Goal: Task Accomplishment & Management: Manage account settings

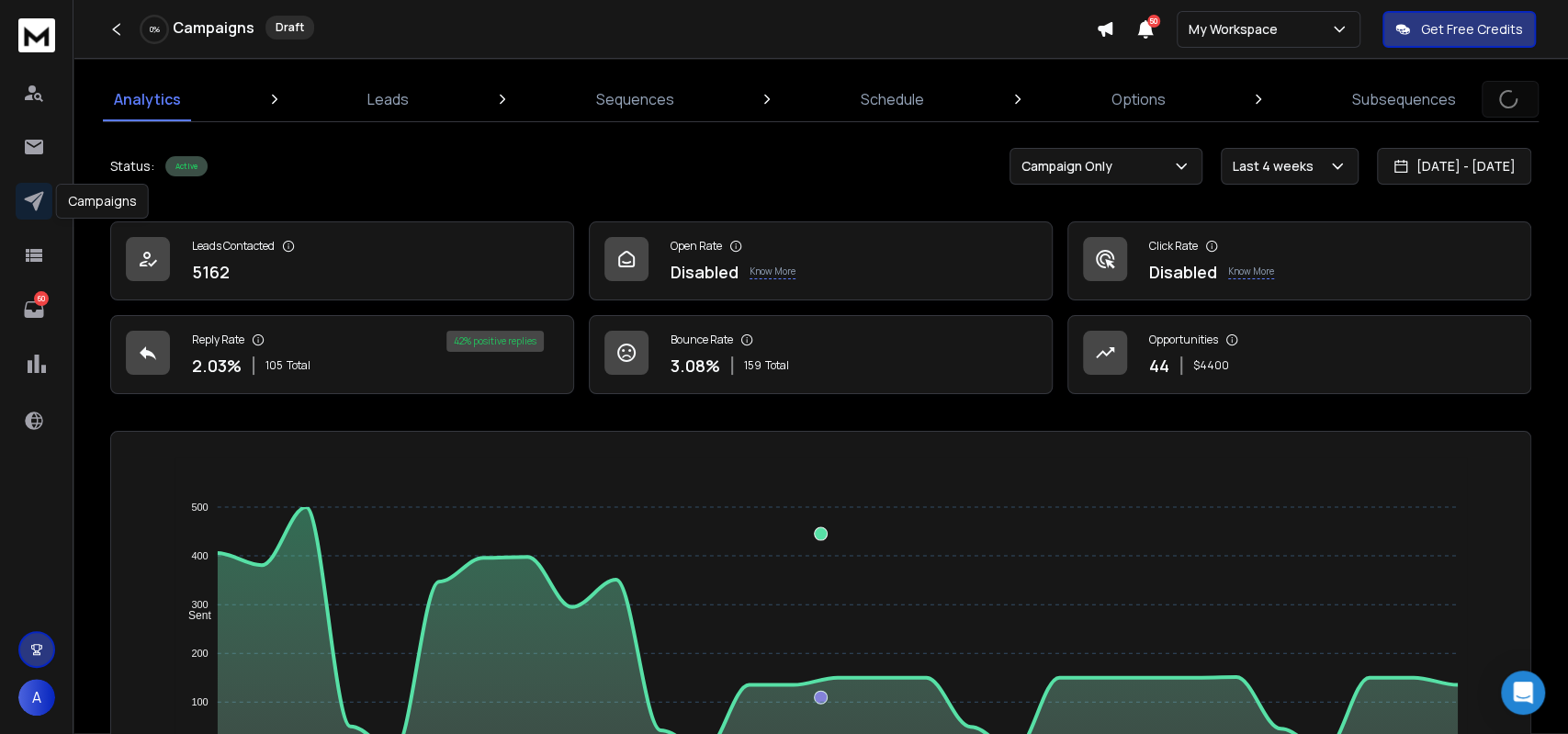
click at [43, 197] on icon at bounding box center [34, 202] width 22 height 22
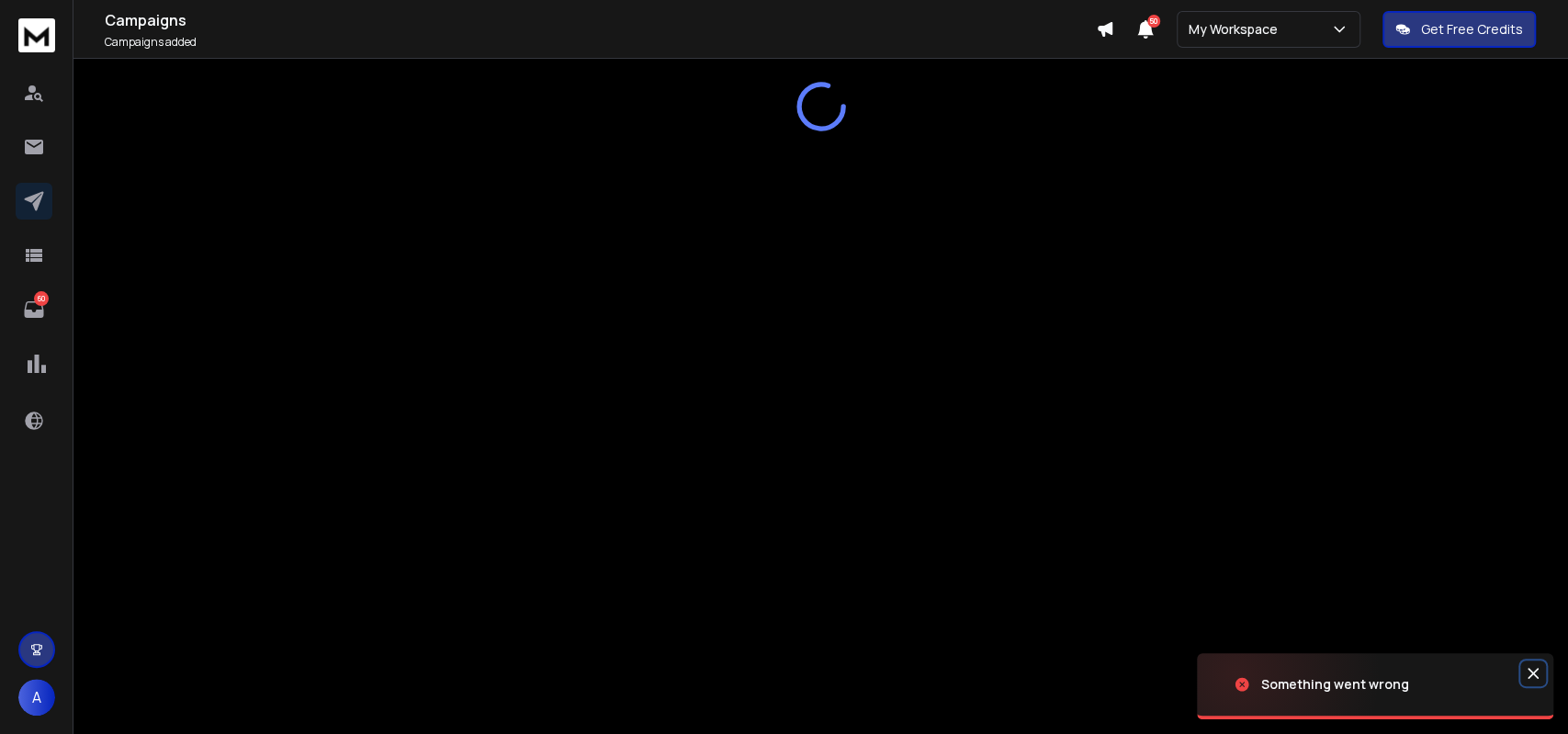
click at [1540, 679] on icon "Notifications (F8)" at bounding box center [1533, 673] width 18 height 18
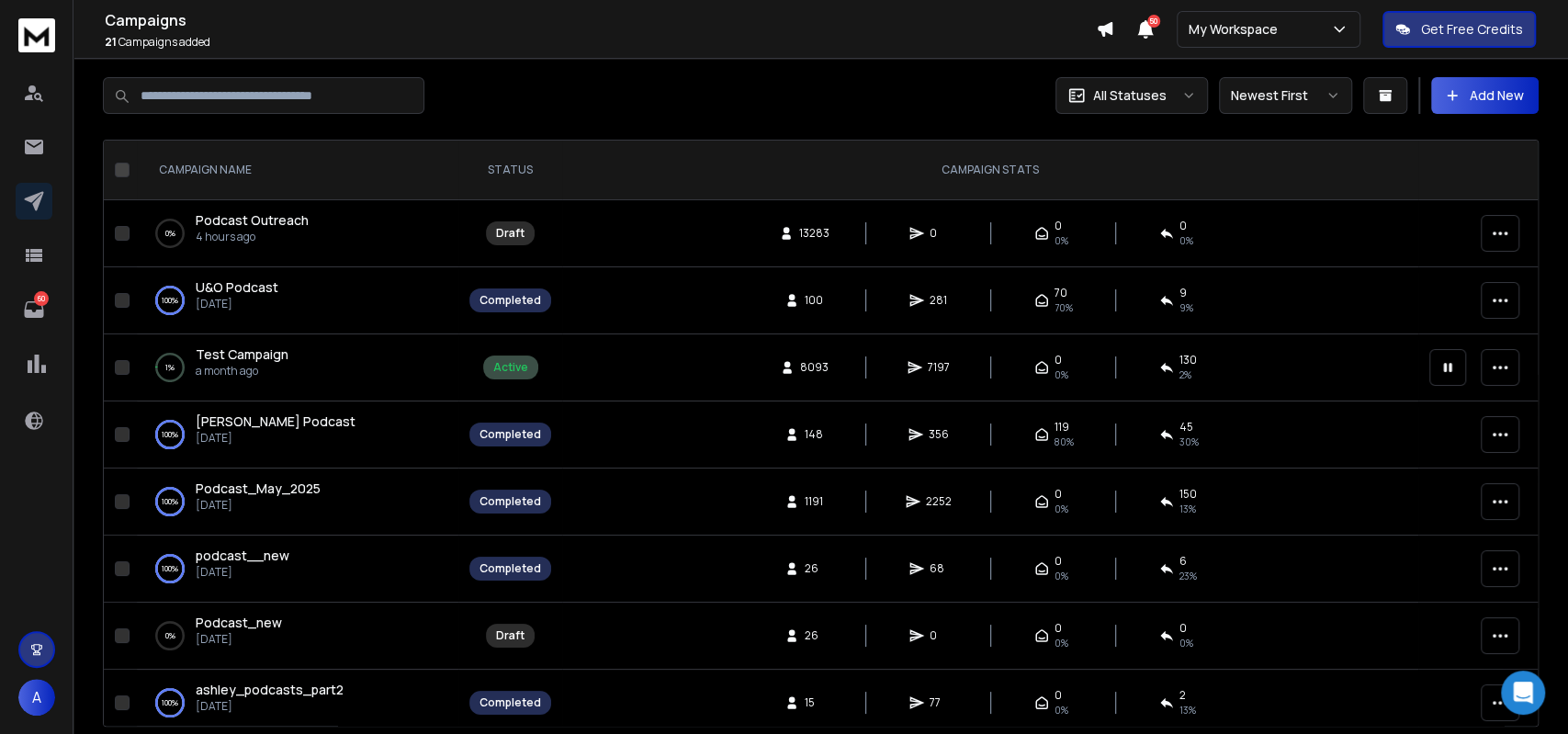
click at [335, 217] on div "0 % Podcast Outreach 4 hours ago" at bounding box center [298, 233] width 285 height 44
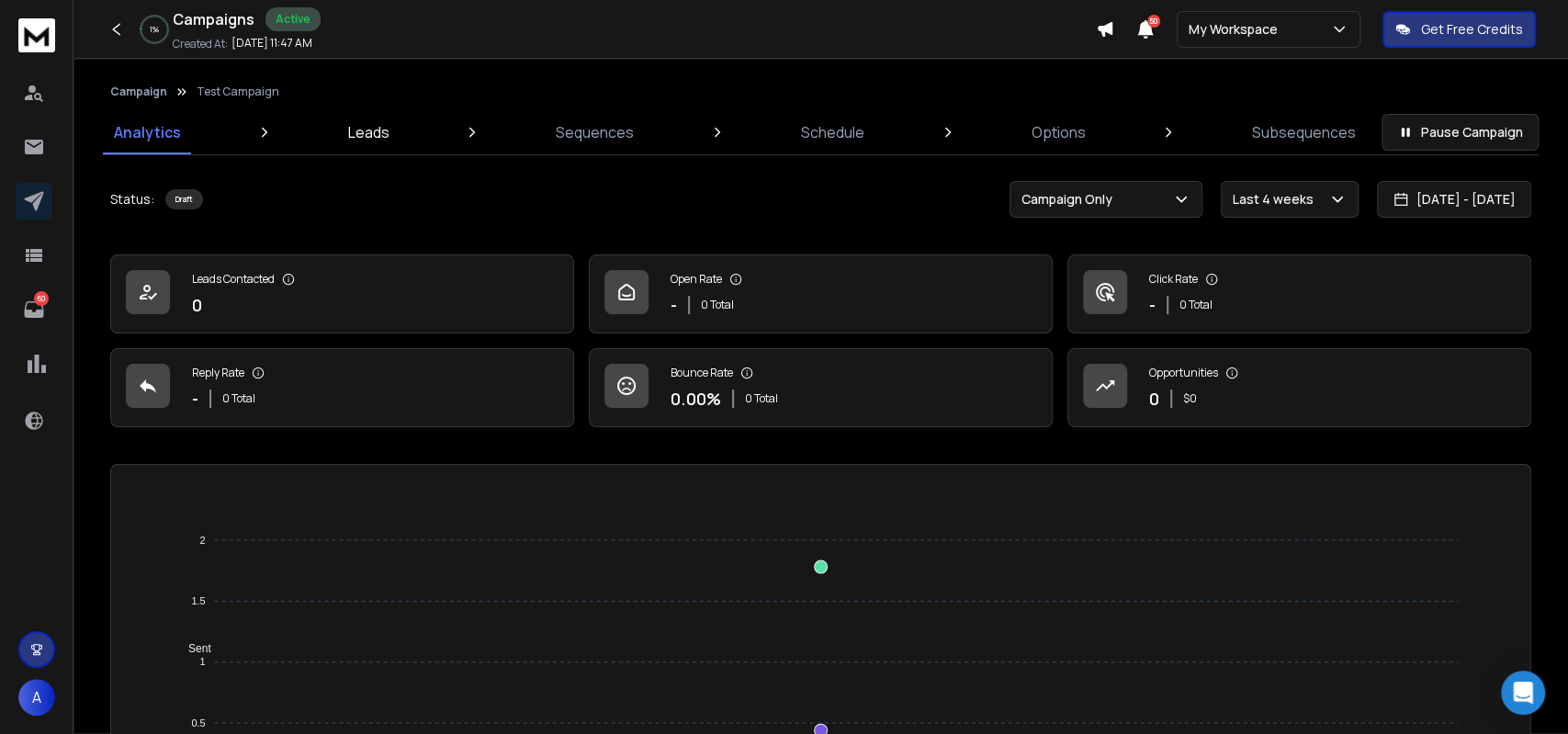
click at [388, 135] on p "Leads" at bounding box center [368, 132] width 42 height 22
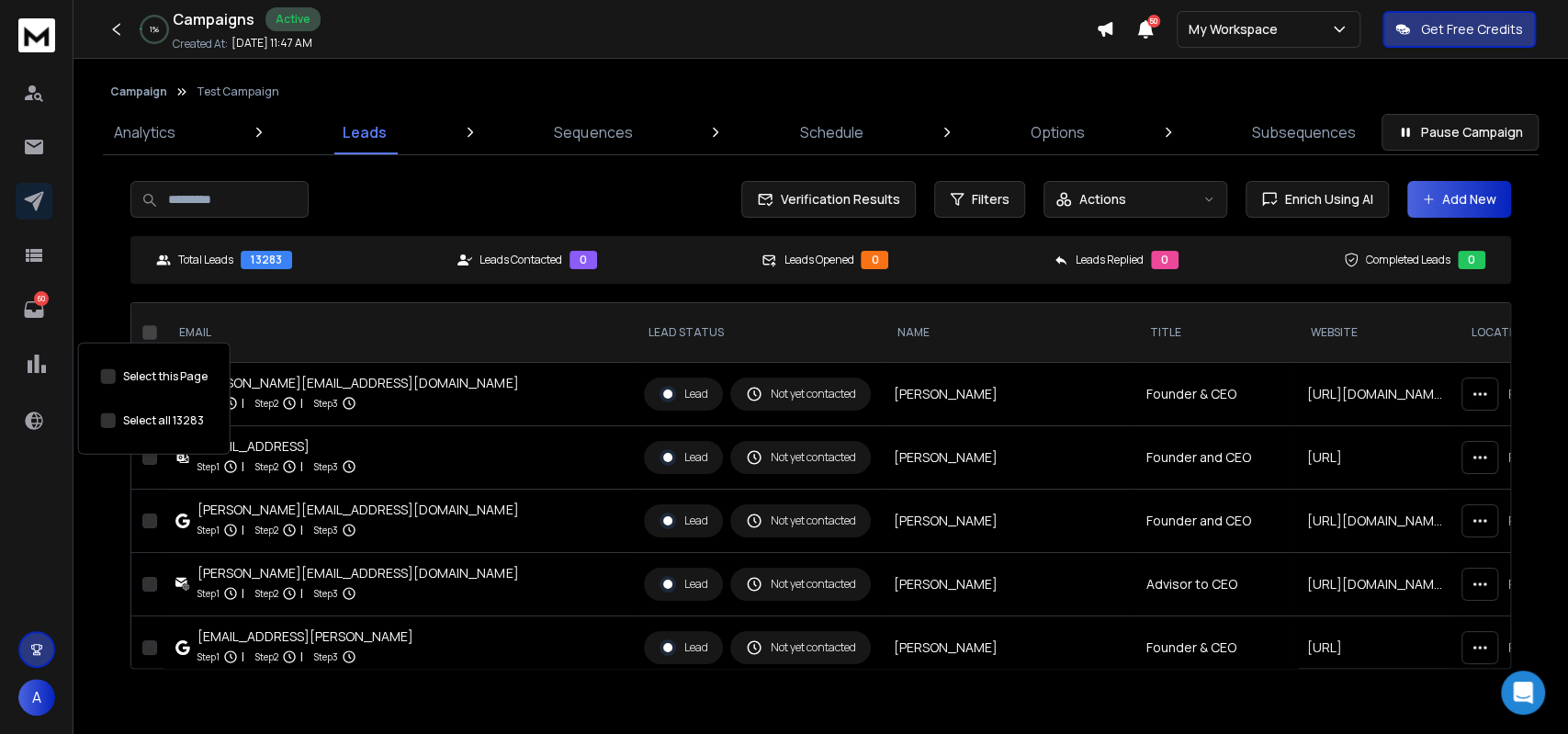
click at [156, 336] on button "Select this Page" at bounding box center [150, 333] width 15 height 15
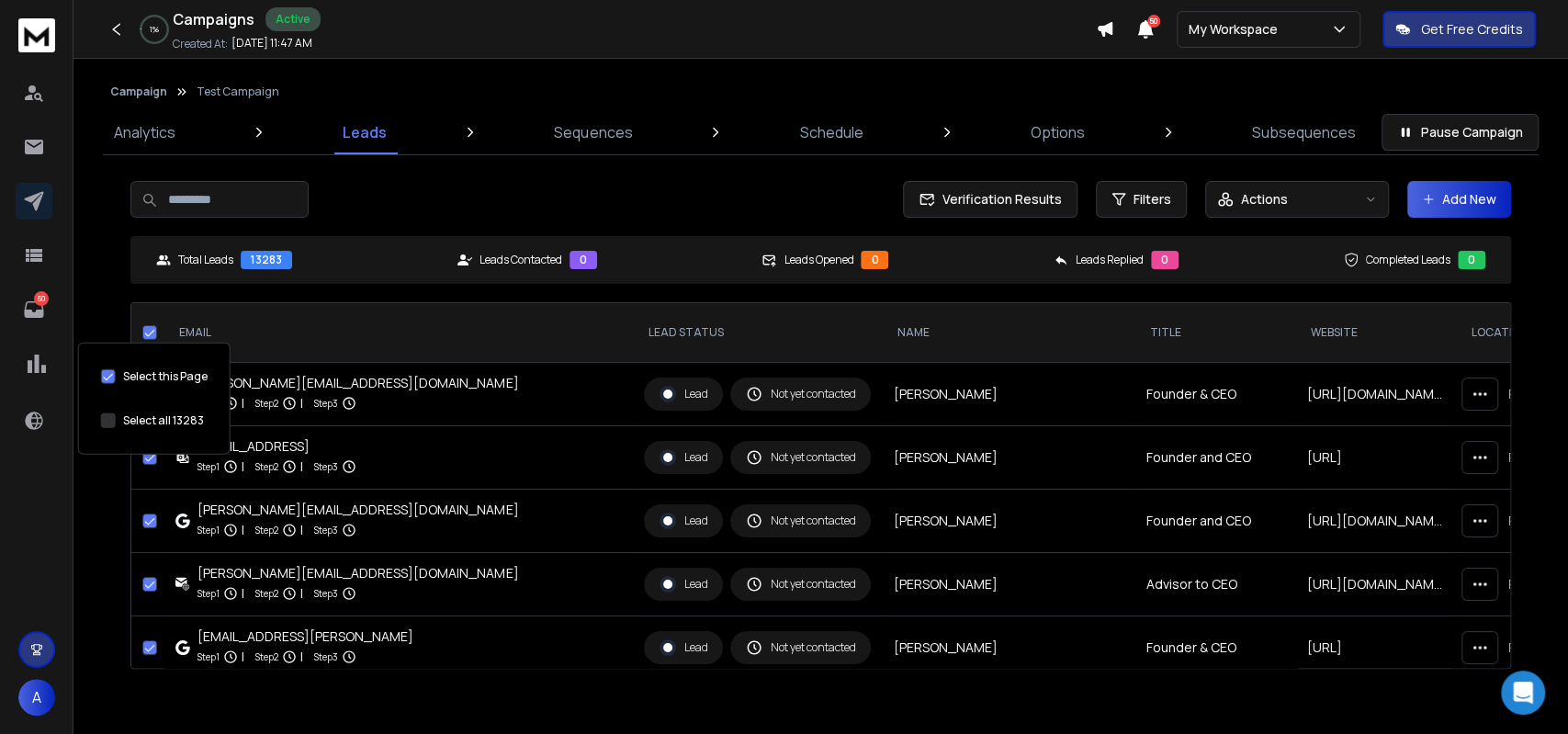
click at [156, 336] on button "Select this Page" at bounding box center [150, 333] width 15 height 15
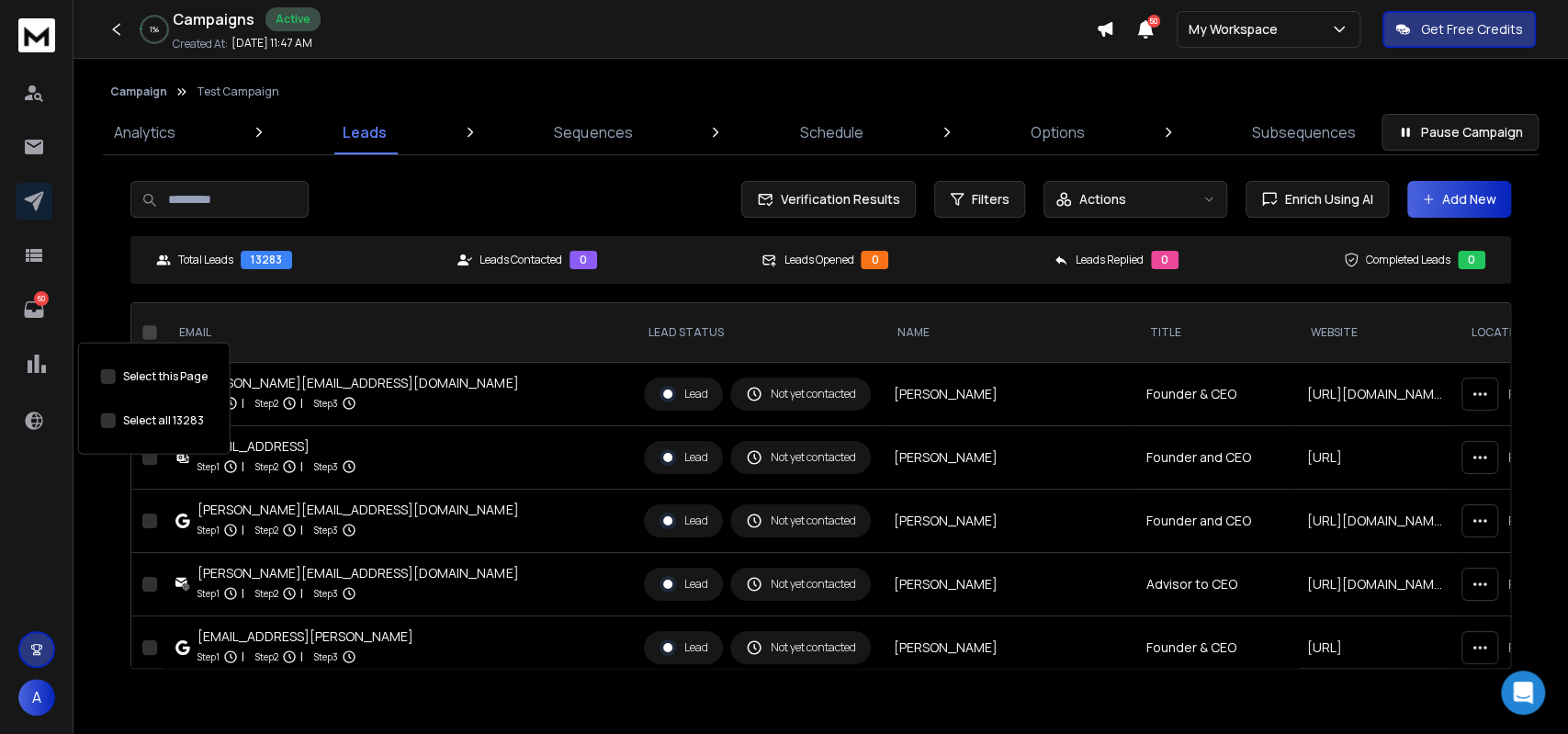
click at [159, 330] on div at bounding box center [153, 333] width 22 height 15
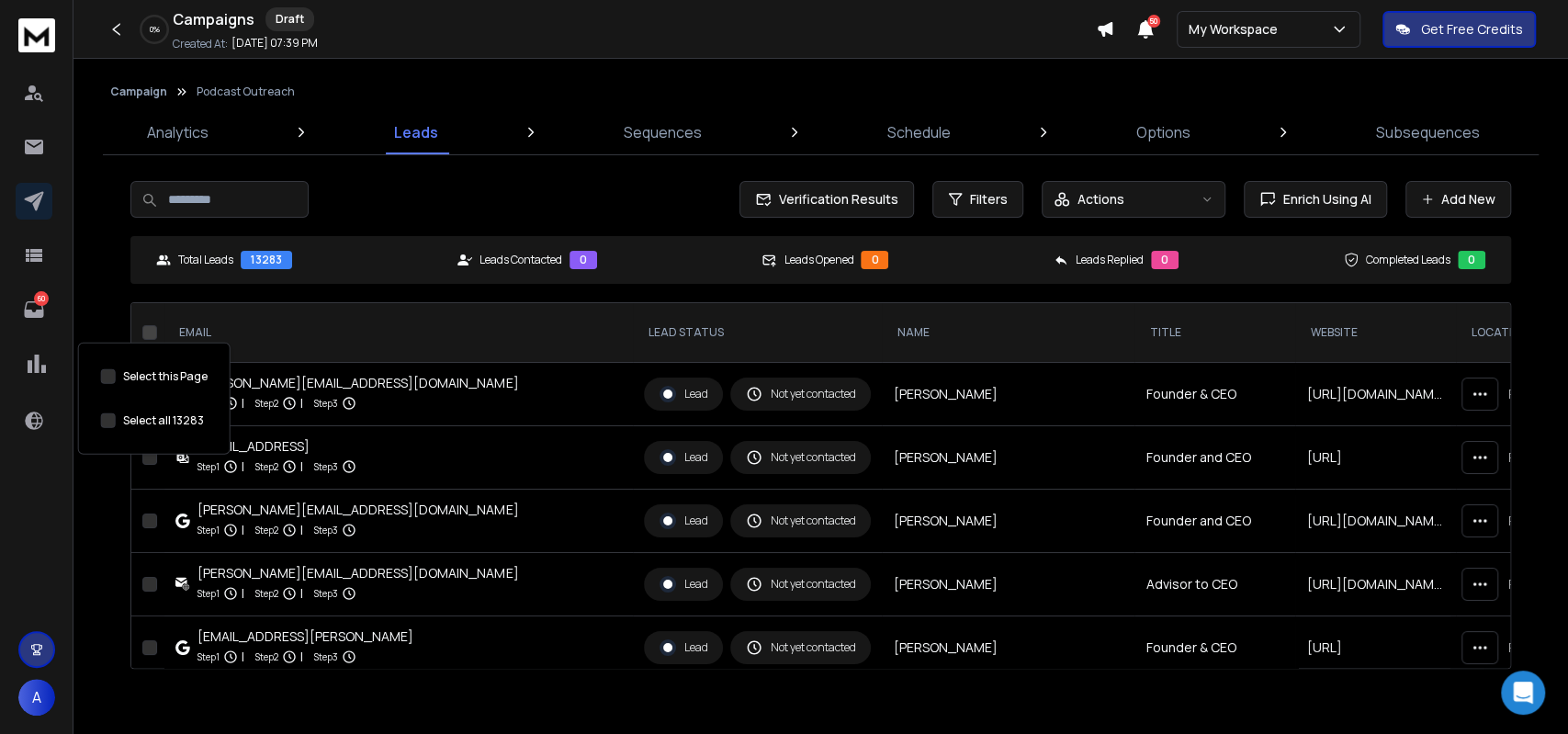
click at [106, 422] on button "Select this Page" at bounding box center [108, 421] width 15 height 15
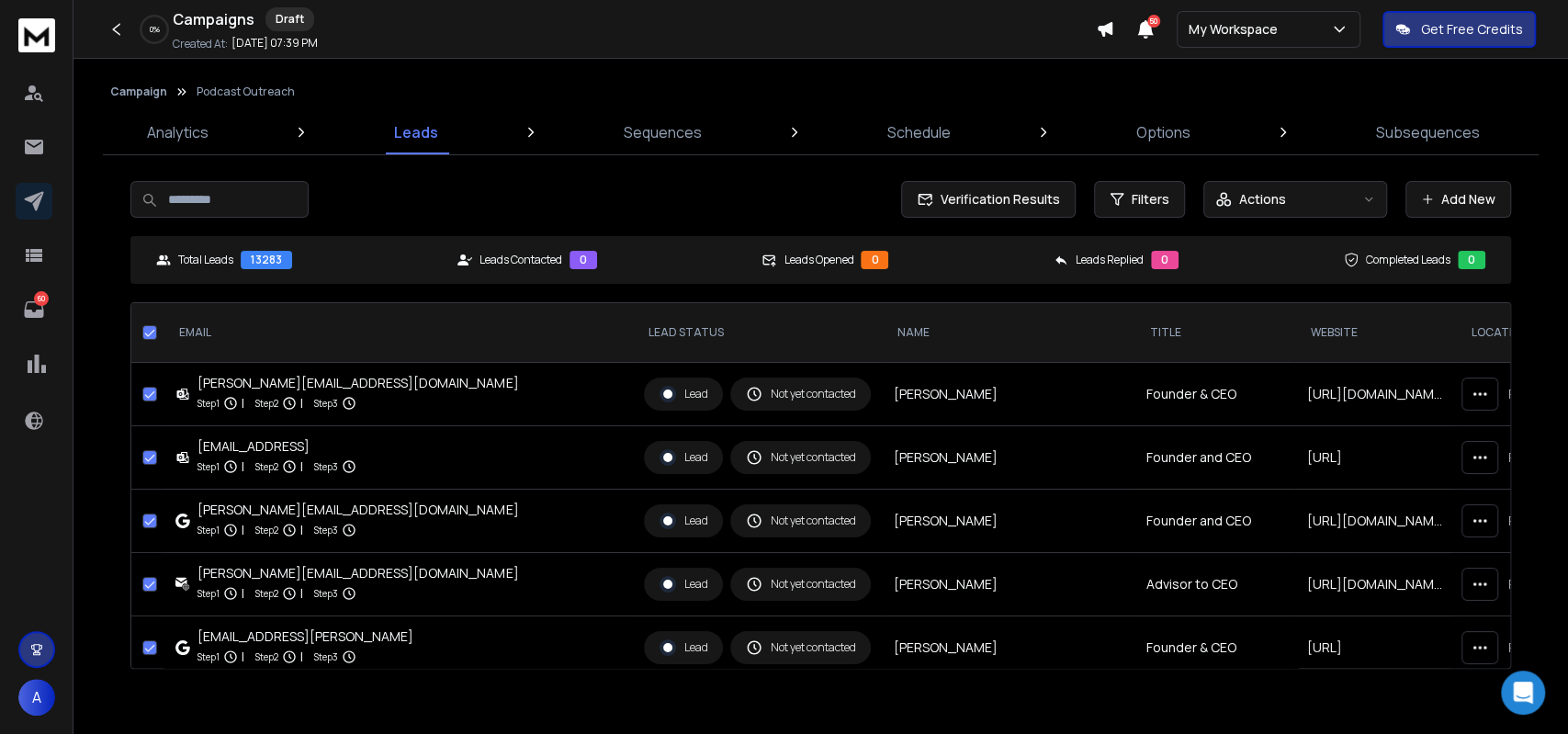
click at [373, 330] on th "EMAIL" at bounding box center [398, 333] width 469 height 60
click at [1134, 190] on button "Filters" at bounding box center [1139, 200] width 91 height 37
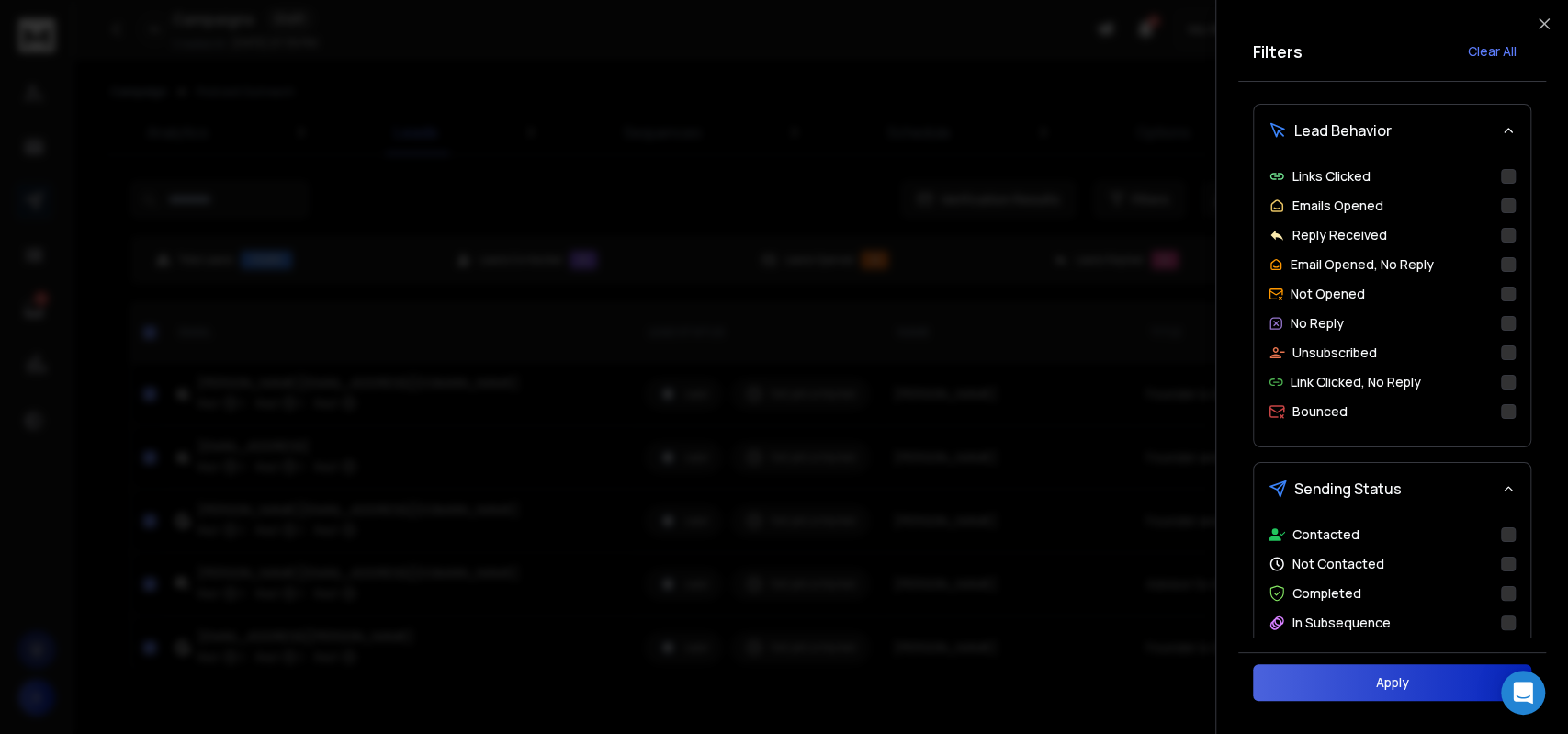
click at [1084, 273] on div at bounding box center [784, 367] width 1568 height 734
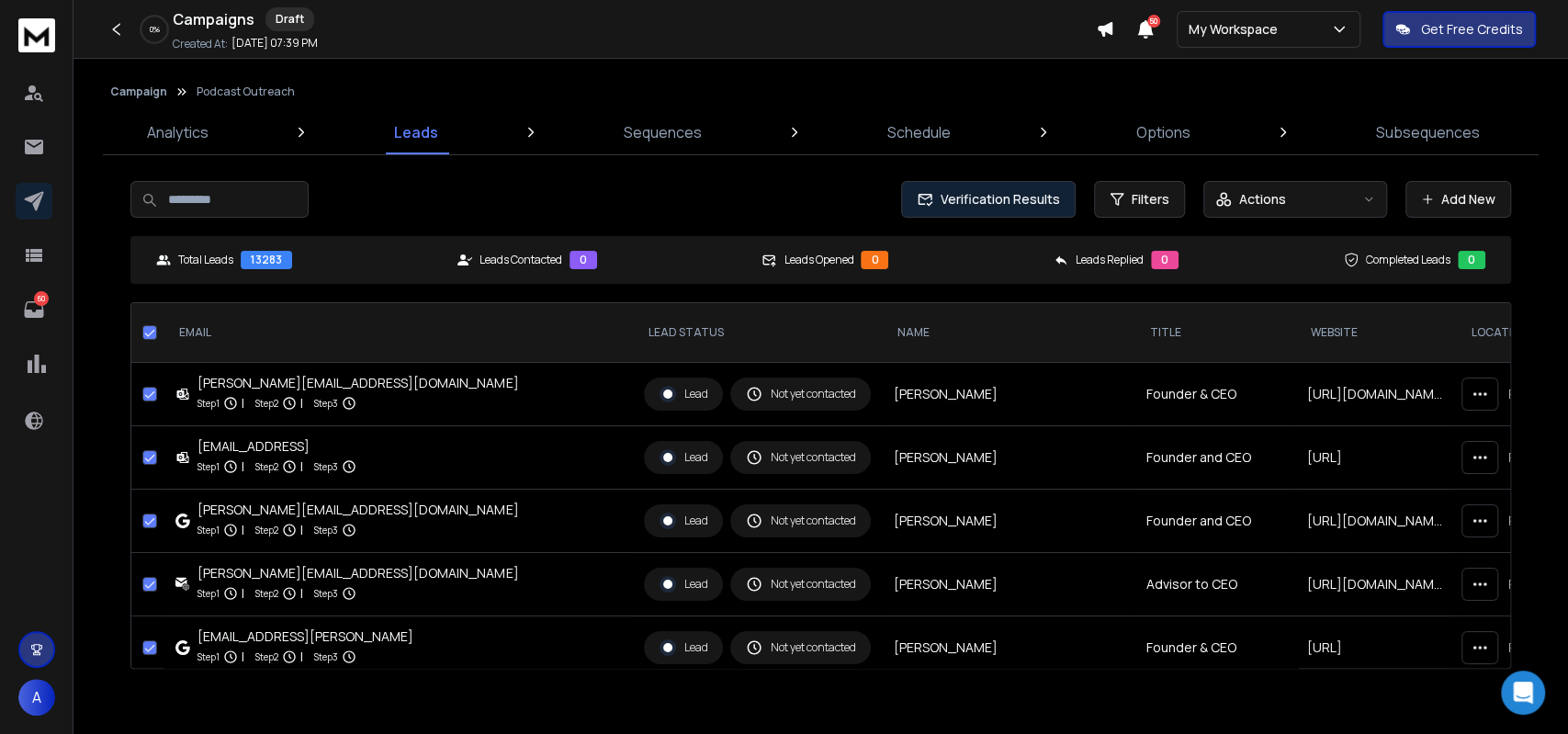
click at [1002, 202] on span "Verification Results" at bounding box center [996, 200] width 127 height 18
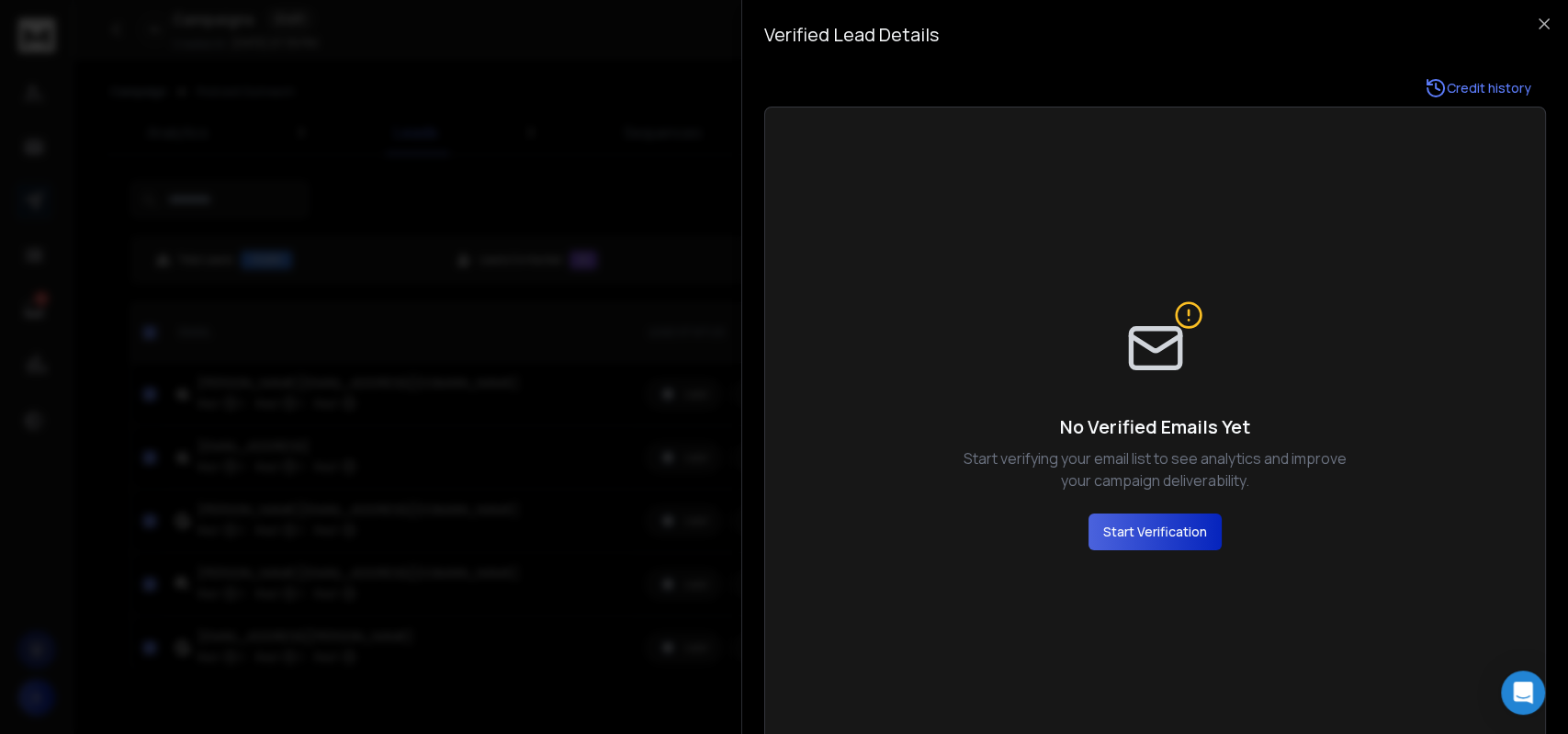
click at [661, 189] on div at bounding box center [784, 367] width 1568 height 734
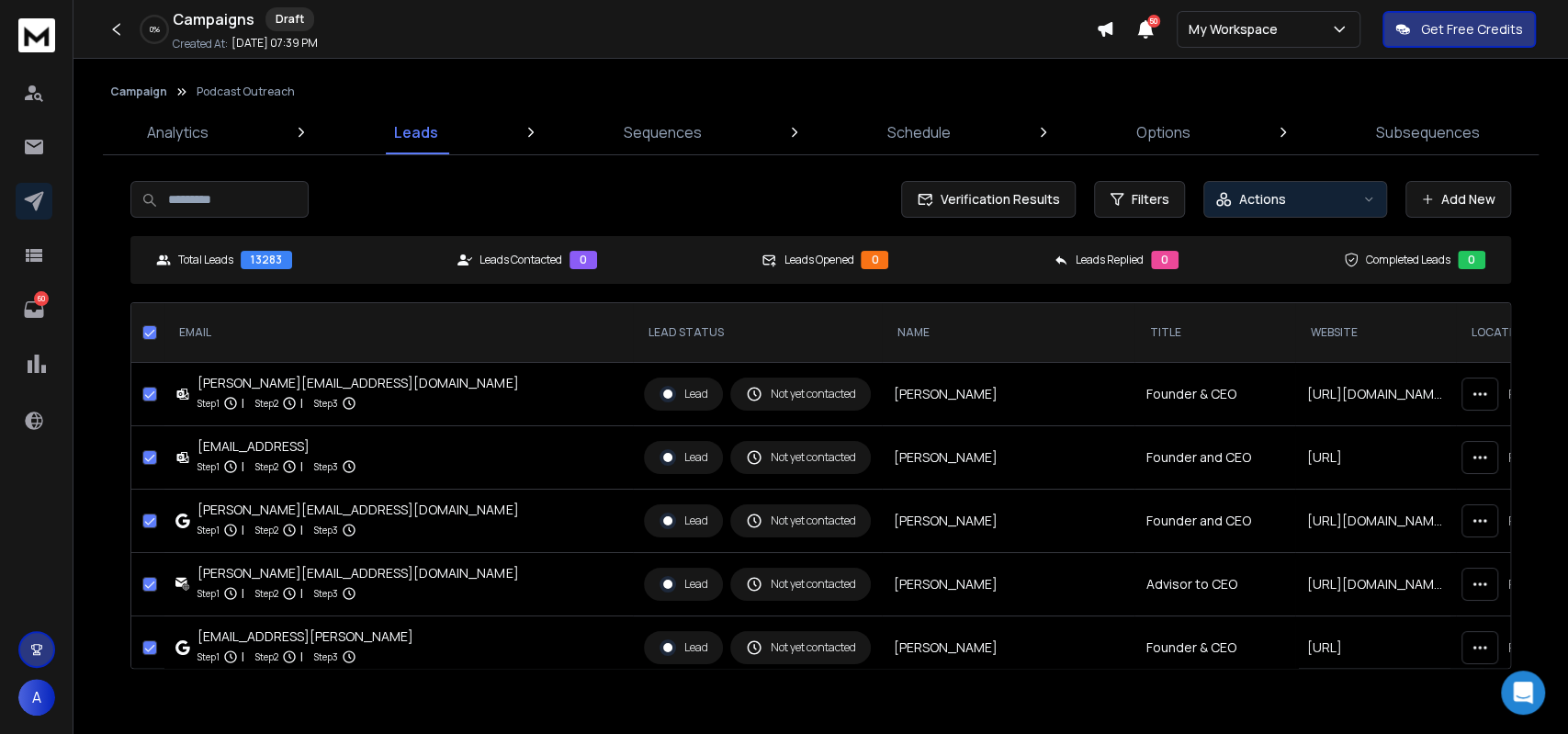
click at [1242, 194] on p "Actions" at bounding box center [1262, 200] width 47 height 18
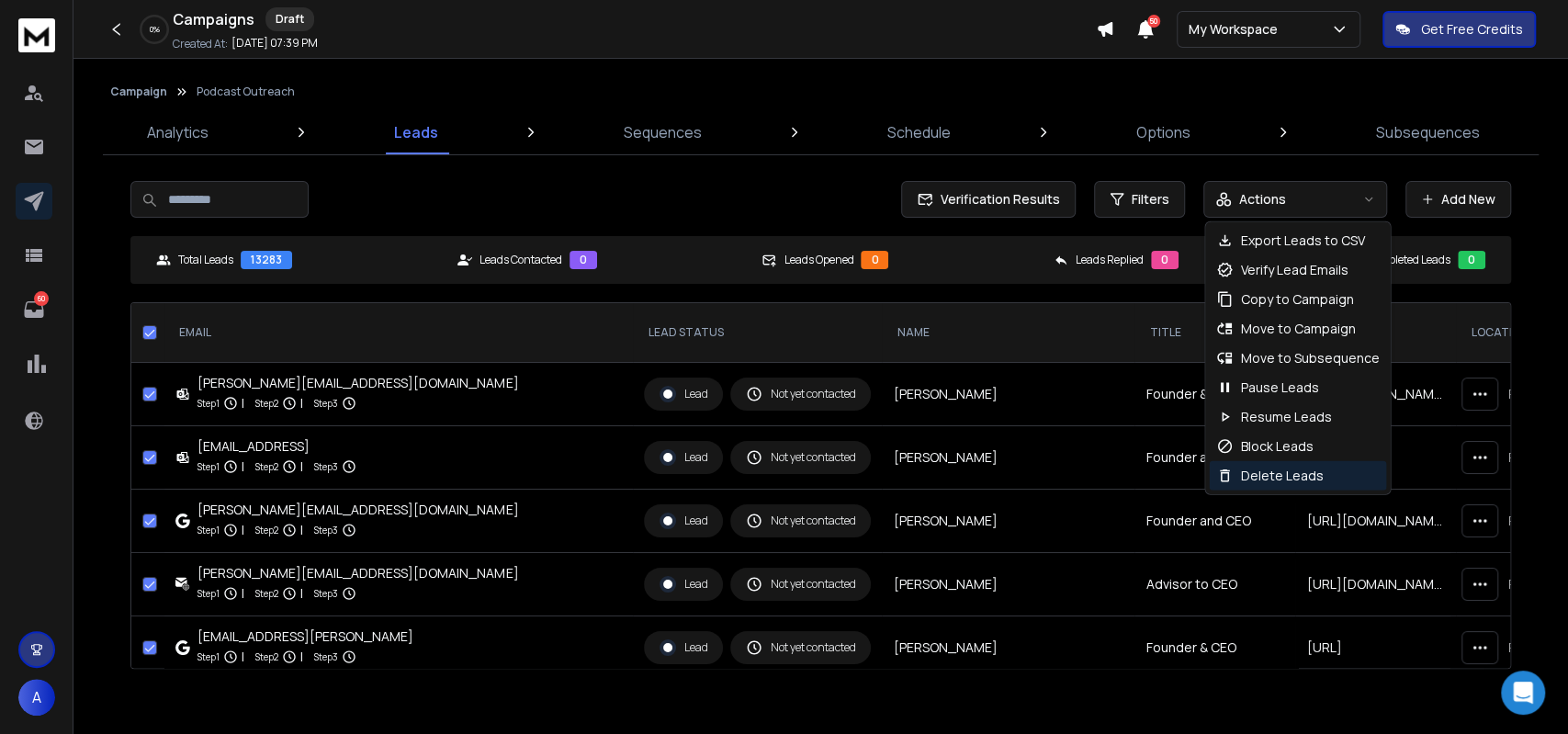
click at [1277, 471] on p "Delete Leads" at bounding box center [1280, 476] width 82 height 18
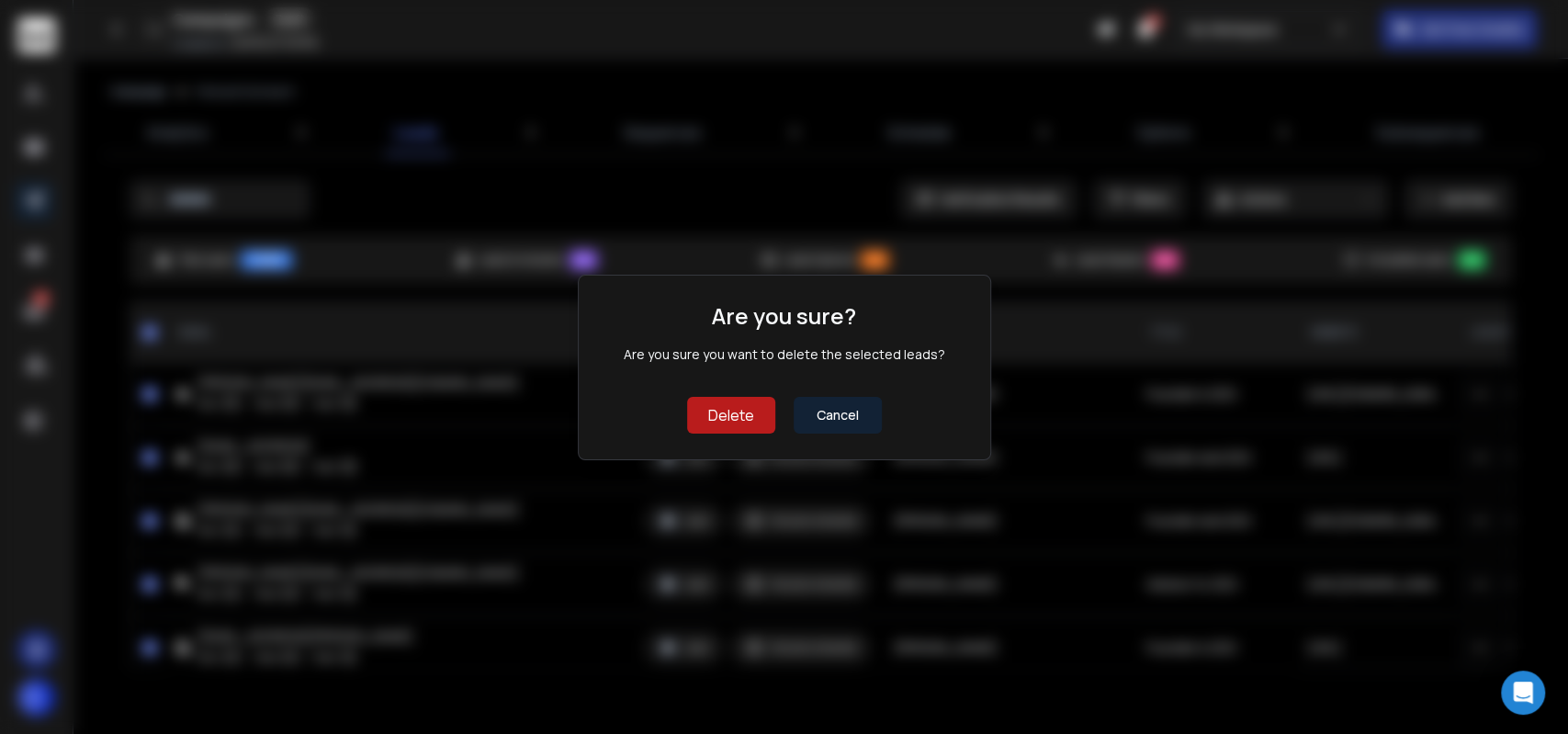
click at [745, 425] on button "Delete" at bounding box center [730, 415] width 88 height 37
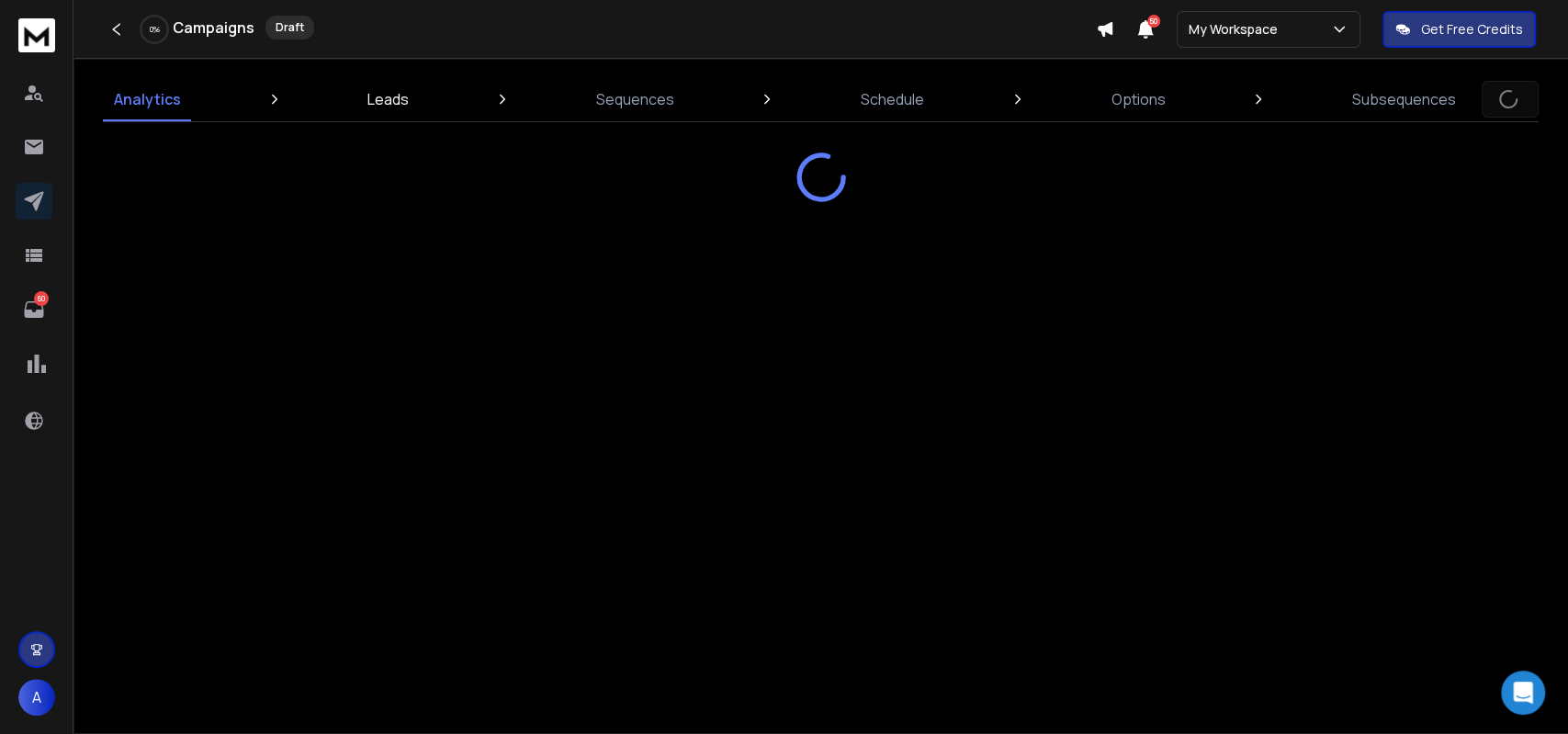
click at [376, 108] on p "Leads" at bounding box center [387, 99] width 42 height 22
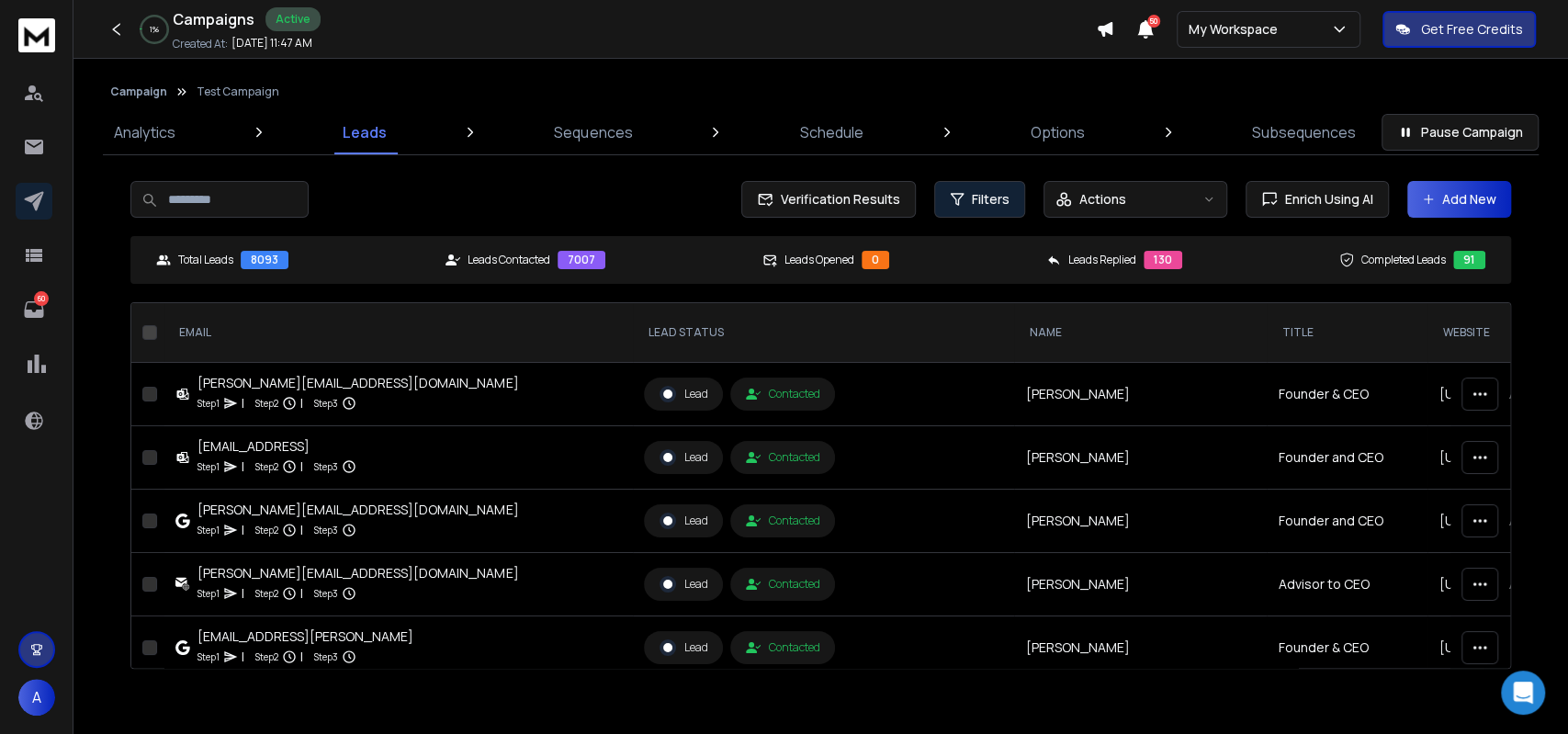
click at [996, 191] on span "Filters" at bounding box center [990, 200] width 38 height 18
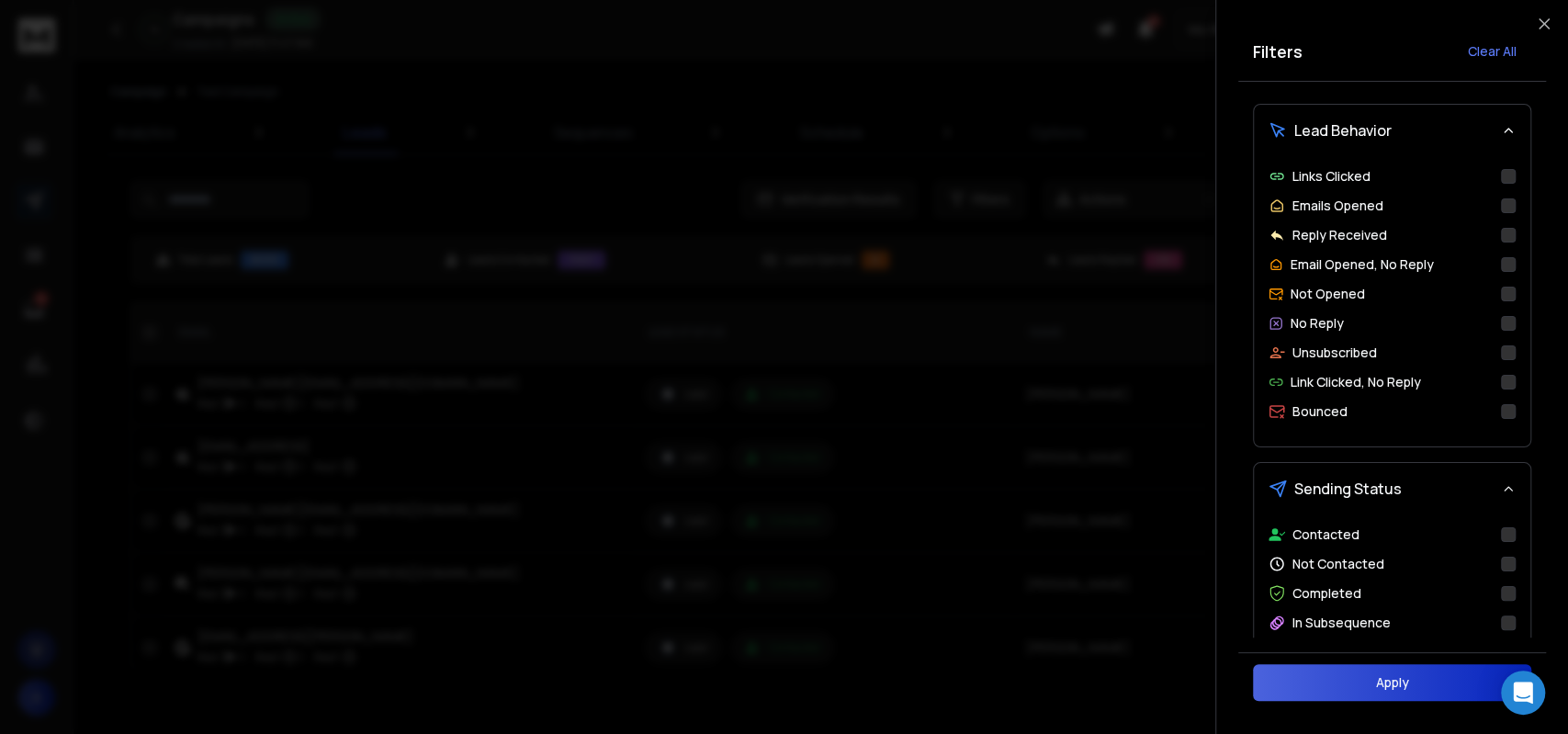
scroll to position [606, 0]
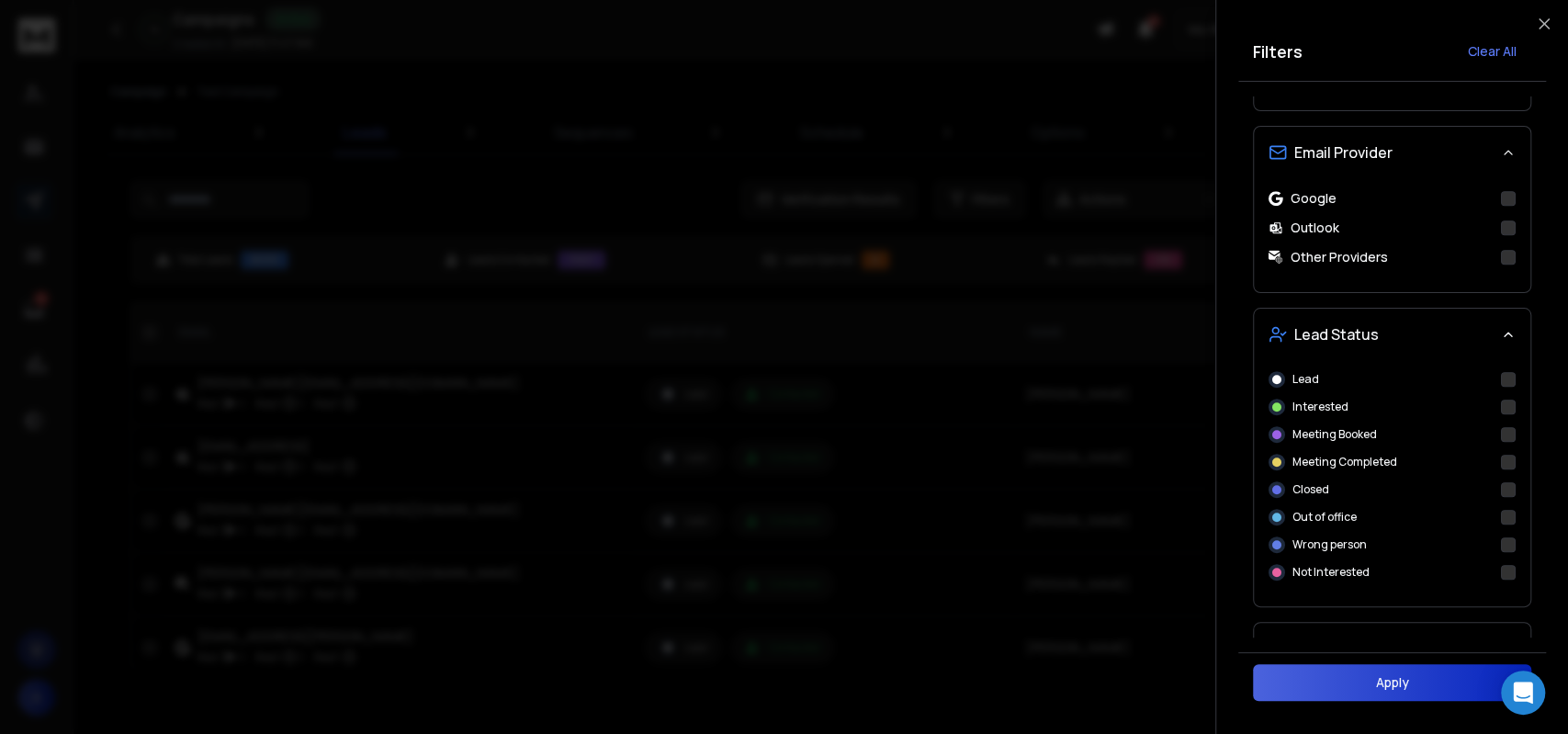
click at [1504, 380] on button "Lead" at bounding box center [1508, 379] width 15 height 15
click at [1506, 435] on Booked "Meeting Booked" at bounding box center [1508, 434] width 15 height 15
click at [1510, 458] on Completed "Meeting Completed" at bounding box center [1508, 462] width 15 height 15
click at [1503, 489] on button "Closed" at bounding box center [1508, 489] width 15 height 15
click at [1384, 680] on button "Apply" at bounding box center [1391, 682] width 278 height 37
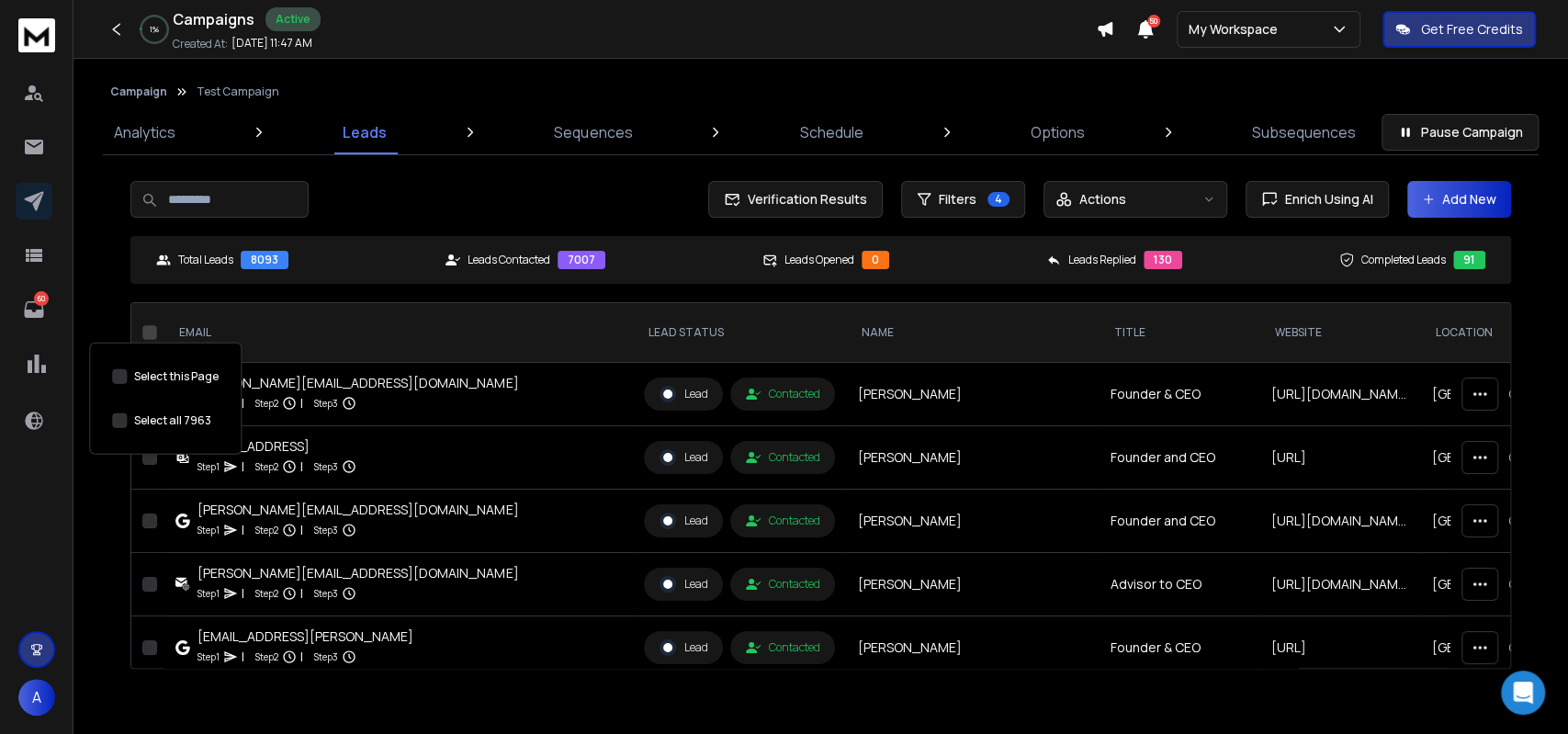
click at [144, 422] on label "Select all 7963" at bounding box center [172, 421] width 77 height 15
click at [120, 425] on button "Select this Page" at bounding box center [119, 421] width 15 height 15
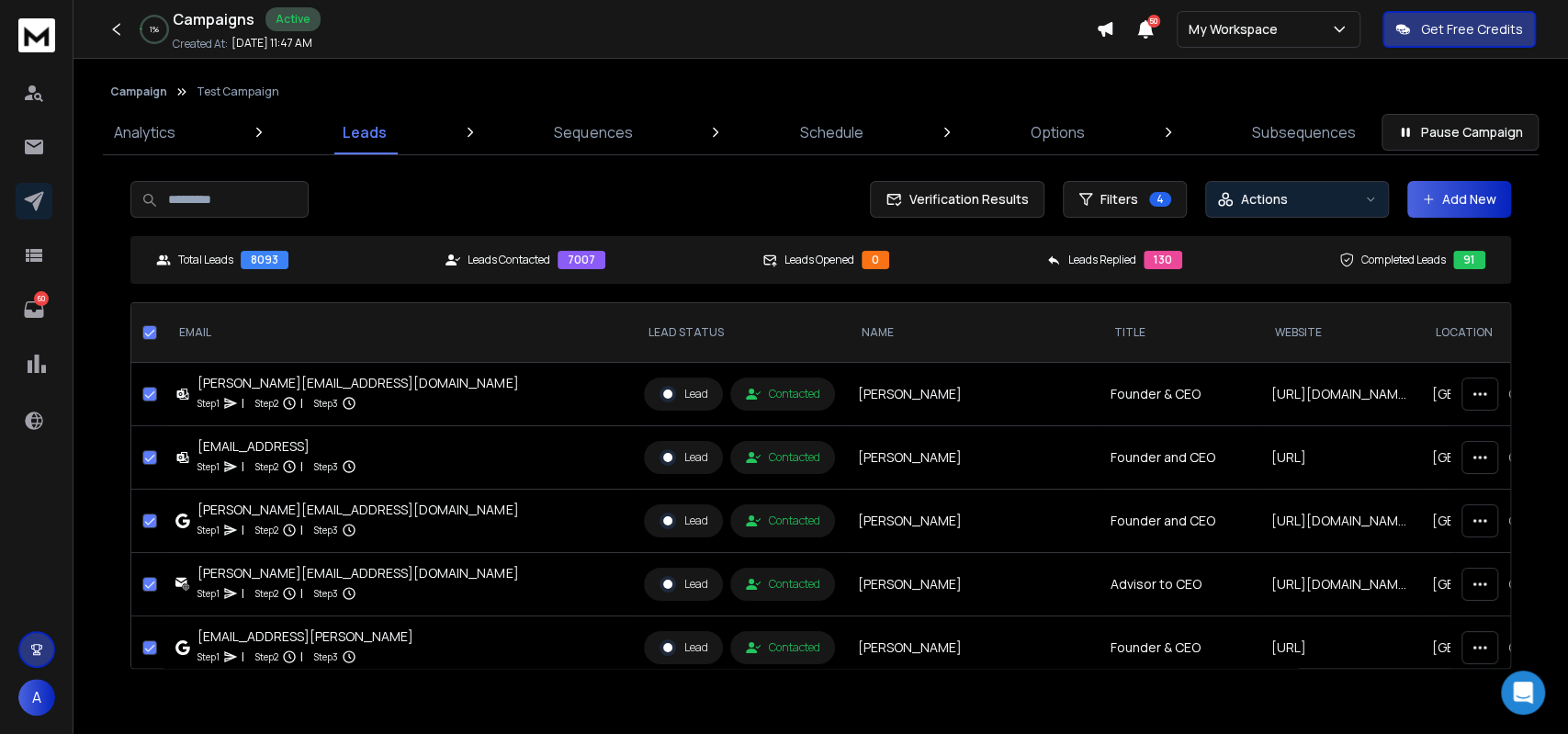
click at [1263, 202] on p "Actions" at bounding box center [1264, 200] width 47 height 18
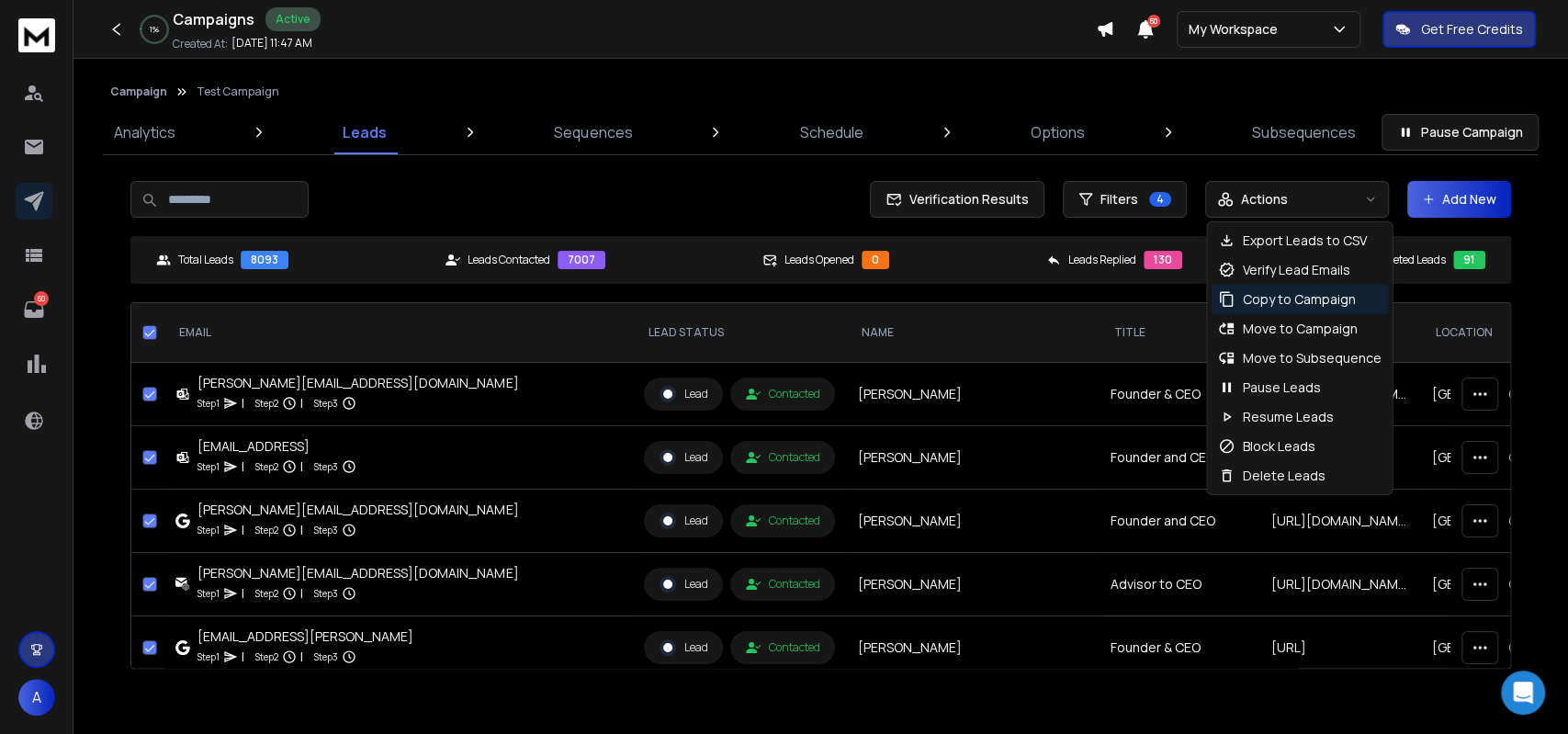
click at [1300, 289] on div "Copy to Campaign" at bounding box center [1299, 300] width 178 height 30
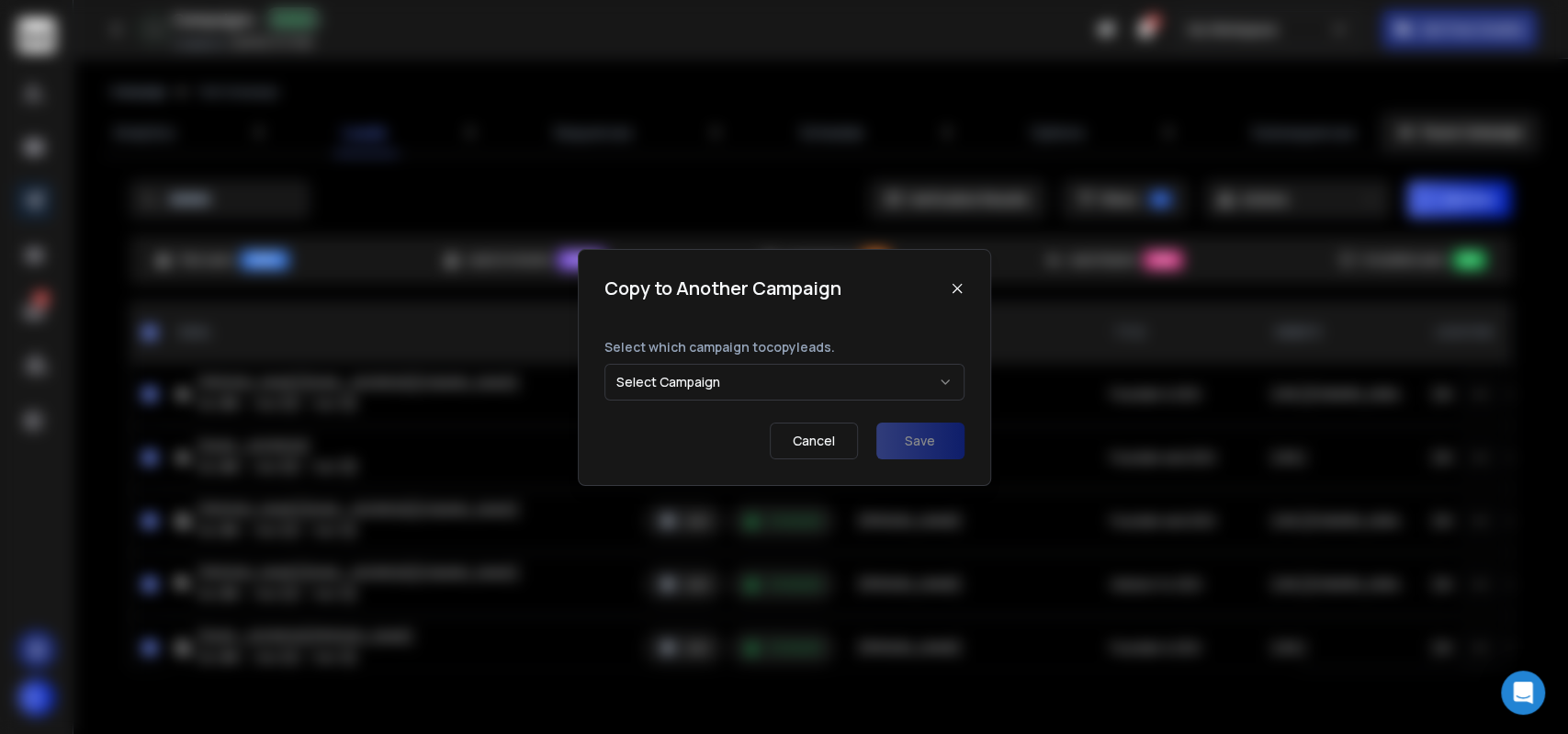
click at [789, 384] on button "Select Campaign" at bounding box center [784, 382] width 360 height 37
click at [936, 433] on button "Save" at bounding box center [920, 441] width 88 height 37
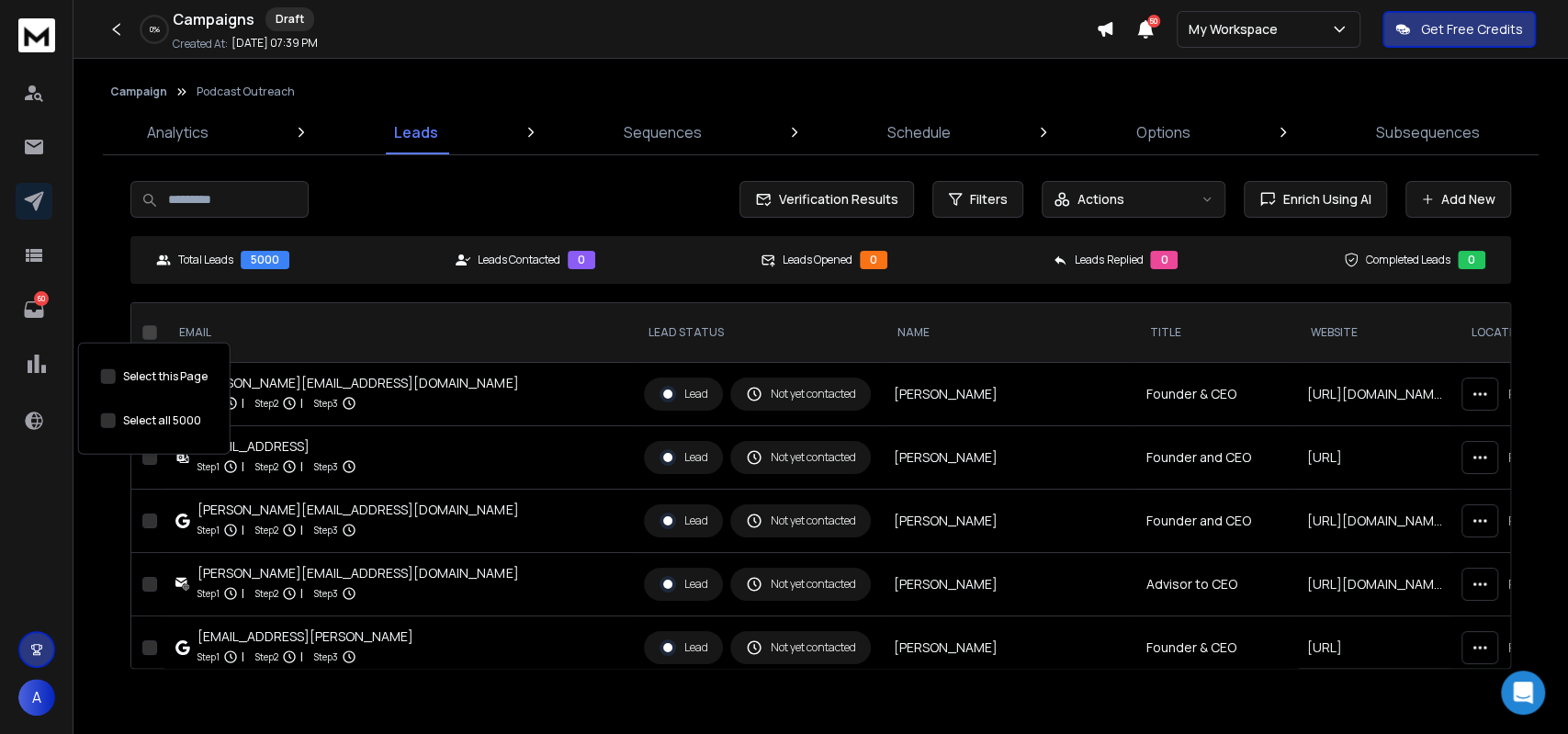
click at [120, 422] on div "Select all 5000" at bounding box center [153, 421] width 106 height 15
click at [111, 422] on button "Select this Page" at bounding box center [108, 421] width 15 height 15
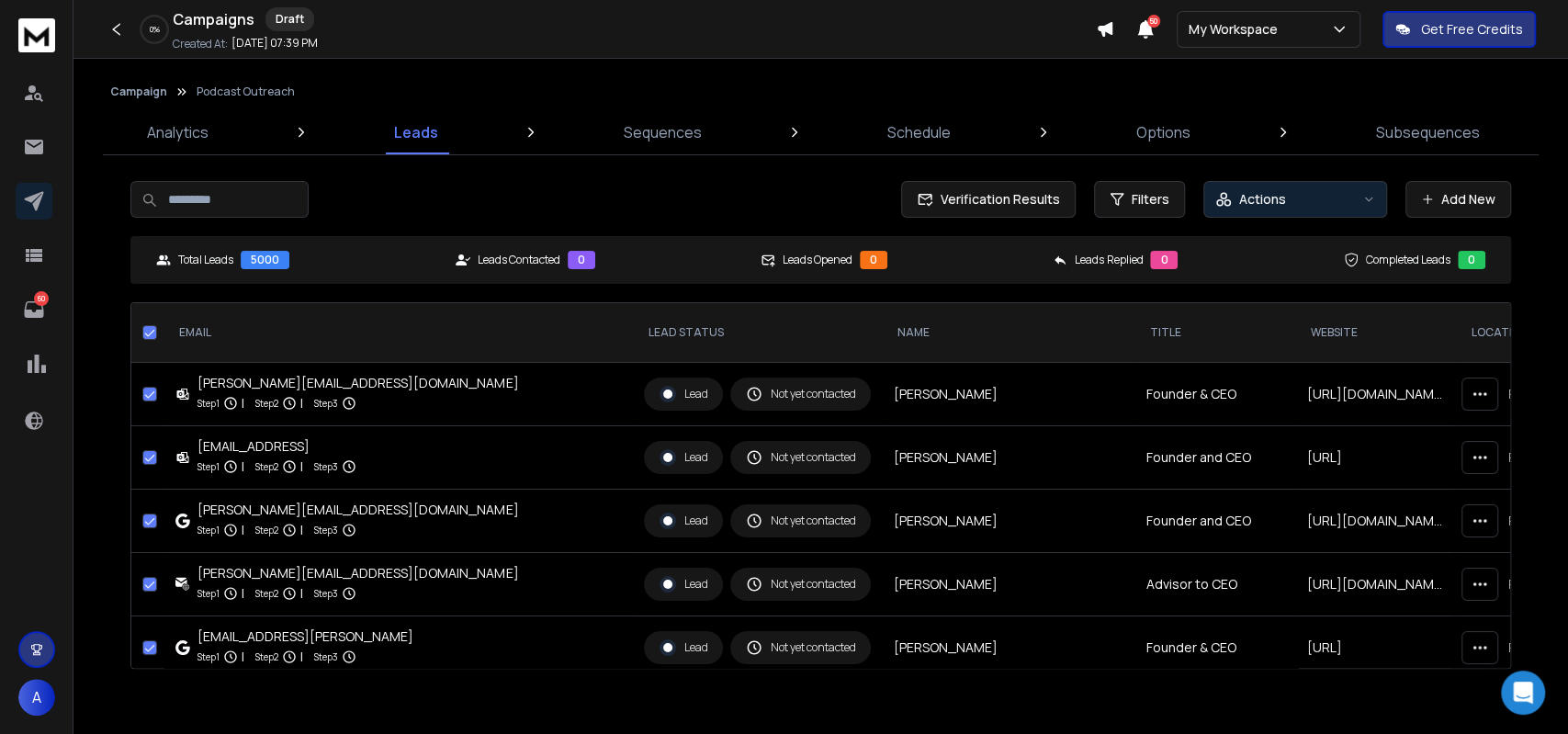
click at [1274, 214] on button "Actions" at bounding box center [1294, 200] width 184 height 37
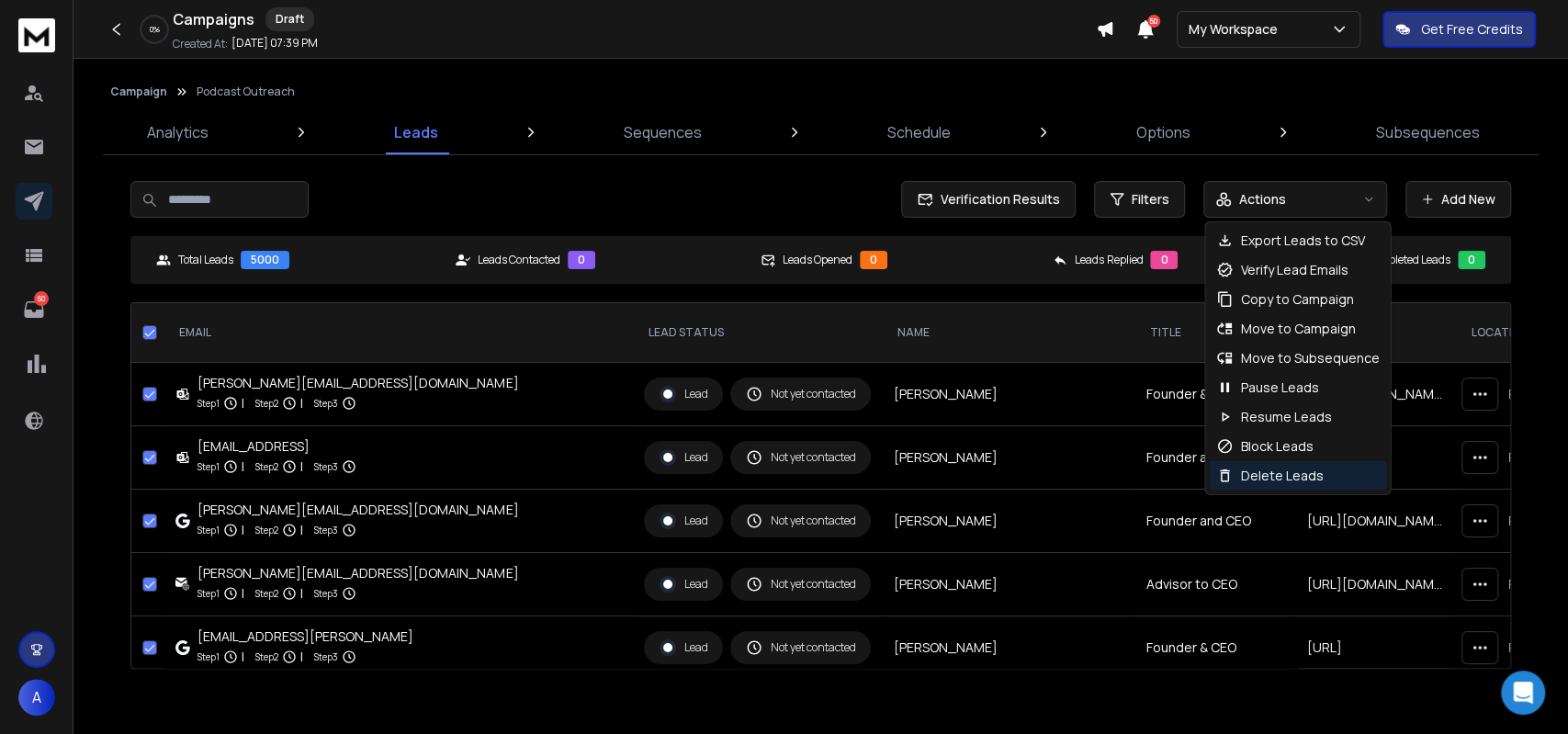
click at [1252, 471] on p "Delete Leads" at bounding box center [1280, 476] width 82 height 18
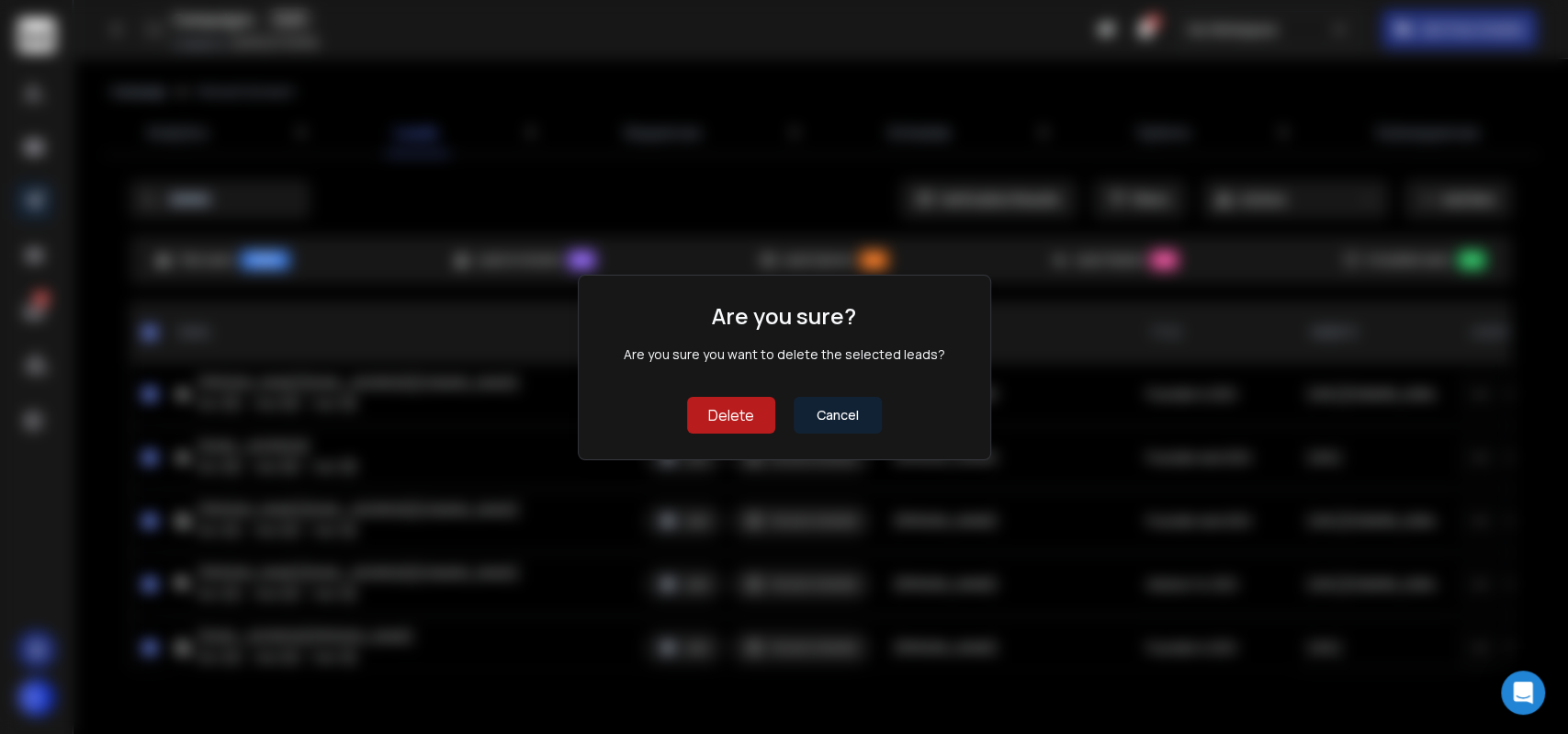
click at [719, 423] on button "Delete" at bounding box center [730, 415] width 88 height 37
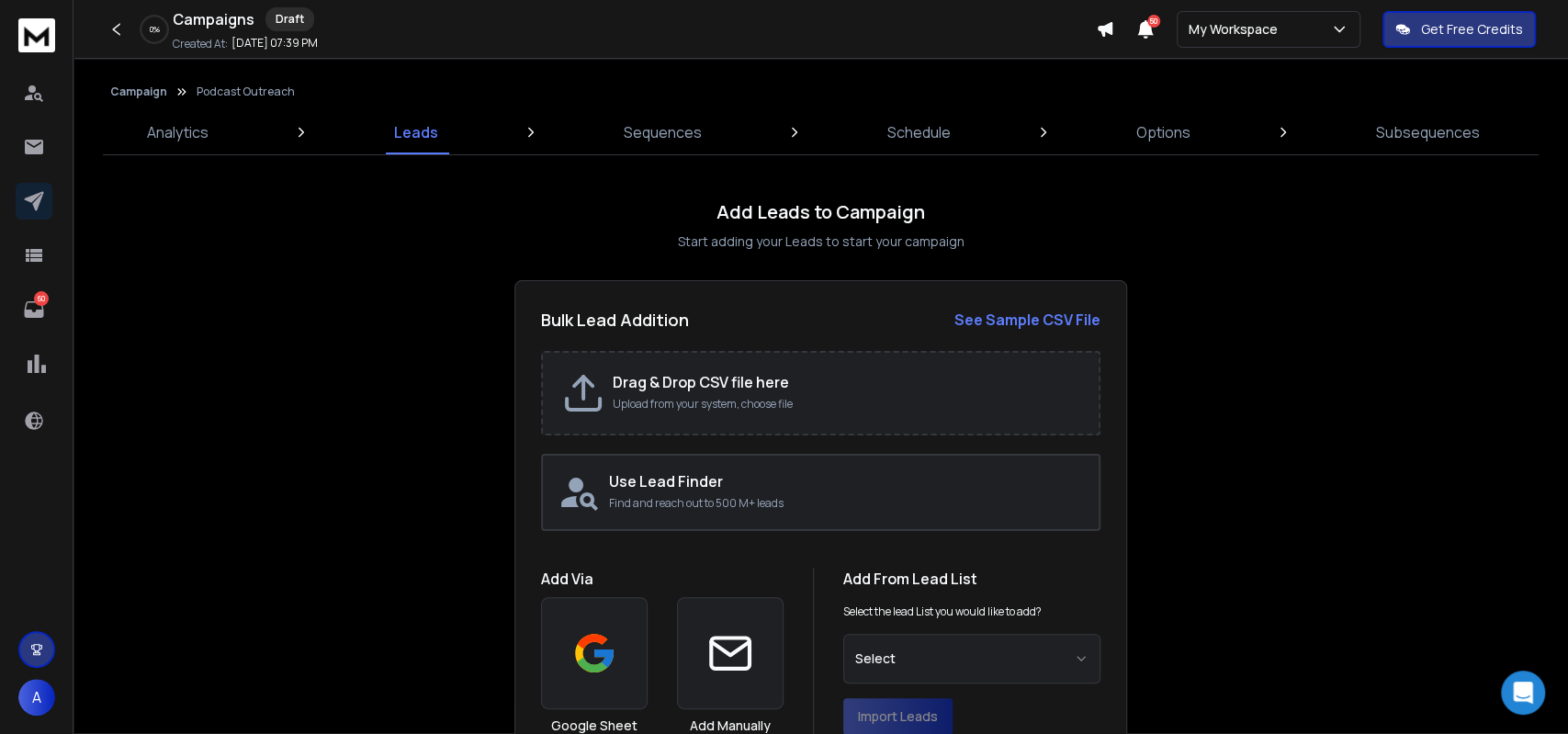
click at [904, 381] on h2 "Drag & Drop CSV file here" at bounding box center [847, 382] width 468 height 22
click at [757, 387] on h2 "Drag & Drop CSV file here" at bounding box center [847, 382] width 468 height 22
type input "**********"
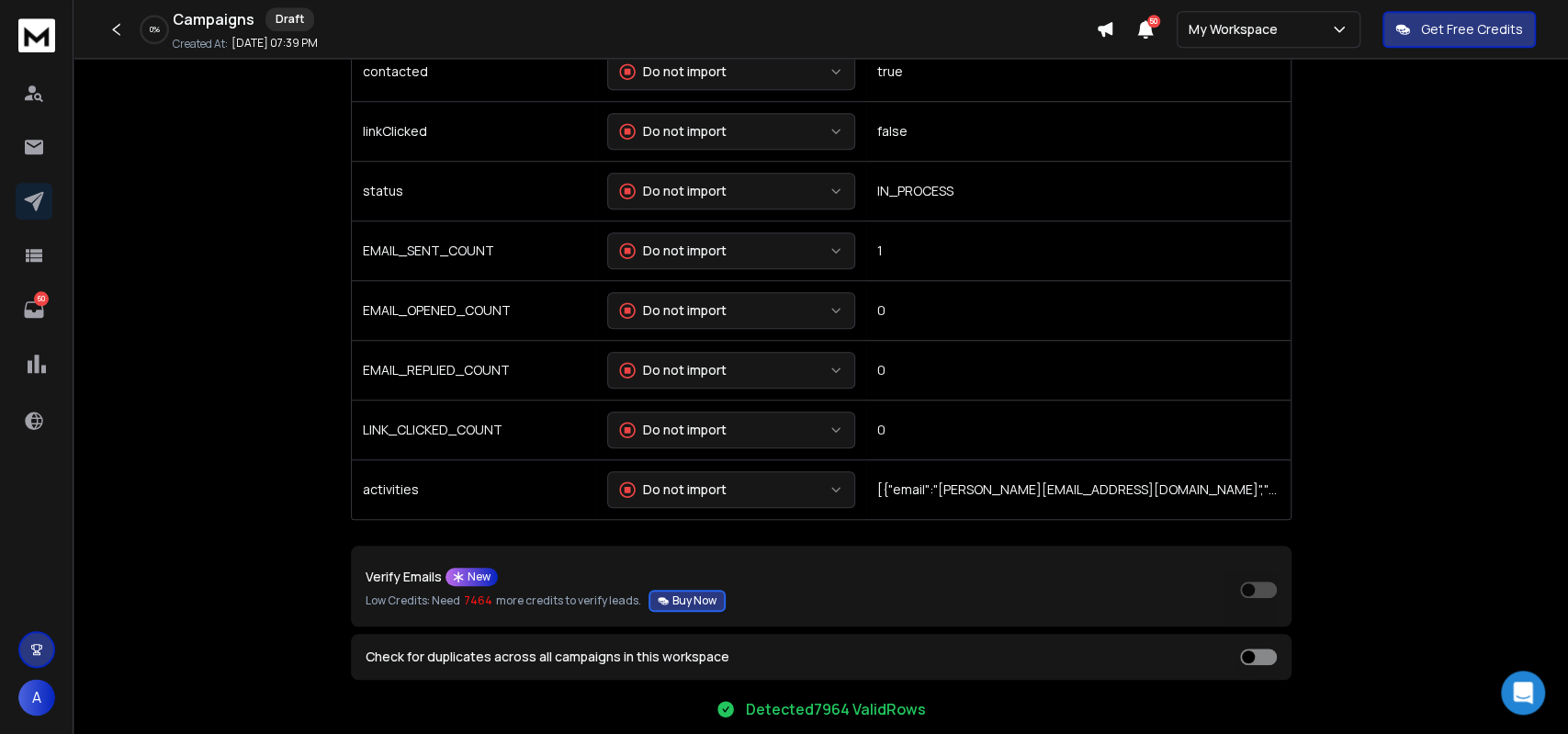
scroll to position [894, 0]
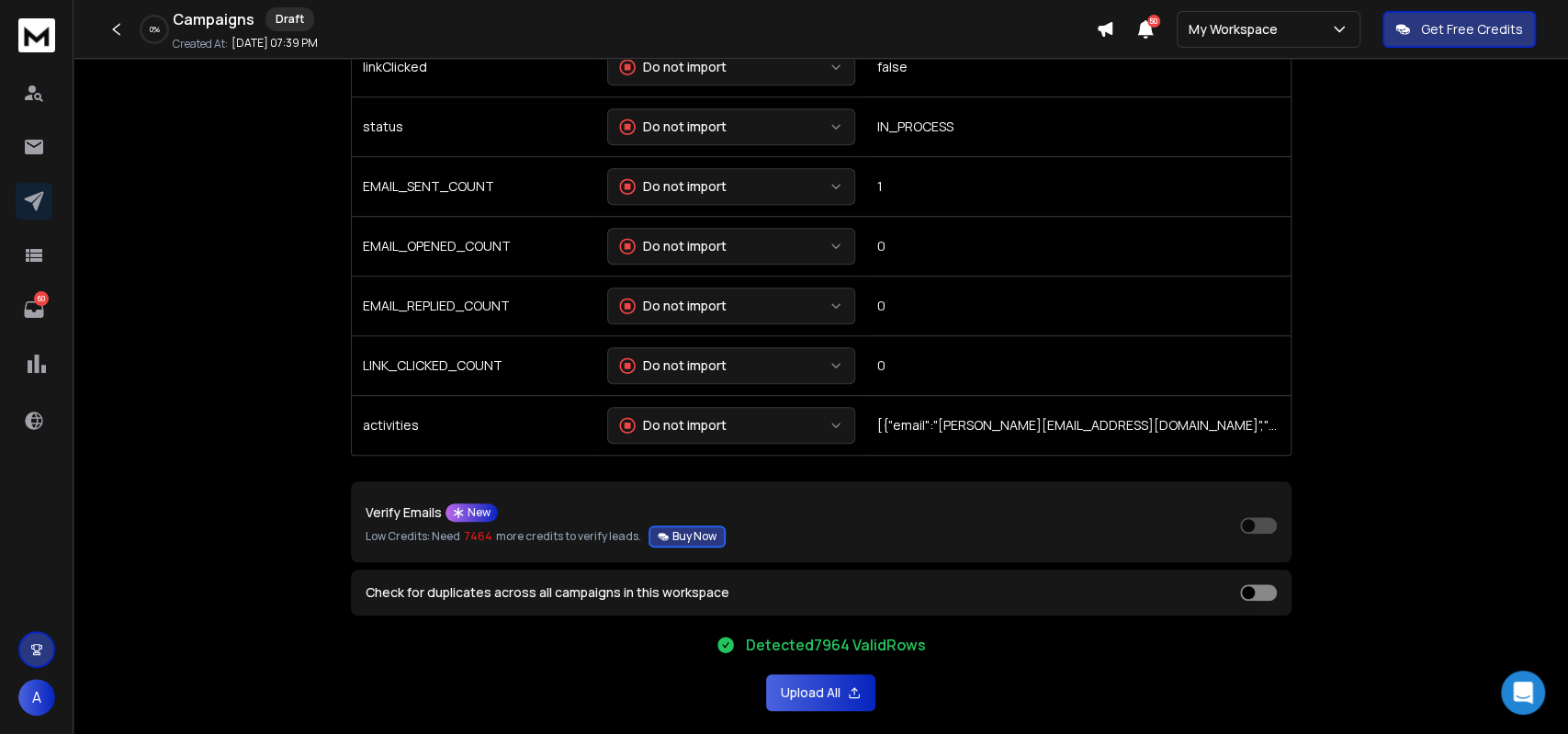
click at [838, 684] on button "Upload All" at bounding box center [820, 692] width 109 height 37
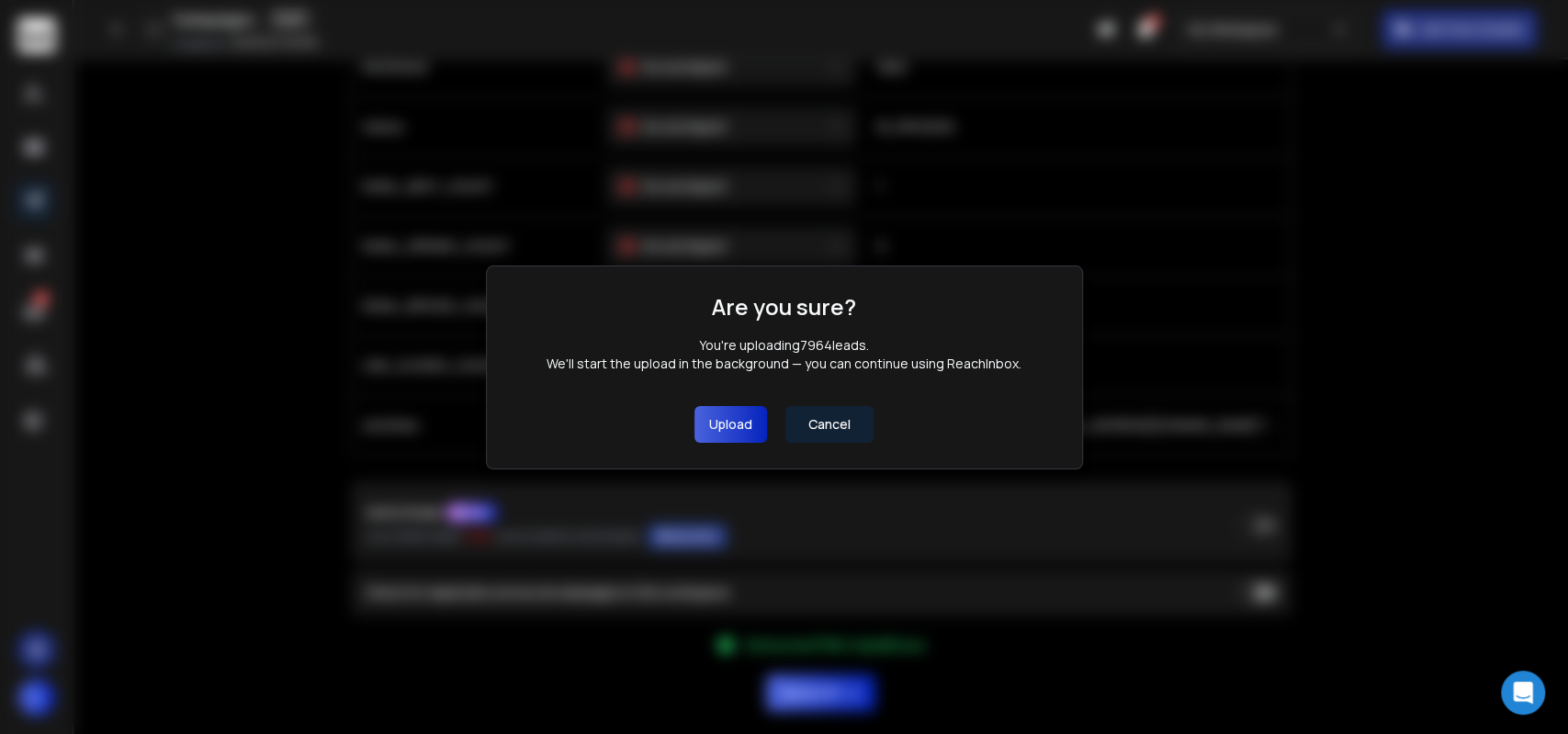
click at [725, 425] on button "Upload" at bounding box center [730, 424] width 72 height 37
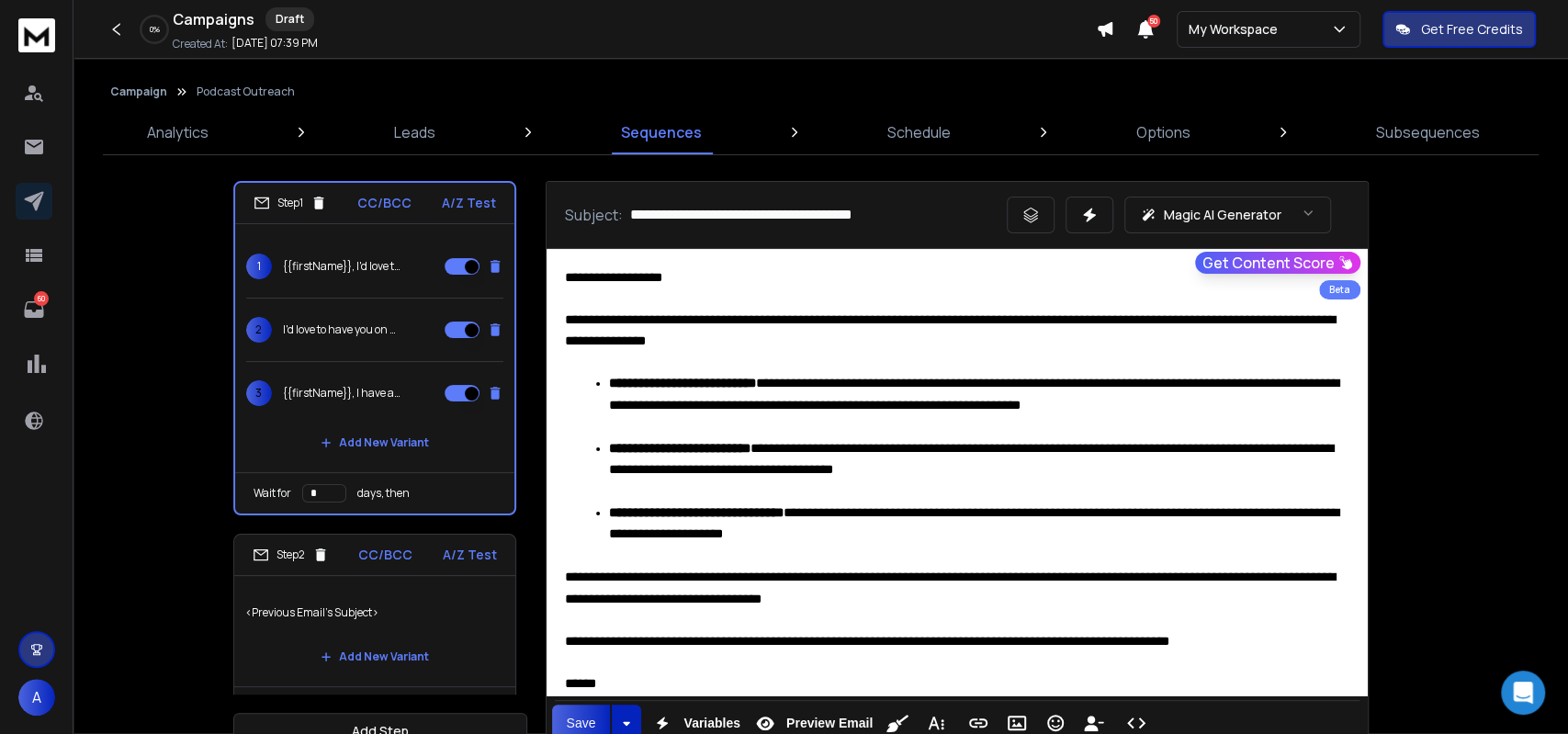
click at [370, 264] on p "{{firstName}}, I'd love to interview you" at bounding box center [341, 266] width 117 height 15
click at [336, 319] on div "2 I'd love to have you on my podcast, {{firstName}}" at bounding box center [323, 330] width 154 height 26
click at [350, 383] on div "3 {{firstName}}, I have a proposition for you" at bounding box center [323, 393] width 154 height 26
click at [347, 262] on p "{{firstName}}, I'd love to interview you" at bounding box center [341, 266] width 117 height 15
click at [796, 218] on input "**********" at bounding box center [808, 215] width 358 height 22
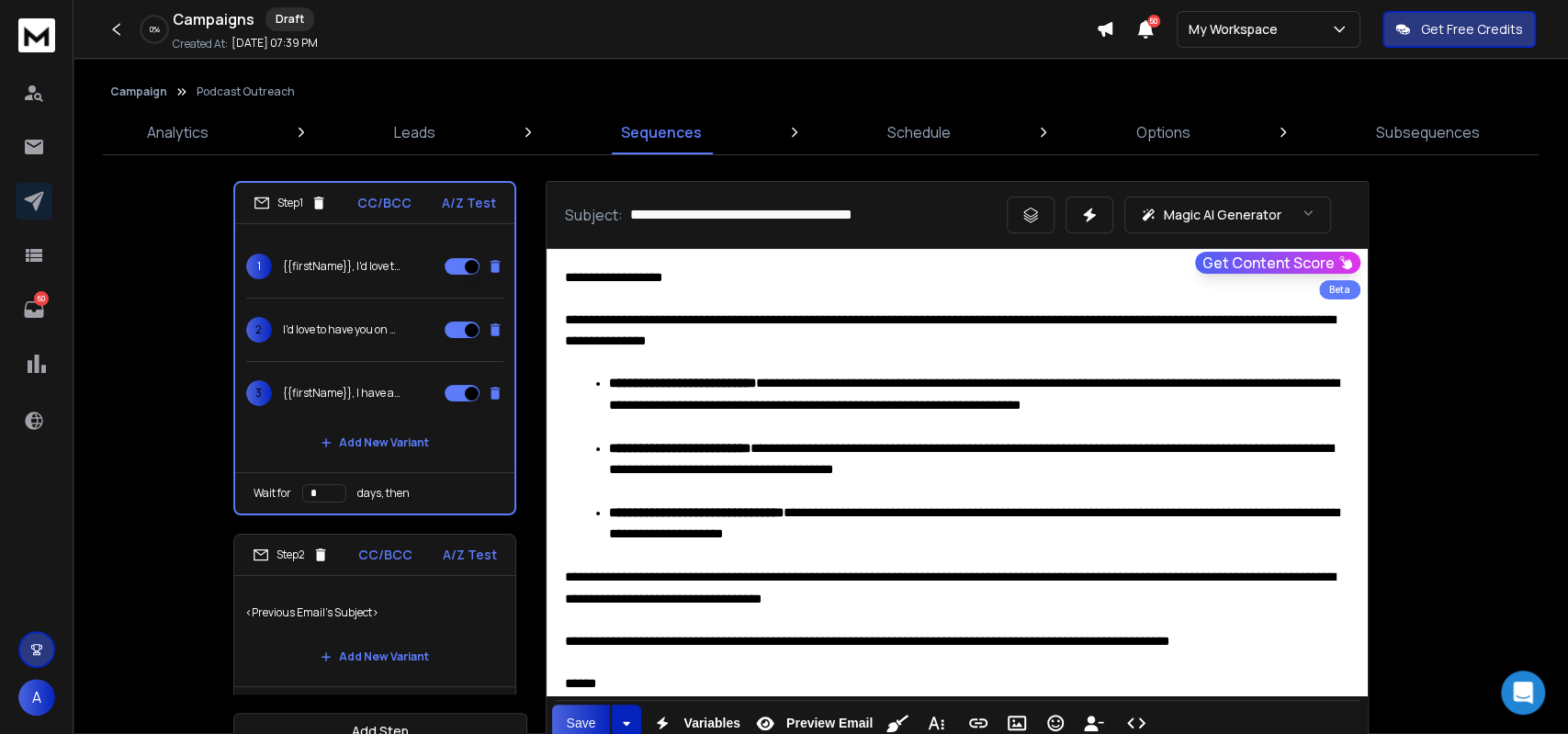
click at [796, 218] on input "**********" at bounding box center [808, 215] width 358 height 22
paste input "****"
click at [864, 208] on input "**********" at bounding box center [808, 215] width 358 height 22
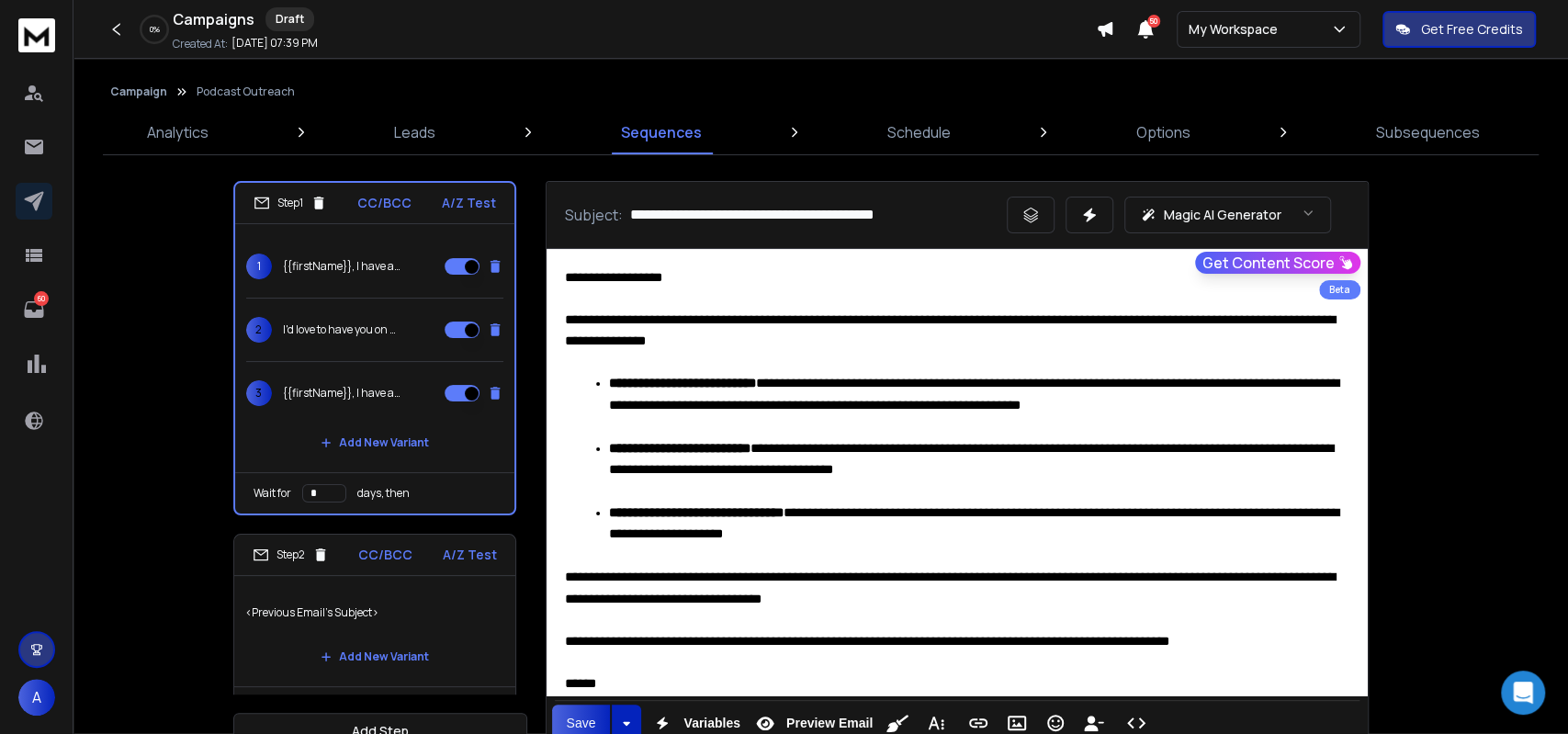
click at [317, 335] on p "I'd love to have you on my podcast, {{firstName}}" at bounding box center [341, 330] width 117 height 15
click at [323, 385] on p "{{firstName}}, I have a proposition for you" at bounding box center [341, 393] width 117 height 15
click at [306, 326] on p "I'd love to have you on my podcast, {{firstName}}" at bounding box center [341, 330] width 117 height 15
click at [356, 267] on p "{{firstName}}, I have an idea you might like" at bounding box center [341, 266] width 117 height 15
click at [880, 400] on span "**********" at bounding box center [974, 393] width 730 height 34
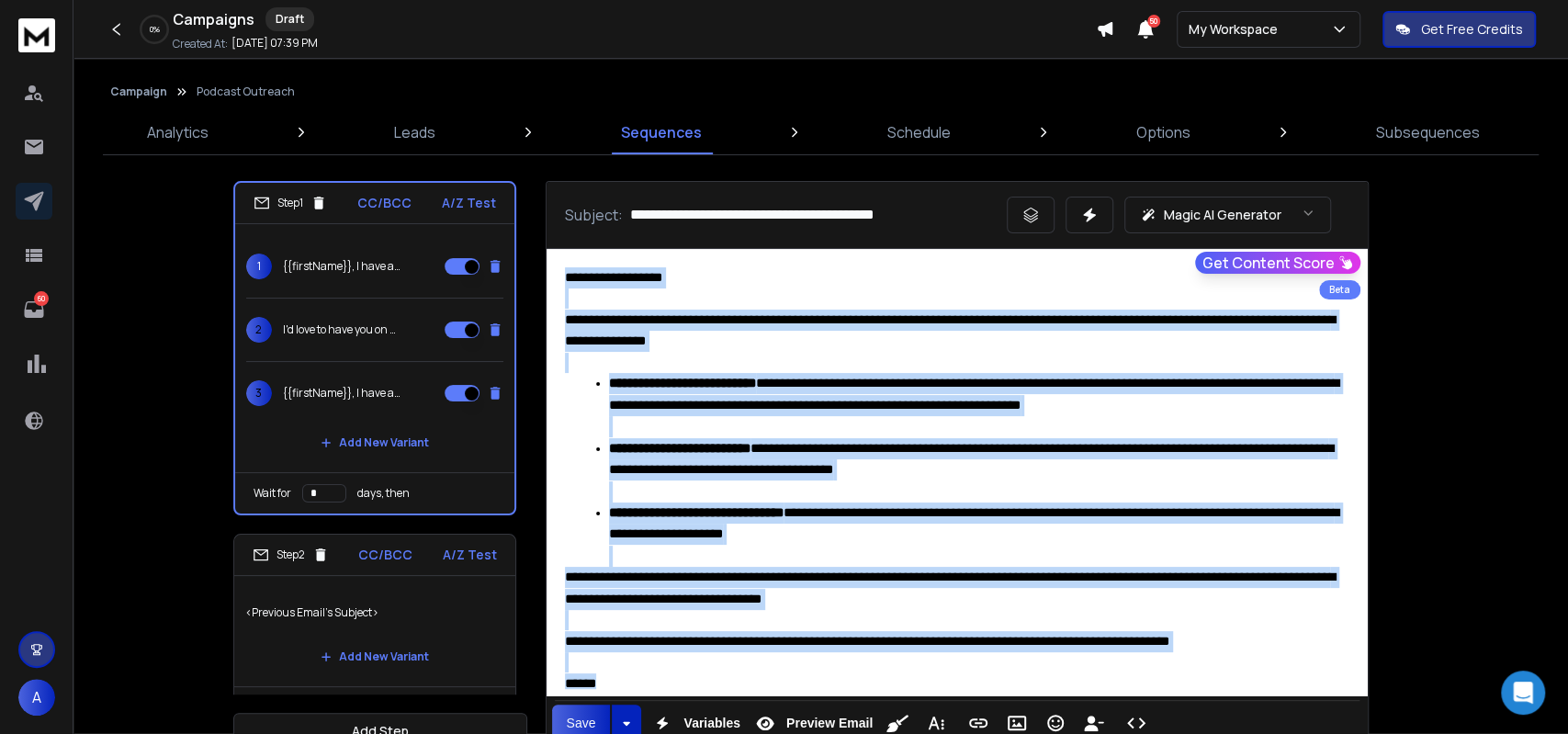
copy div "**********"
click at [327, 398] on p "{{firstName}}, I have a proposition for you" at bounding box center [341, 393] width 117 height 15
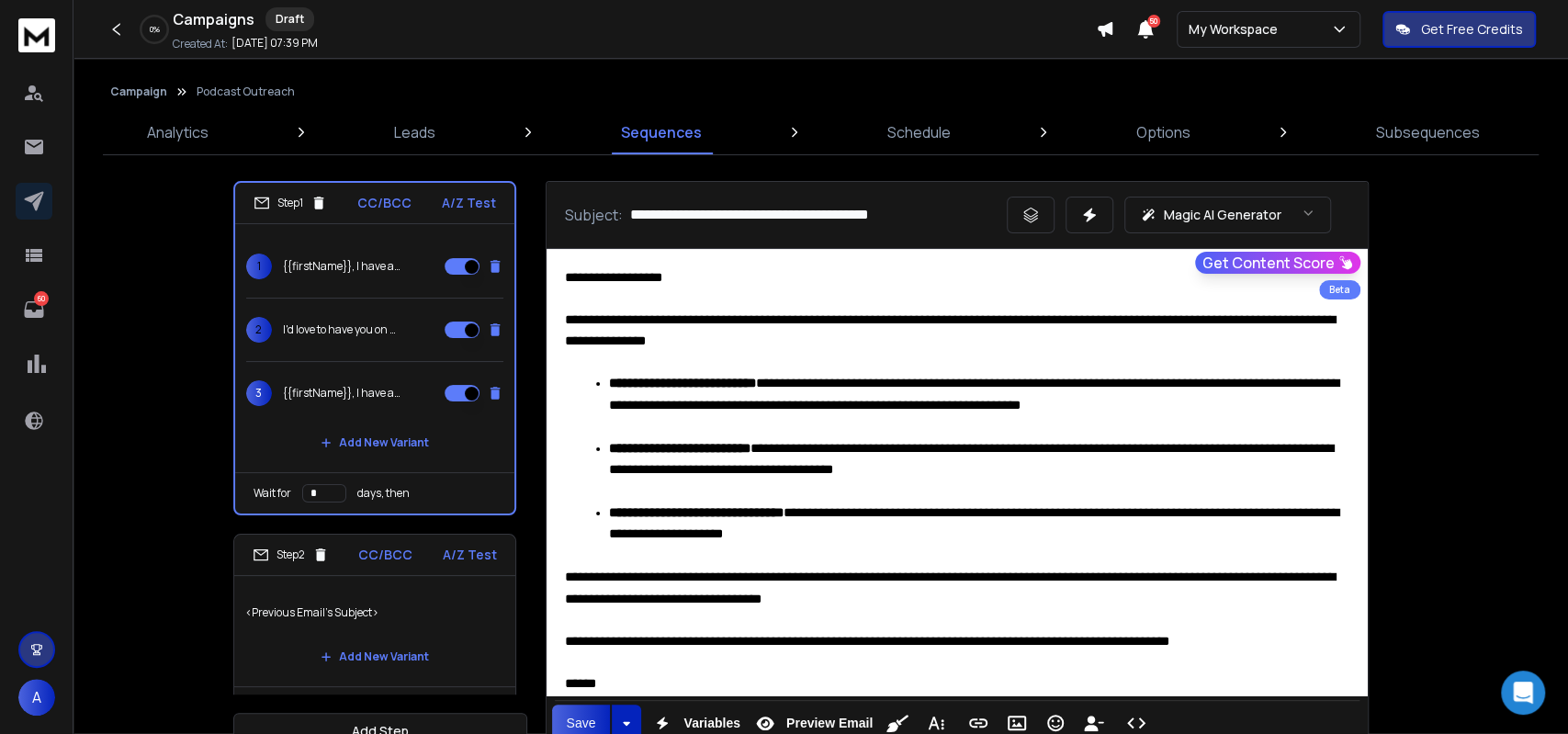
click at [367, 315] on div "2 I'd love to have you on my podcast, {{firstName}}" at bounding box center [374, 330] width 257 height 64
click at [344, 268] on p "{{firstName}}, I have an idea you might like" at bounding box center [341, 266] width 117 height 15
click at [344, 308] on div "2 I'd love to have you on my podcast, {{firstName}}" at bounding box center [374, 330] width 257 height 64
click at [638, 225] on div "**********" at bounding box center [957, 215] width 821 height 67
click at [720, 198] on div "**********" at bounding box center [957, 215] width 821 height 67
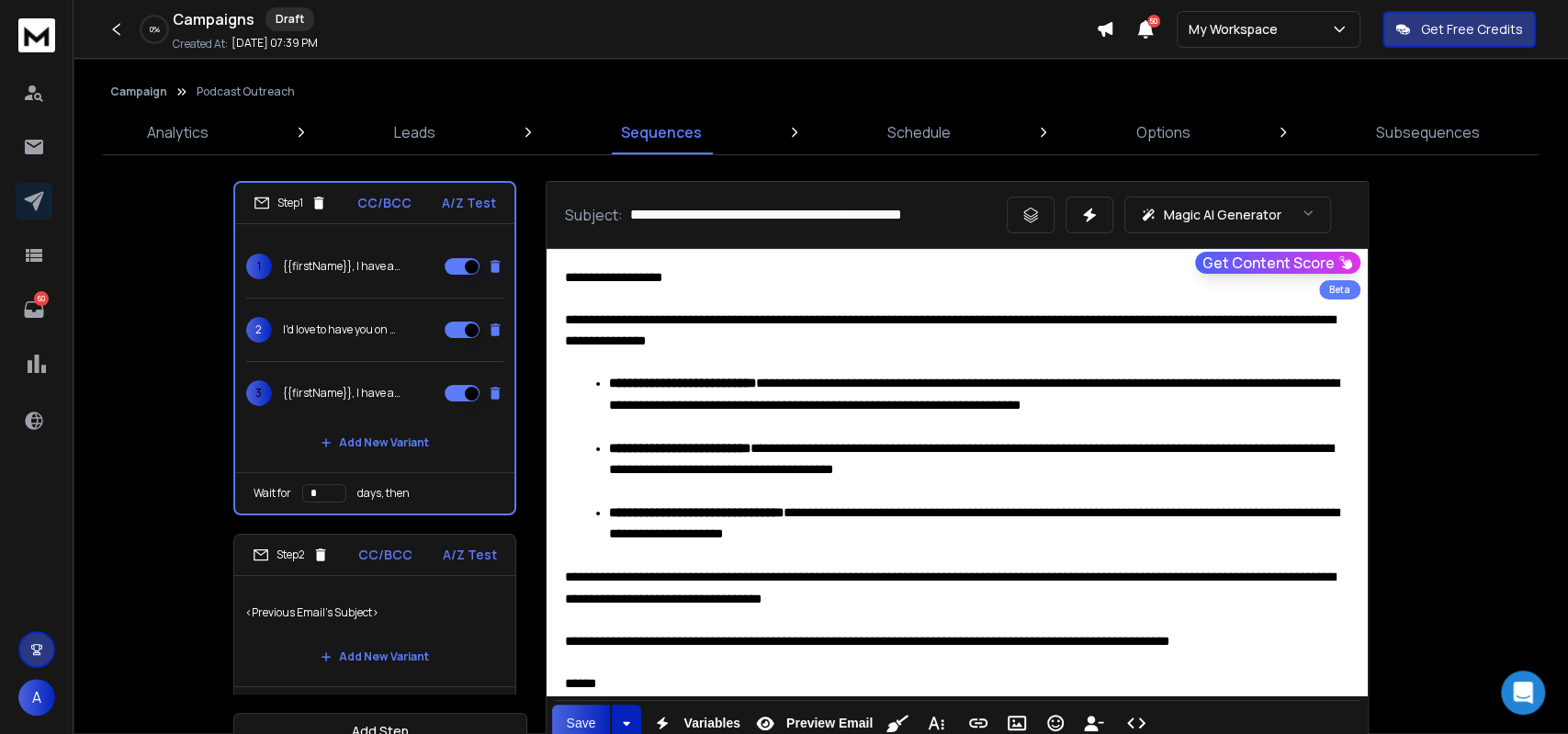
click at [683, 211] on input "**********" at bounding box center [808, 215] width 358 height 22
paste input
click at [410, 271] on div "1 {{firstName}}, I have an idea you might like" at bounding box center [374, 266] width 257 height 64
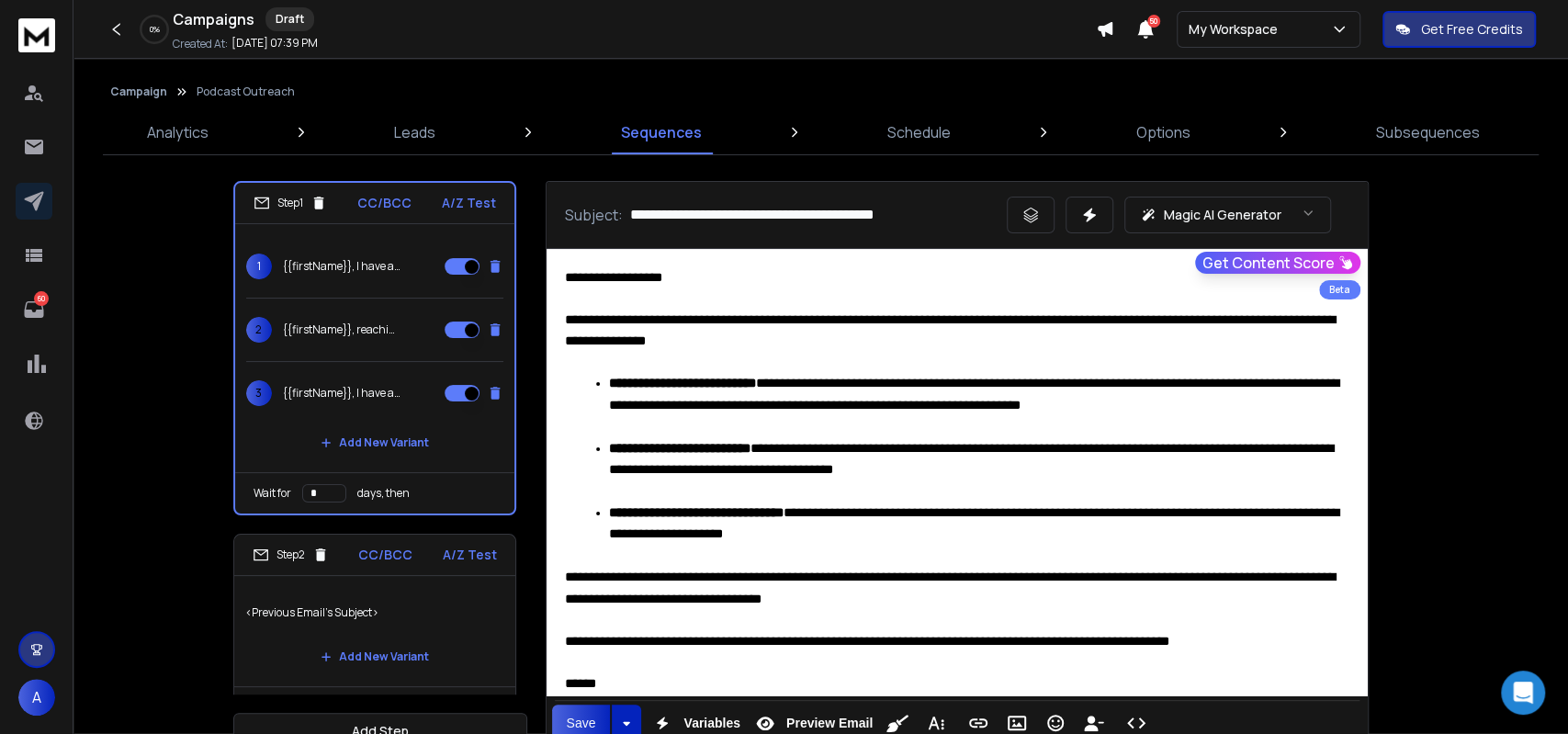
click at [366, 271] on p "{{firstName}}, I have an idea you might like" at bounding box center [341, 266] width 117 height 15
click at [783, 212] on input "**********" at bounding box center [808, 215] width 358 height 22
paste input
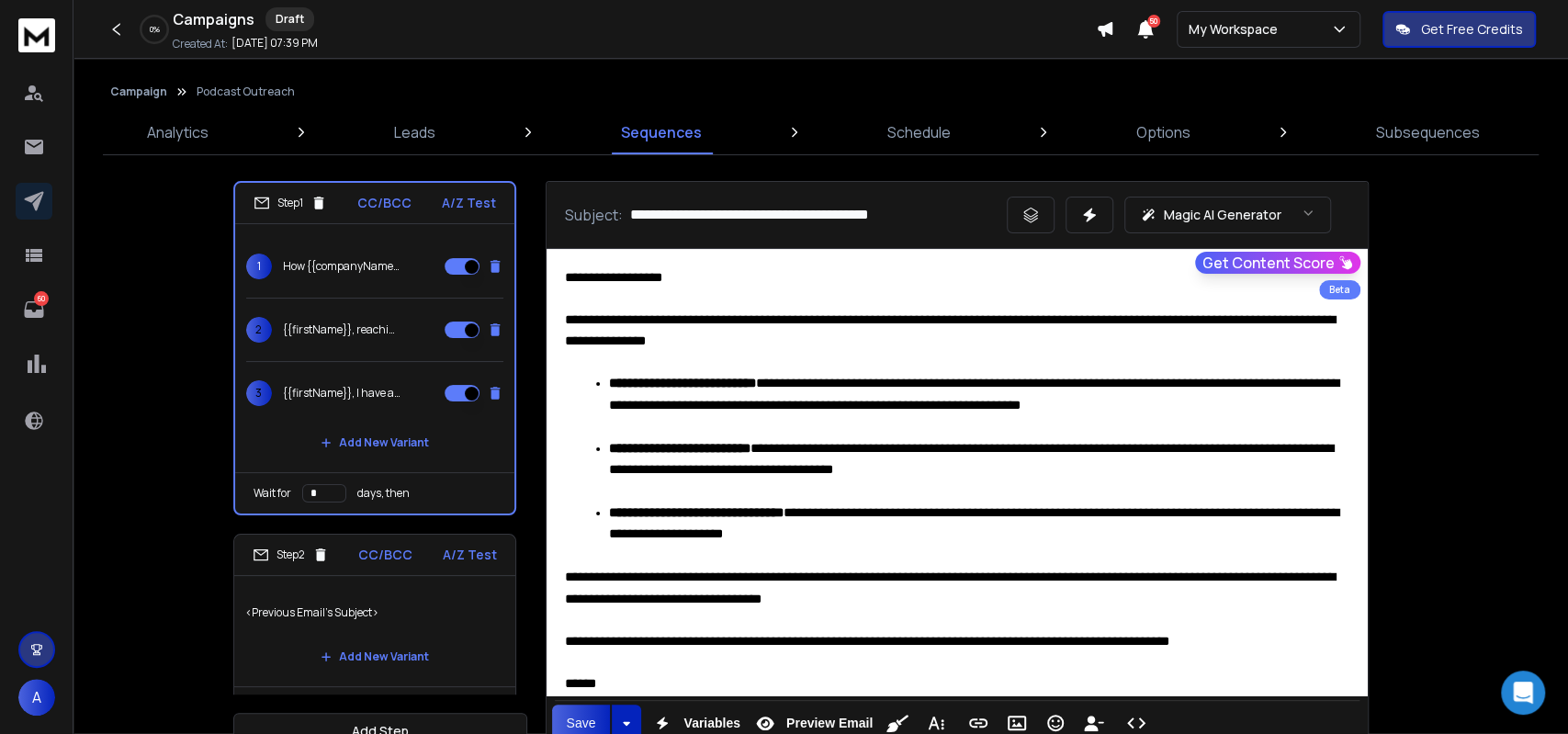
click at [369, 386] on p "{{firstName}}, I have a proposition for you" at bounding box center [341, 393] width 117 height 15
click at [827, 219] on input "**********" at bounding box center [808, 215] width 358 height 22
click at [375, 317] on div "2 {{firstName}}, reaching out with an idea" at bounding box center [323, 330] width 154 height 26
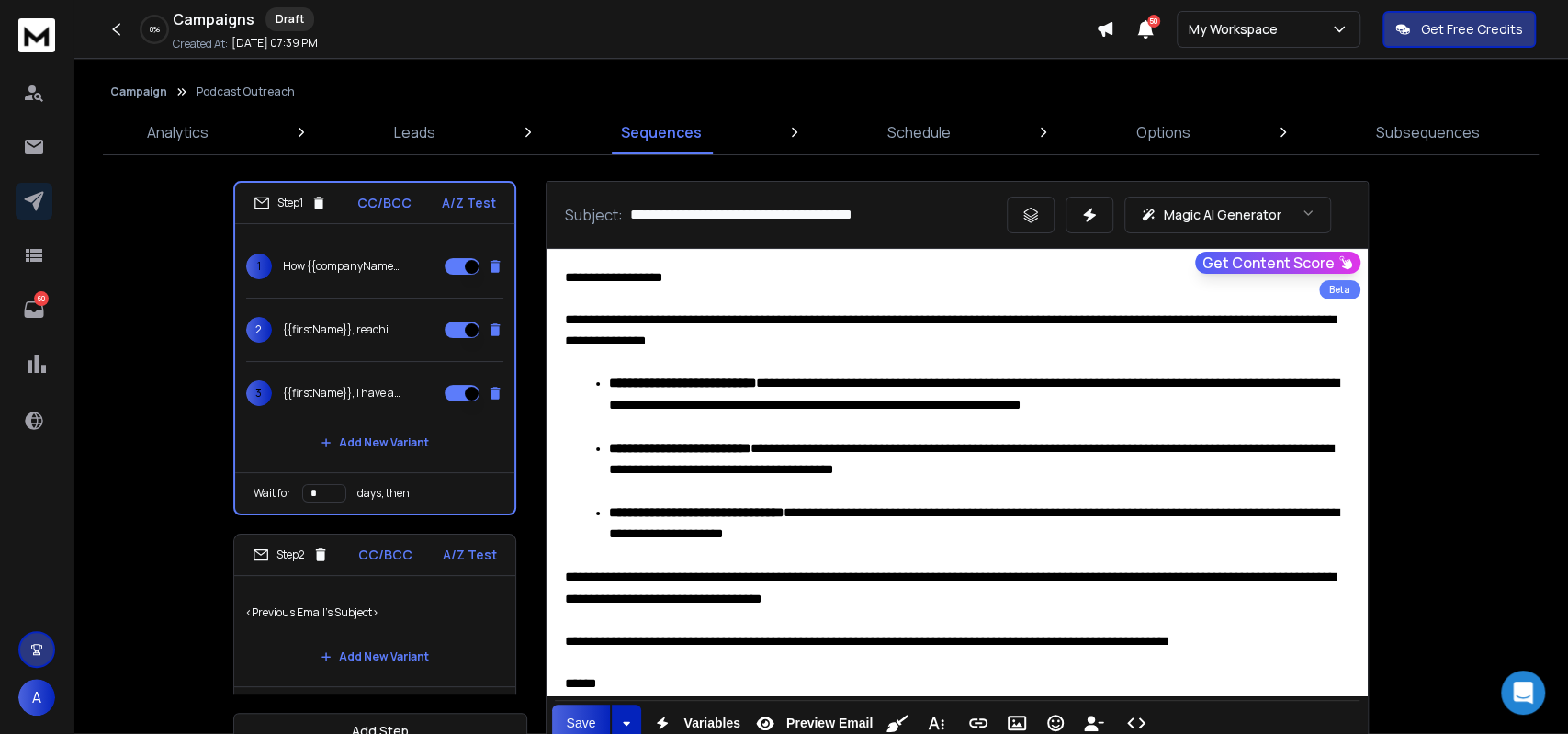
click at [389, 259] on p "How {{companyName}} can dominate your space" at bounding box center [341, 266] width 117 height 15
click at [375, 372] on div "3 {{firstName}}, I have a proposition for you" at bounding box center [374, 393] width 257 height 63
click at [829, 214] on input "**********" at bounding box center [808, 215] width 358 height 22
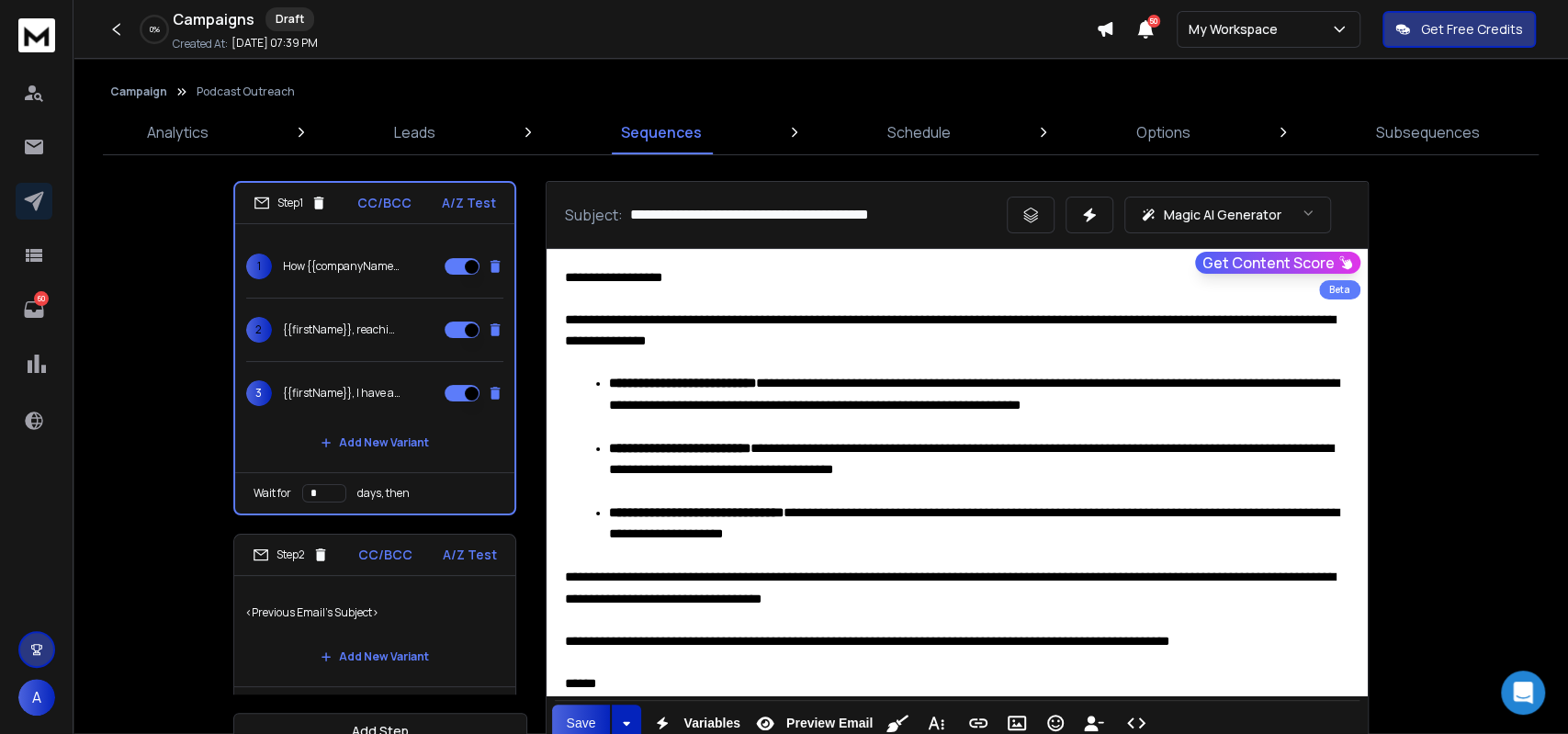
click at [829, 214] on input "**********" at bounding box center [808, 215] width 358 height 22
paste input
type input "**********"
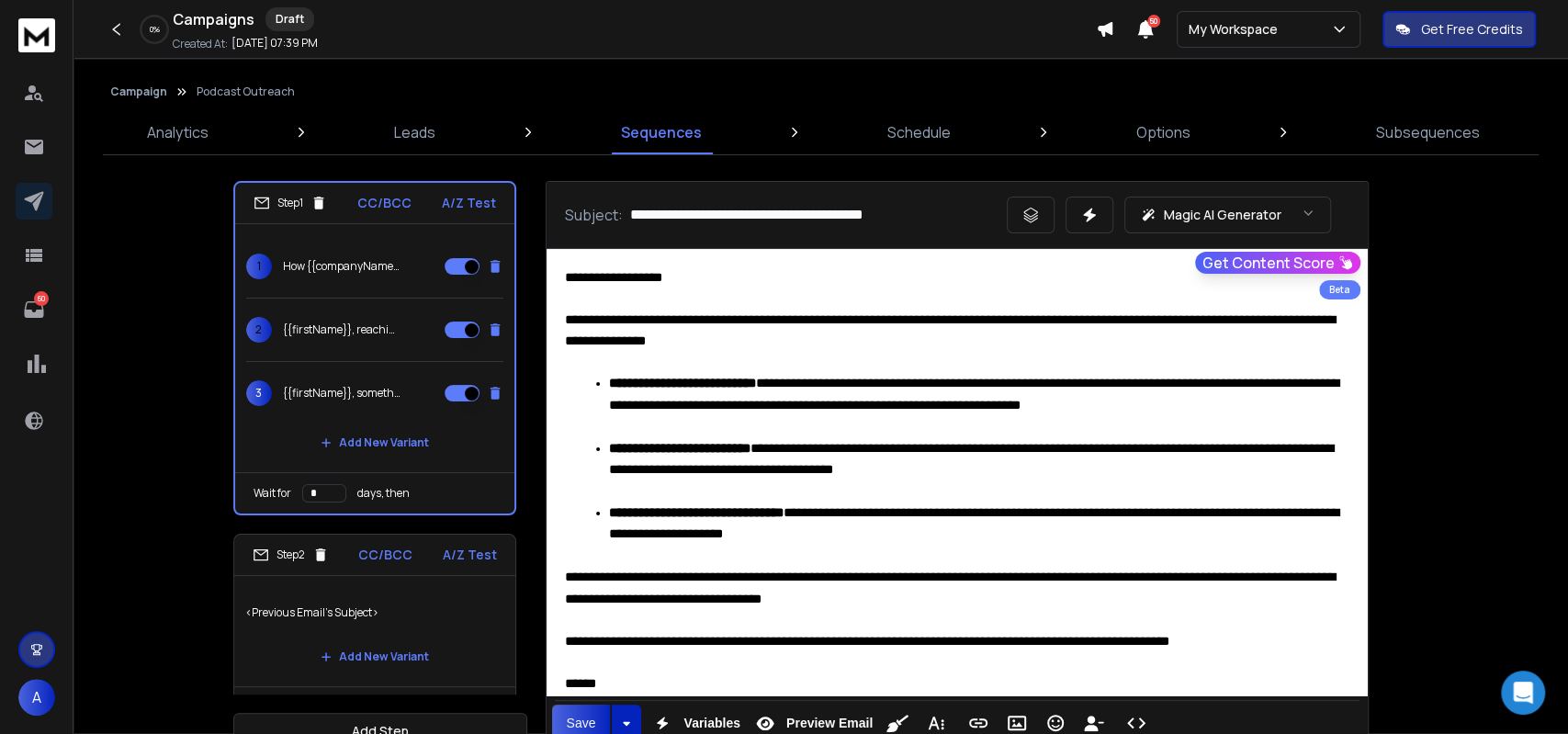
click at [147, 83] on div "Campaign Podcast Outreach" at bounding box center [820, 92] width 1436 height 30
click at [151, 98] on button "Campaign" at bounding box center [139, 92] width 57 height 15
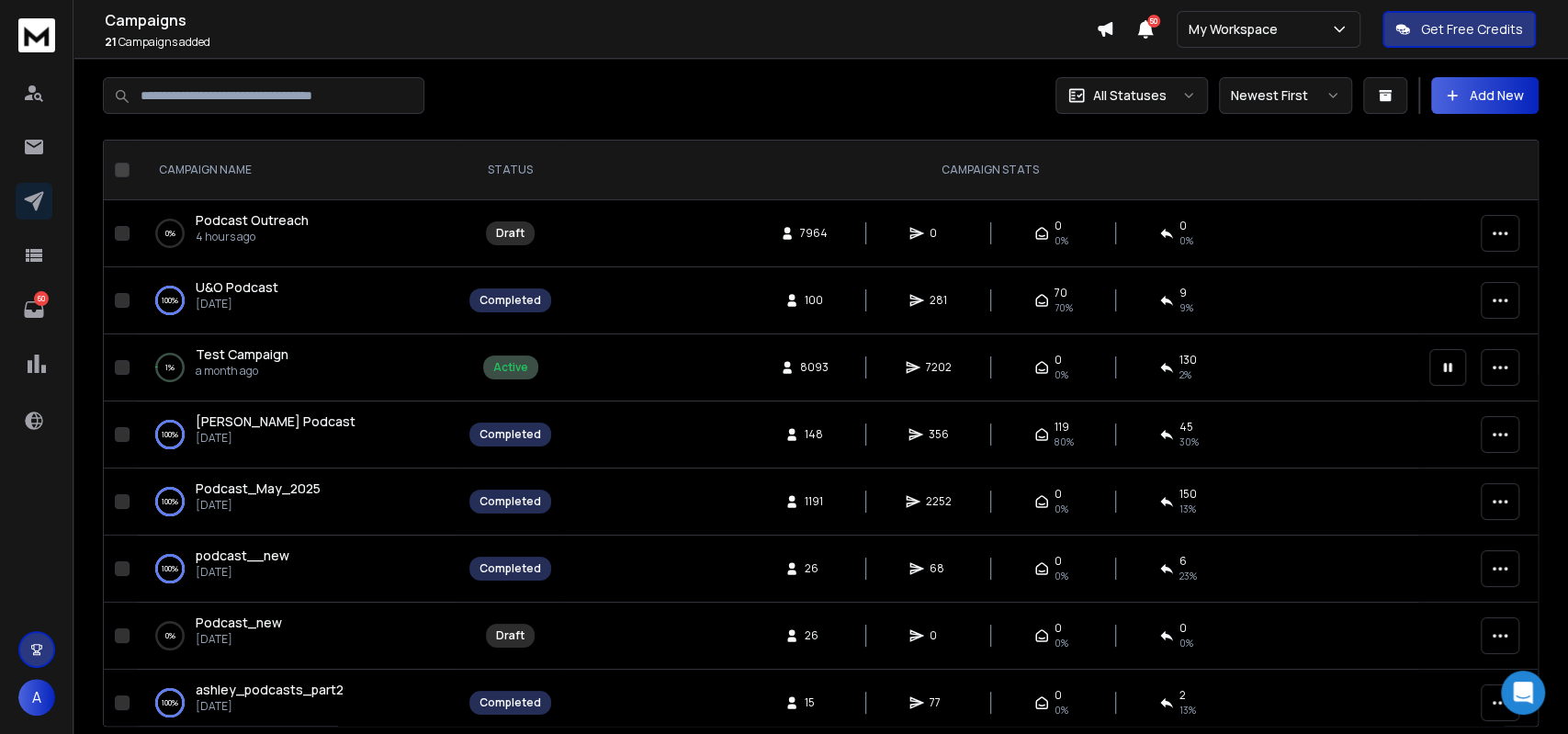
click at [1491, 230] on icon "button" at bounding box center [1500, 233] width 18 height 18
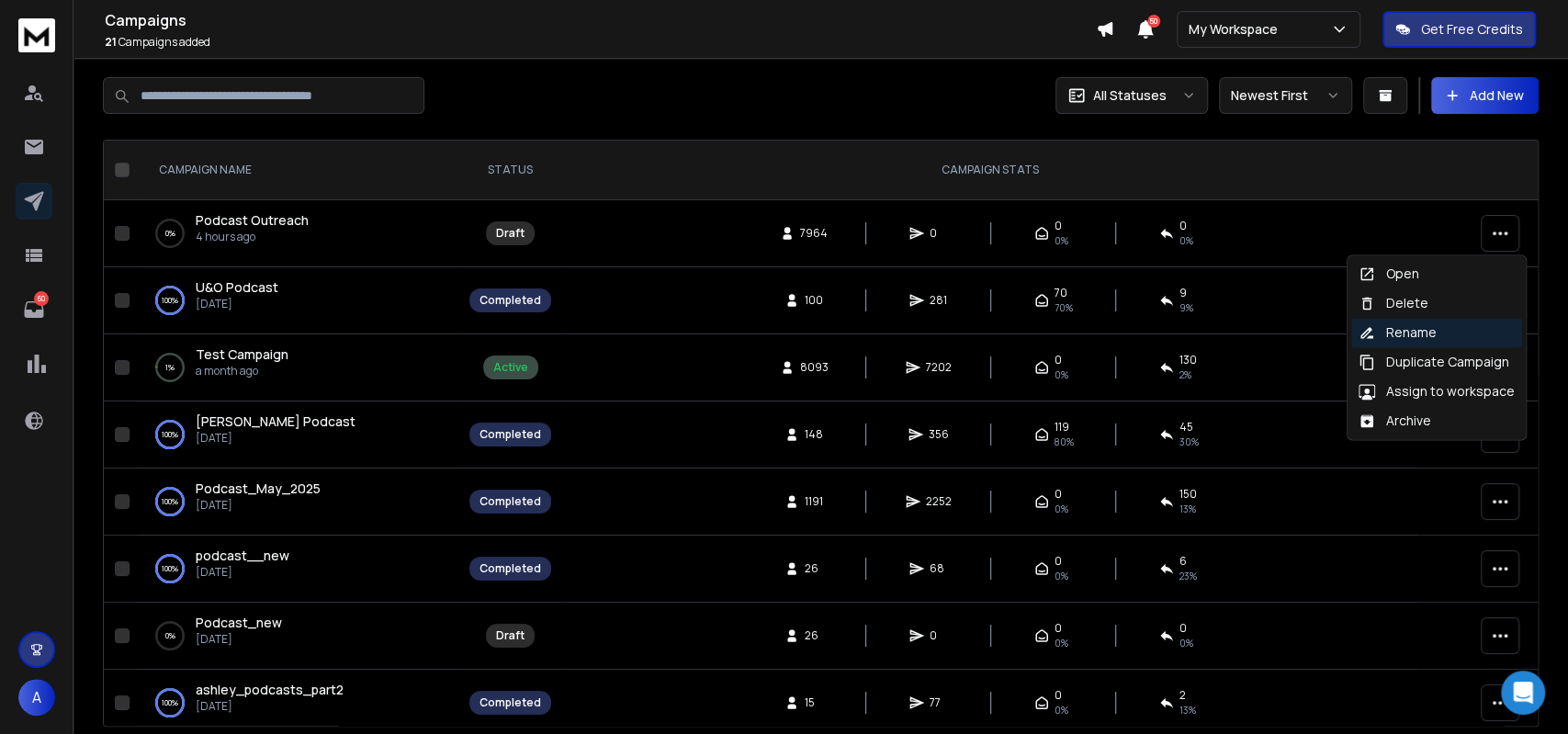
click at [1424, 339] on div "Rename" at bounding box center [1397, 333] width 78 height 18
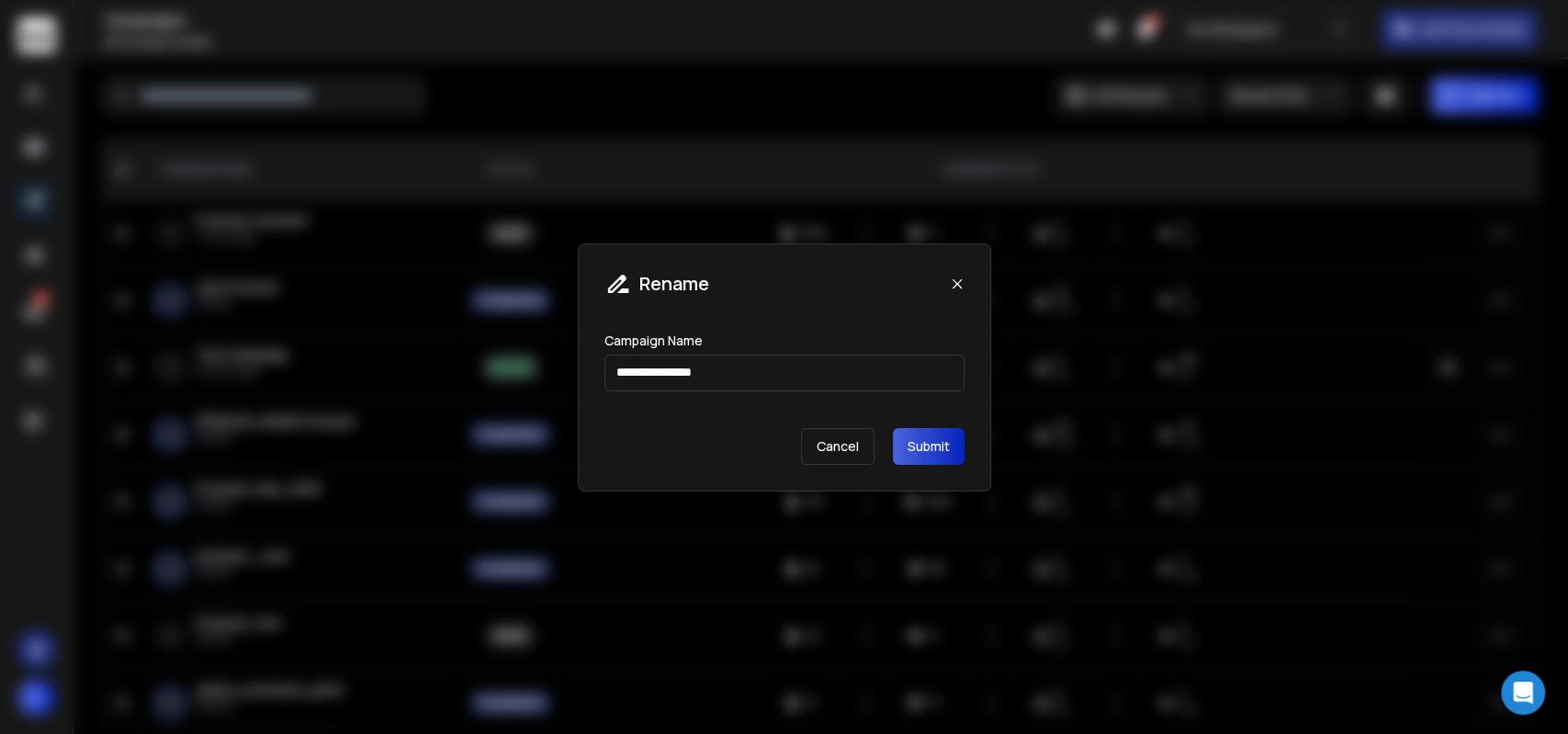
click at [639, 373] on input "**********" at bounding box center [784, 373] width 360 height 37
type input "**********"
click at [953, 434] on button "Submit" at bounding box center [927, 447] width 71 height 37
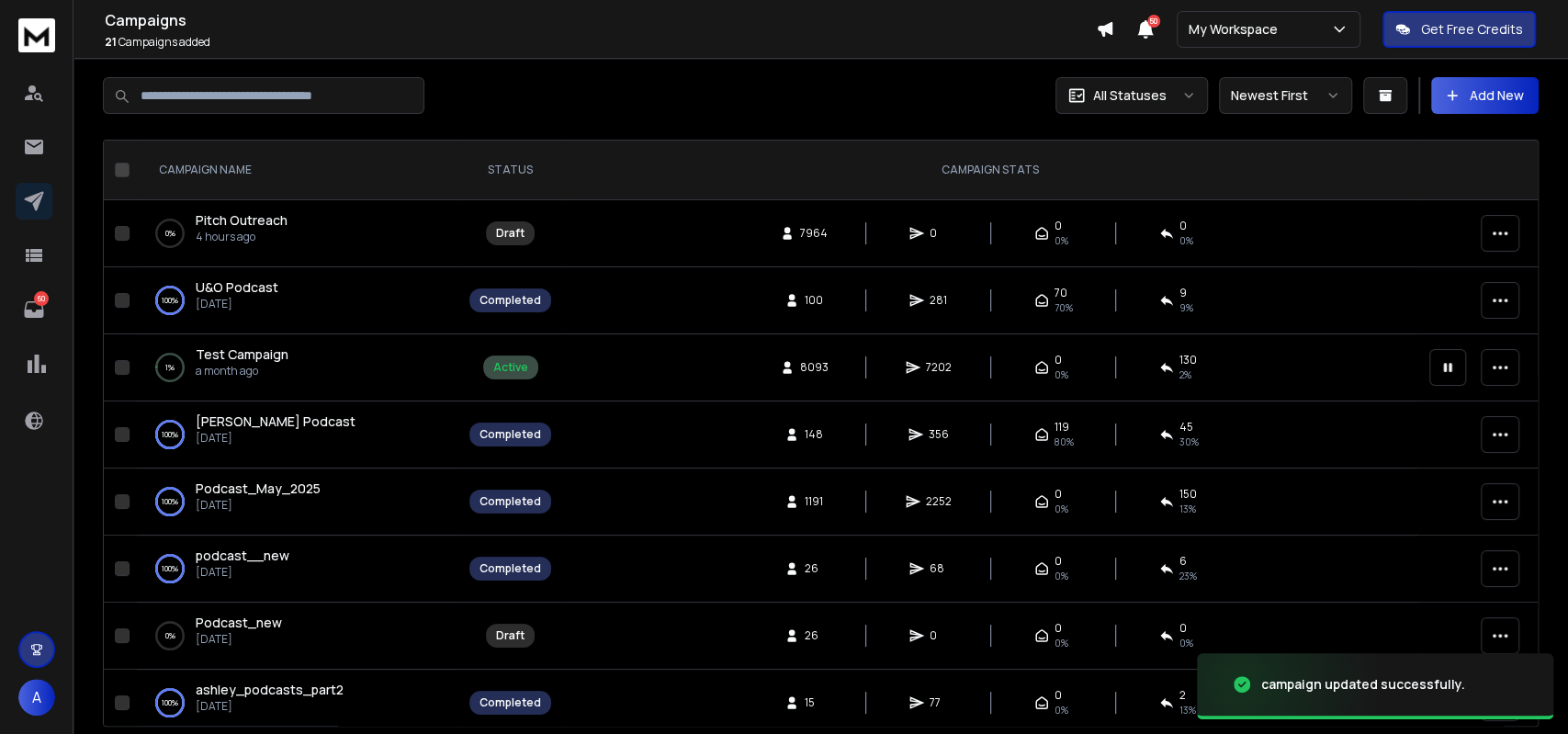
click at [1497, 83] on button "Add New" at bounding box center [1485, 95] width 107 height 37
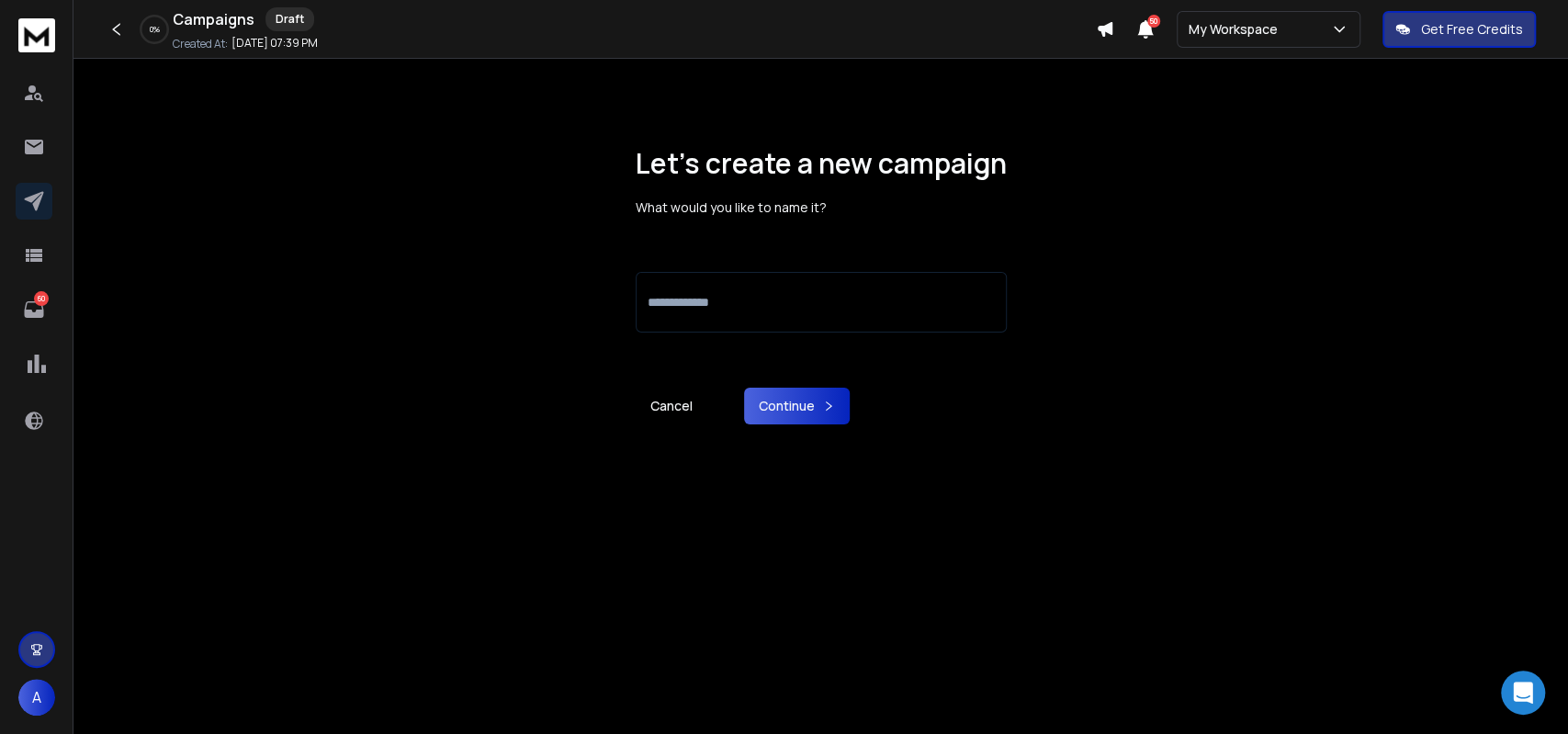
click at [710, 313] on input at bounding box center [820, 302] width 371 height 61
type input "**********"
click at [807, 417] on button "Continue" at bounding box center [797, 406] width 105 height 37
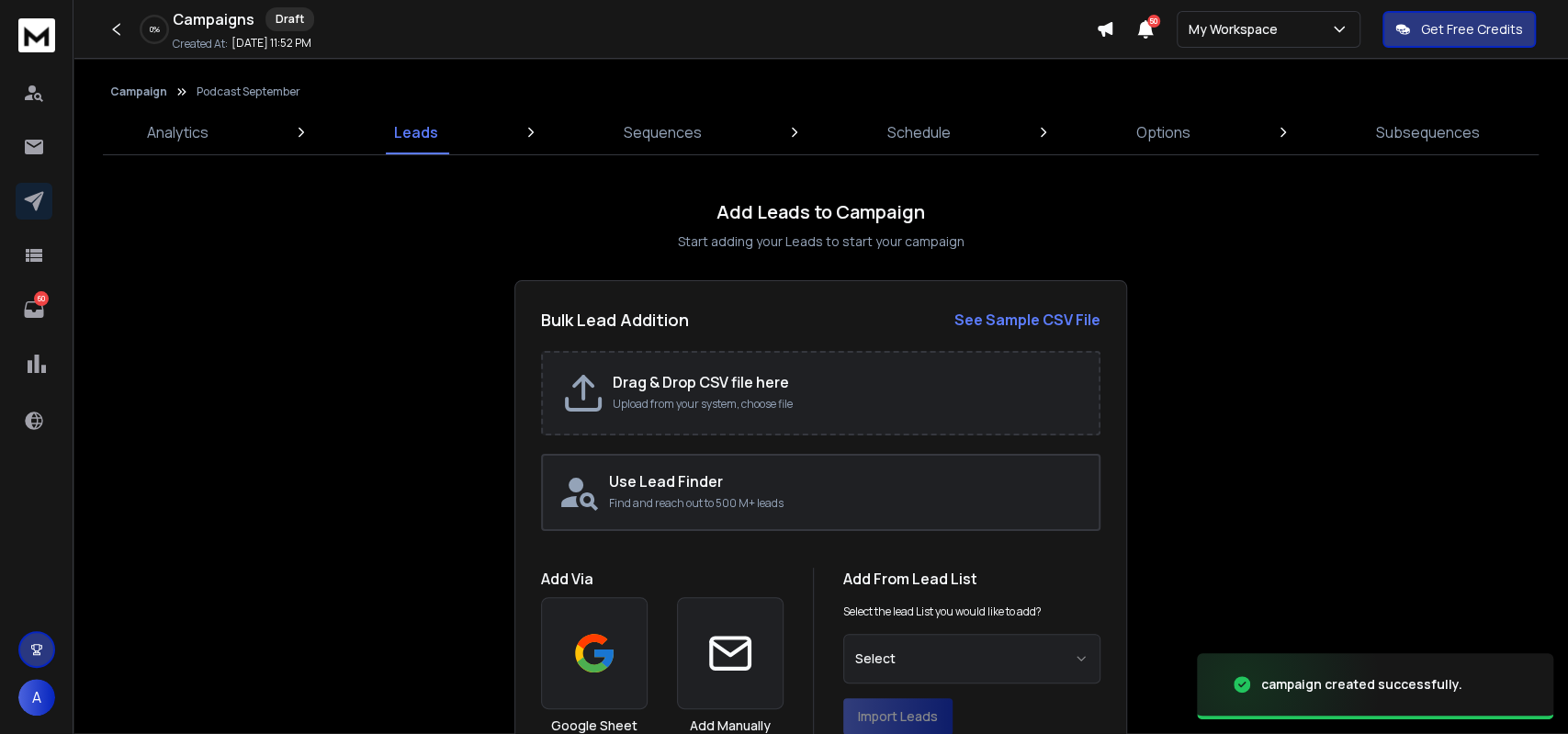
click at [841, 383] on h2 "Drag & Drop CSV file here" at bounding box center [847, 382] width 468 height 22
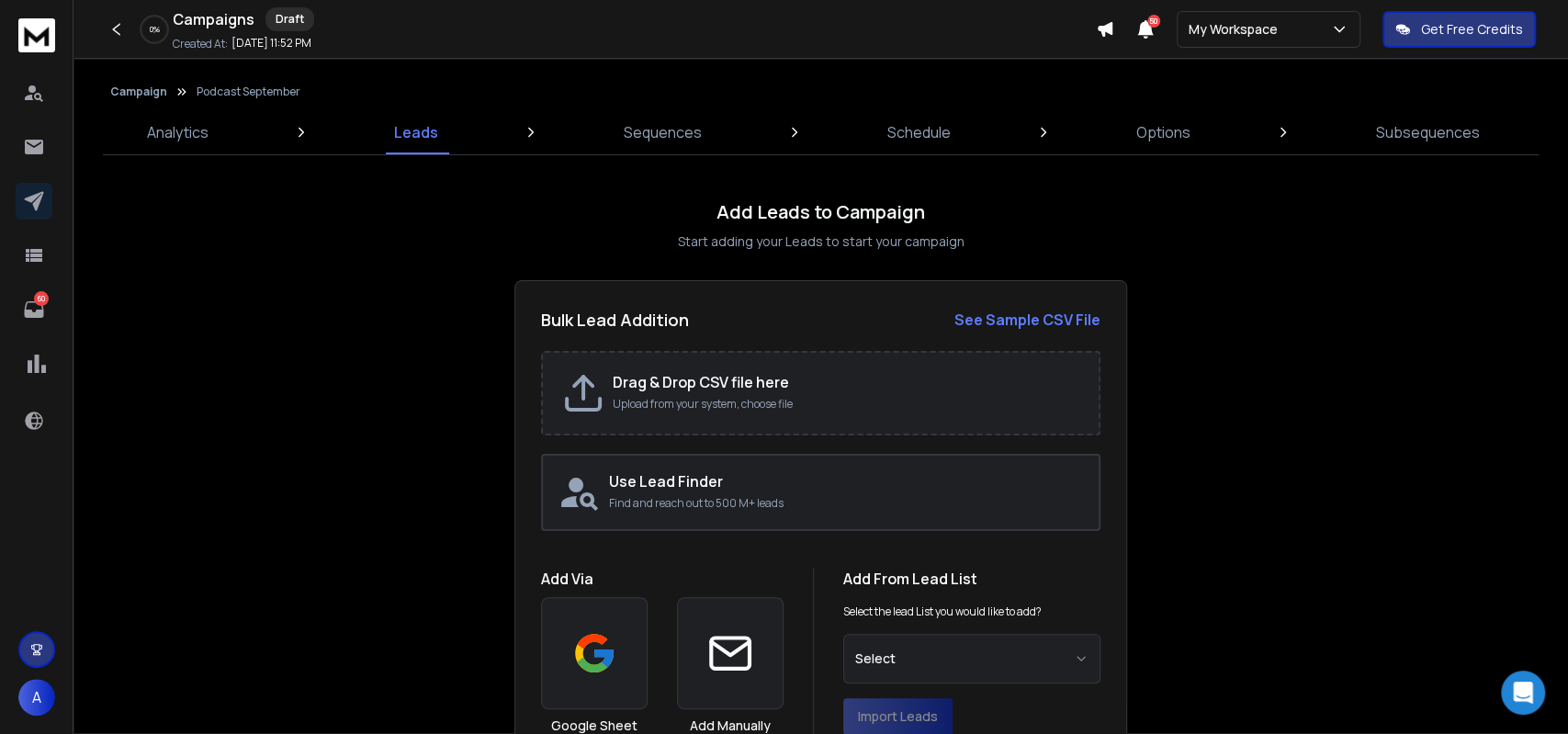
click at [939, 388] on h2 "Drag & Drop CSV file here" at bounding box center [847, 382] width 468 height 22
type input "**********"
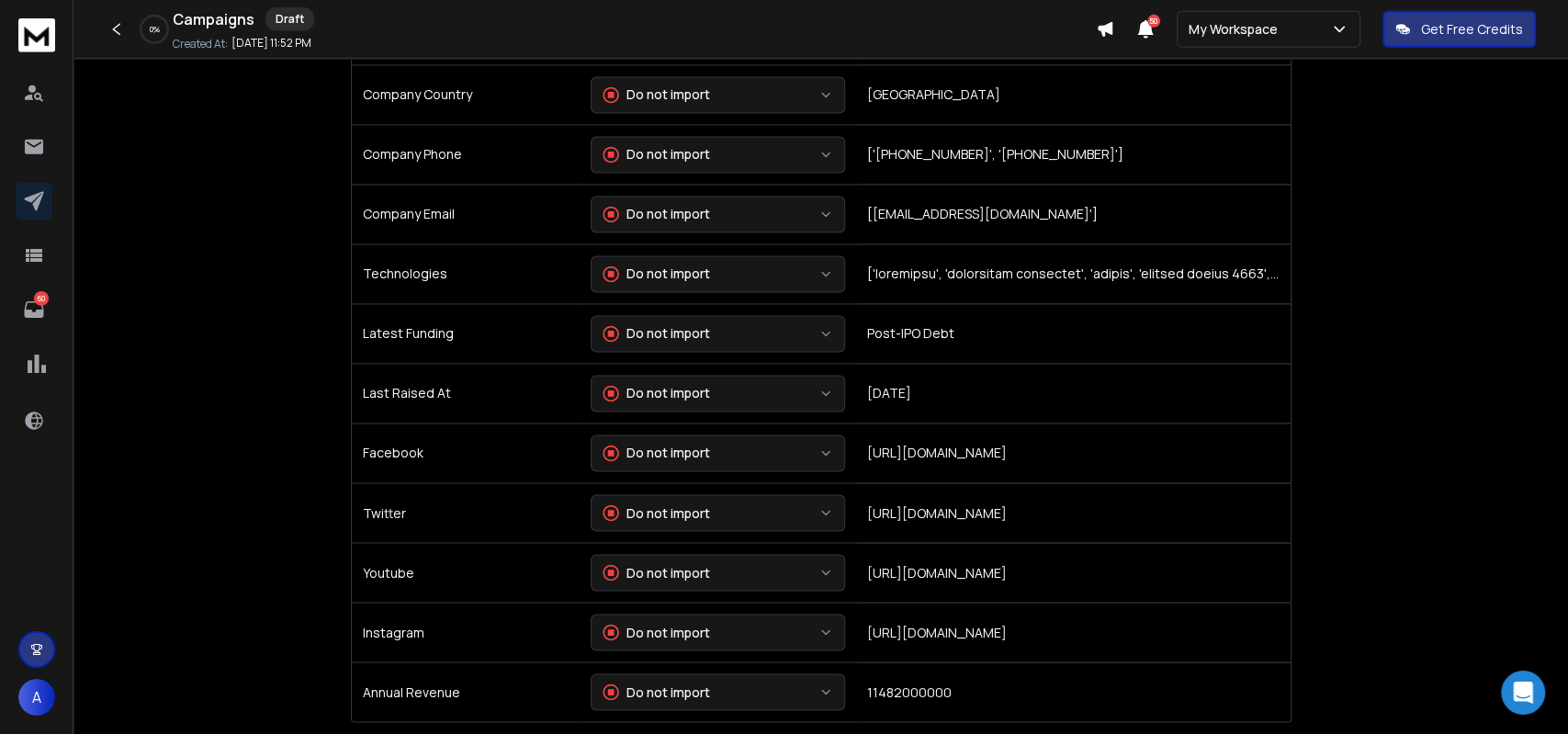
scroll to position [2141, 0]
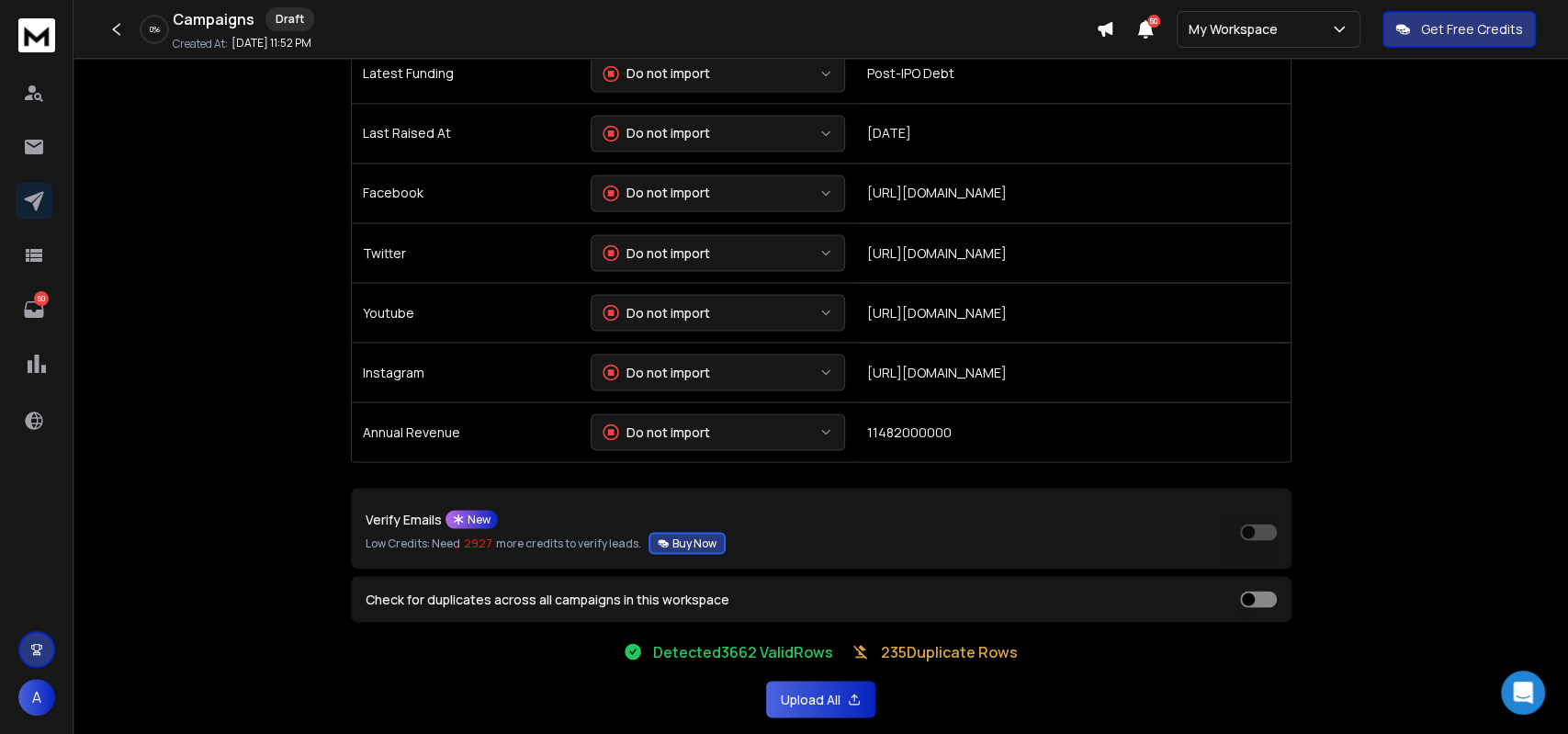
click at [804, 684] on button "Upload All" at bounding box center [820, 699] width 109 height 37
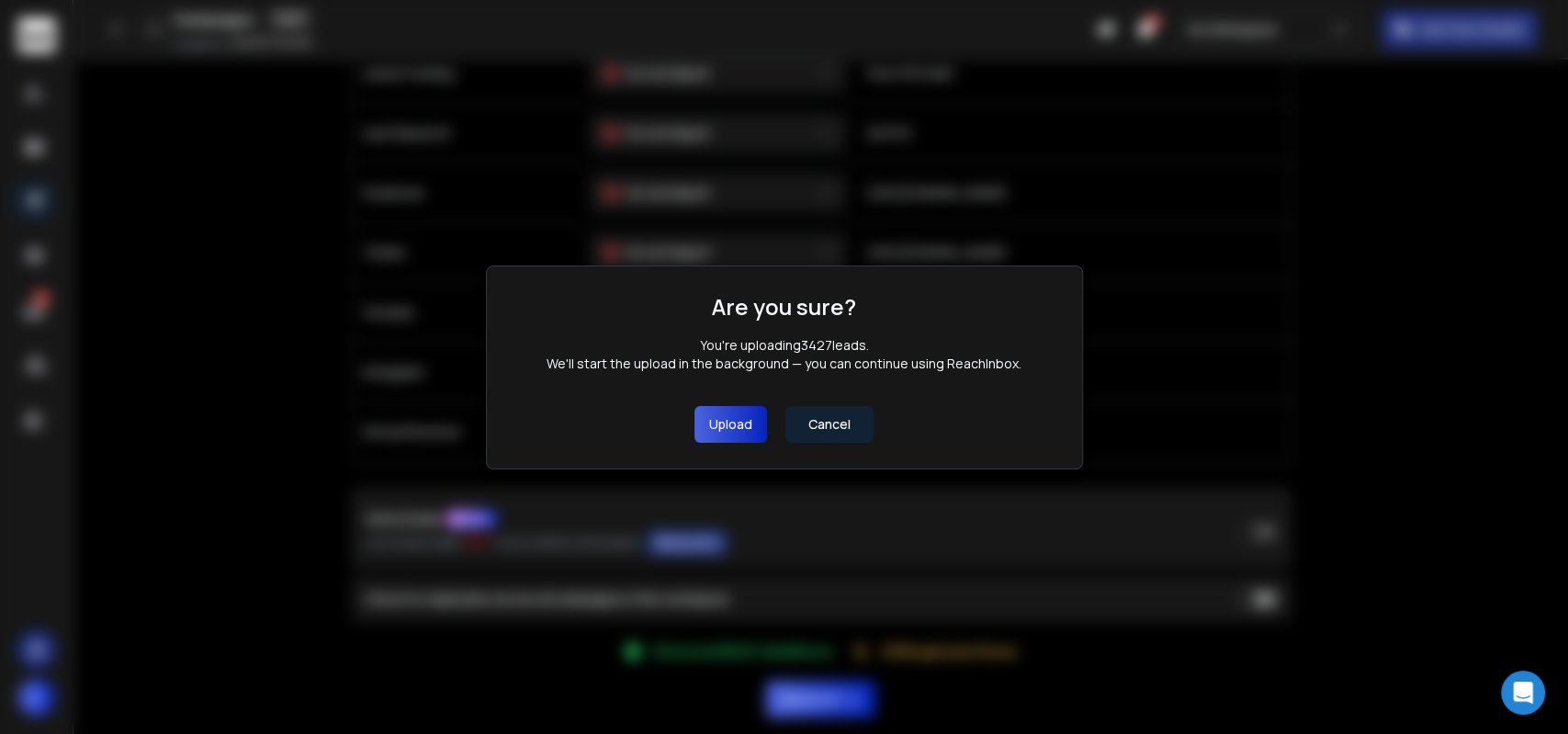
click at [735, 424] on button "Upload" at bounding box center [730, 424] width 72 height 37
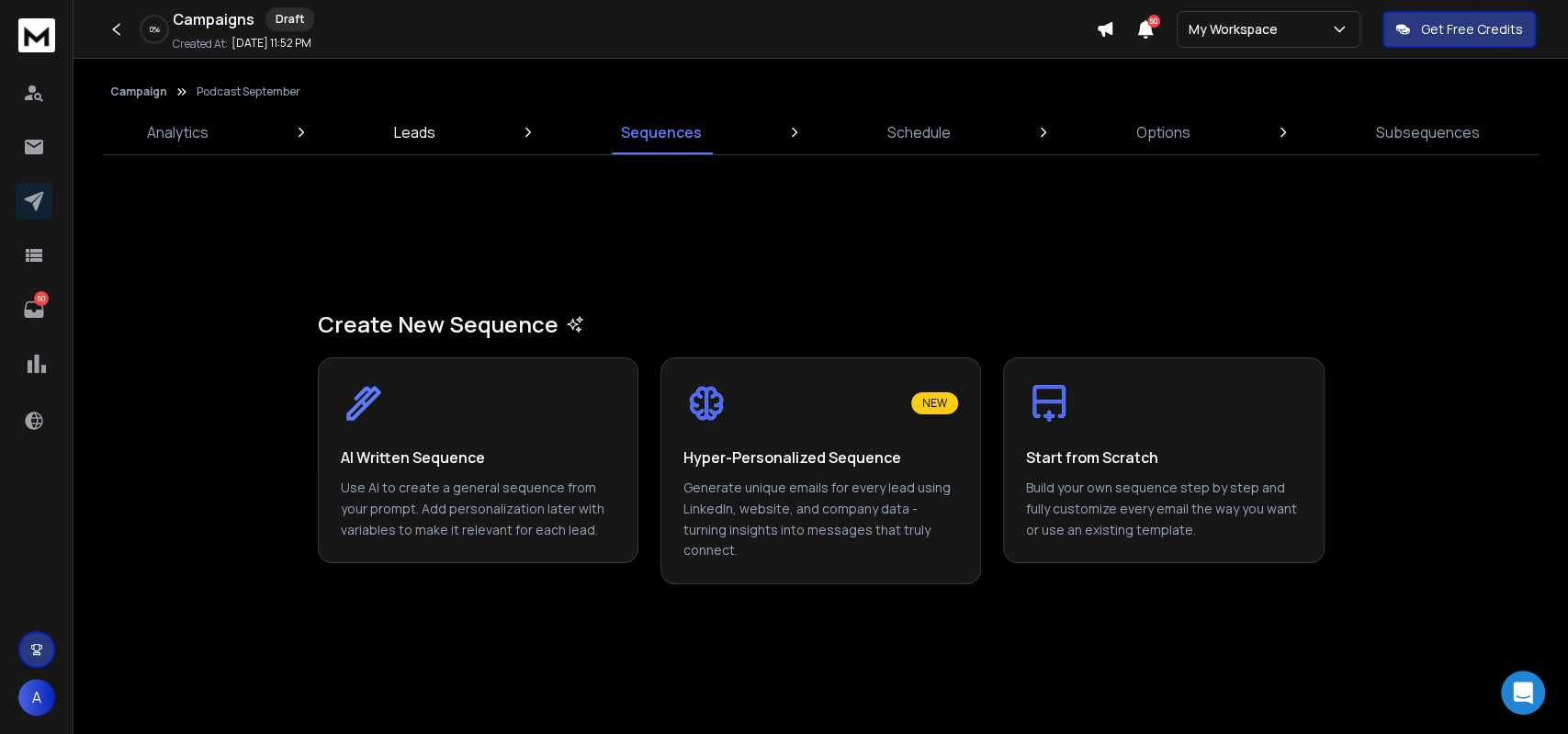
click at [440, 135] on link "Leads" at bounding box center [414, 132] width 64 height 44
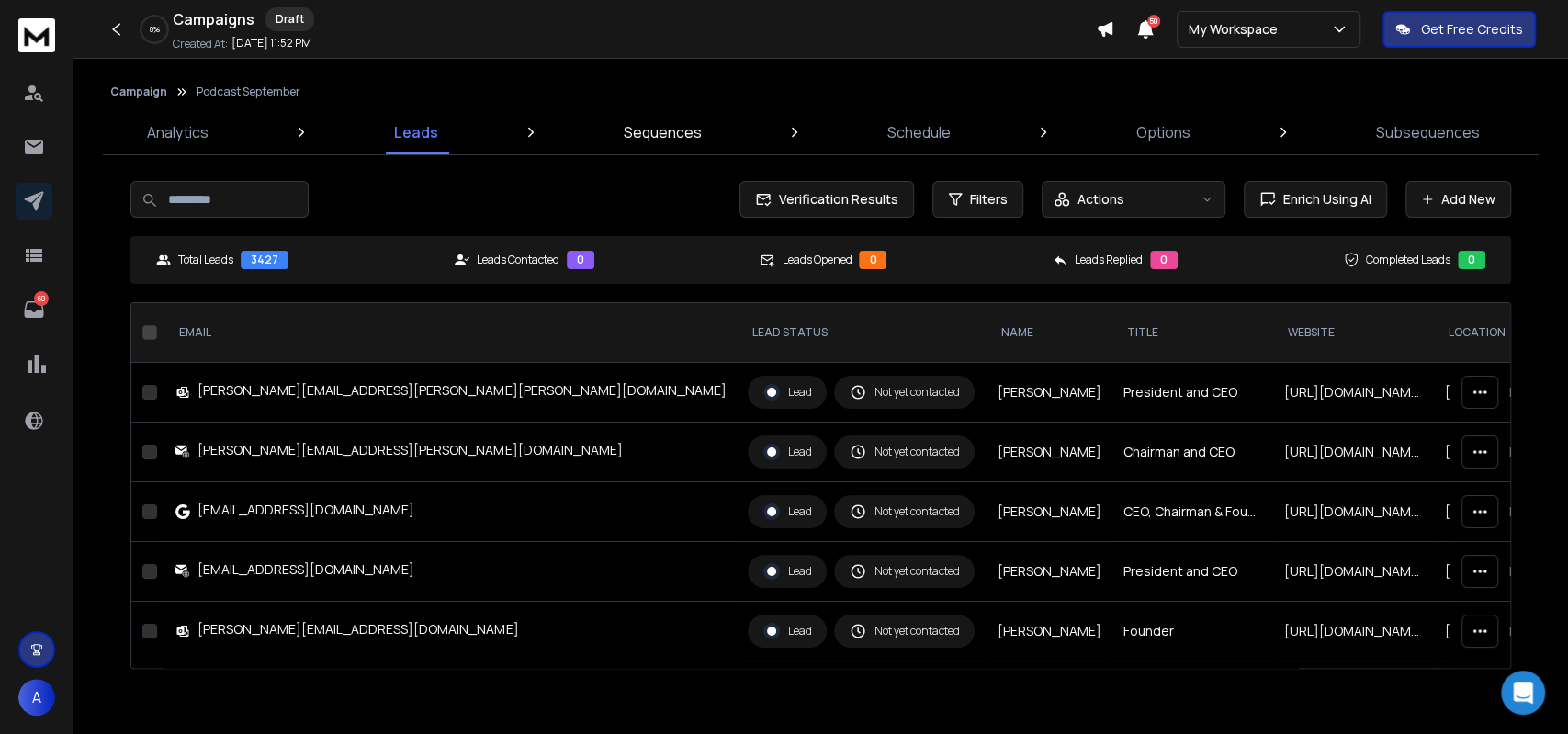
click at [635, 138] on p "Sequences" at bounding box center [662, 132] width 78 height 22
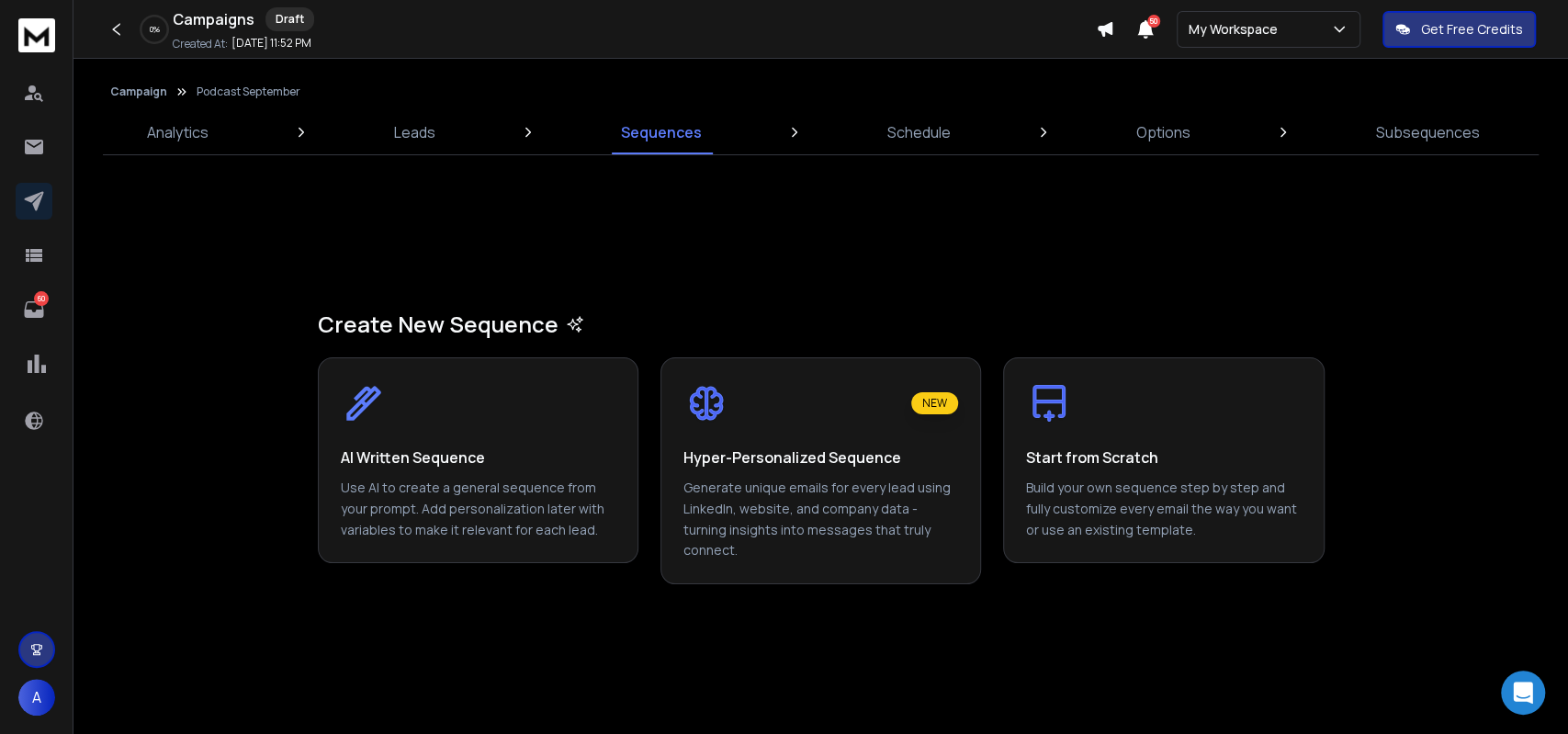
click at [129, 87] on button "Campaign" at bounding box center [139, 92] width 57 height 15
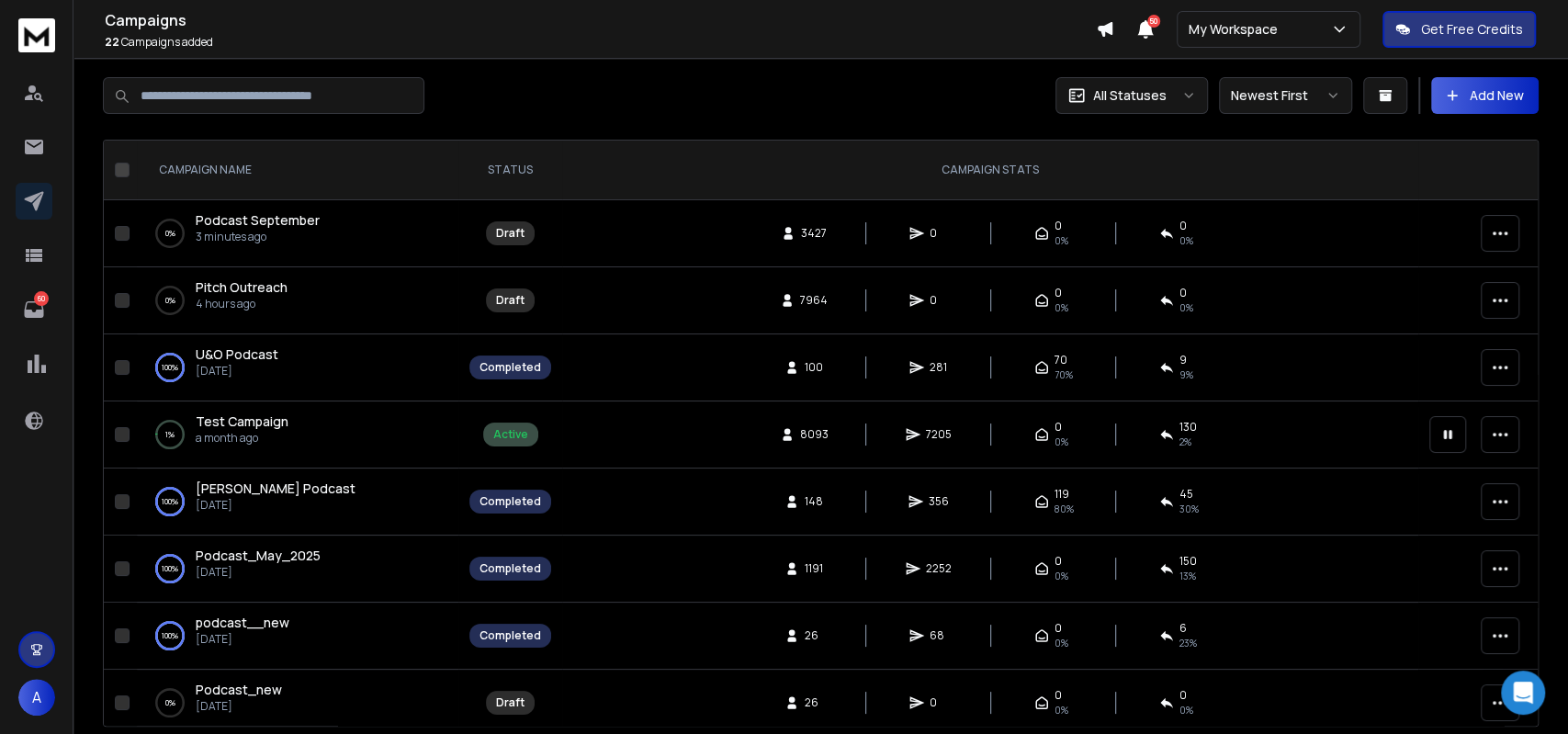
click at [1502, 238] on icon "button" at bounding box center [1500, 233] width 18 height 18
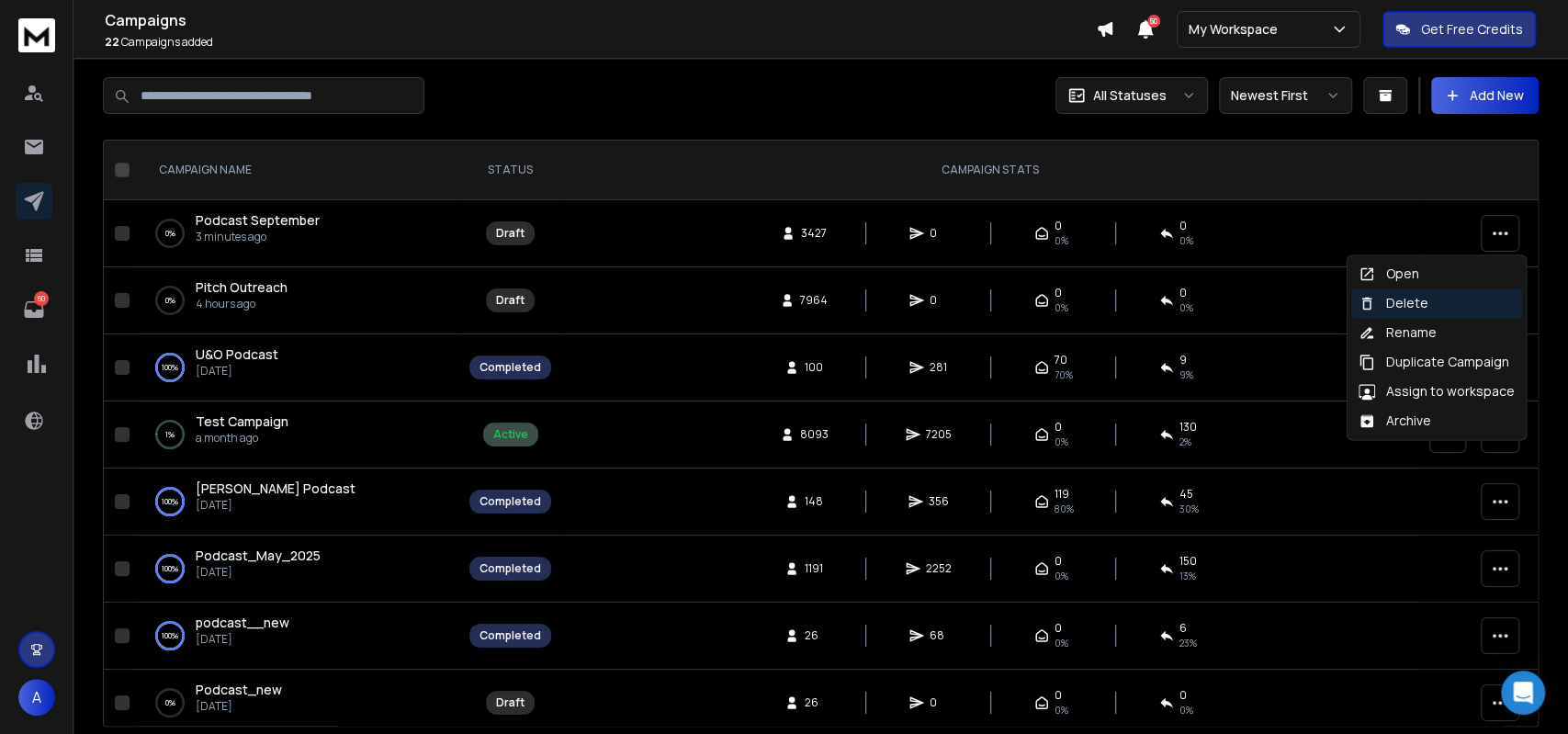
click at [1427, 310] on div "Delete" at bounding box center [1436, 303] width 171 height 30
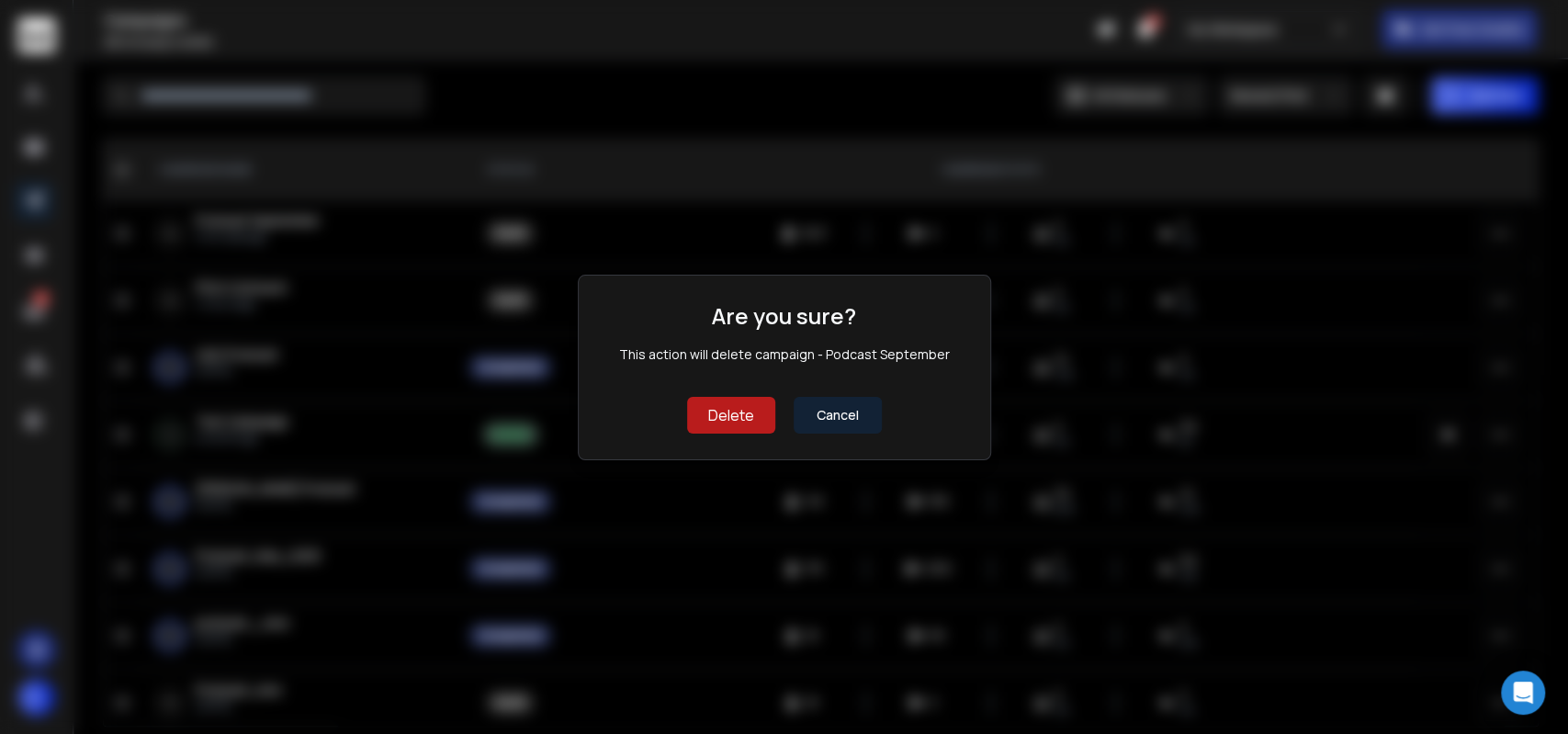
click at [751, 414] on button "Delete" at bounding box center [730, 415] width 88 height 37
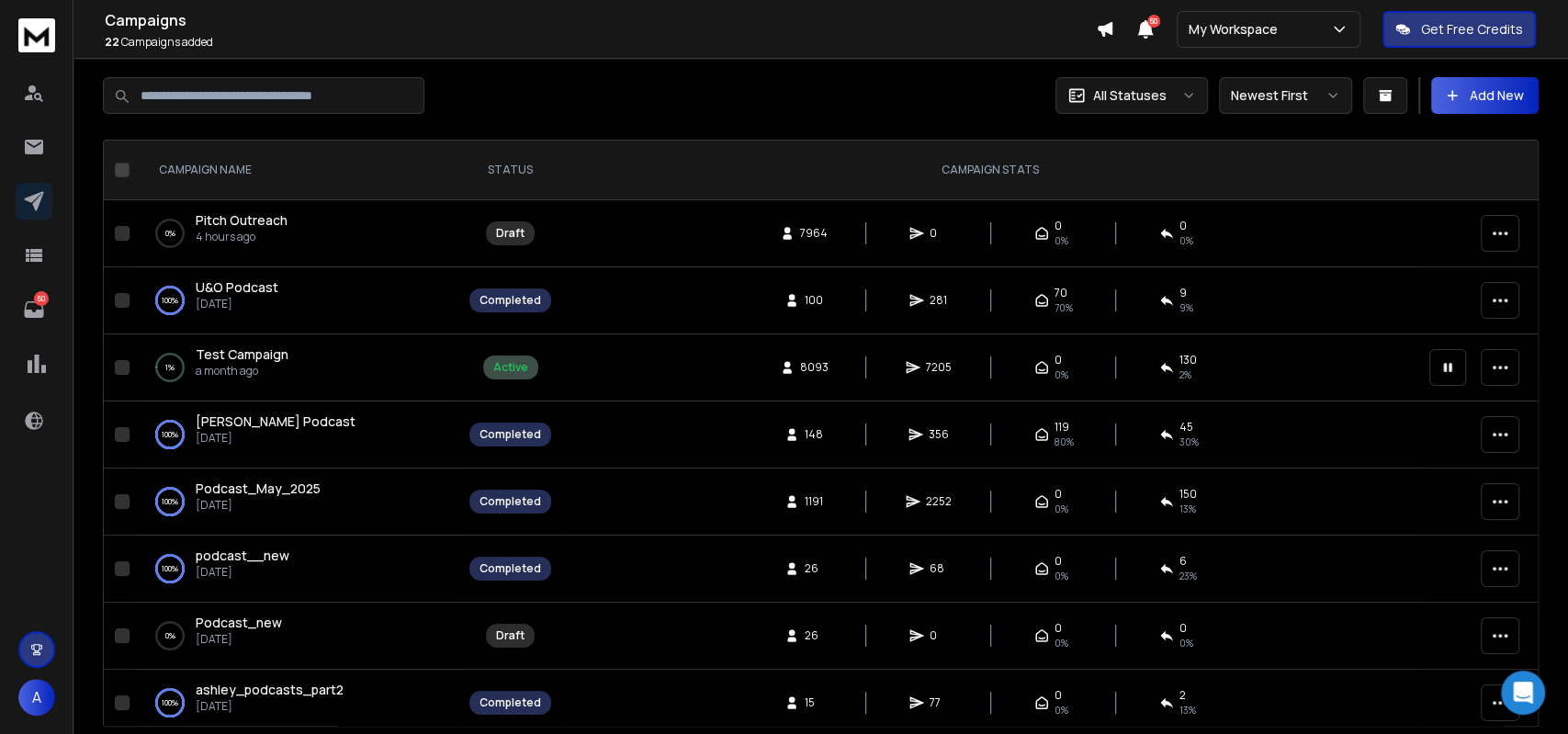
click at [1501, 372] on icon "button" at bounding box center [1500, 367] width 18 height 18
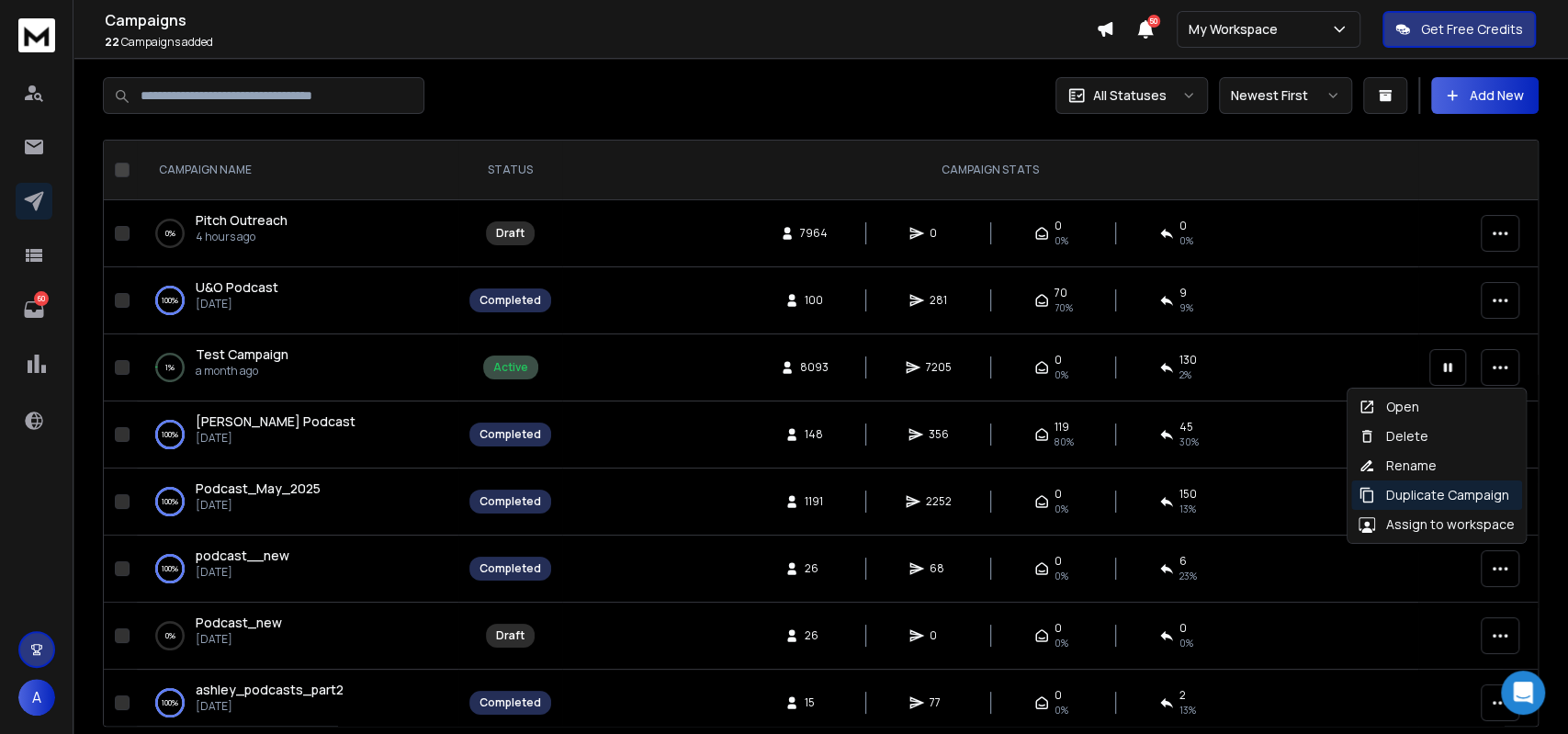
click at [1406, 498] on div "Duplicate Campaign" at bounding box center [1433, 495] width 151 height 18
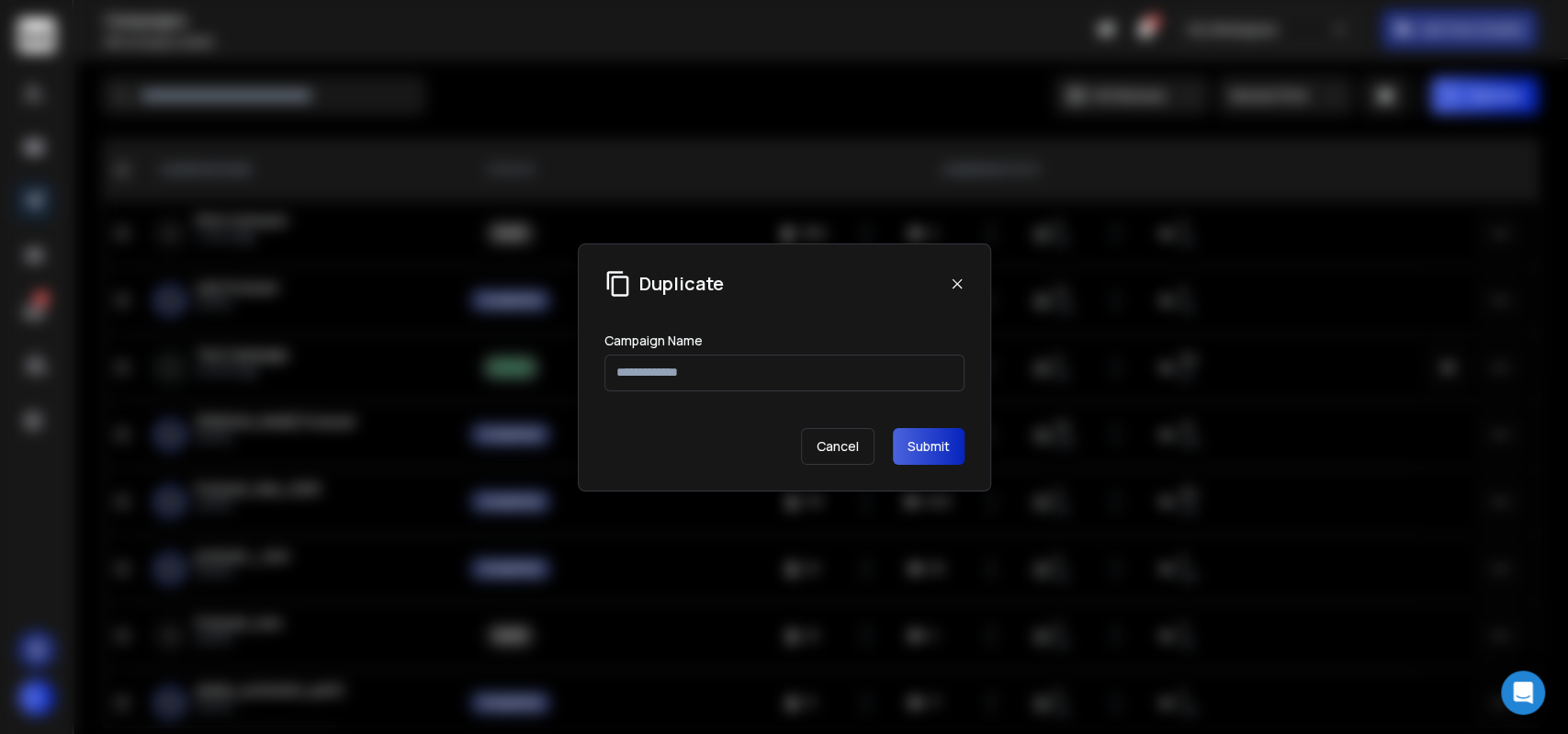
click at [737, 372] on input "text" at bounding box center [784, 373] width 360 height 37
type input "**********"
click at [932, 438] on button "Submit" at bounding box center [927, 447] width 71 height 37
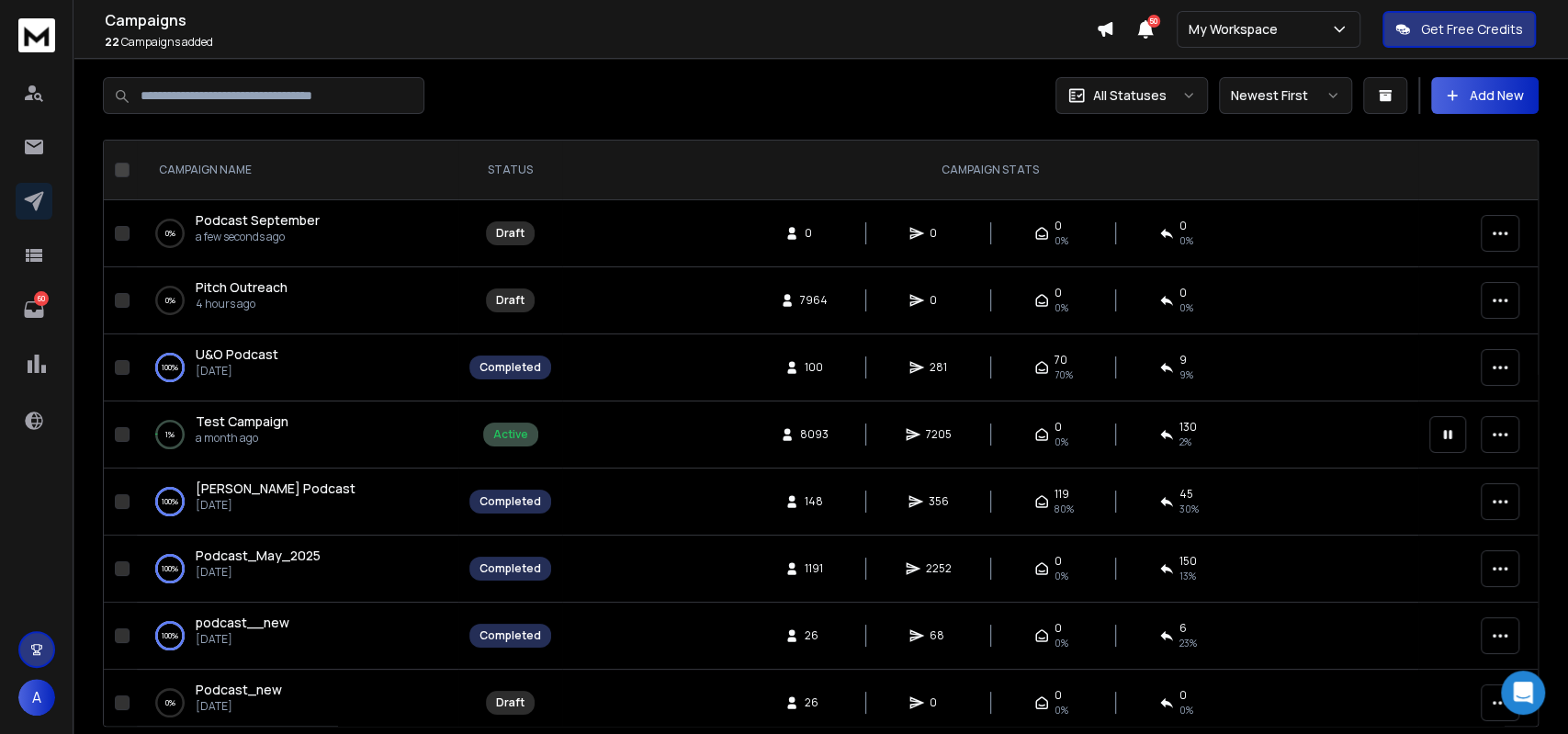
click at [256, 226] on span "Podcast September" at bounding box center [258, 219] width 124 height 18
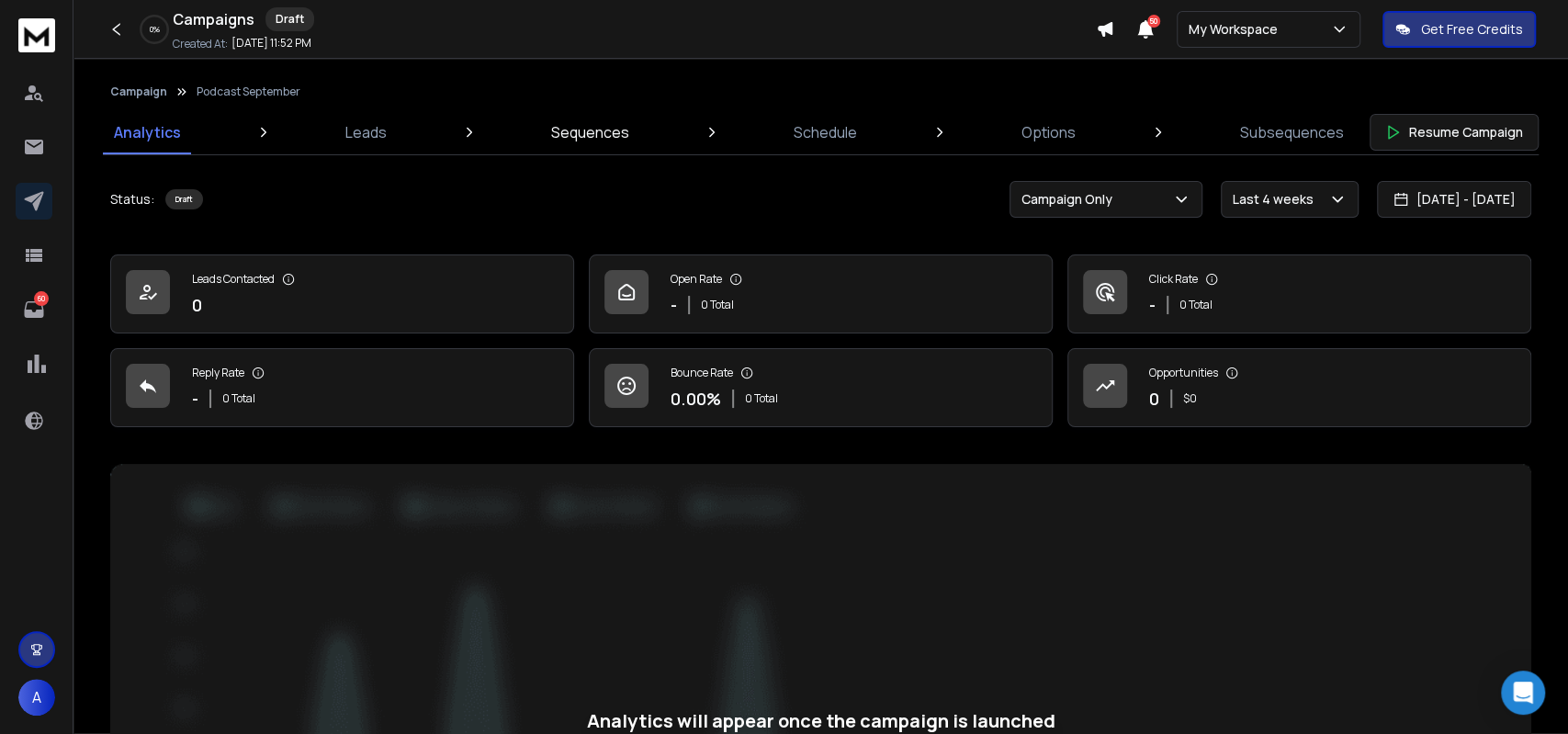
click at [578, 141] on p "Sequences" at bounding box center [590, 132] width 78 height 22
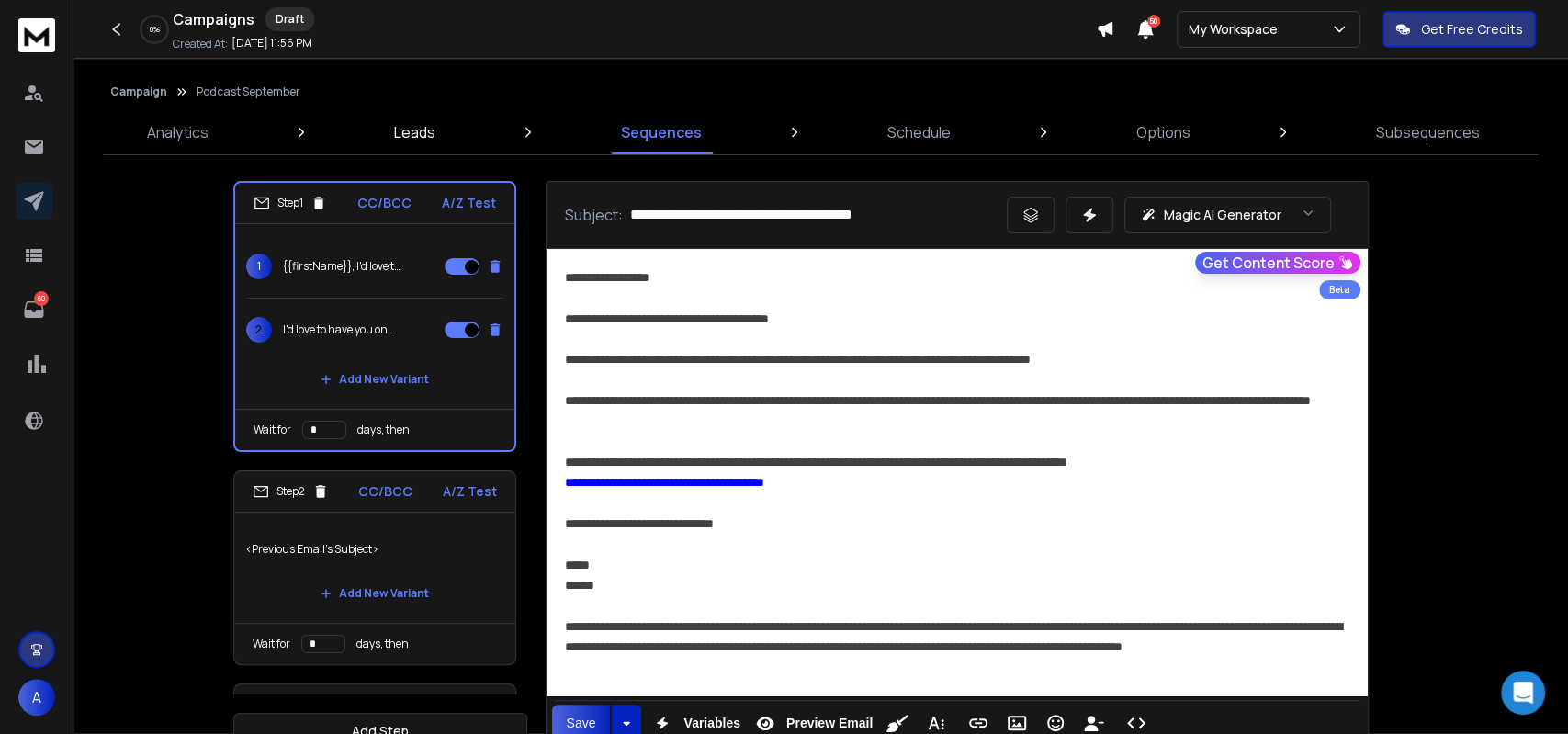
click at [398, 131] on p "Leads" at bounding box center [414, 132] width 42 height 22
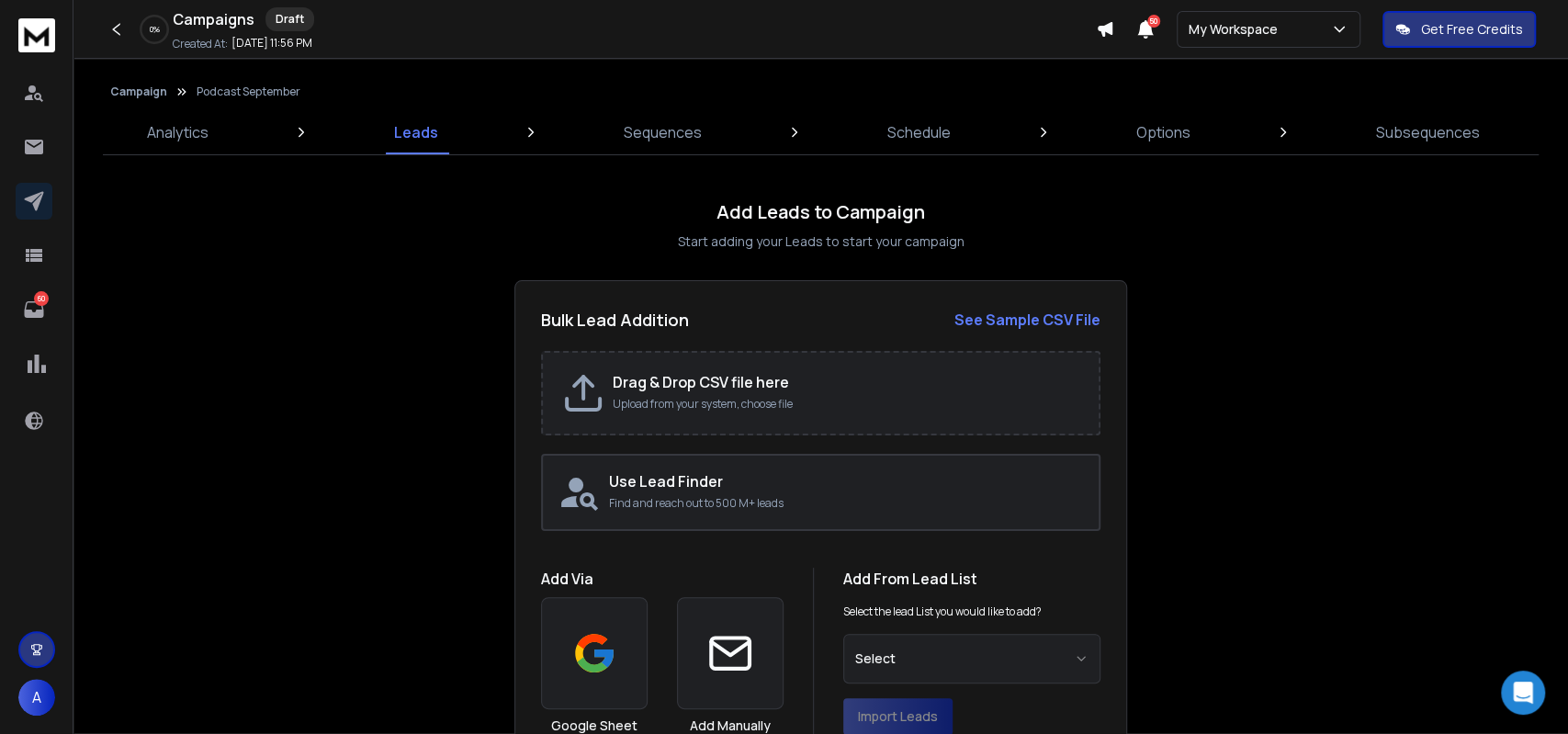
click at [729, 410] on p "Upload from your system, choose file" at bounding box center [847, 404] width 468 height 15
type input "**********"
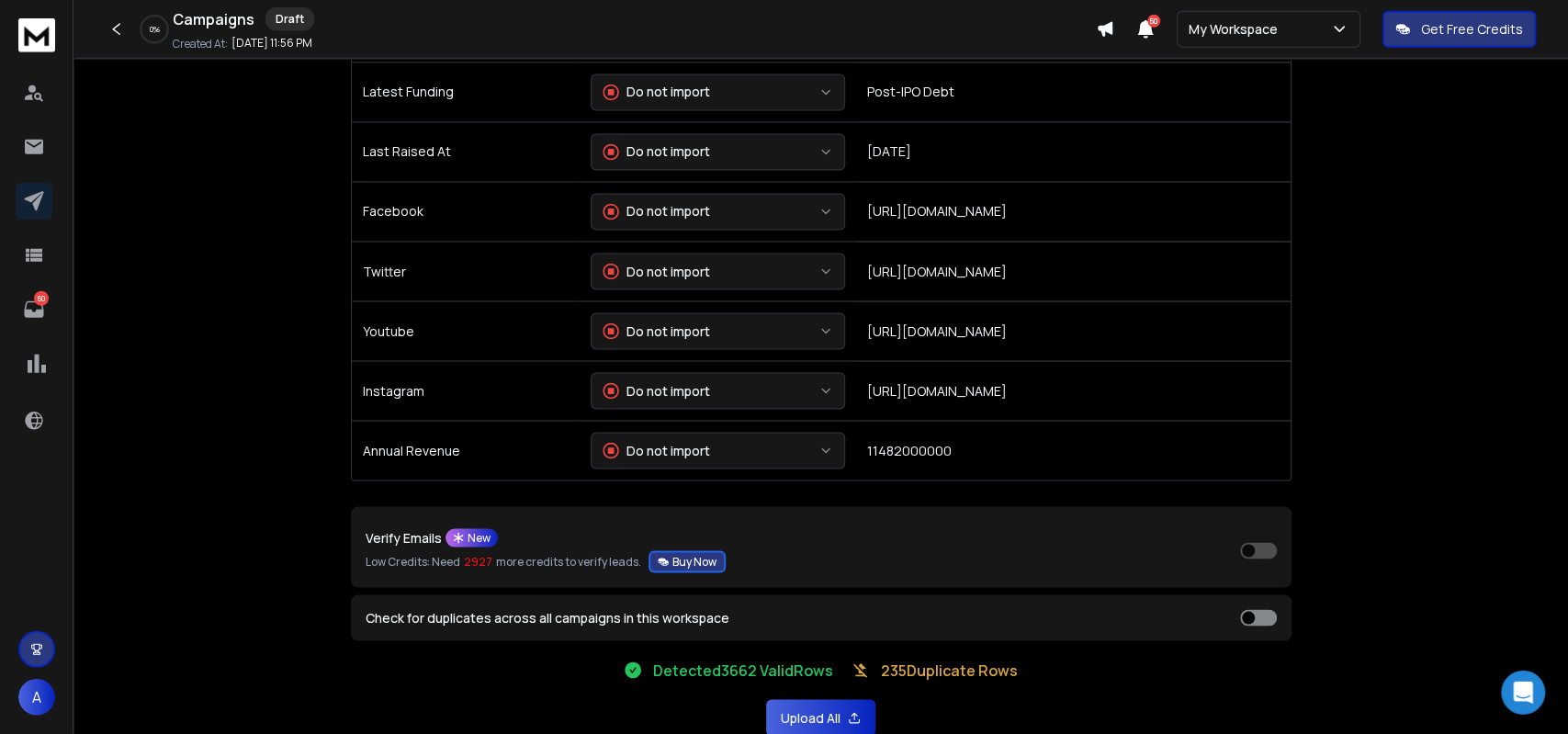
scroll to position [2141, 0]
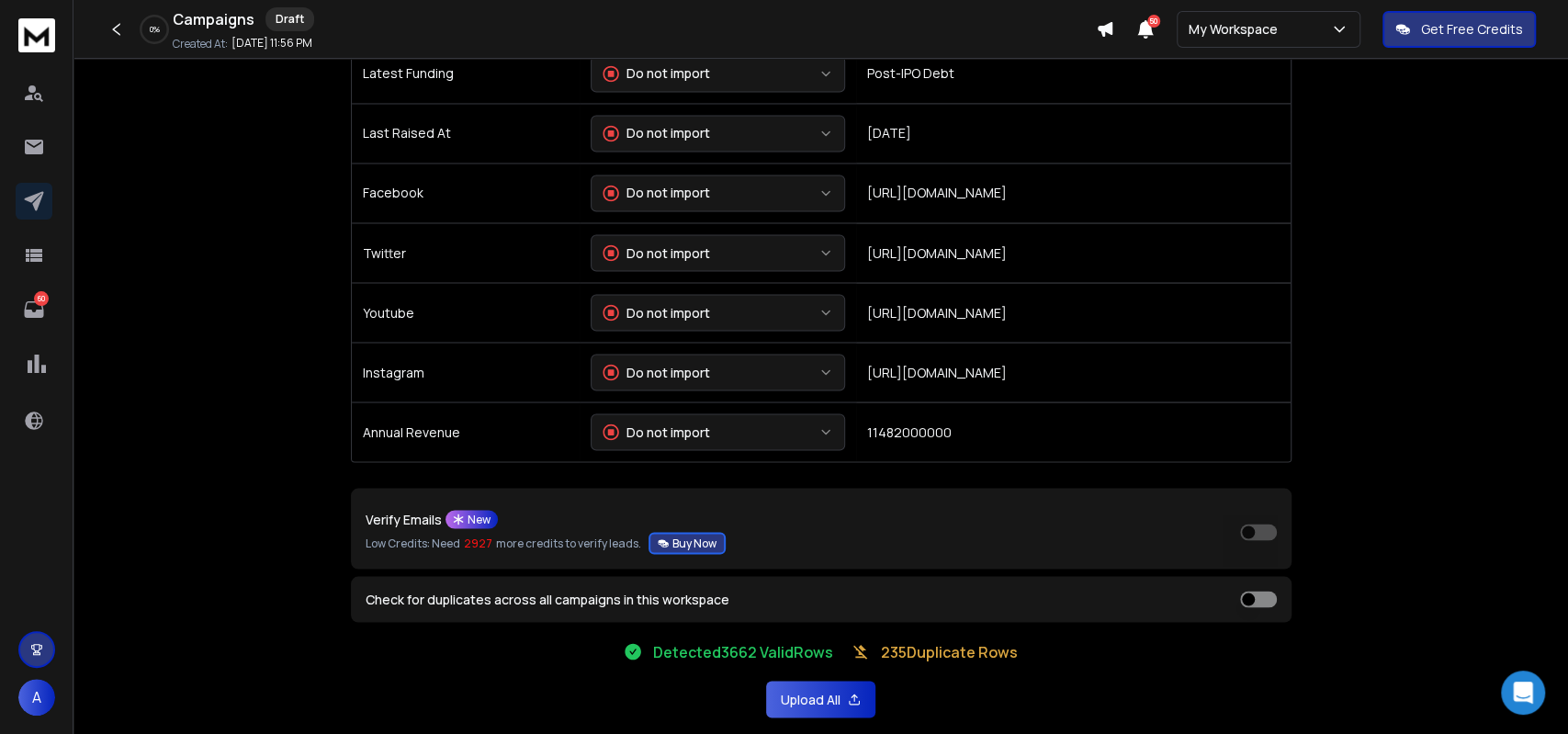
click at [813, 693] on button "Upload All" at bounding box center [820, 699] width 109 height 37
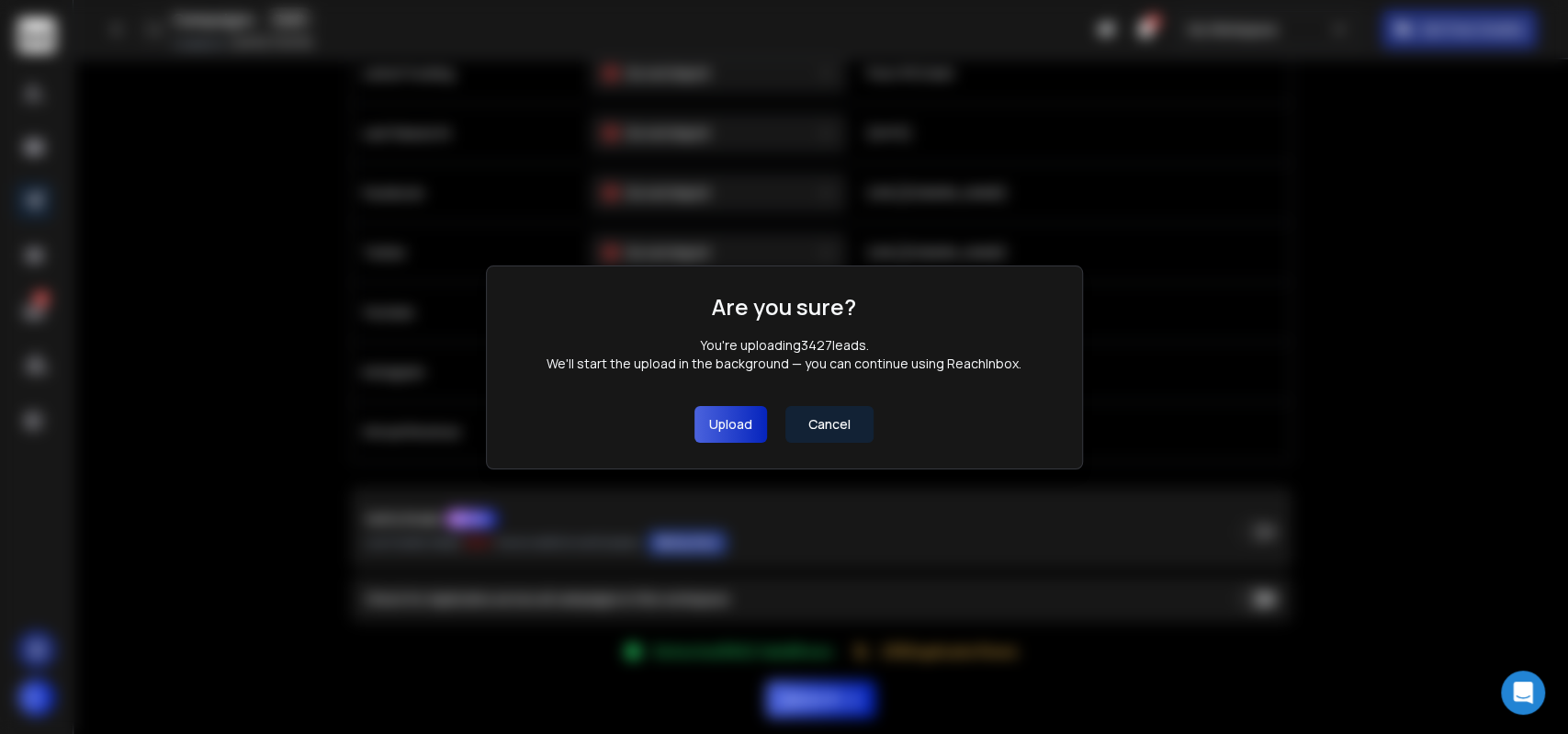
click at [729, 416] on button "Upload" at bounding box center [730, 424] width 72 height 37
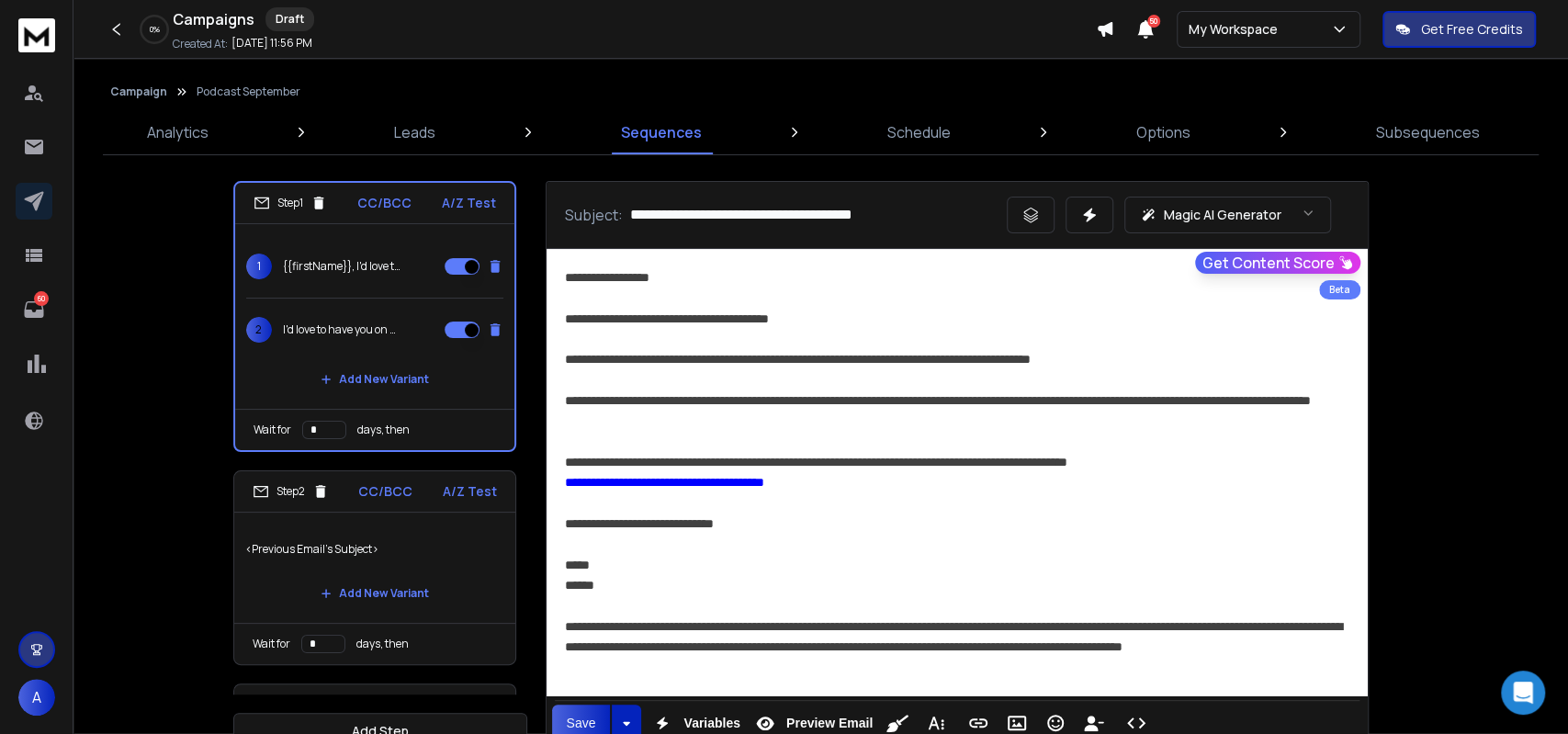
click at [779, 141] on div "Analytics Leads Sequences Schedule Options Subsequences" at bounding box center [813, 132] width 1421 height 44
click at [887, 126] on link "Schedule" at bounding box center [919, 132] width 85 height 44
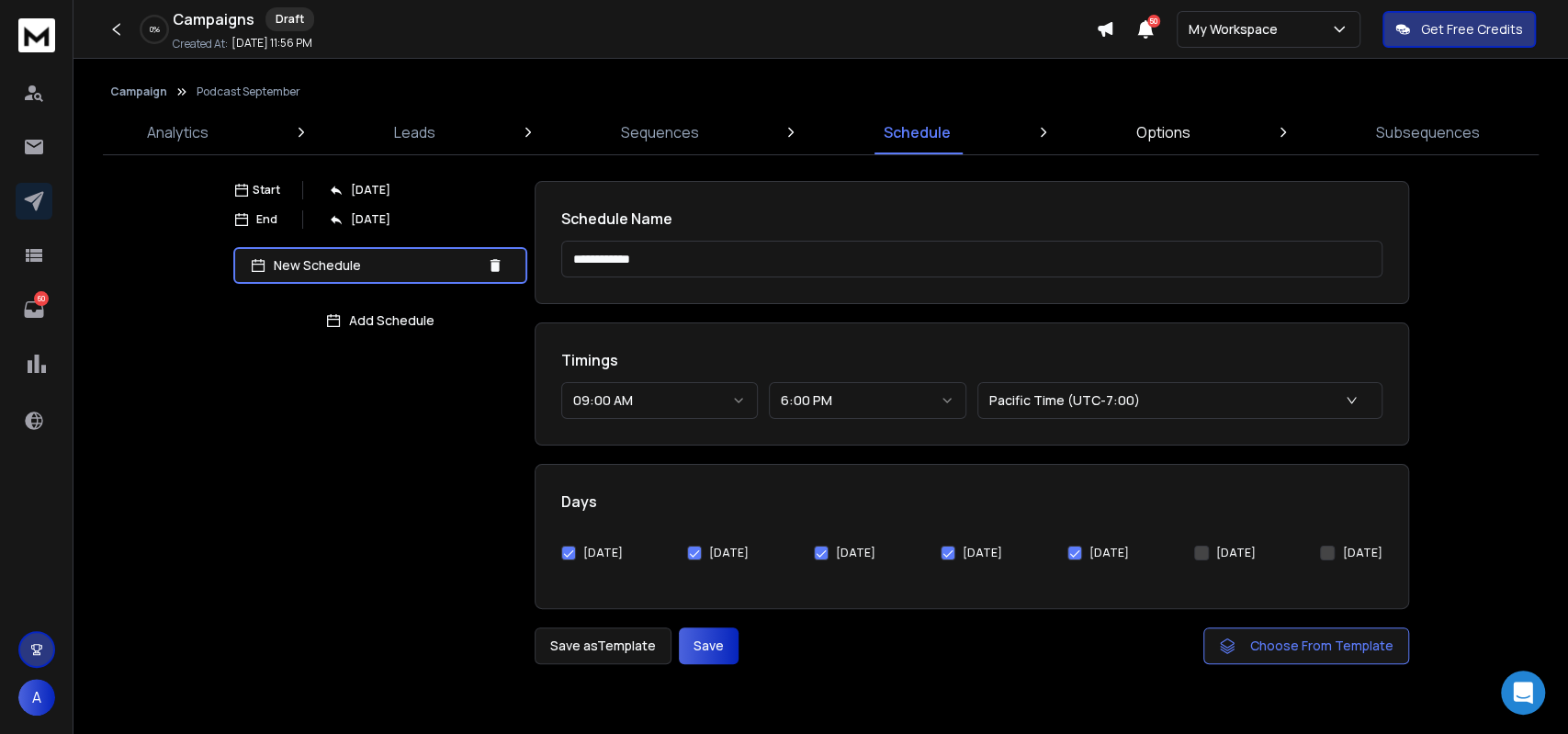
click at [1153, 141] on p "Options" at bounding box center [1163, 132] width 55 height 22
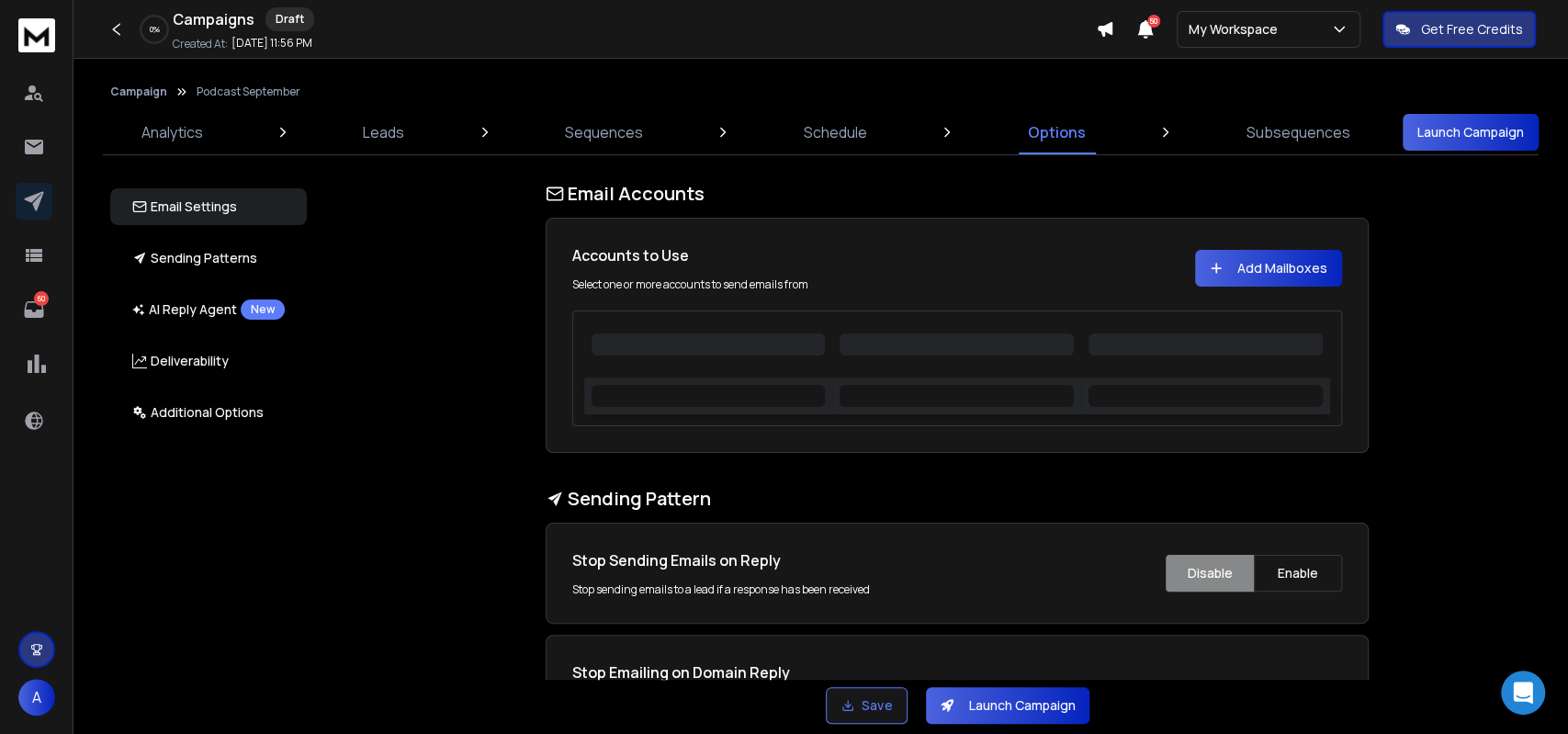
type input "***"
click at [852, 142] on p "Schedule" at bounding box center [835, 132] width 64 height 22
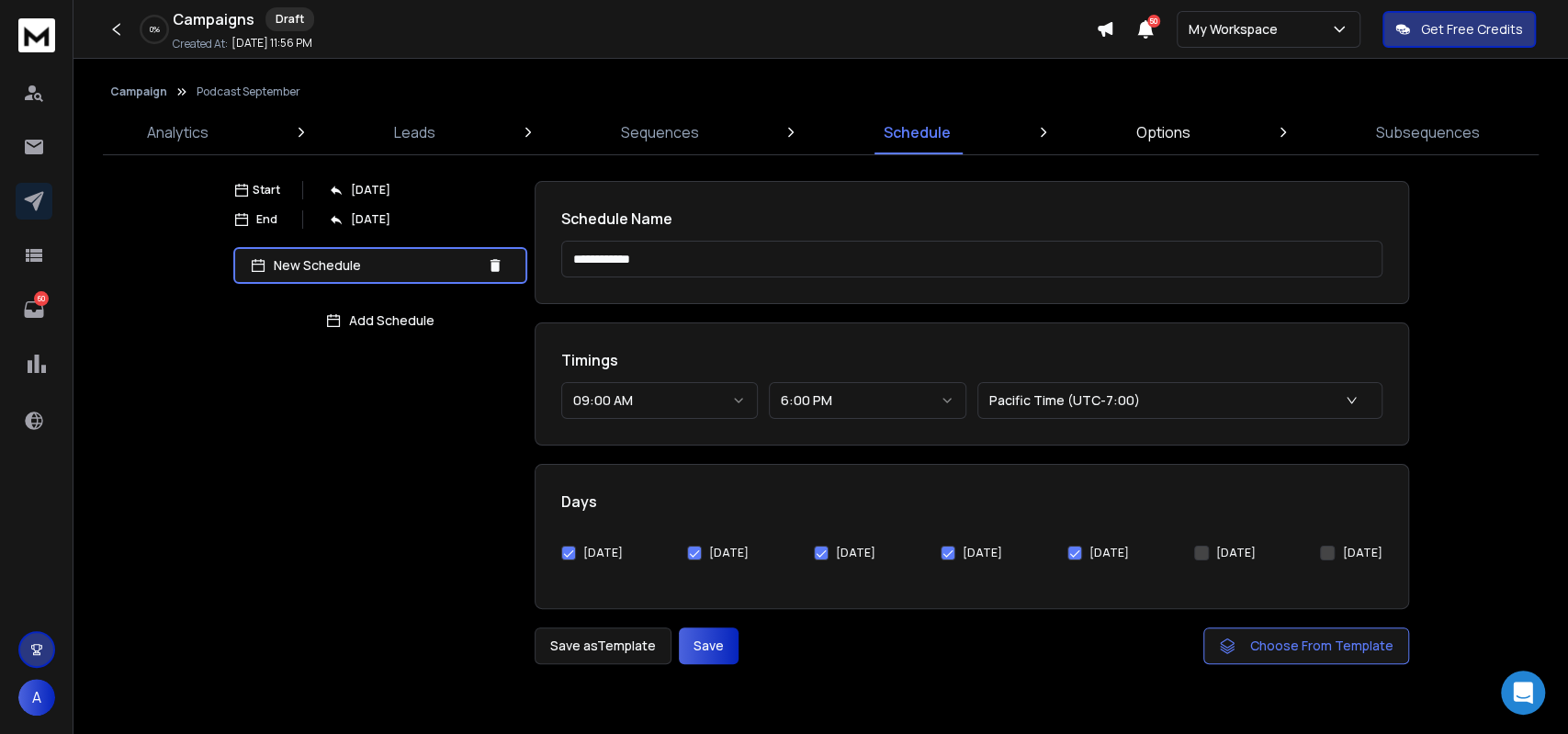
click at [1147, 130] on p "Options" at bounding box center [1163, 132] width 55 height 22
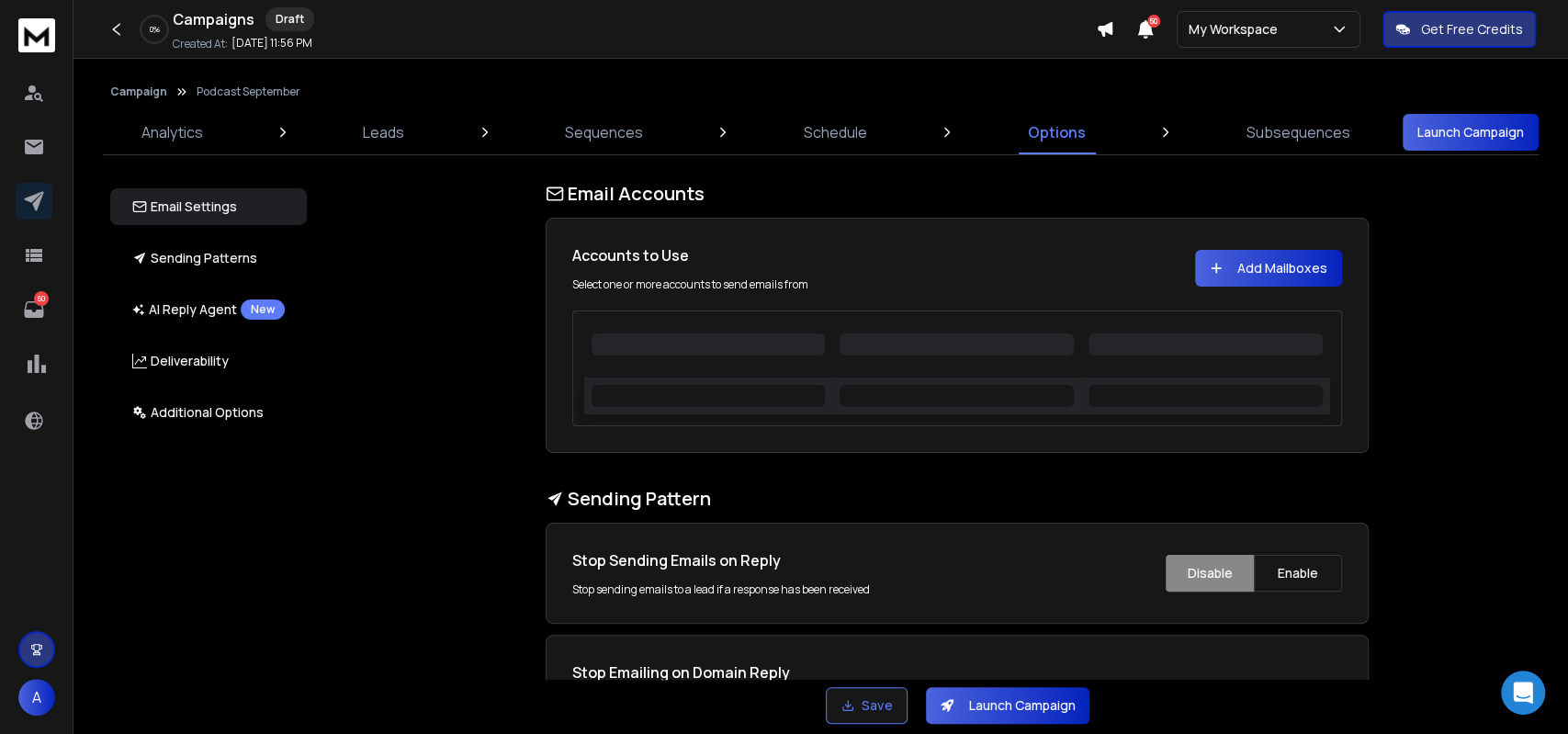
type input "***"
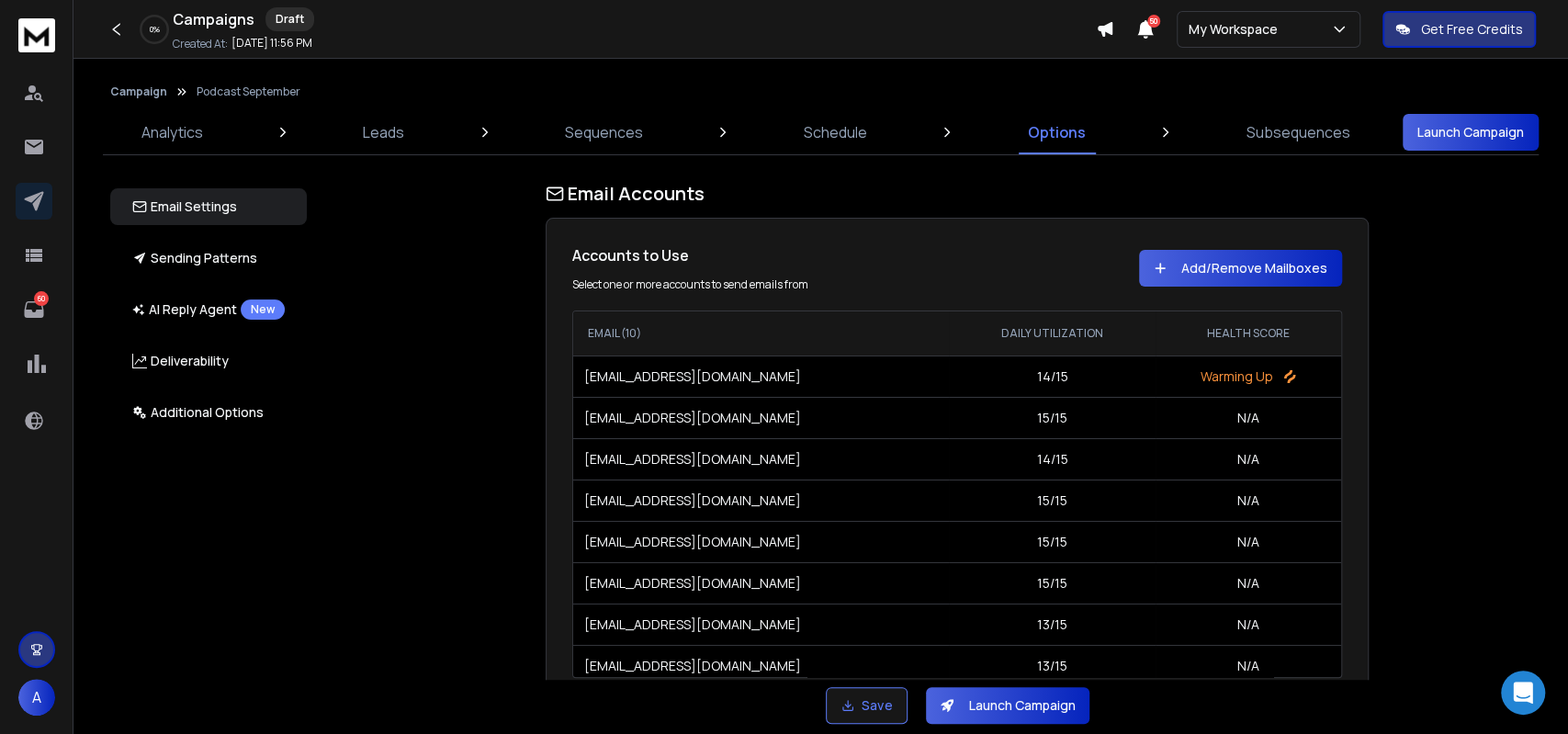
click at [1246, 263] on button "Add/Remove Mailboxes" at bounding box center [1241, 268] width 203 height 37
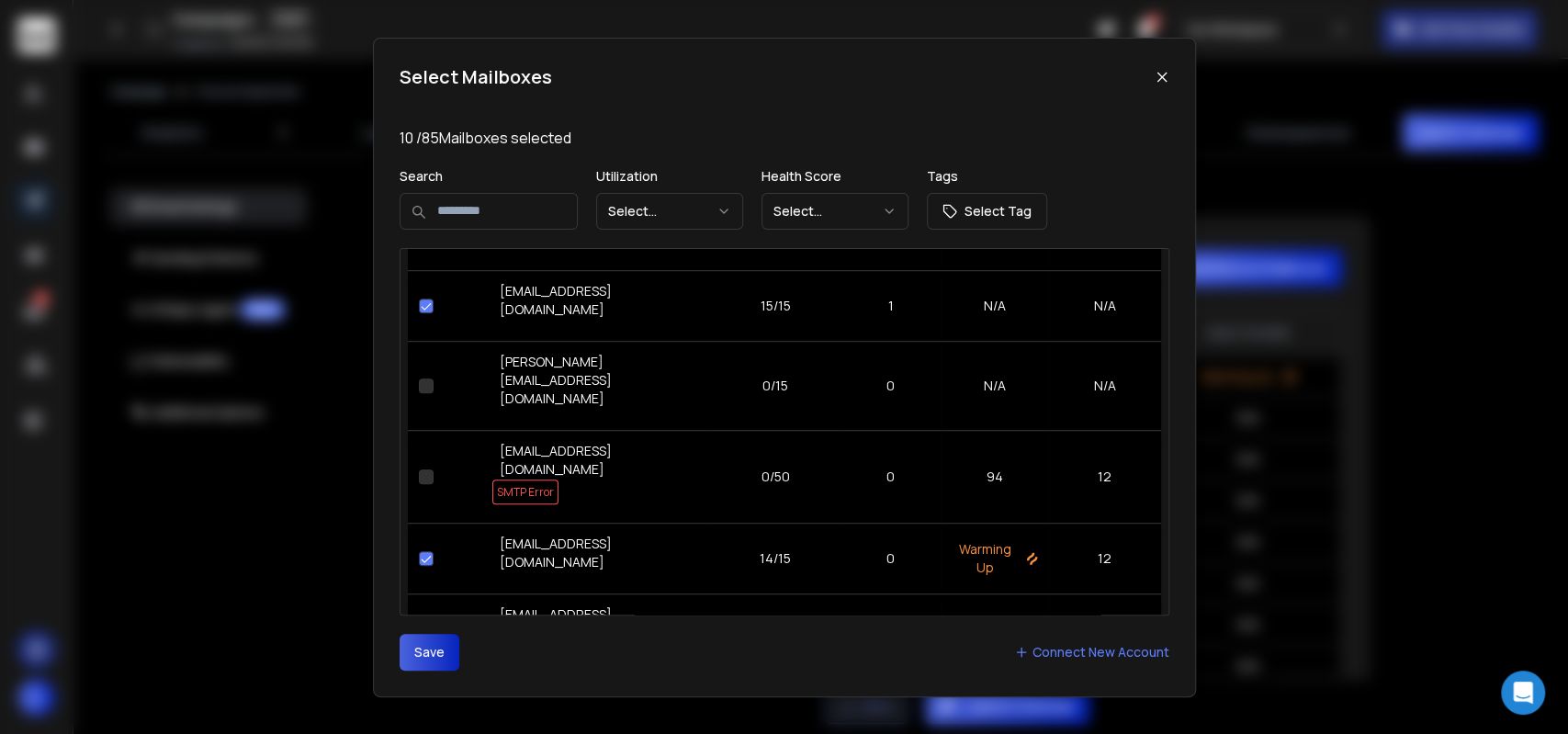
scroll to position [808, 0]
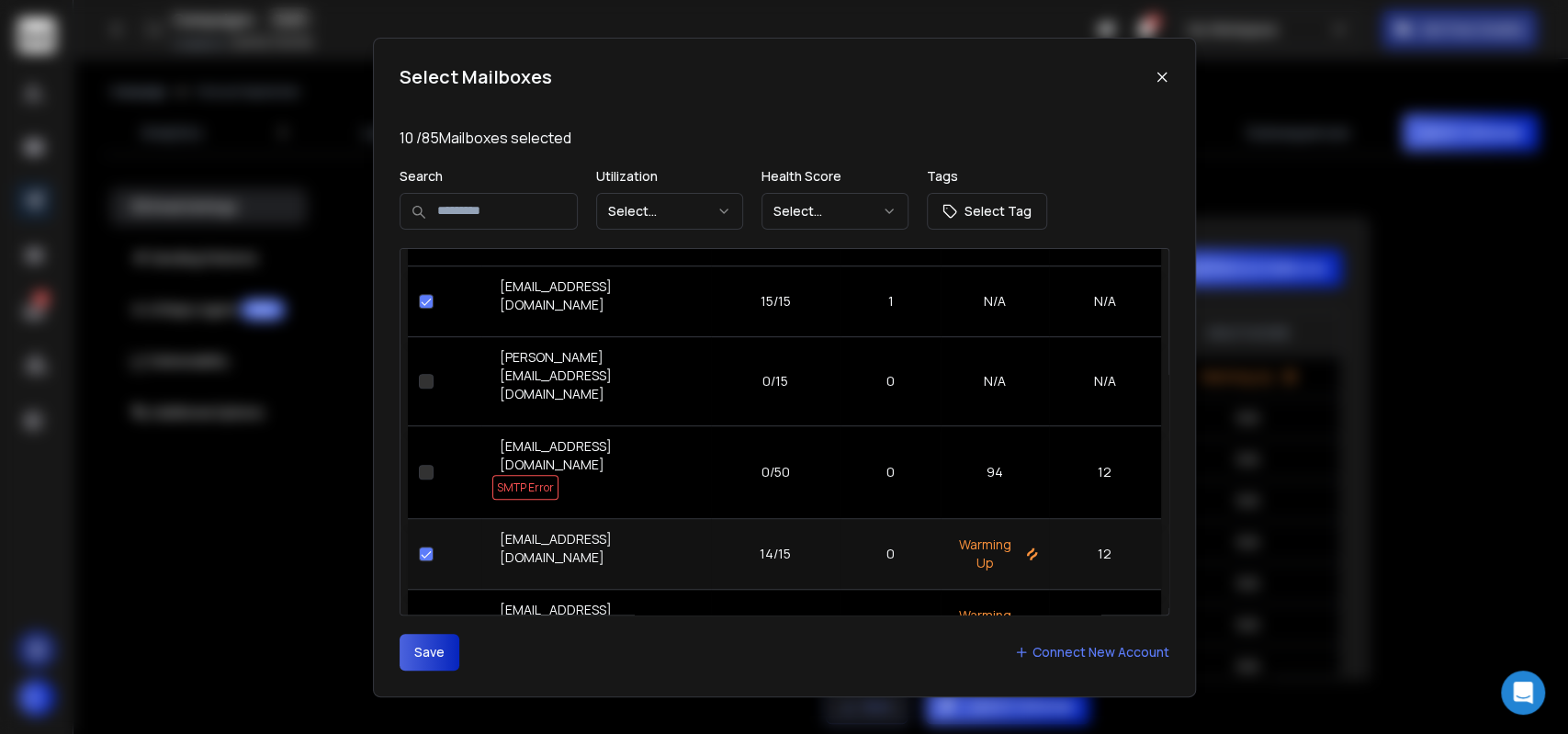
click at [425, 546] on button "button" at bounding box center [426, 554] width 15 height 15
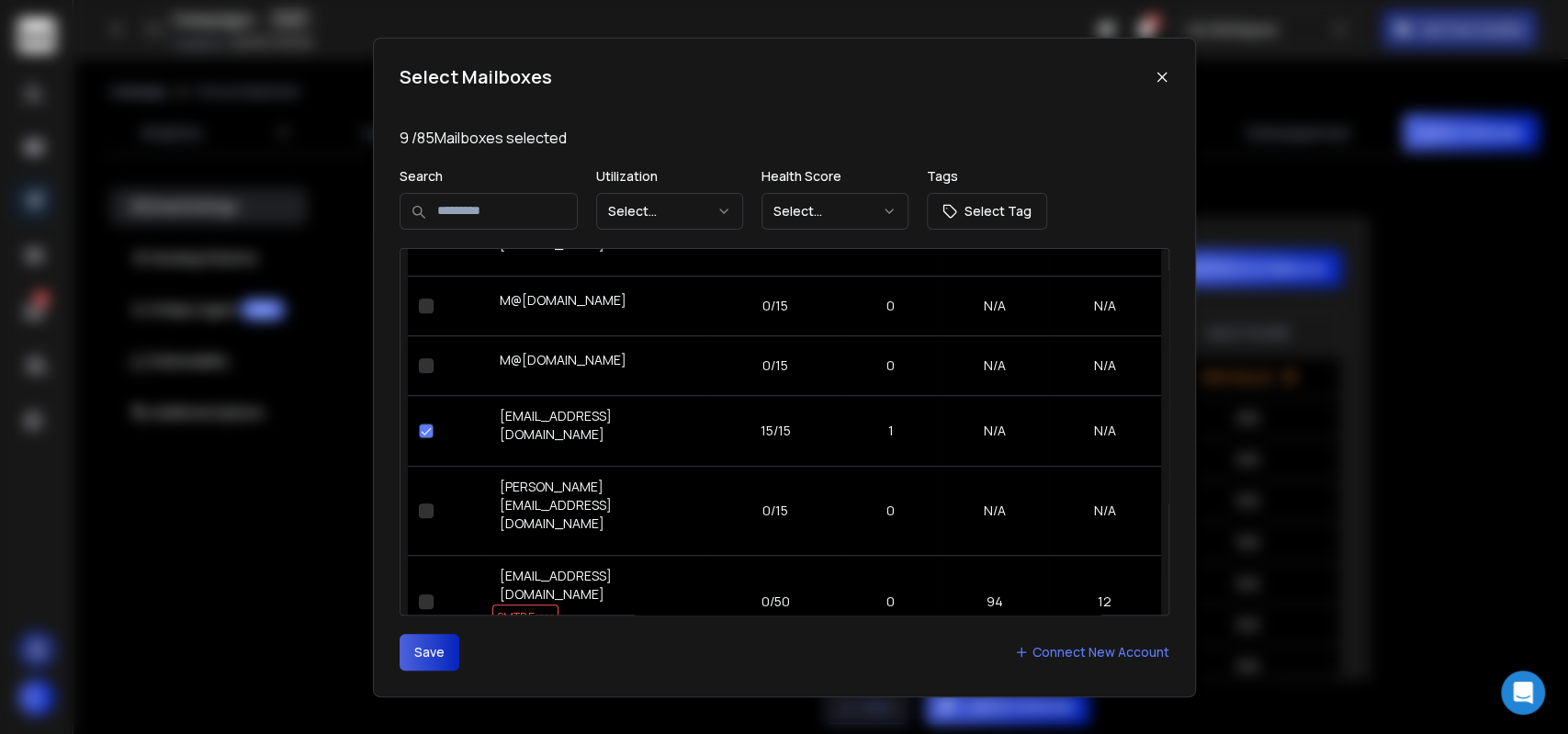
scroll to position [606, 0]
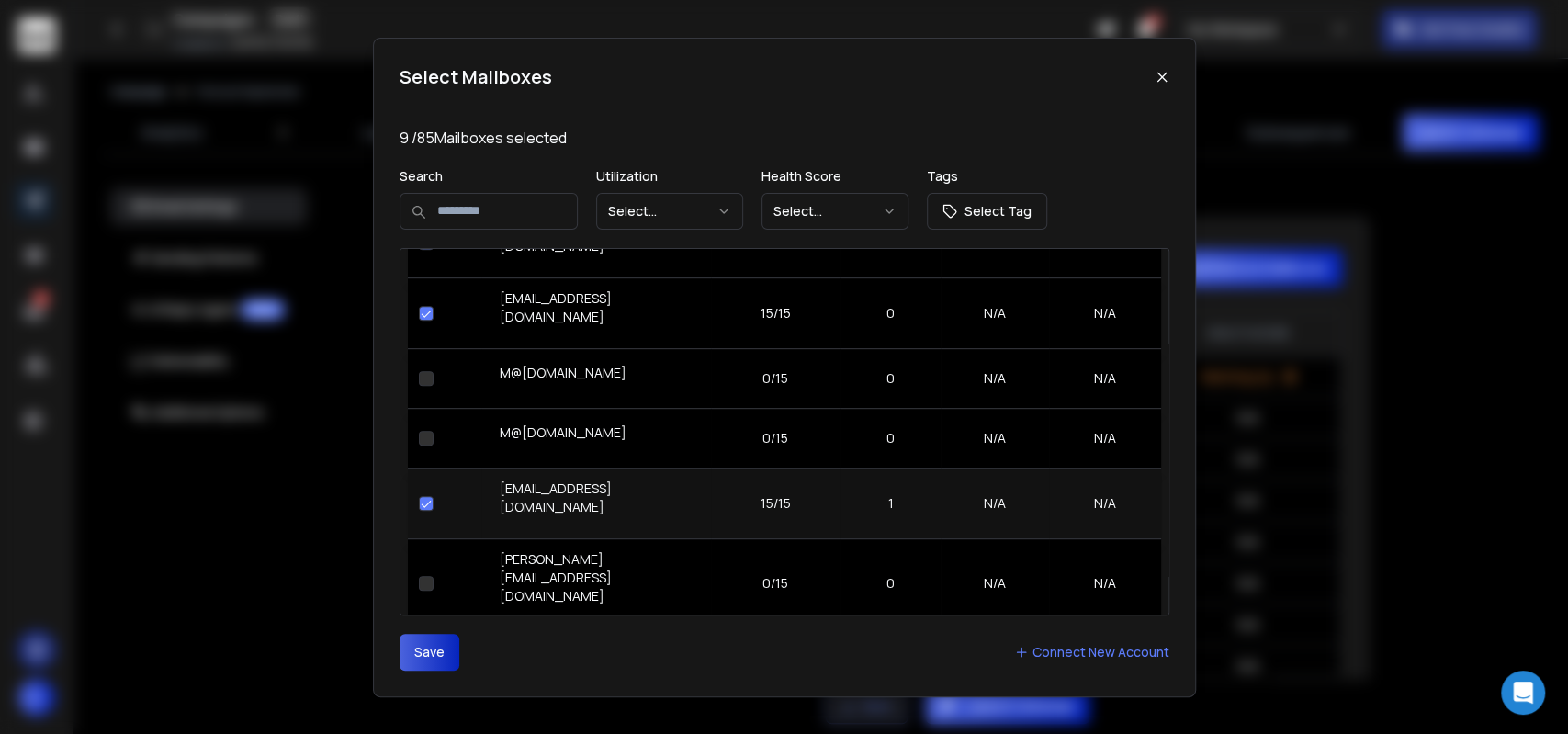
click at [431, 495] on button "button" at bounding box center [426, 503] width 15 height 15
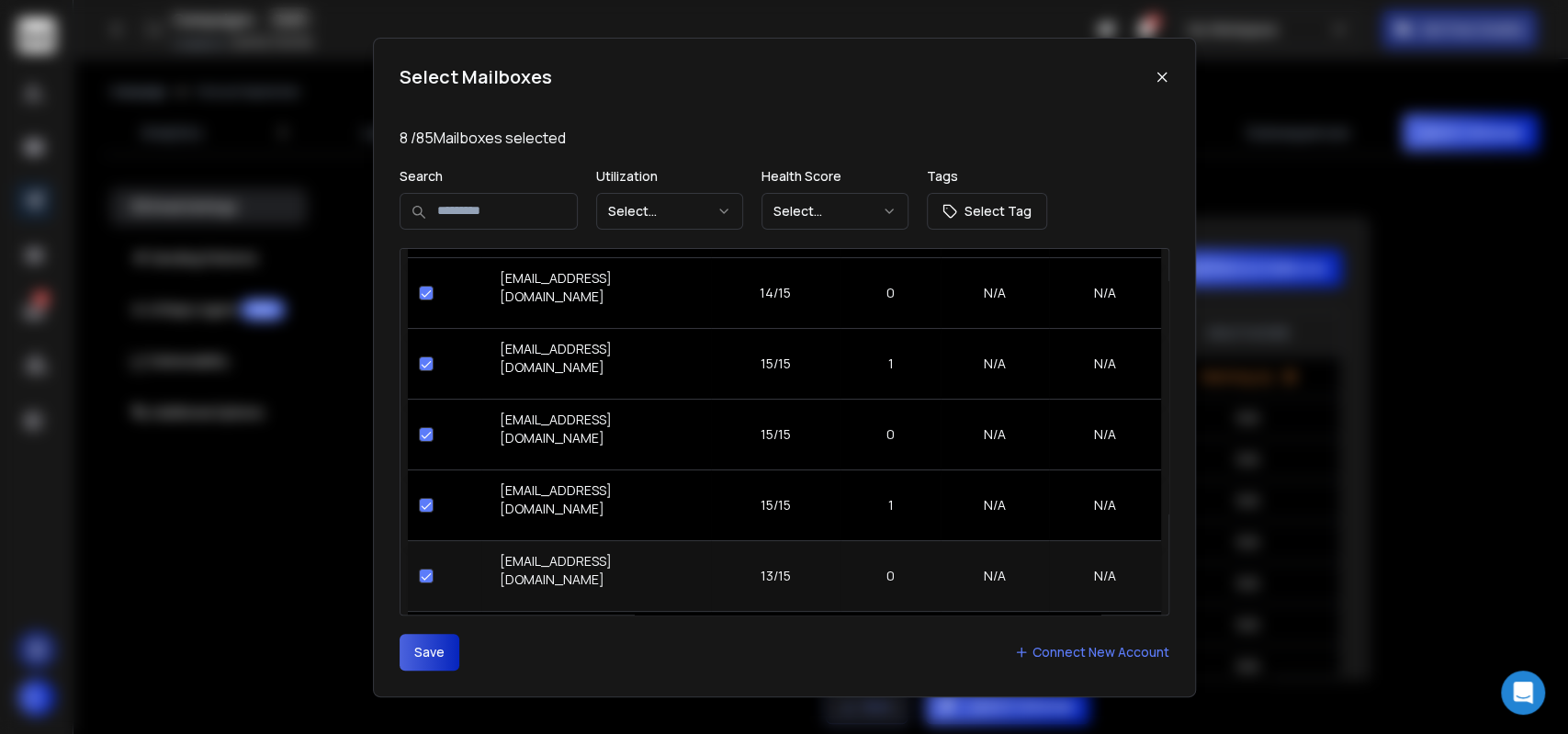
scroll to position [404, 0]
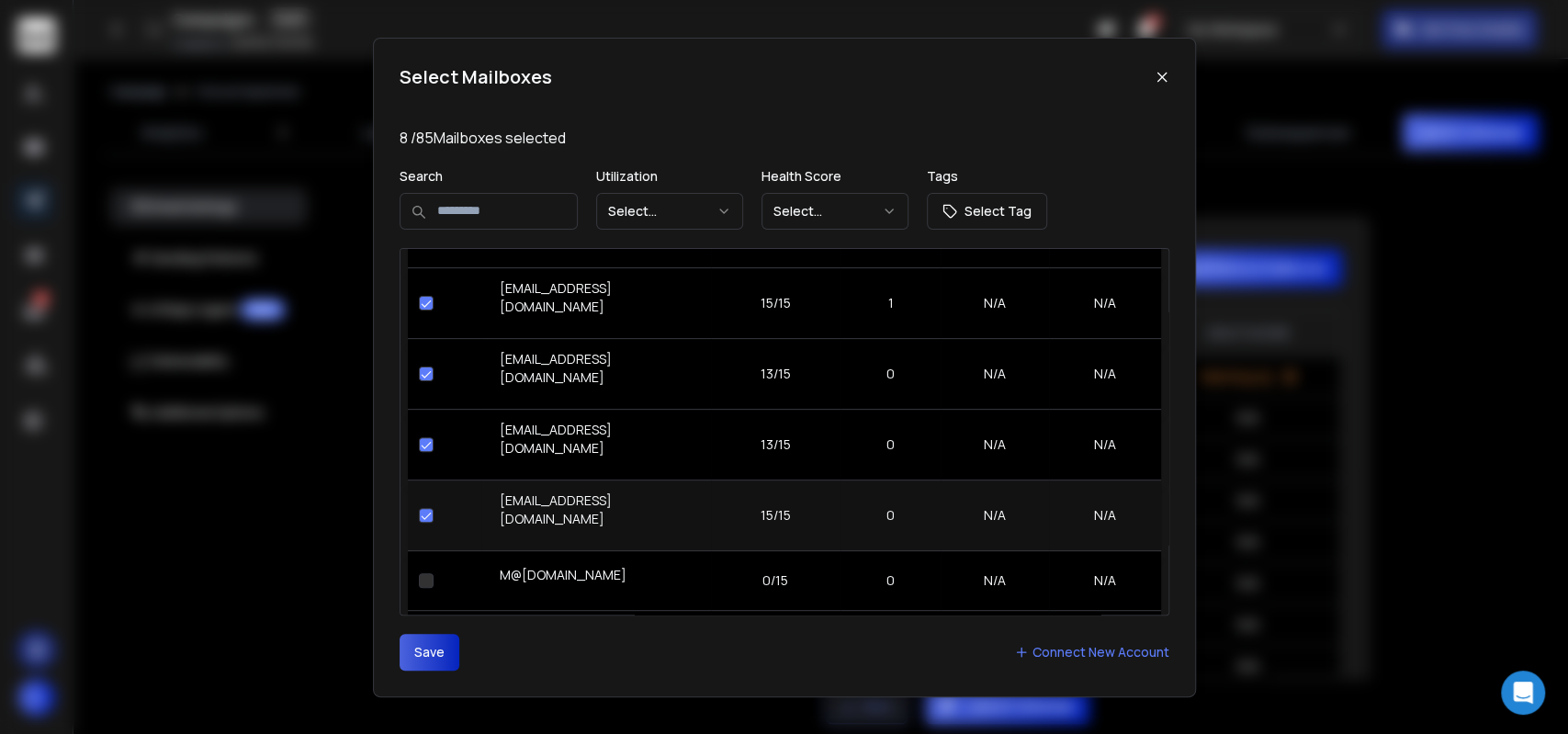
click at [425, 508] on button "button" at bounding box center [426, 515] width 15 height 15
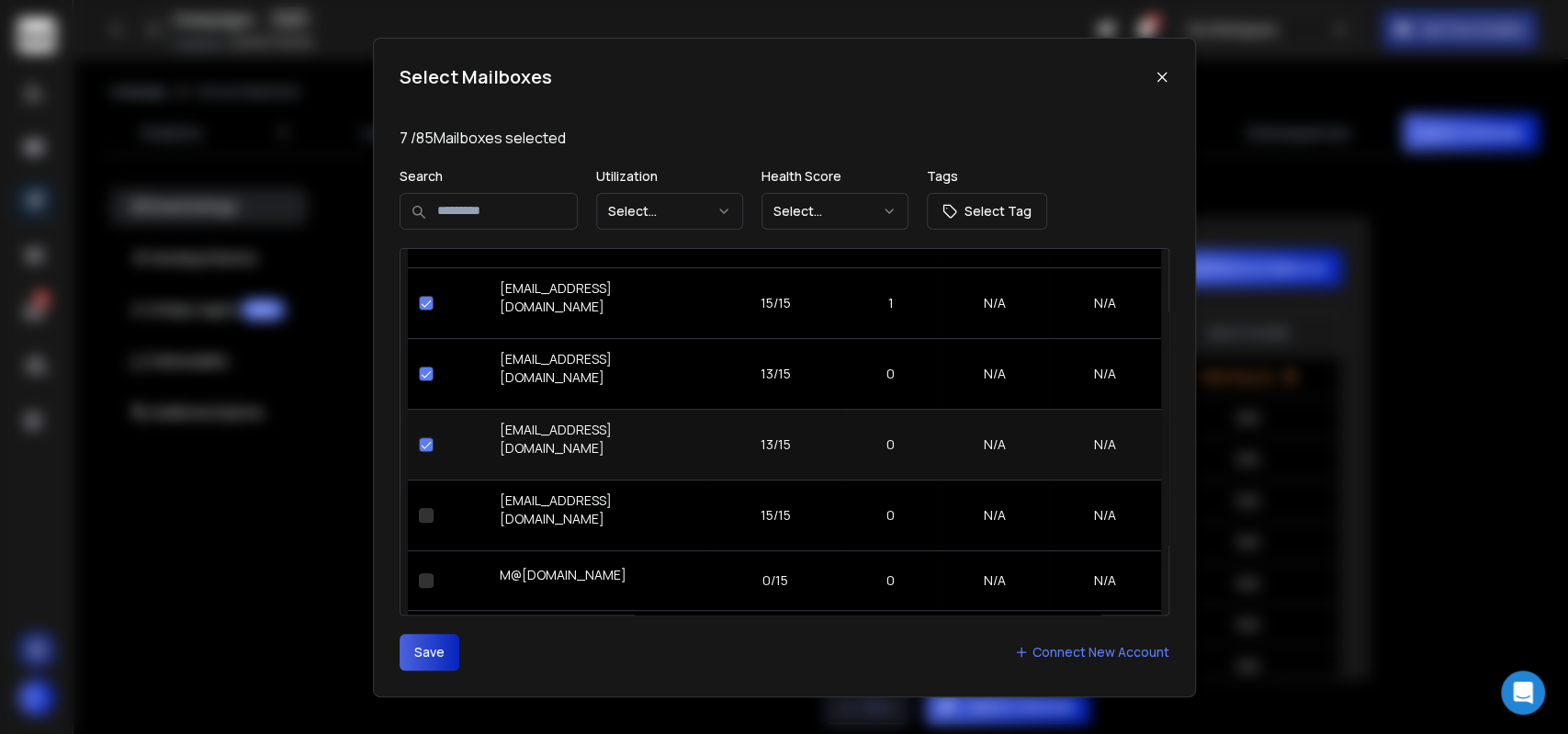
click at [423, 410] on td at bounding box center [444, 445] width 73 height 70
click at [429, 437] on button "button" at bounding box center [426, 445] width 15 height 15
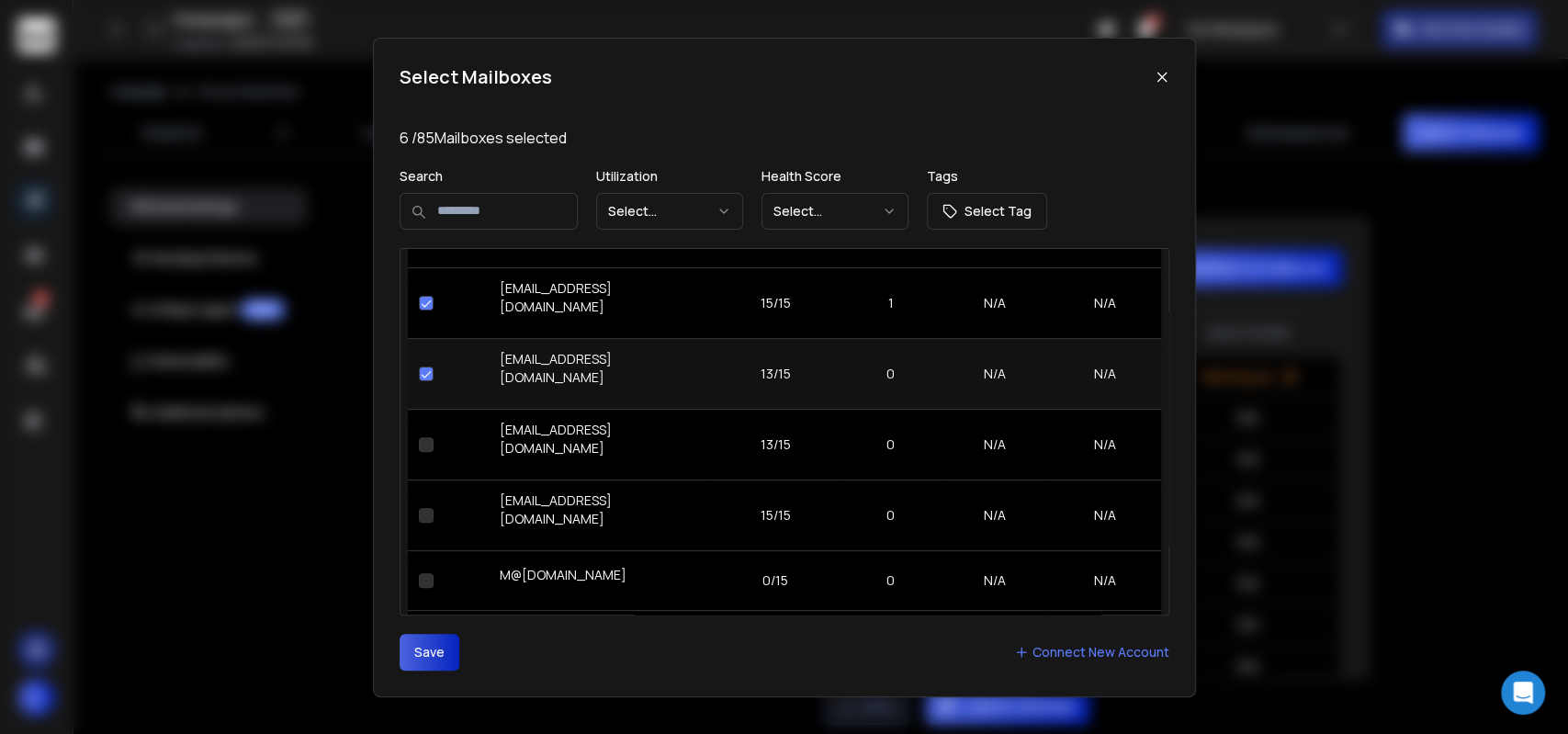
click at [428, 366] on button "button" at bounding box center [426, 373] width 15 height 15
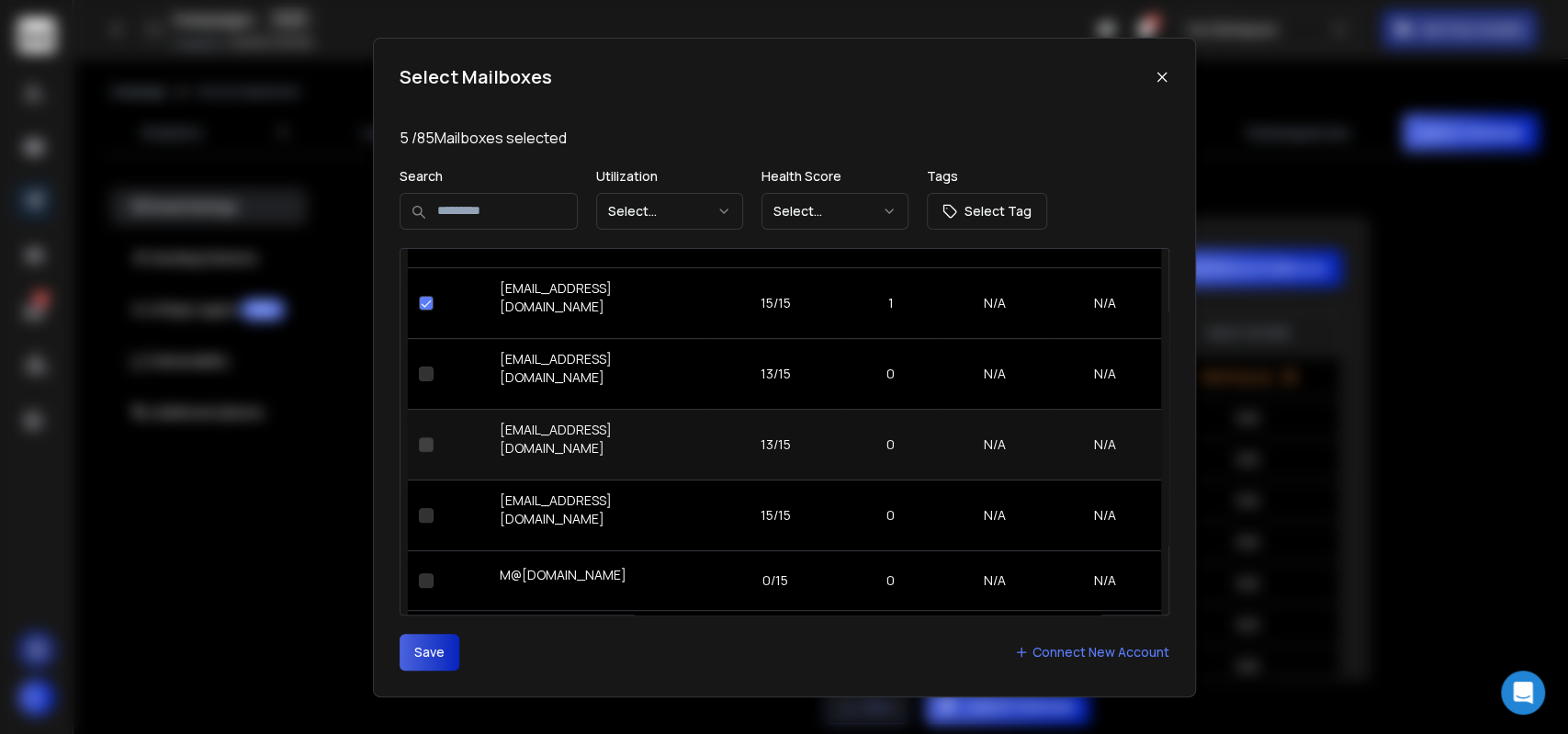
scroll to position [202, 0]
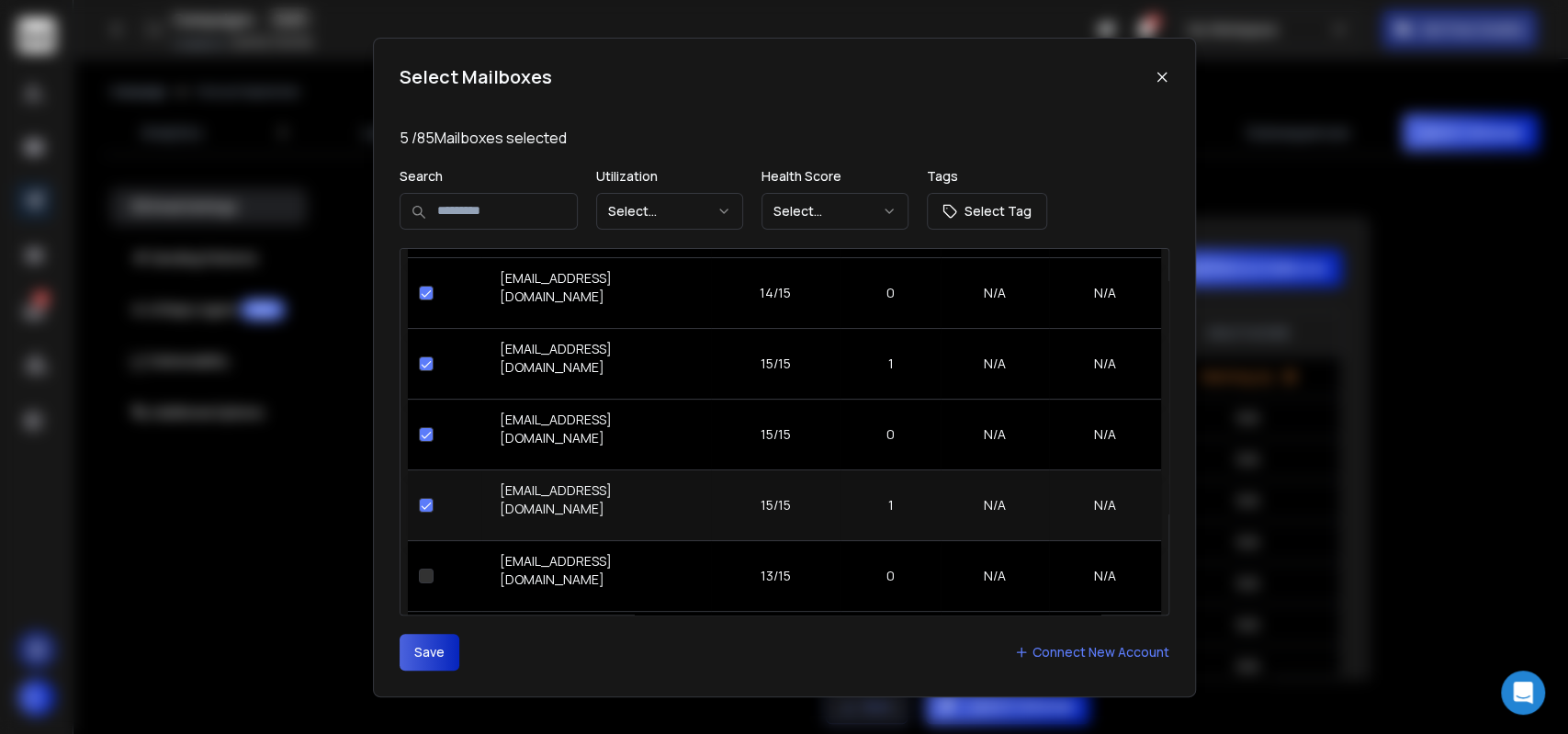
click at [423, 497] on button "button" at bounding box center [426, 505] width 15 height 15
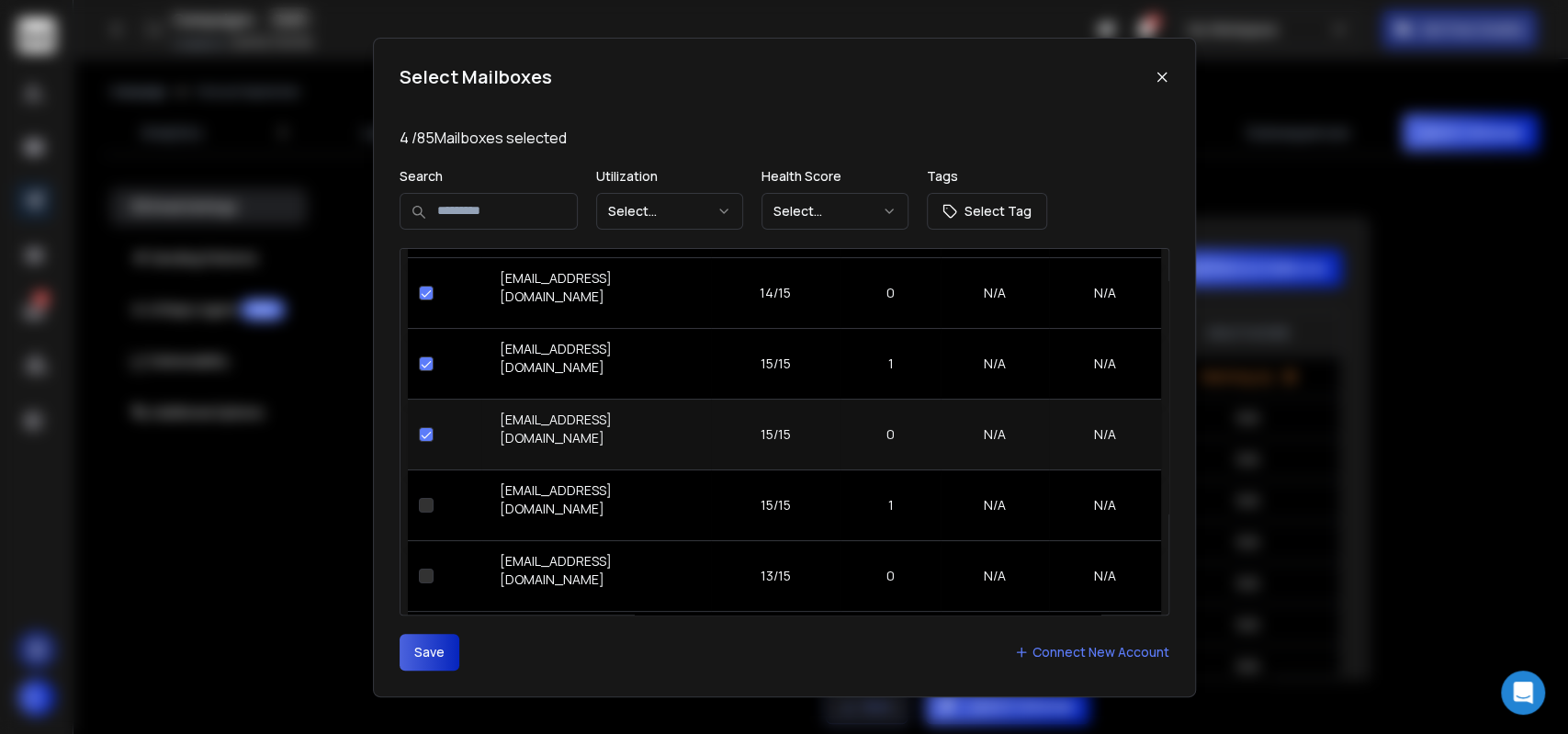
click at [423, 399] on td at bounding box center [444, 434] width 73 height 70
click at [423, 427] on button "button" at bounding box center [426, 434] width 15 height 15
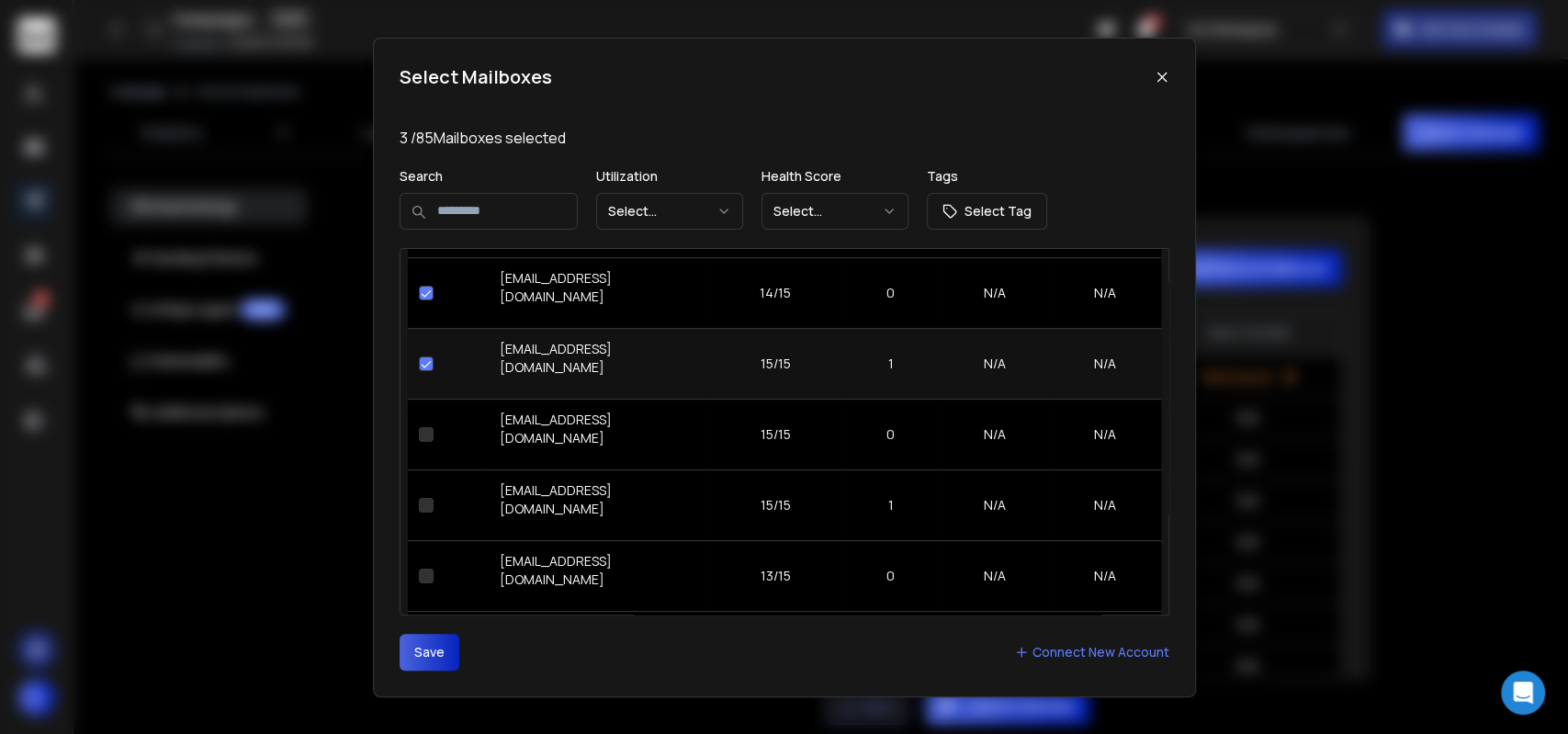
click at [427, 329] on td at bounding box center [444, 364] width 73 height 70
click at [427, 356] on button "button" at bounding box center [426, 363] width 15 height 15
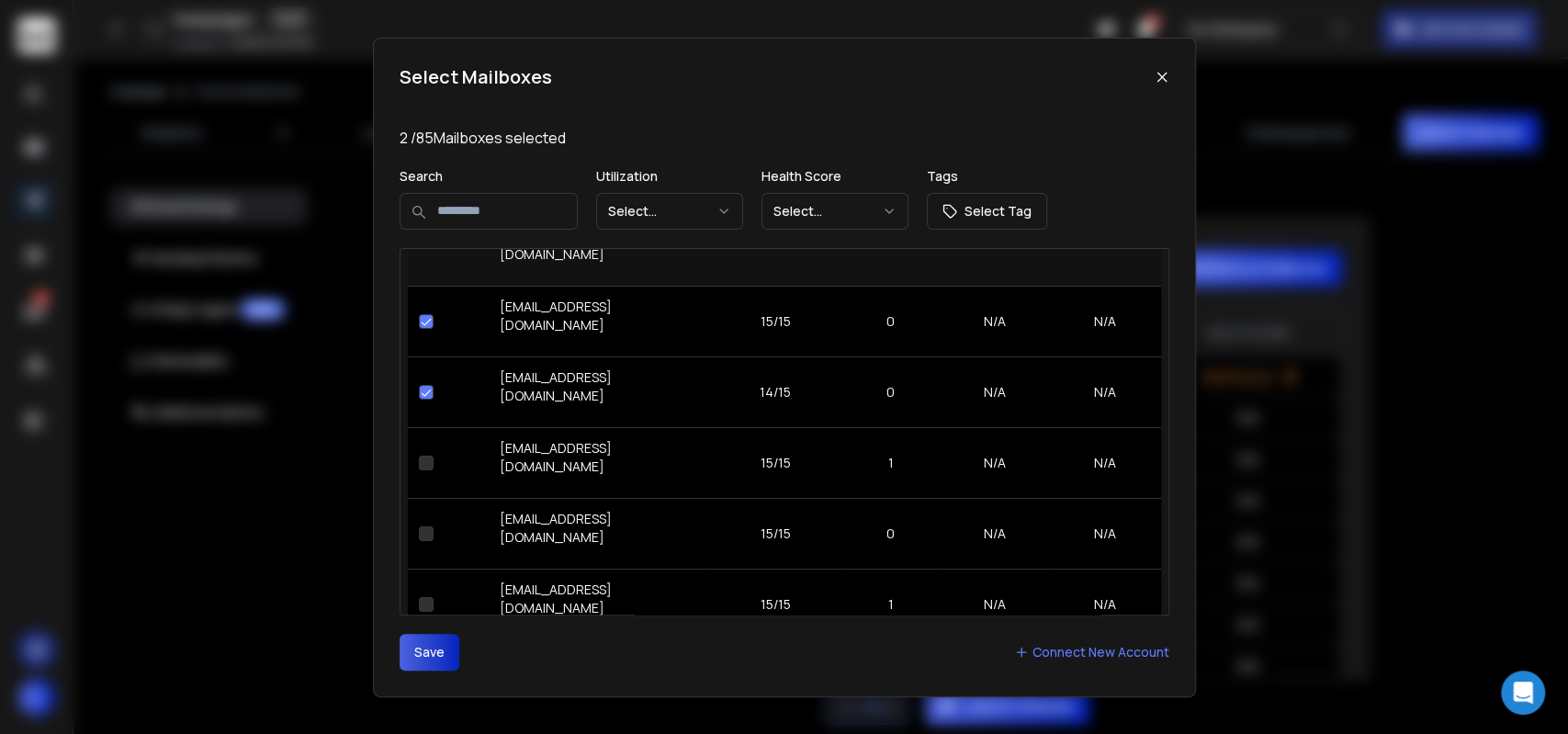
scroll to position [0, 0]
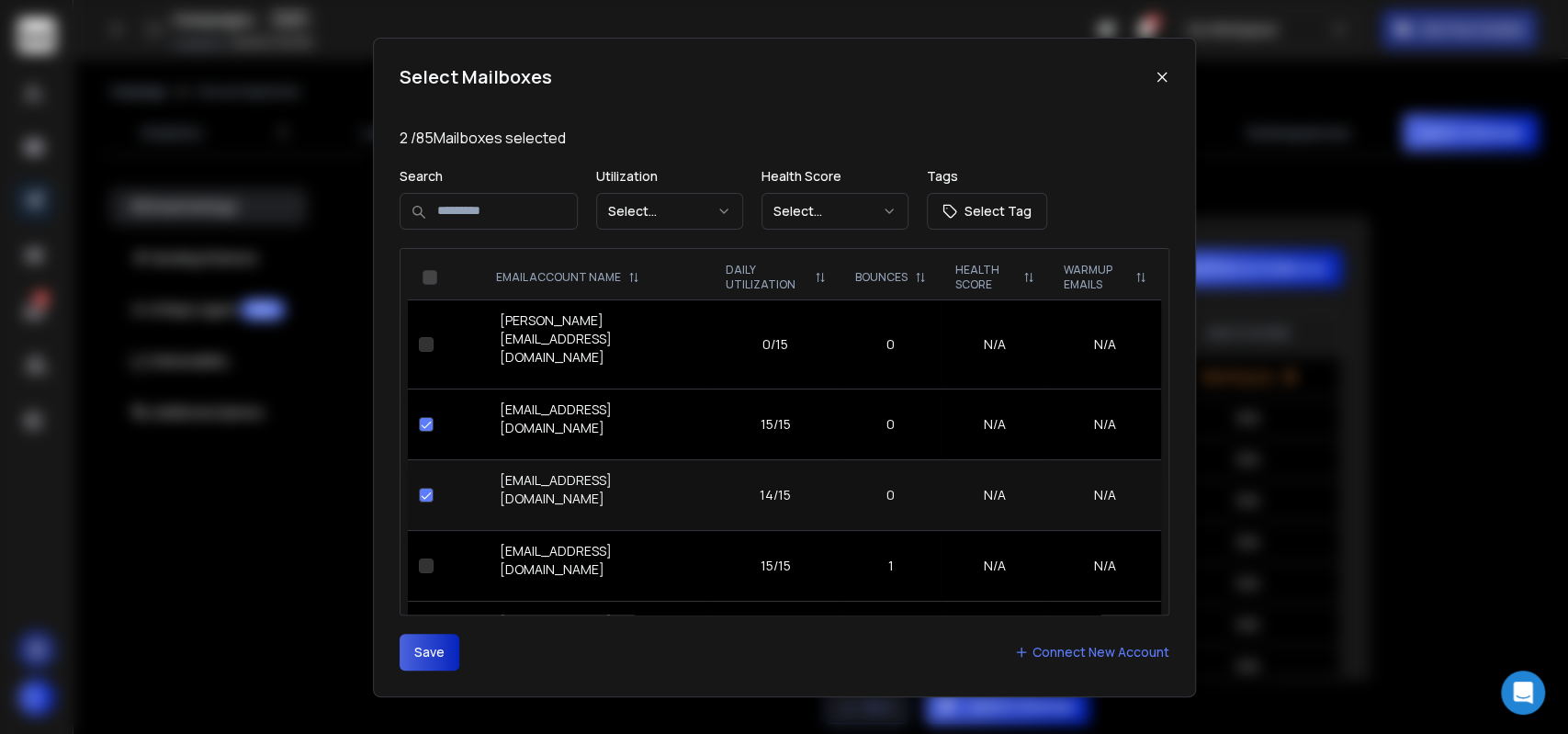
click at [420, 487] on button "button" at bounding box center [426, 495] width 15 height 15
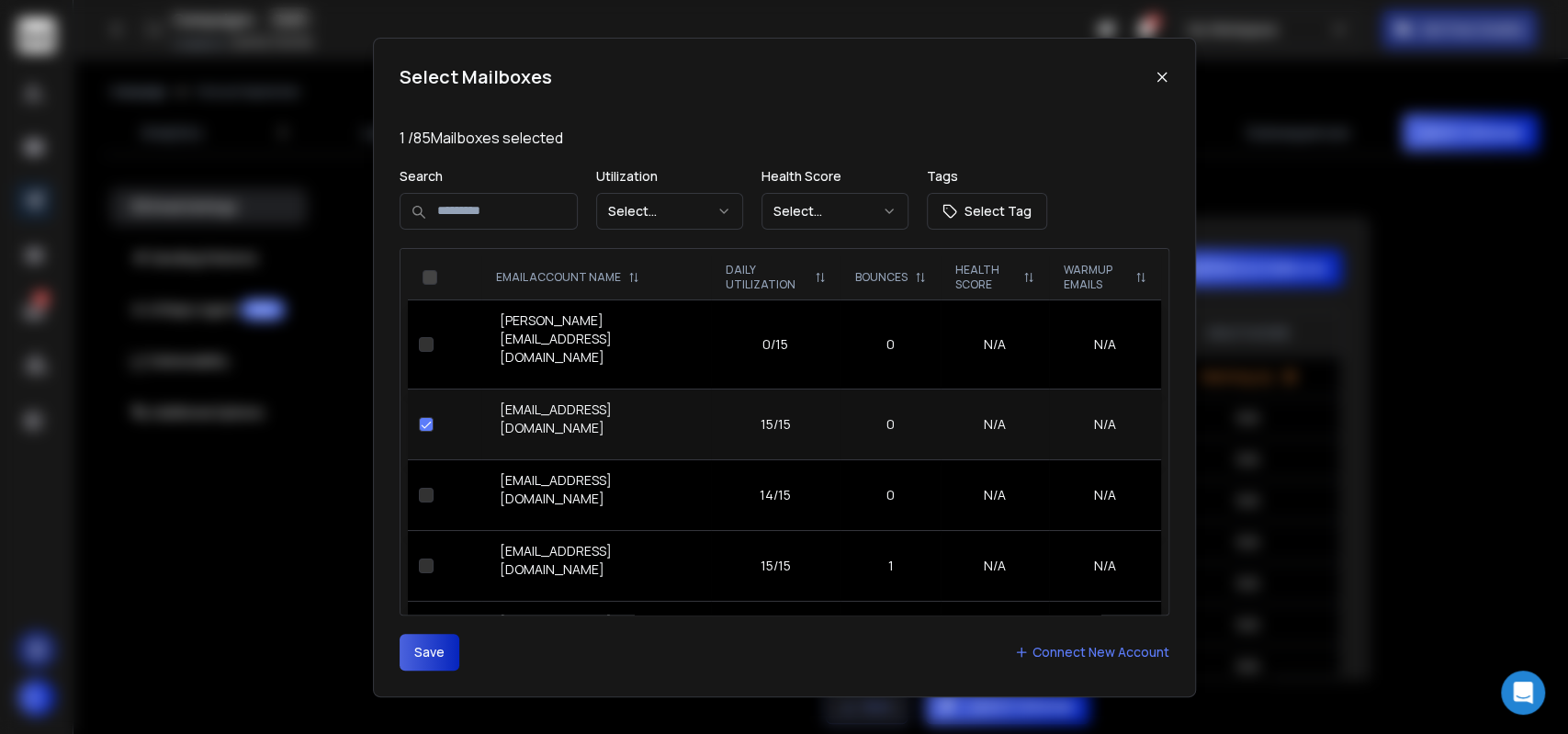
click at [427, 417] on button "button" at bounding box center [426, 424] width 15 height 15
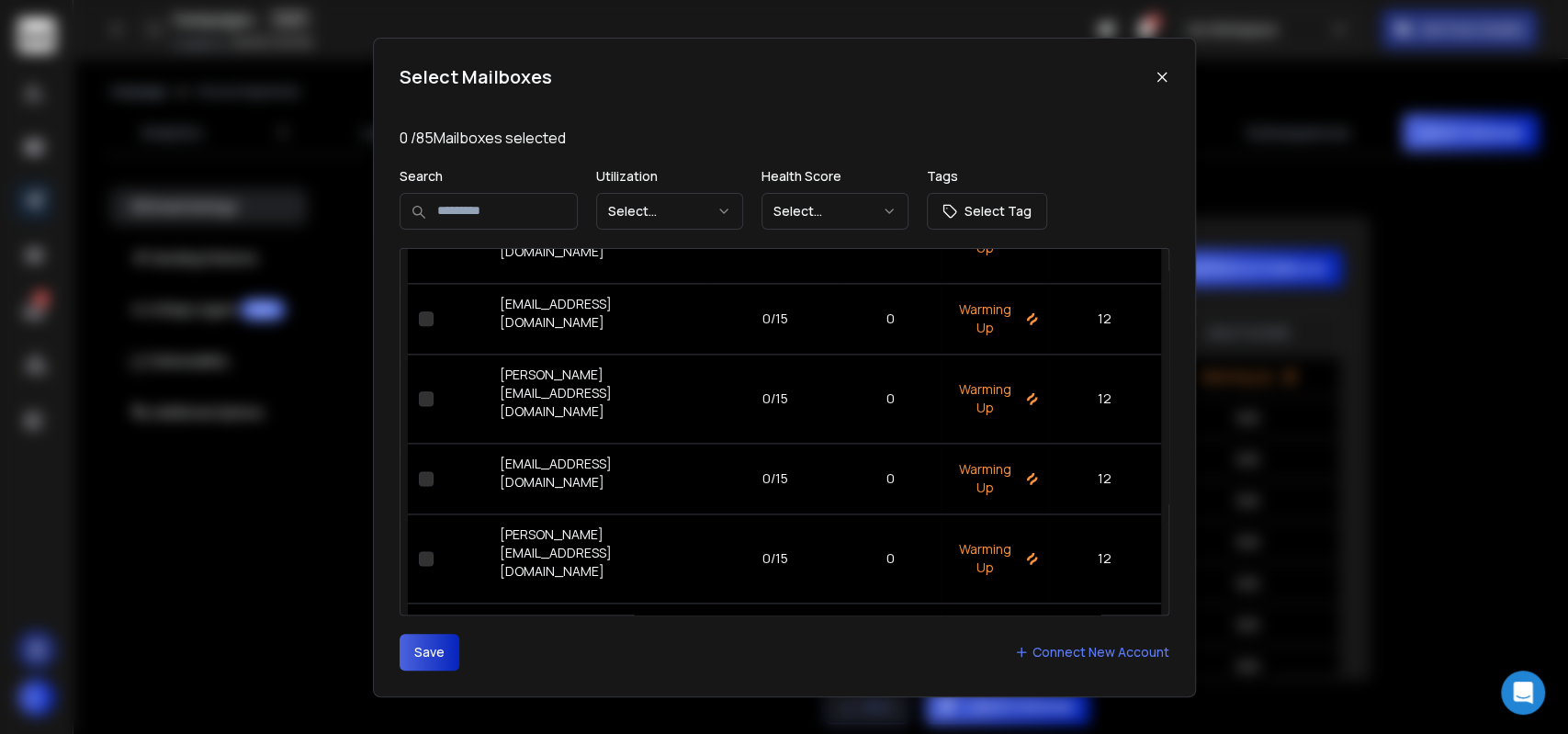
scroll to position [1616, 0]
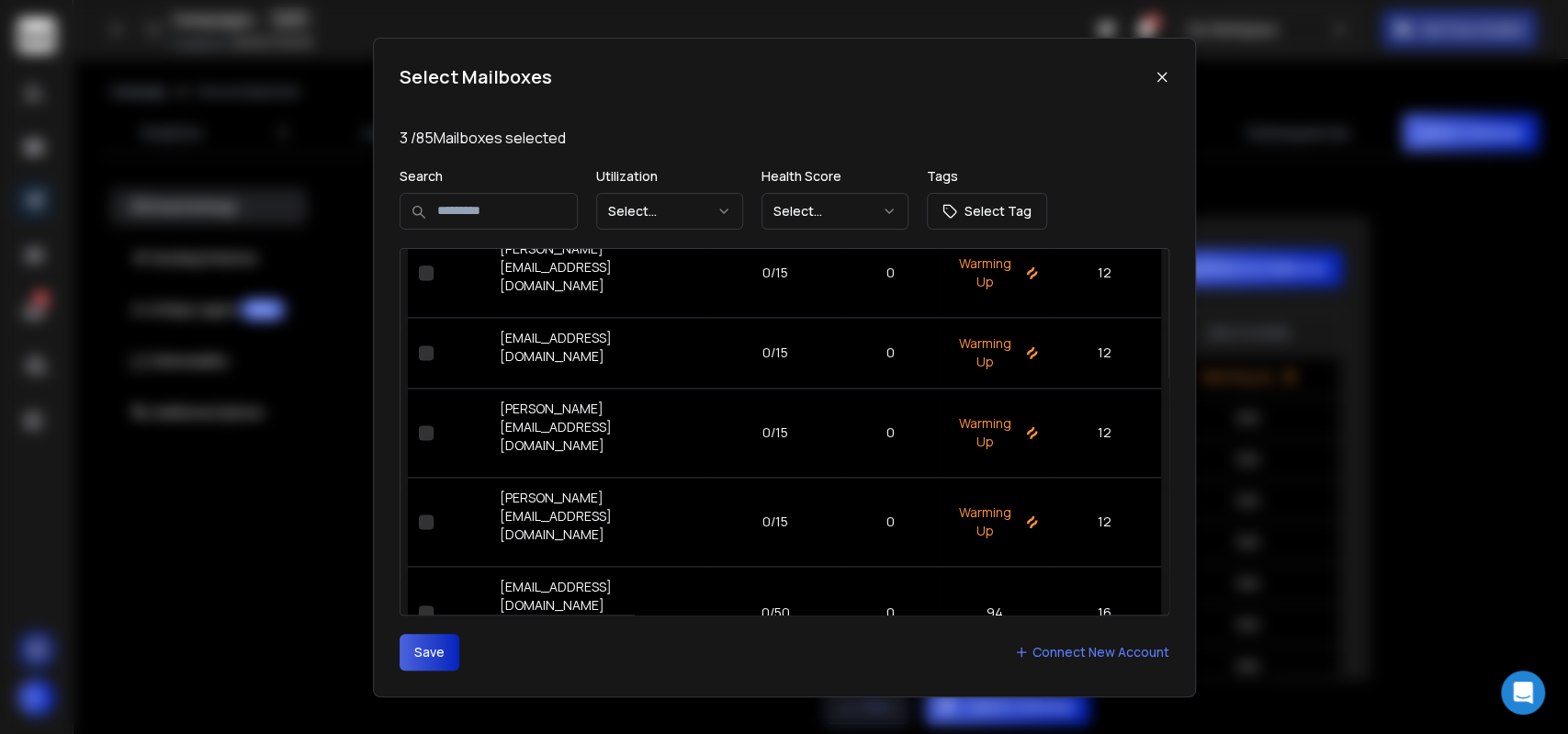
scroll to position [1818, 0]
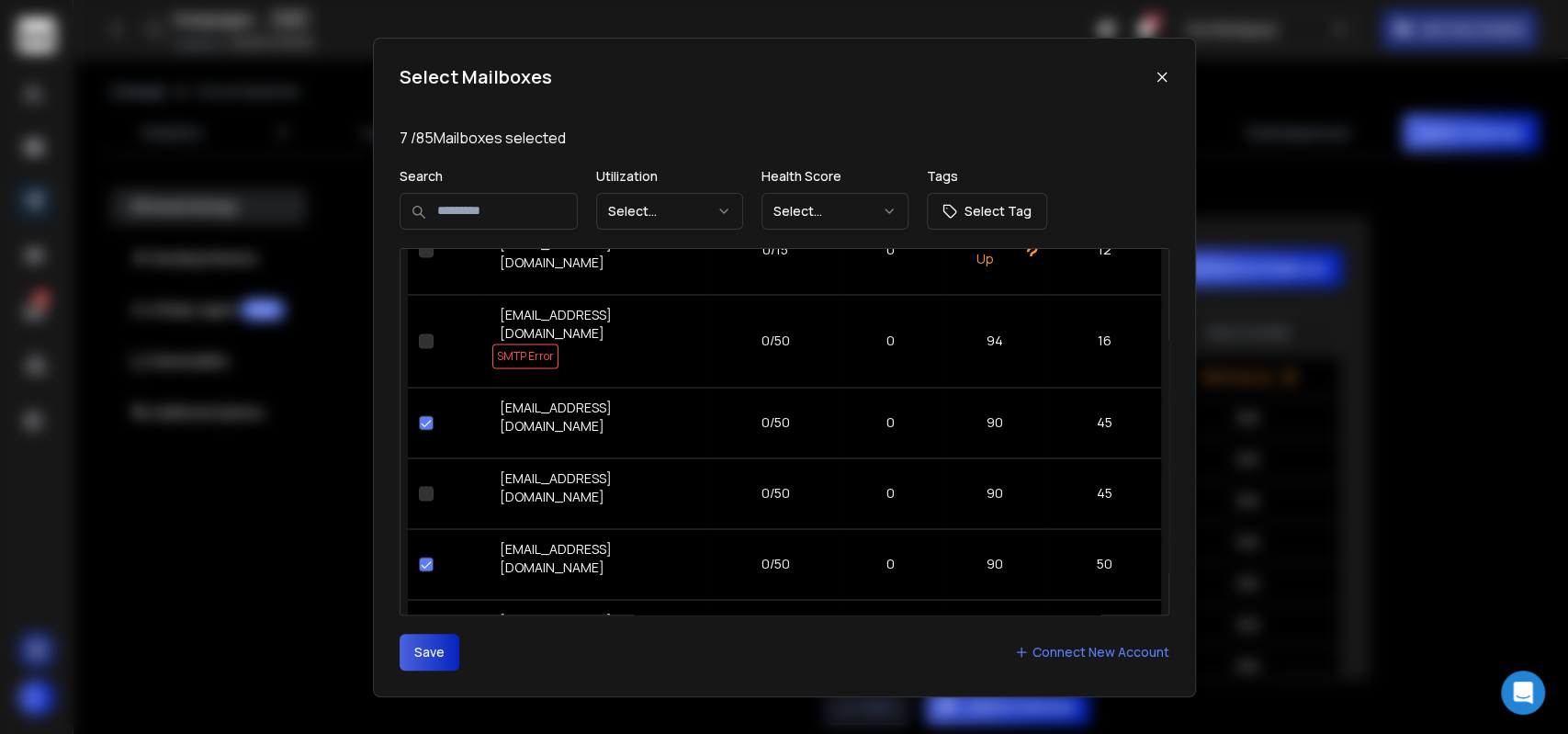
scroll to position [2020, 0]
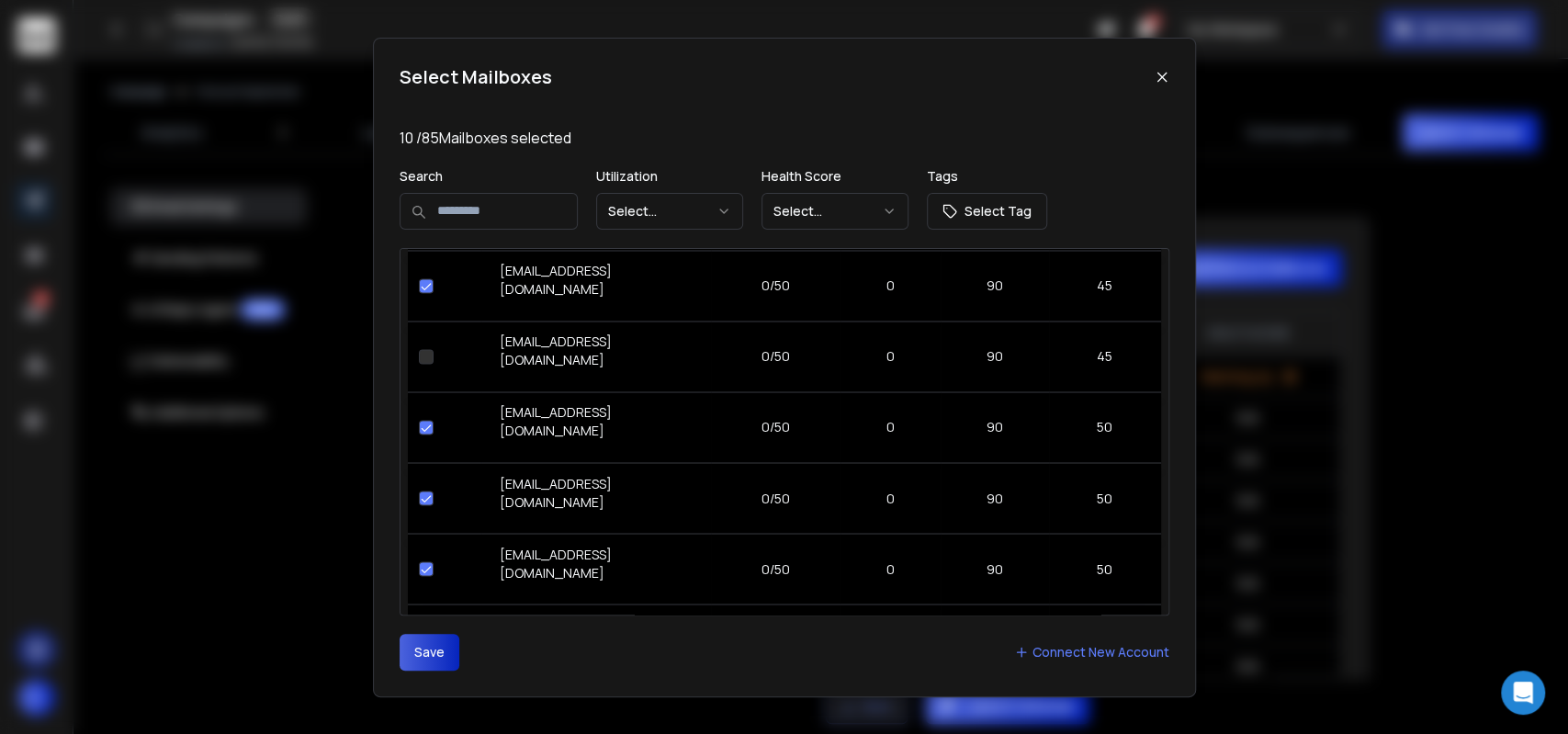
scroll to position [2222, 0]
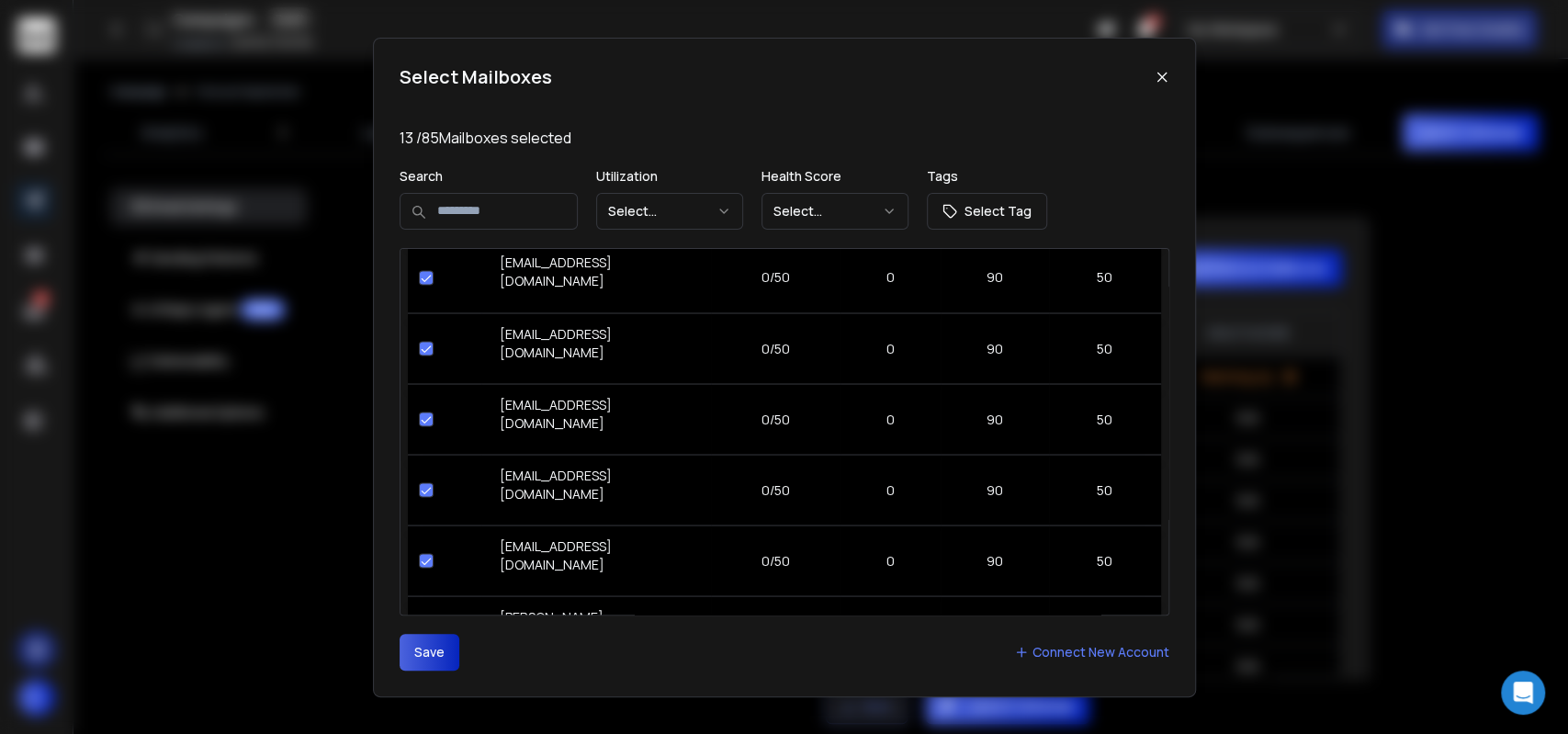
scroll to position [2424, 0]
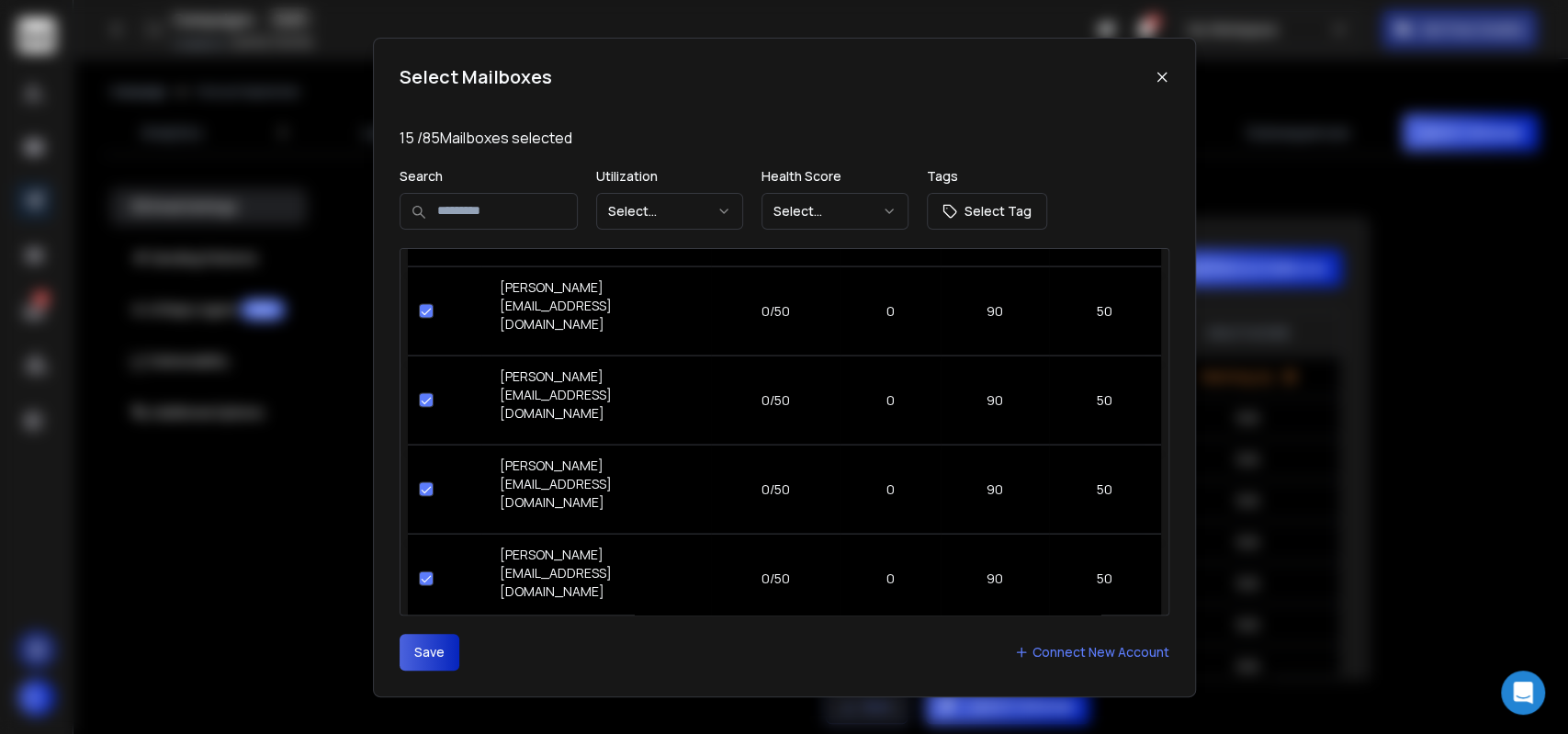
scroll to position [2626, 0]
type button "on"
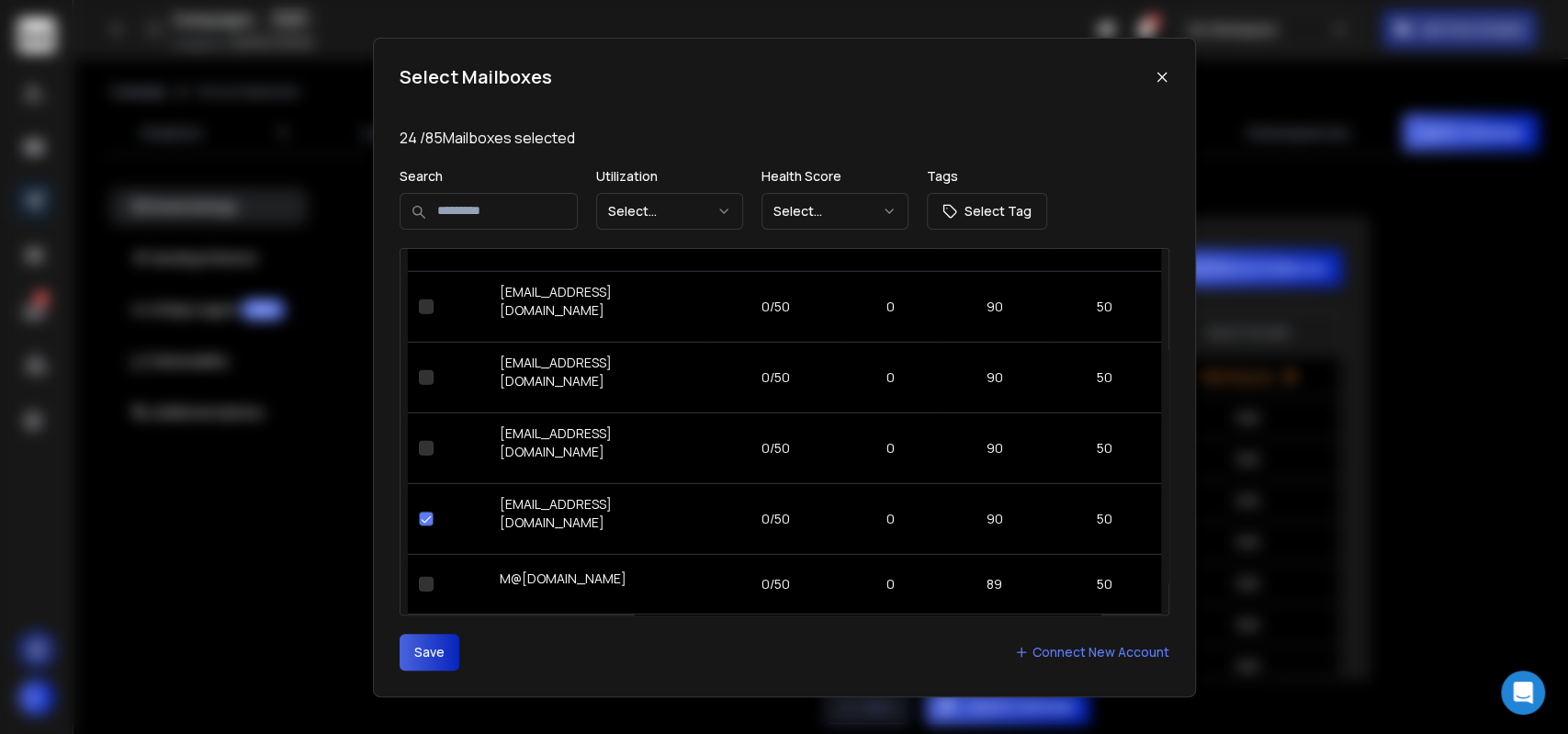
scroll to position [3728, 0]
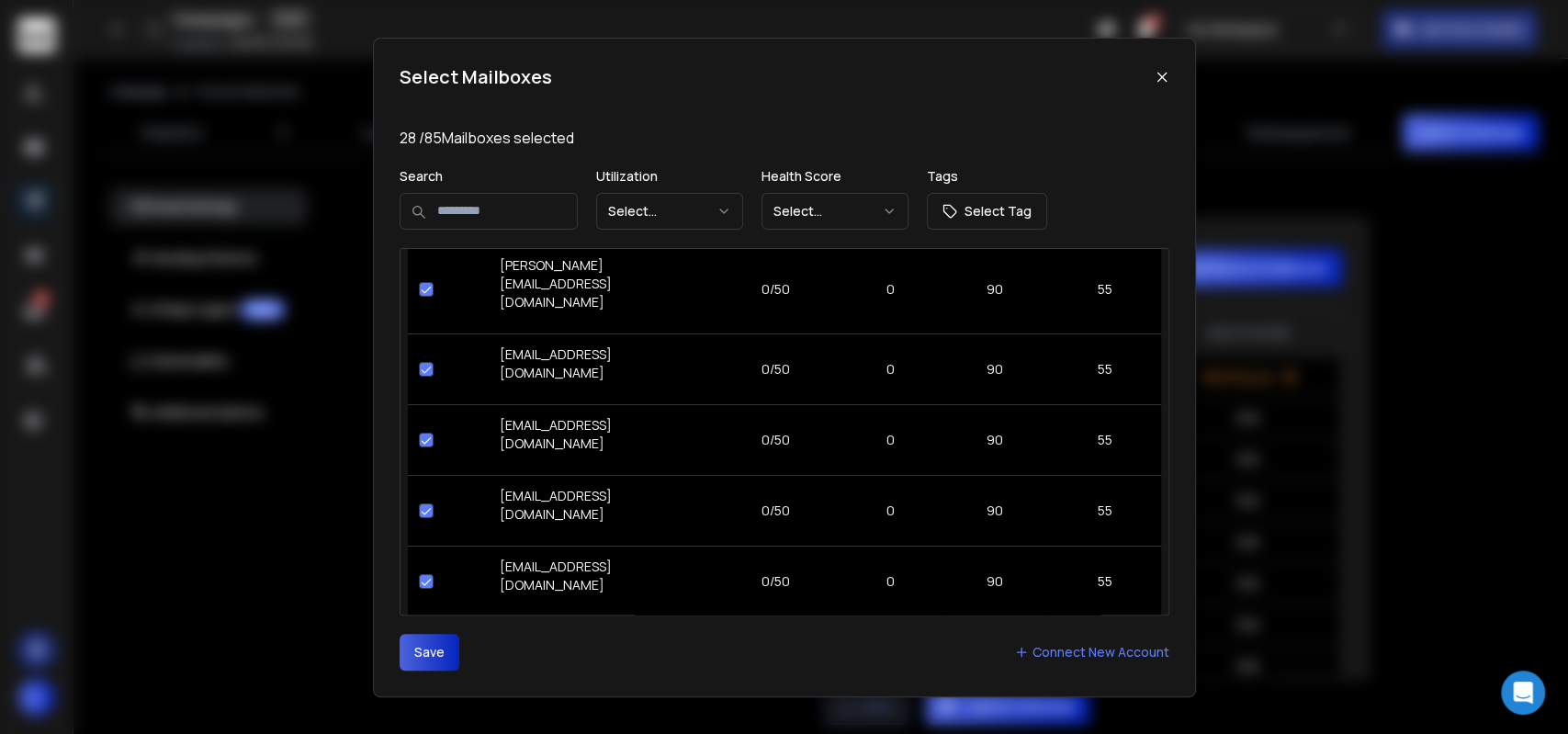
scroll to position [4768, 0]
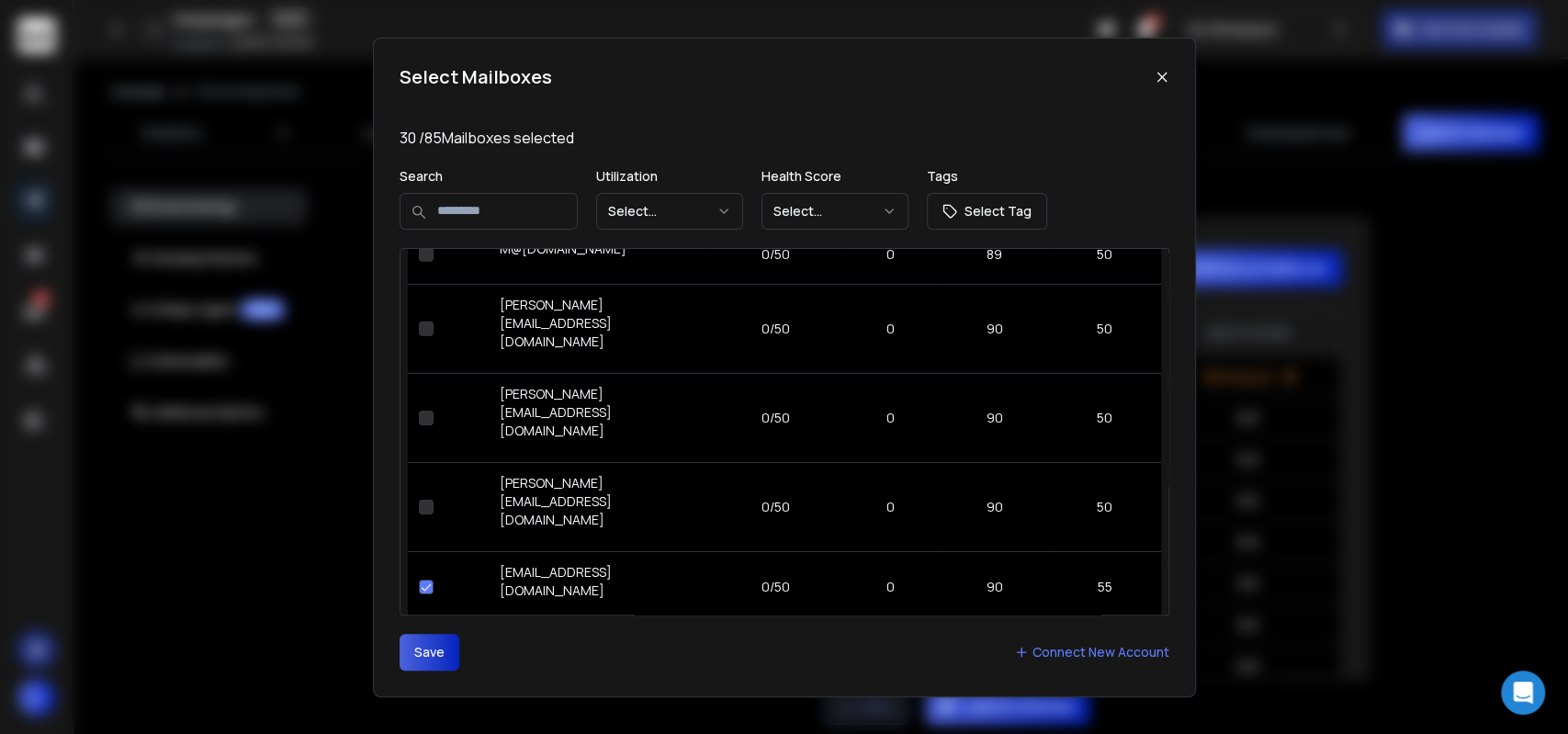
scroll to position [3759, 0]
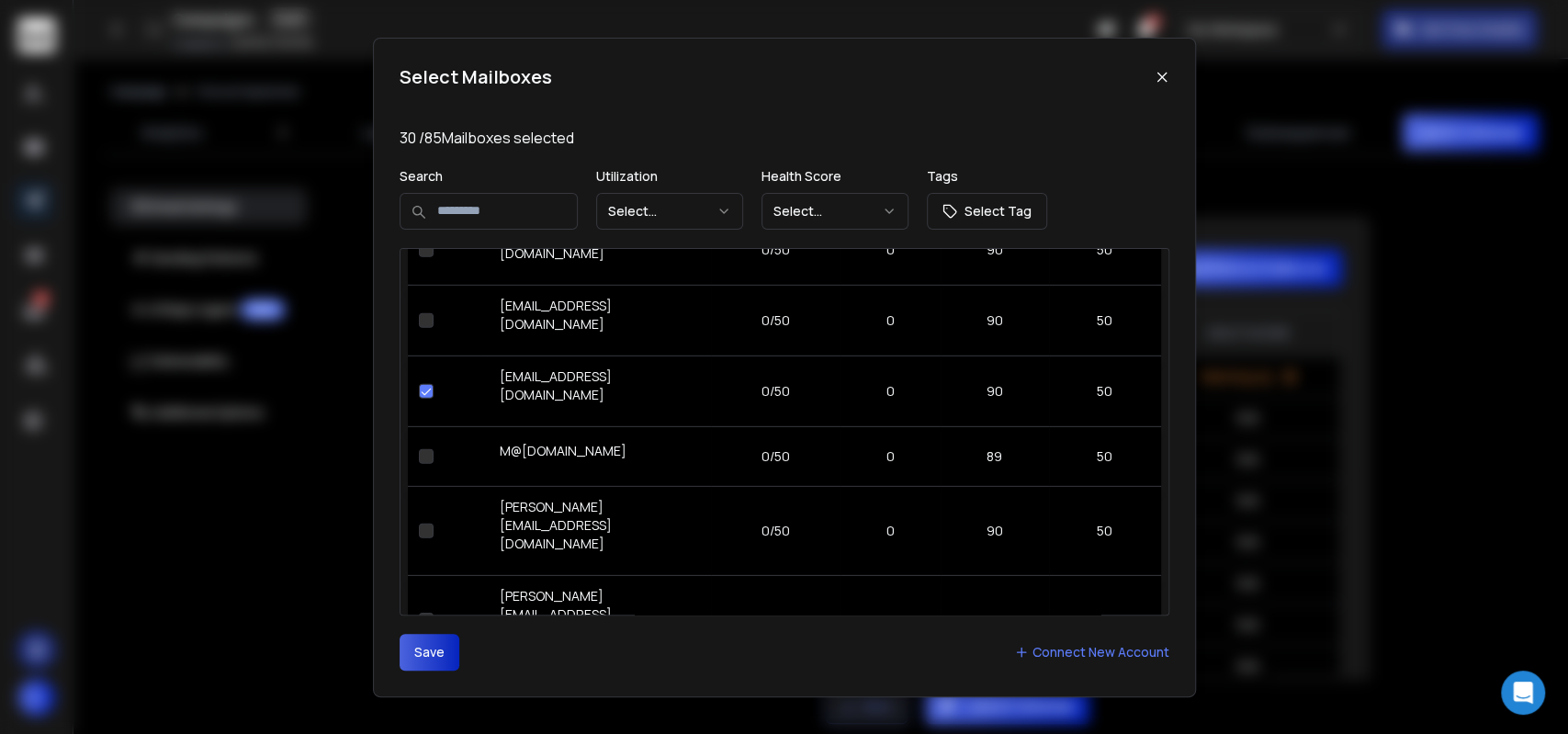
click at [446, 643] on button "Save" at bounding box center [429, 652] width 60 height 37
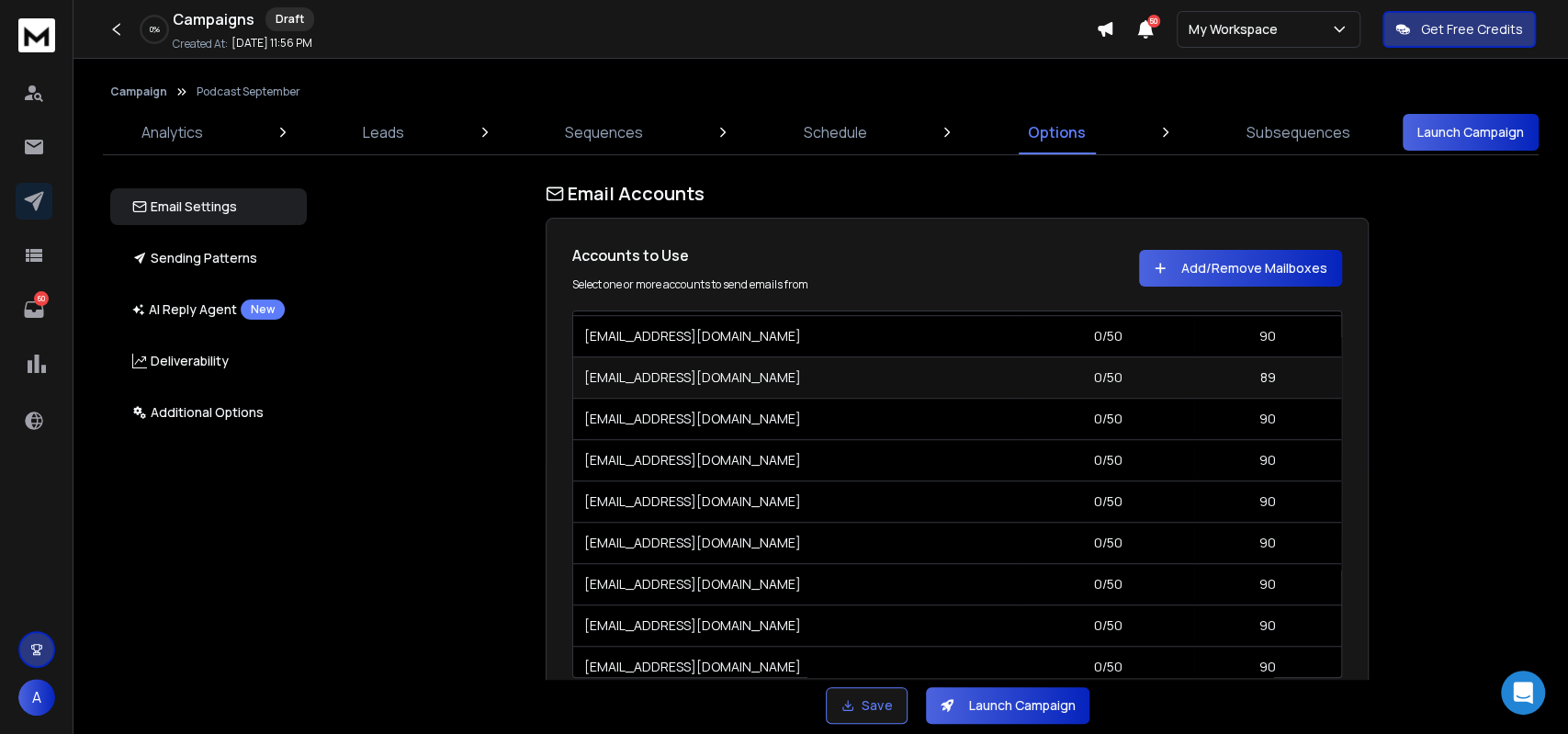
scroll to position [0, 0]
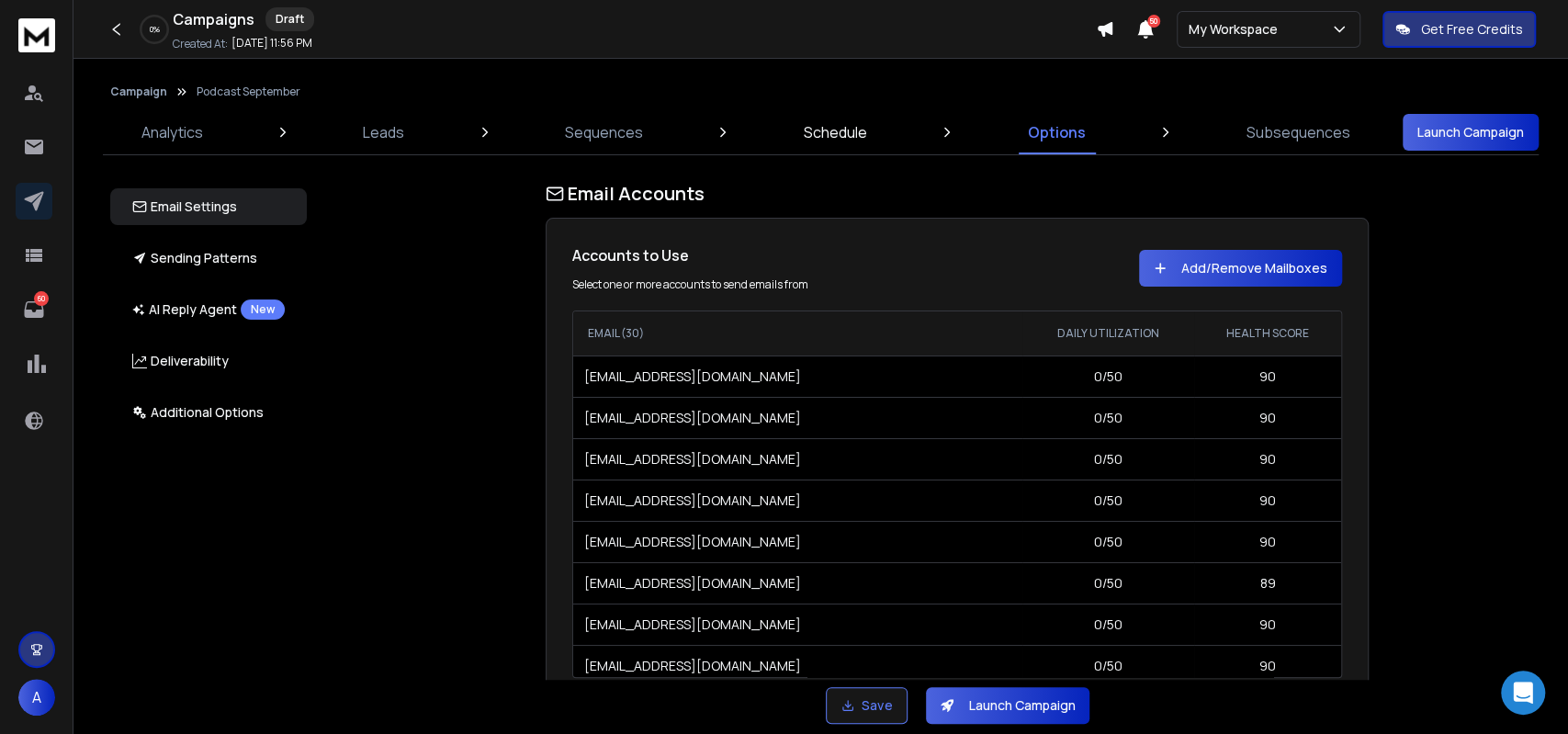
click at [855, 144] on link "Schedule" at bounding box center [835, 132] width 85 height 44
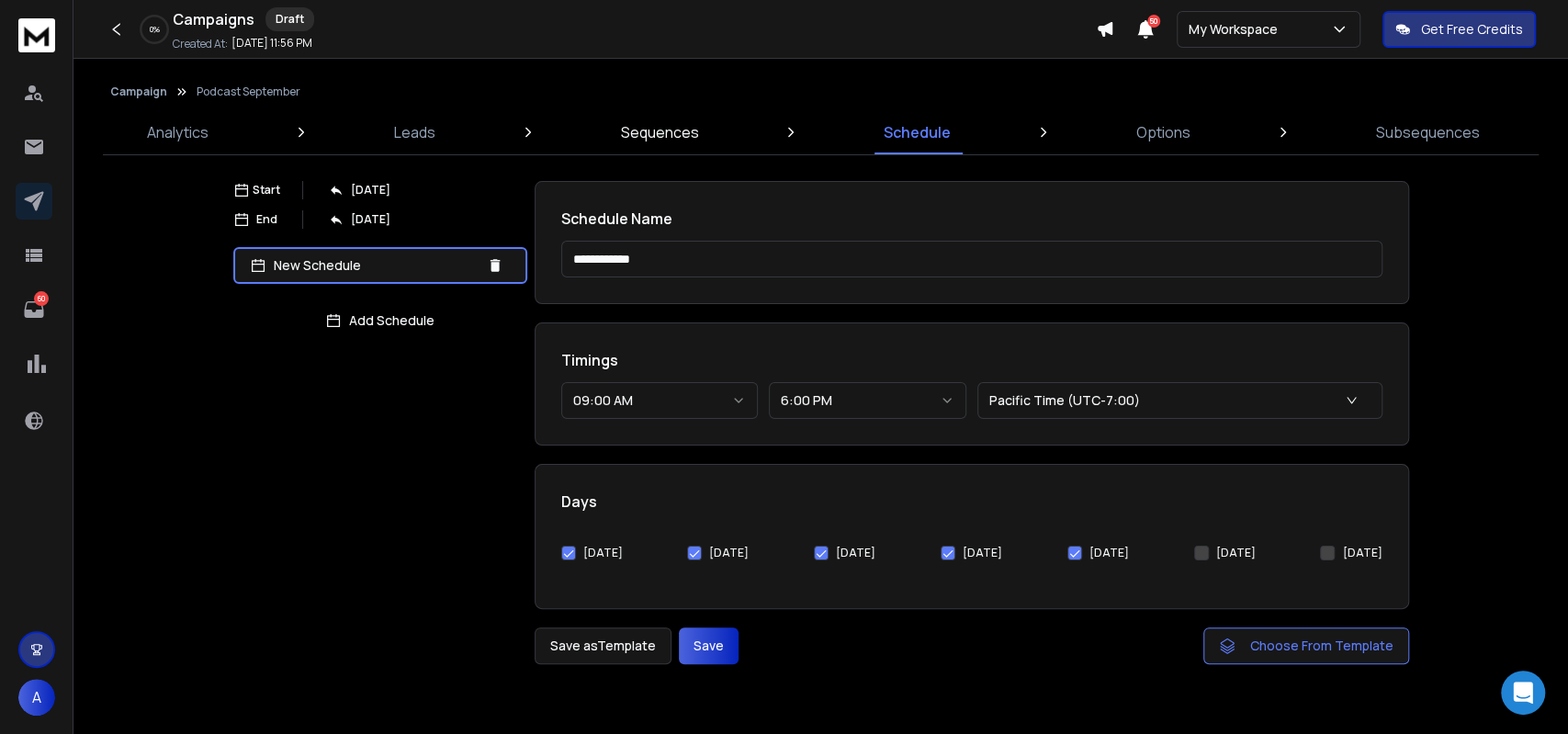
click at [666, 139] on p "Sequences" at bounding box center [659, 132] width 78 height 22
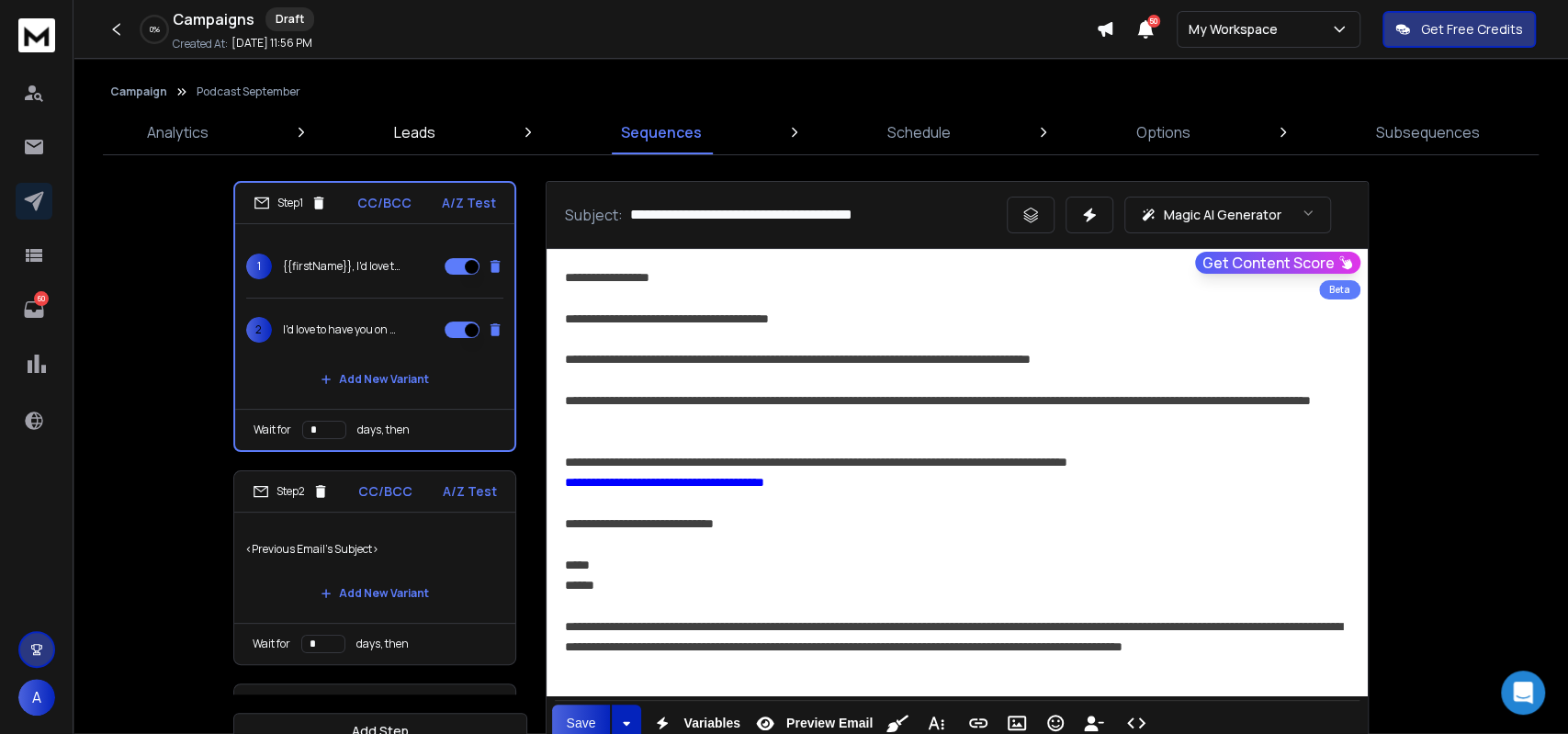
click at [433, 131] on p "Leads" at bounding box center [414, 132] width 42 height 22
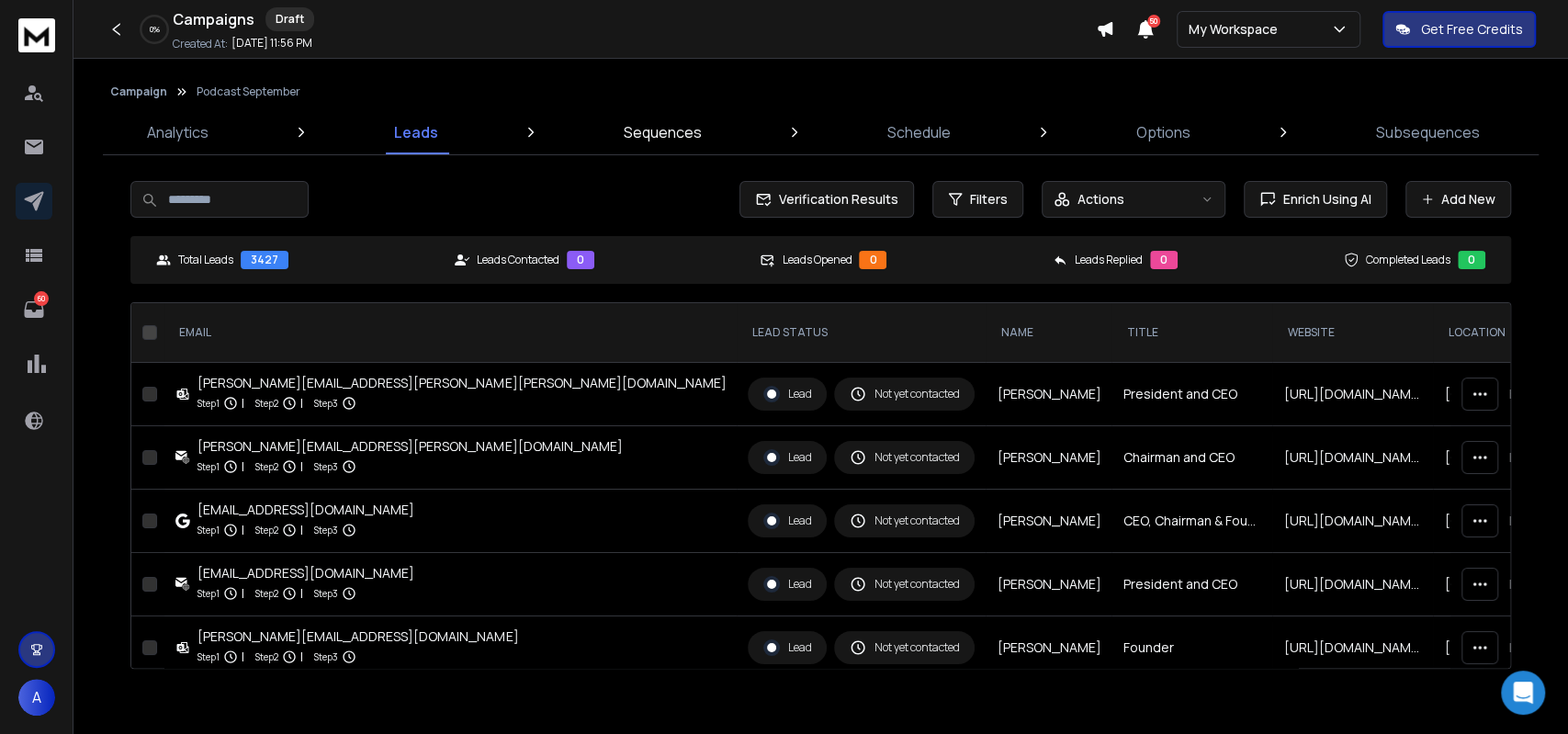
click at [684, 138] on p "Sequences" at bounding box center [662, 132] width 78 height 22
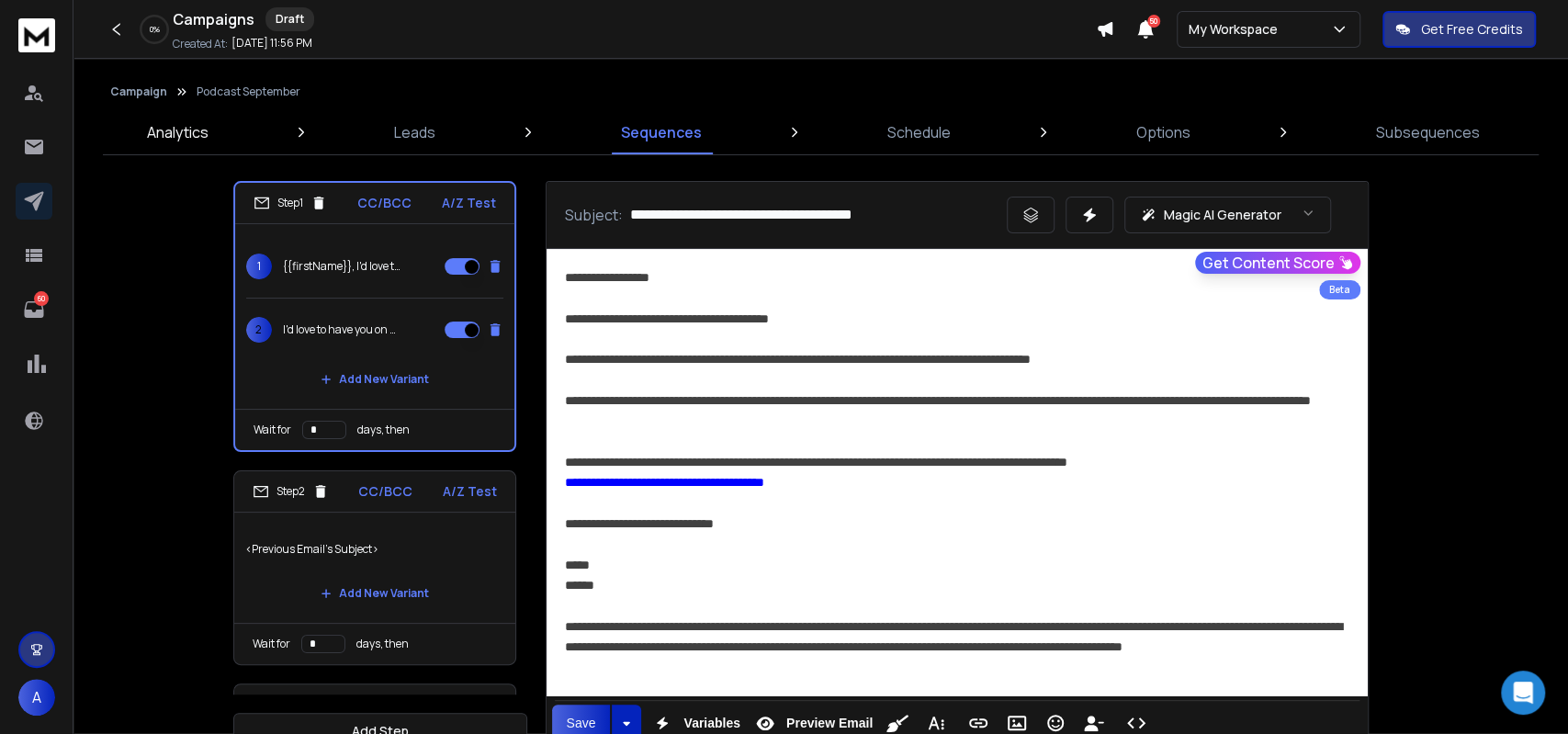
click at [202, 133] on p "Analytics" at bounding box center [178, 132] width 62 height 22
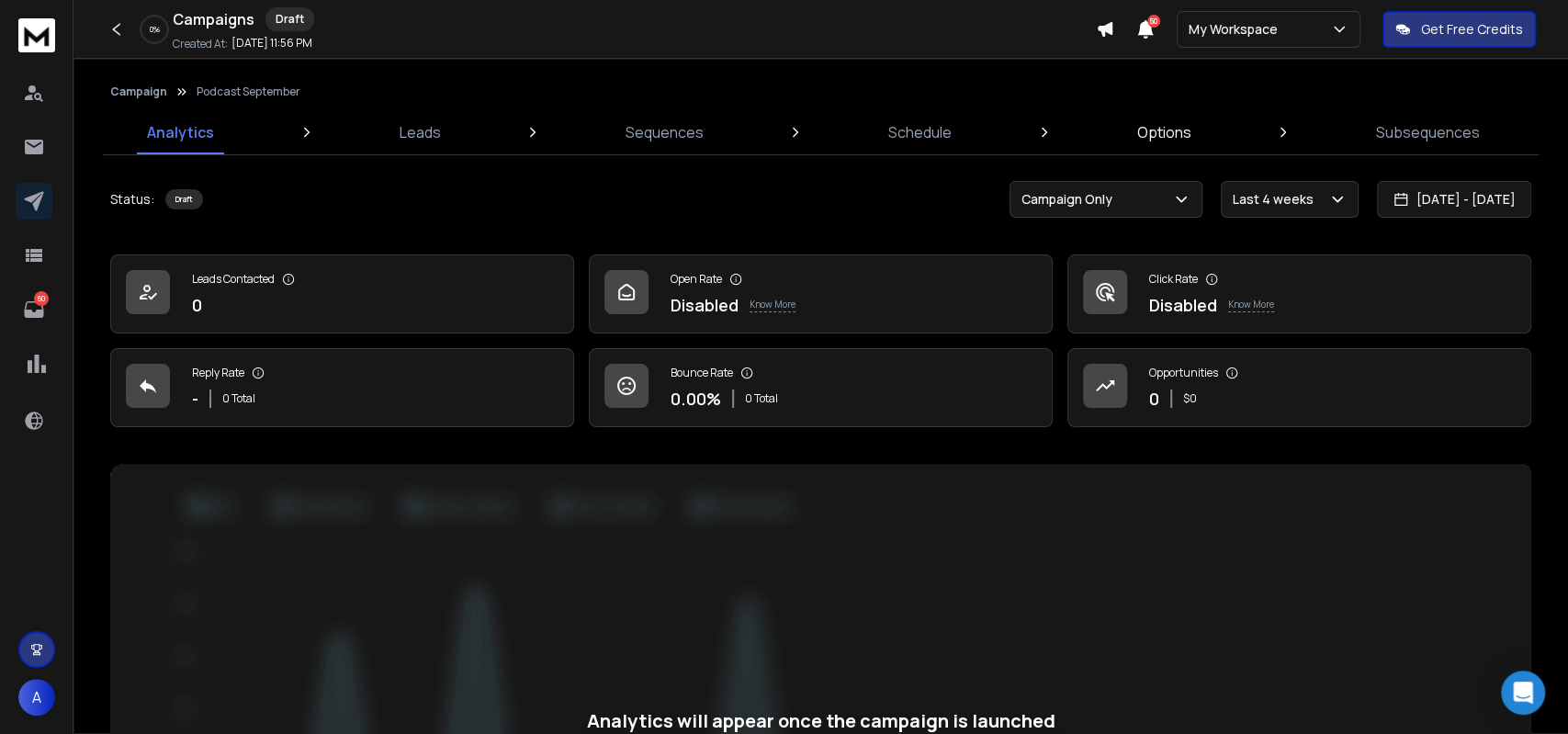
click at [1153, 144] on link "Options" at bounding box center [1163, 132] width 76 height 44
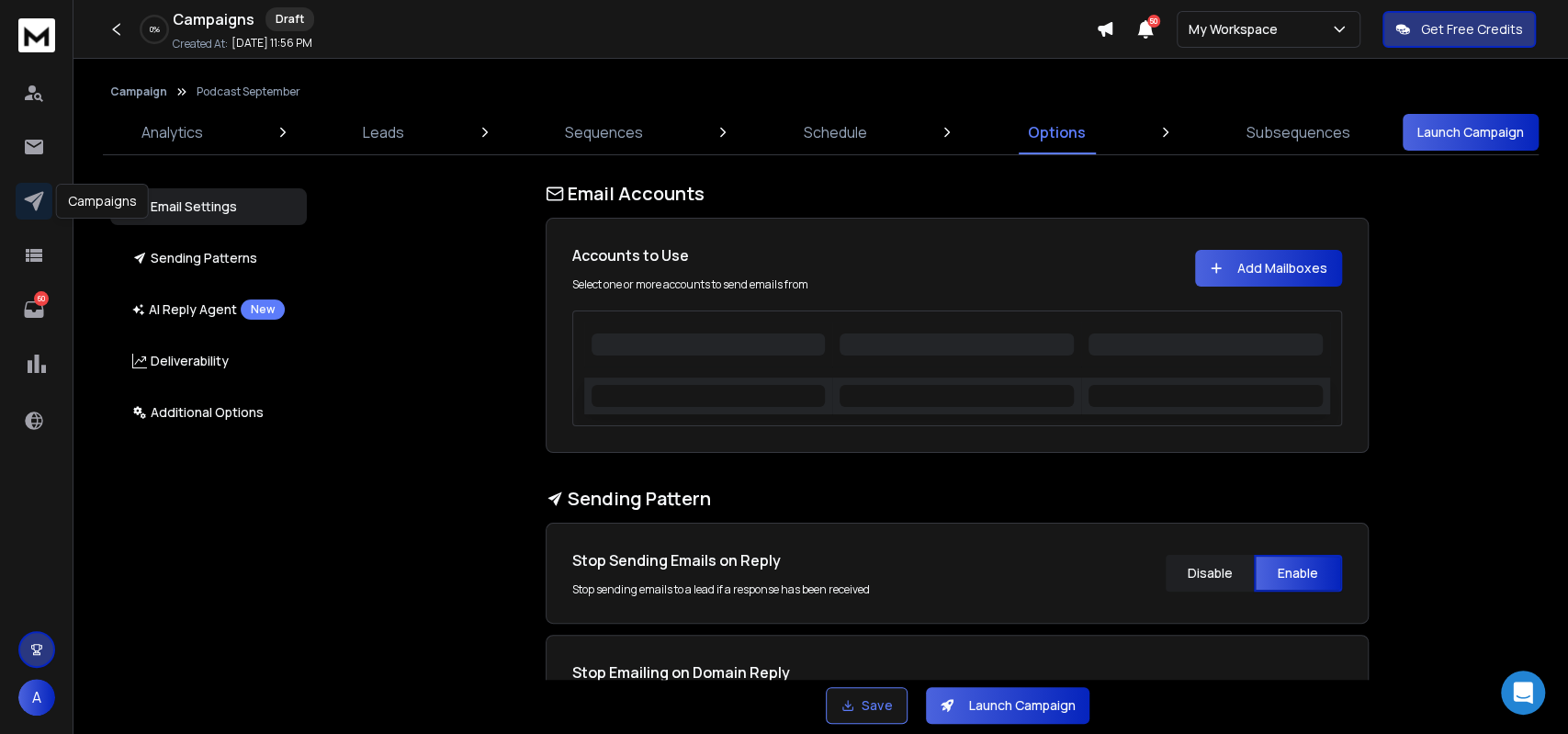
click at [23, 202] on icon at bounding box center [34, 202] width 22 height 22
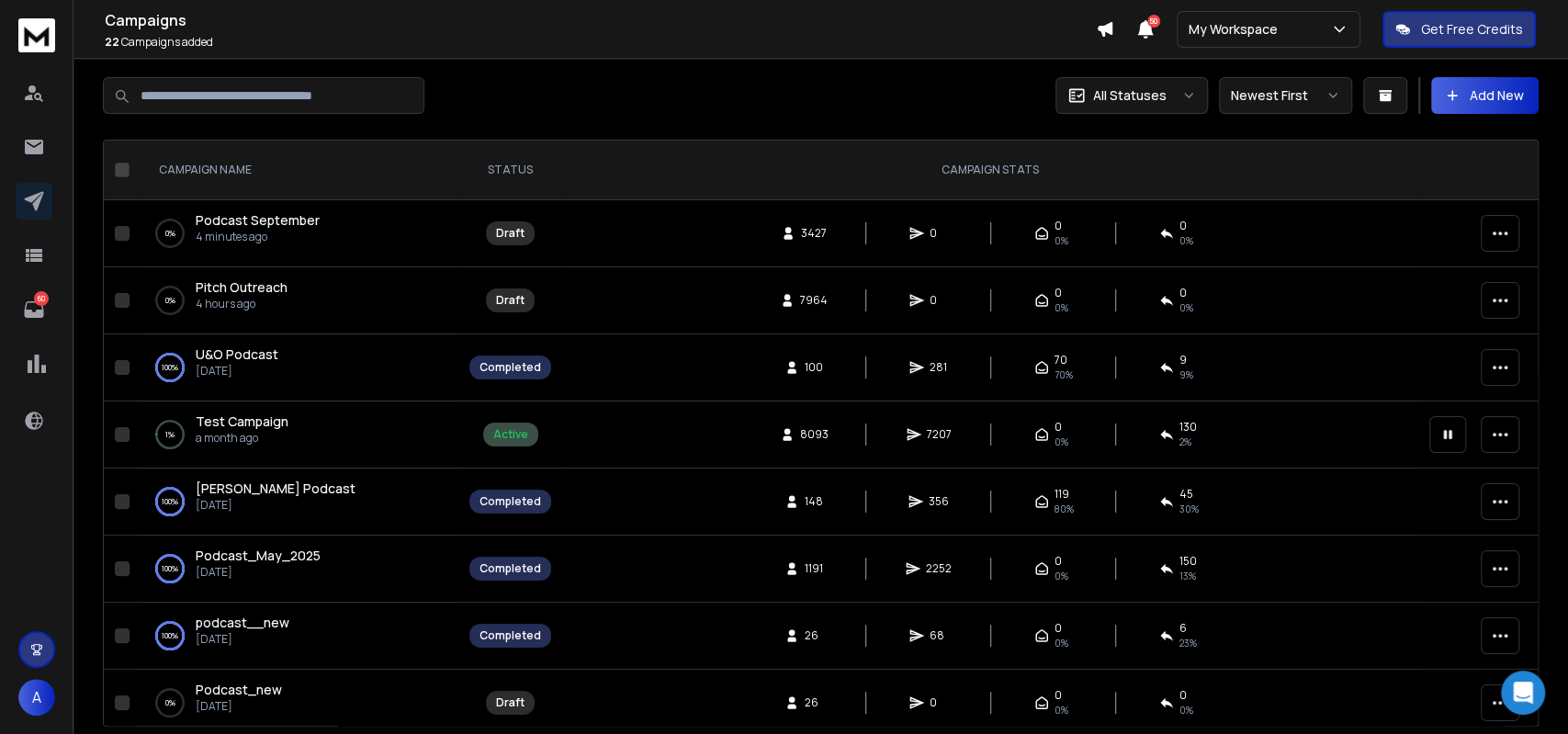
click at [1500, 238] on icon "button" at bounding box center [1500, 233] width 18 height 18
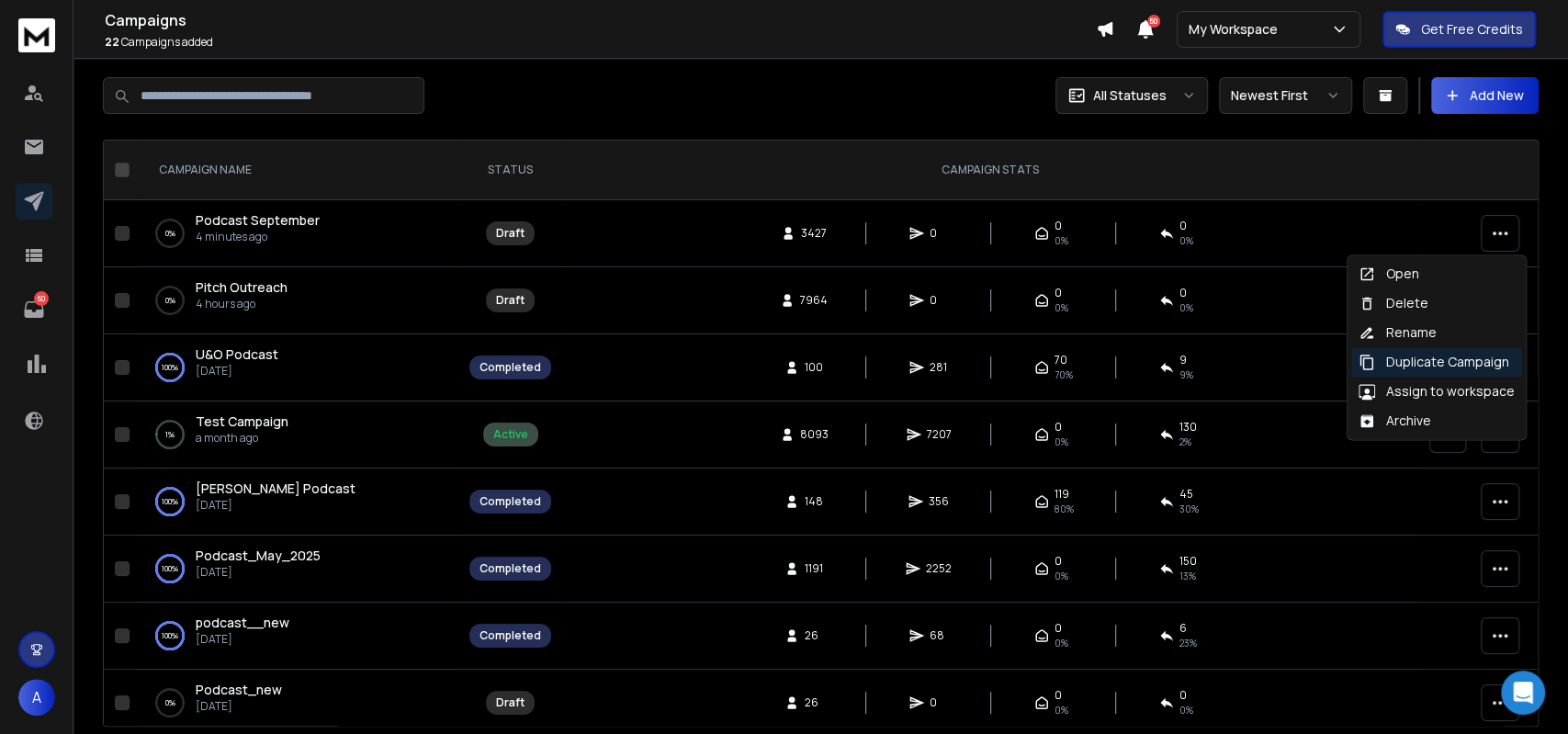
click at [1448, 367] on div "Duplicate Campaign" at bounding box center [1433, 361] width 151 height 18
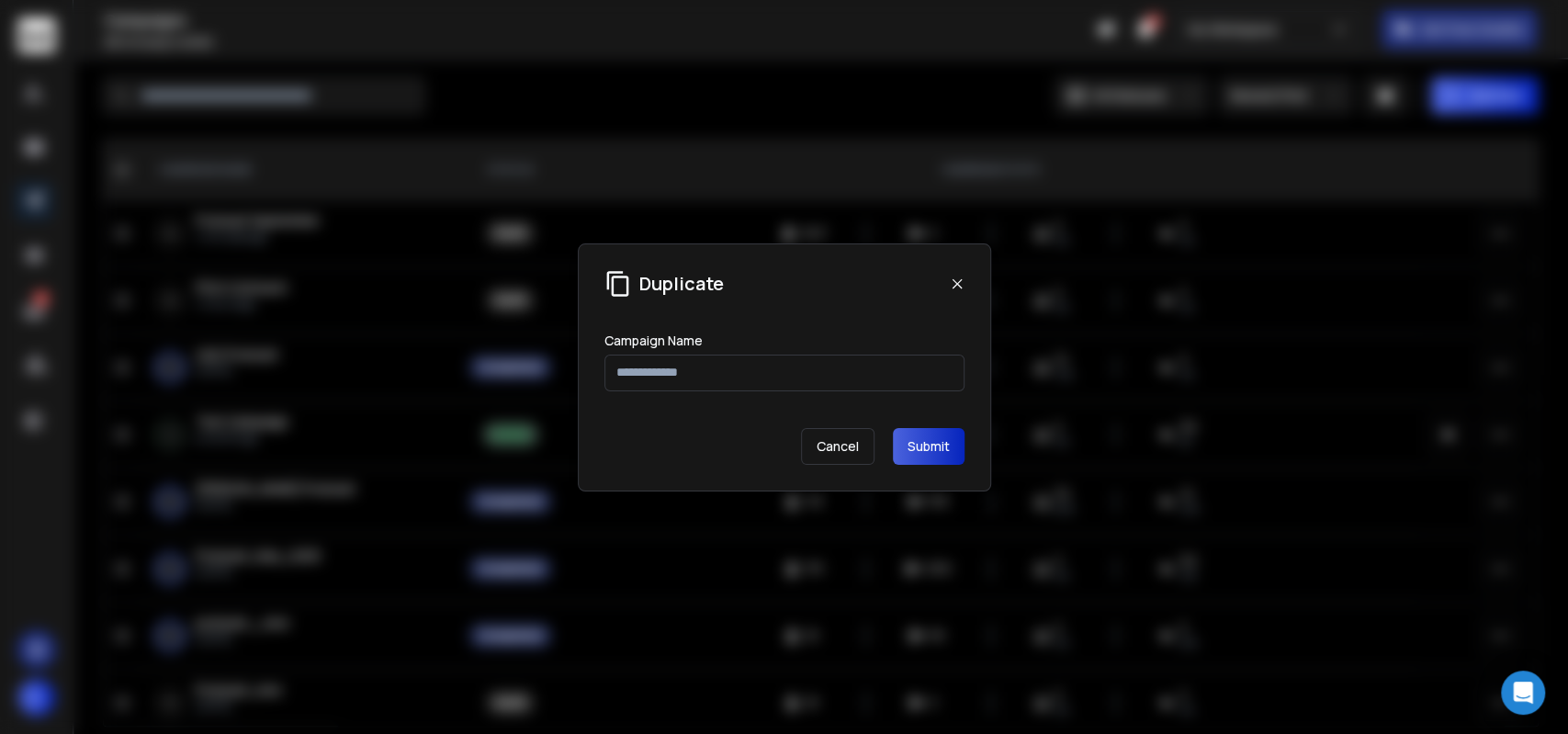
click at [727, 373] on input "text" at bounding box center [784, 373] width 360 height 37
type input "*"
click at [683, 374] on input "**********" at bounding box center [784, 373] width 360 height 37
click at [831, 376] on input "**********" at bounding box center [784, 373] width 360 height 37
type input "**********"
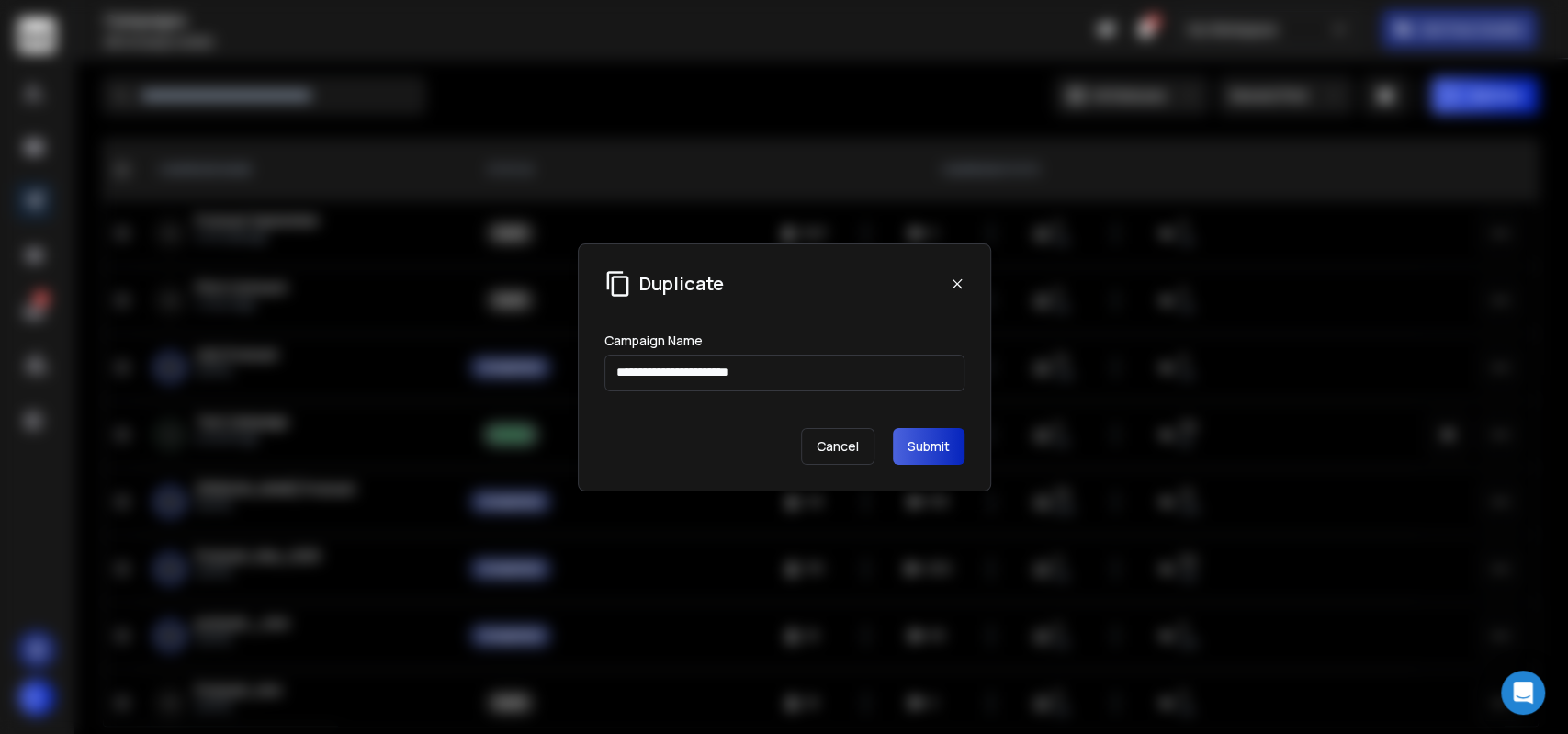
click at [946, 440] on button "Submit" at bounding box center [927, 447] width 71 height 37
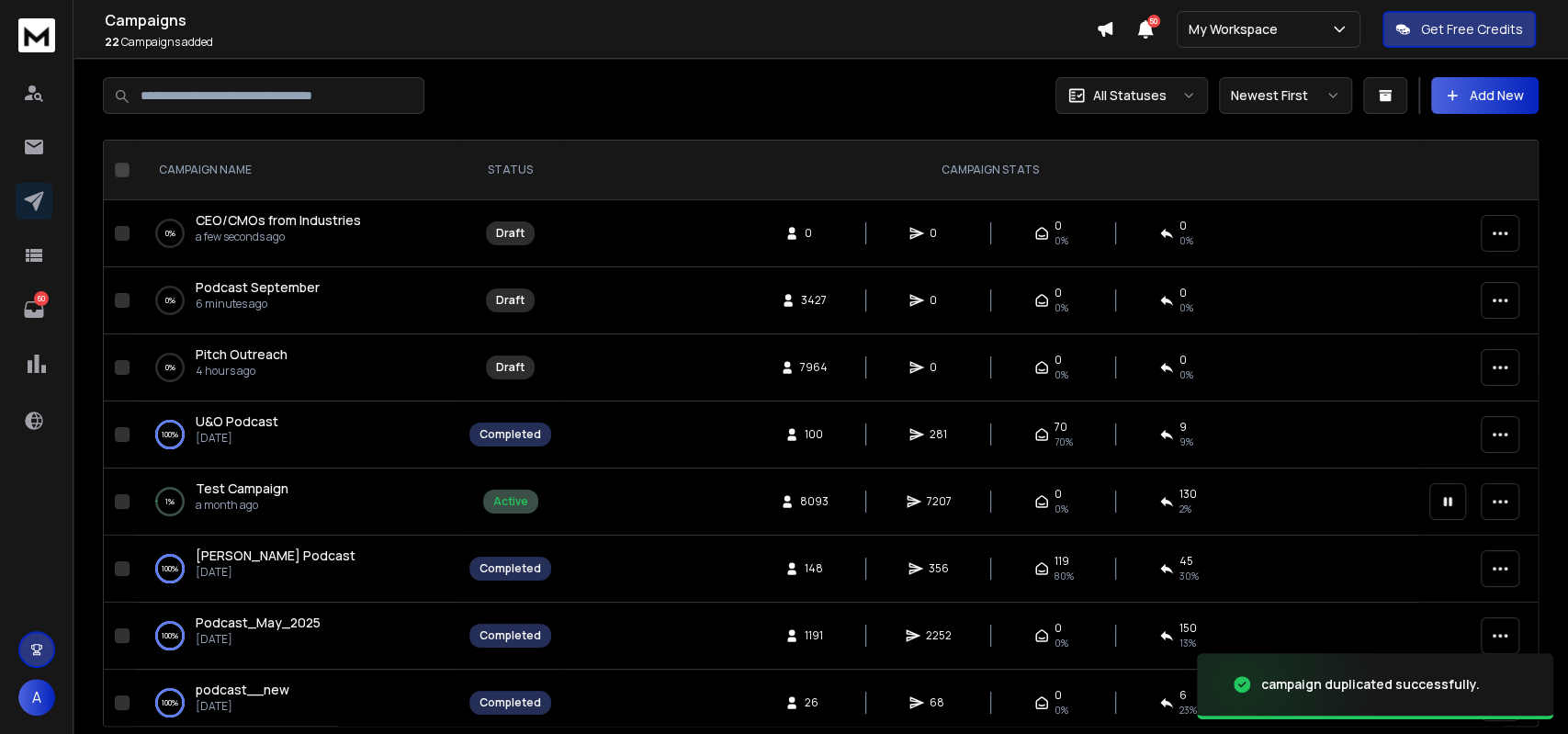
click at [260, 221] on span "CEO/CMOs from Industries" at bounding box center [278, 219] width 165 height 18
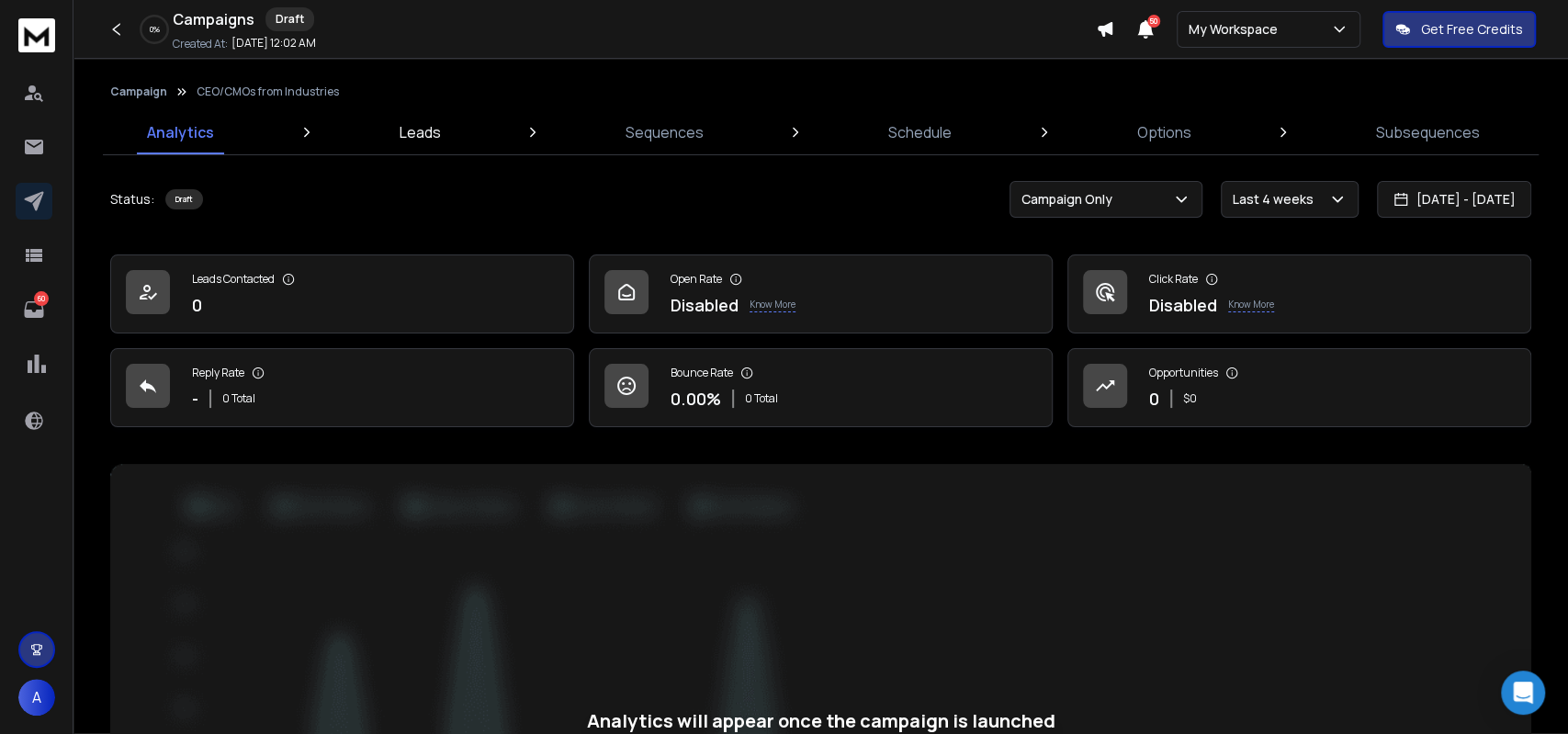
click at [406, 136] on p "Leads" at bounding box center [420, 132] width 42 height 22
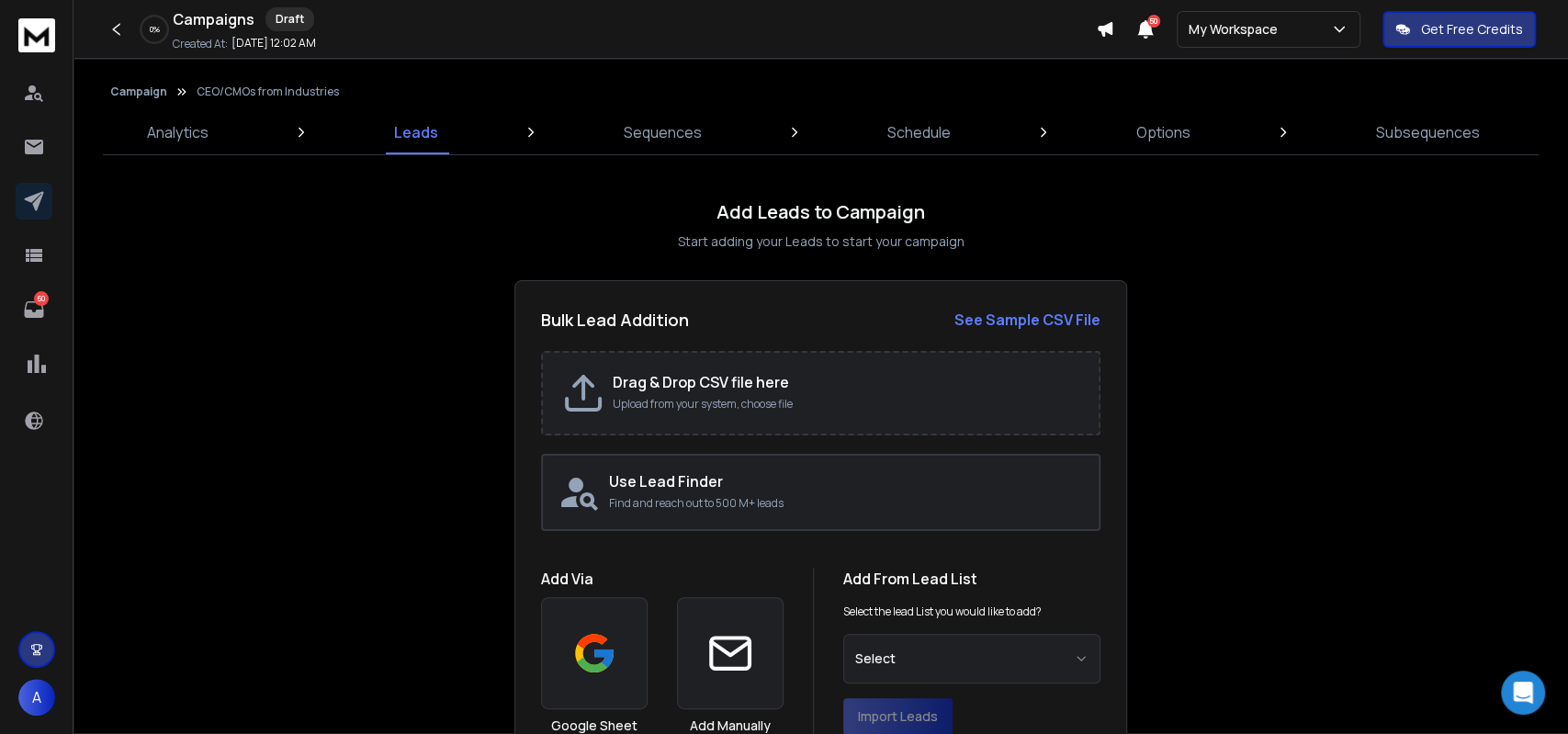
click at [783, 390] on h2 "Drag & Drop CSV file here" at bounding box center [847, 382] width 468 height 22
type input "**********"
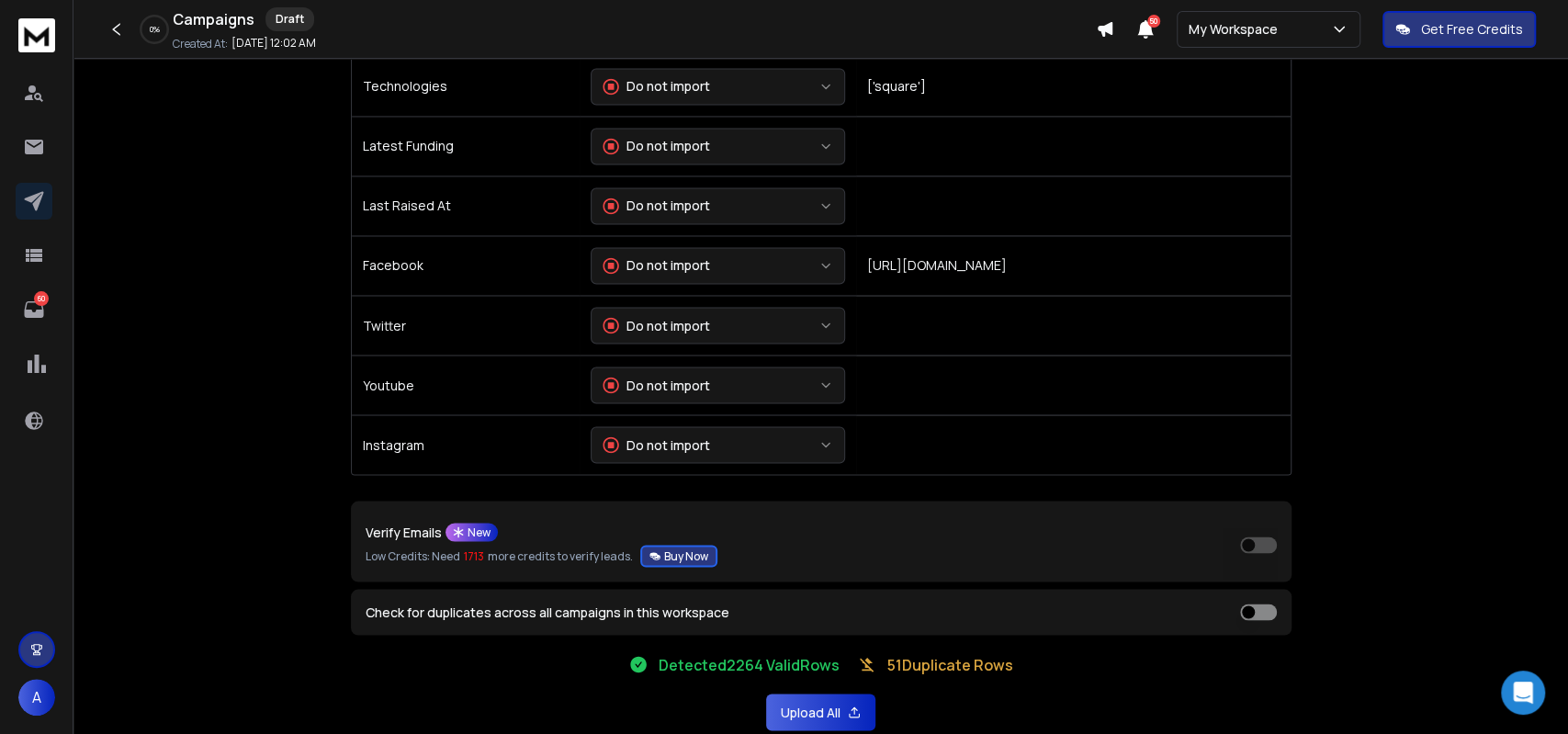
scroll to position [2083, 0]
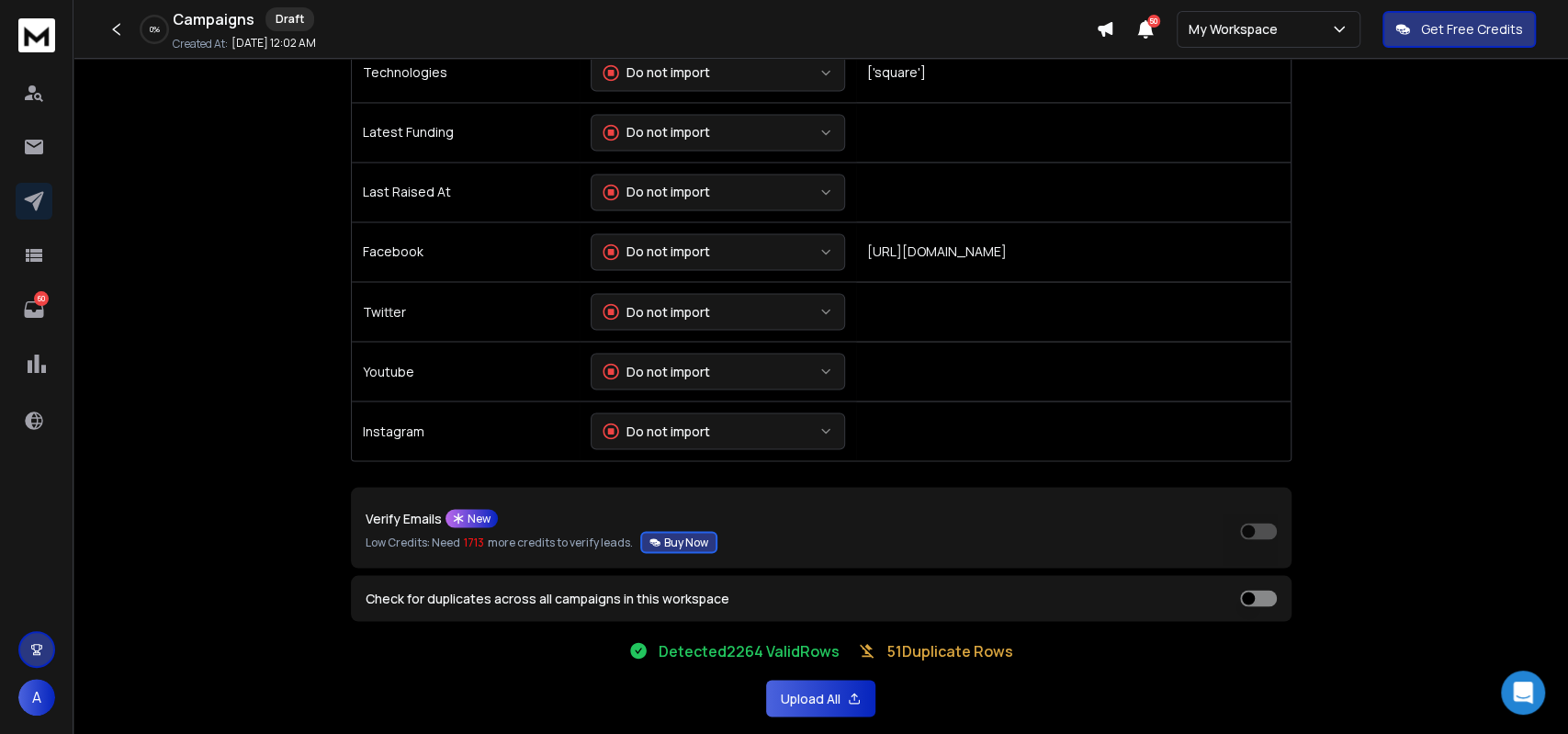
click at [828, 695] on button "Upload All" at bounding box center [820, 698] width 109 height 37
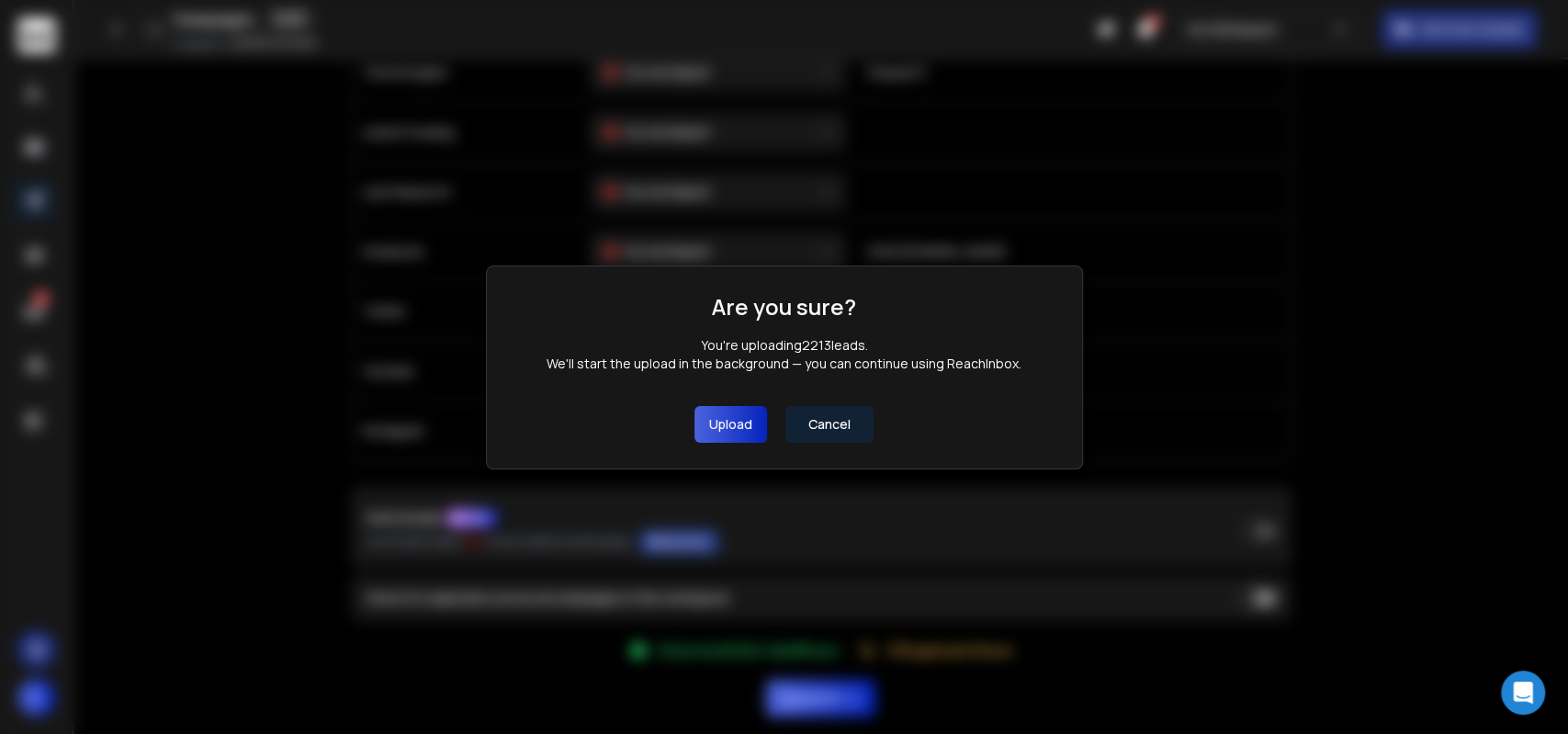
click at [725, 440] on button "Upload" at bounding box center [730, 424] width 72 height 37
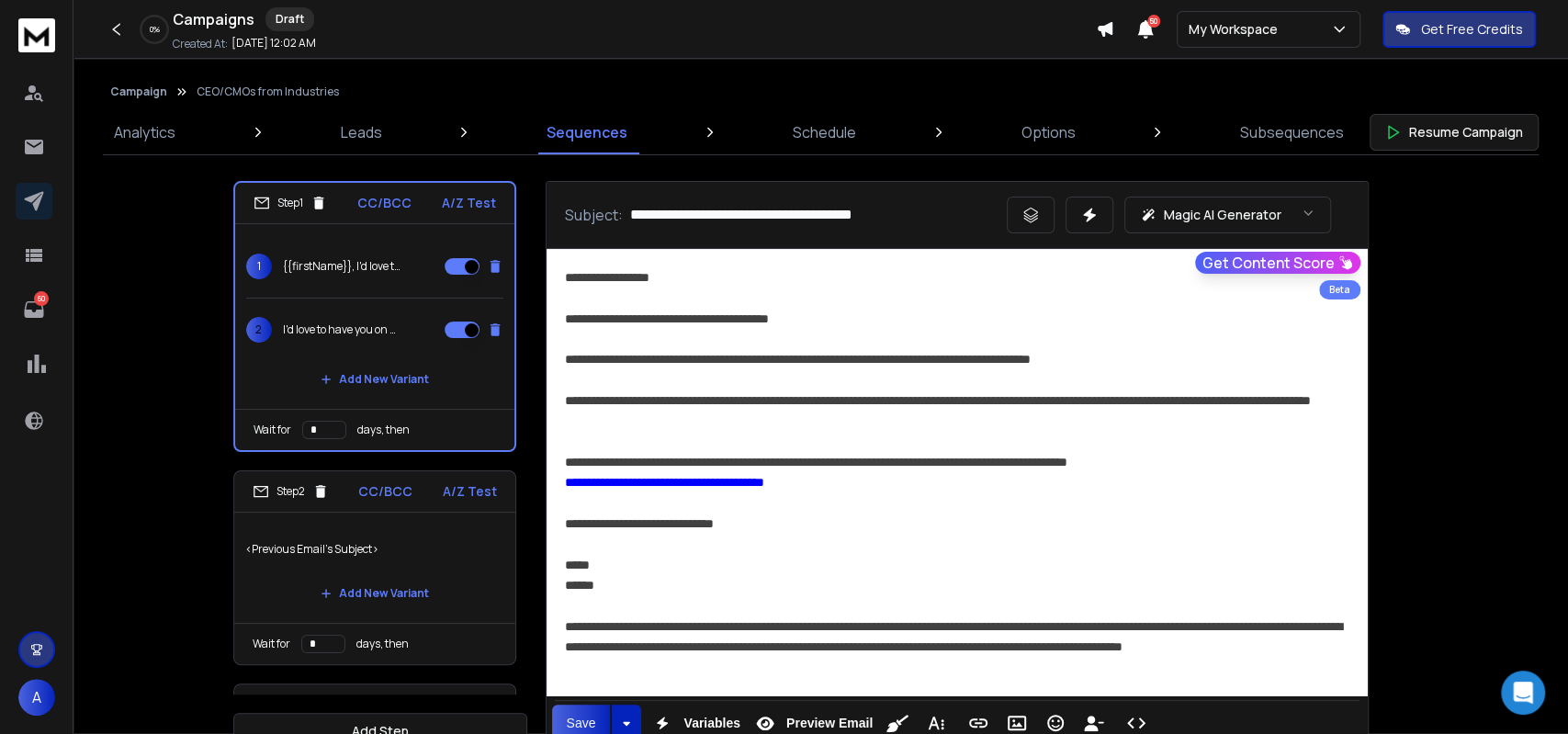
click at [318, 335] on p "I'd love to have you on my podcast, {{firstName}}" at bounding box center [341, 330] width 117 height 15
click at [331, 256] on div "1 {{firstName}}, I'd love to interview you" at bounding box center [323, 266] width 154 height 26
click at [349, 332] on p "I'd love to have you on my podcast, {{firstName}}" at bounding box center [341, 330] width 117 height 15
type input "**********"
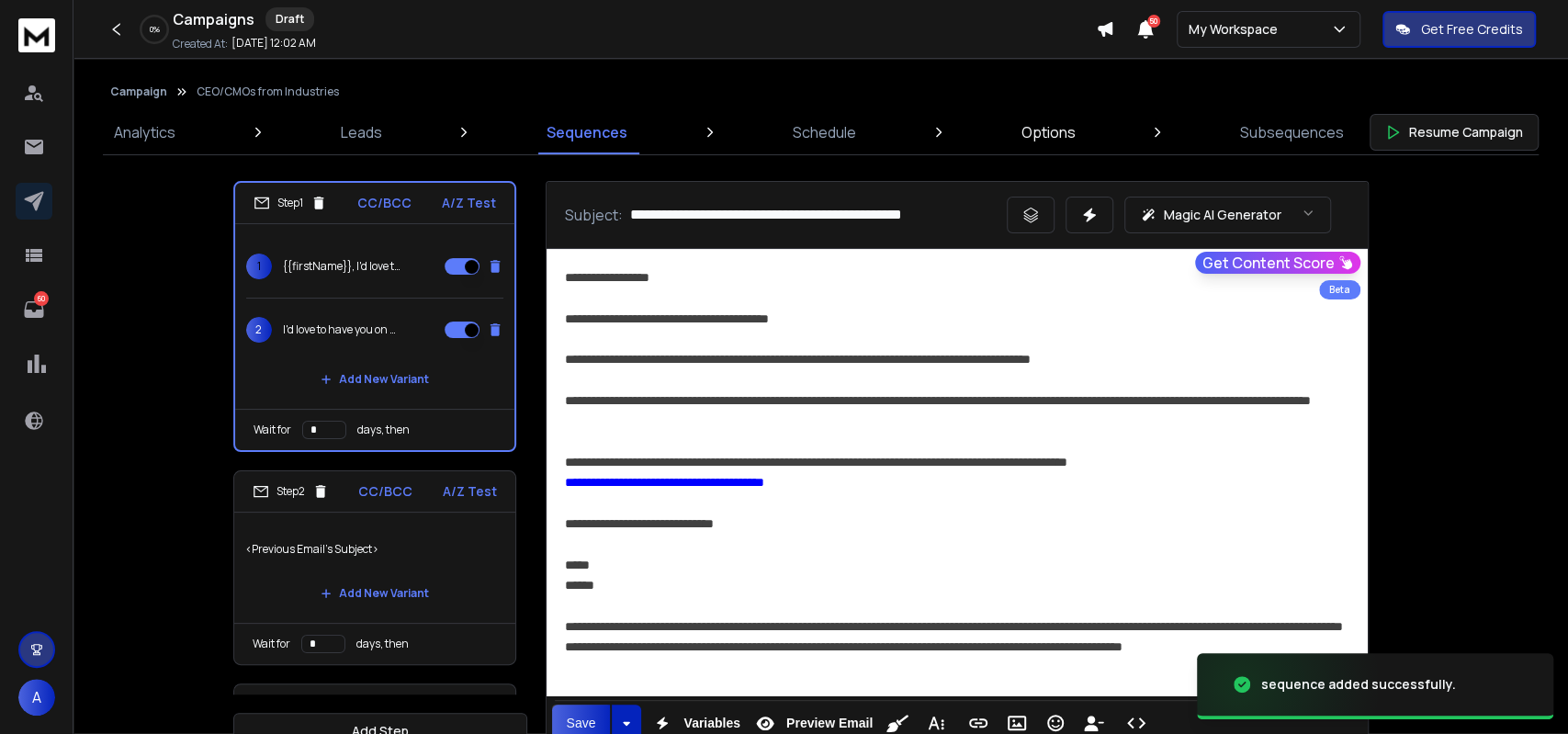
click at [1023, 122] on link "Options" at bounding box center [1047, 132] width 76 height 44
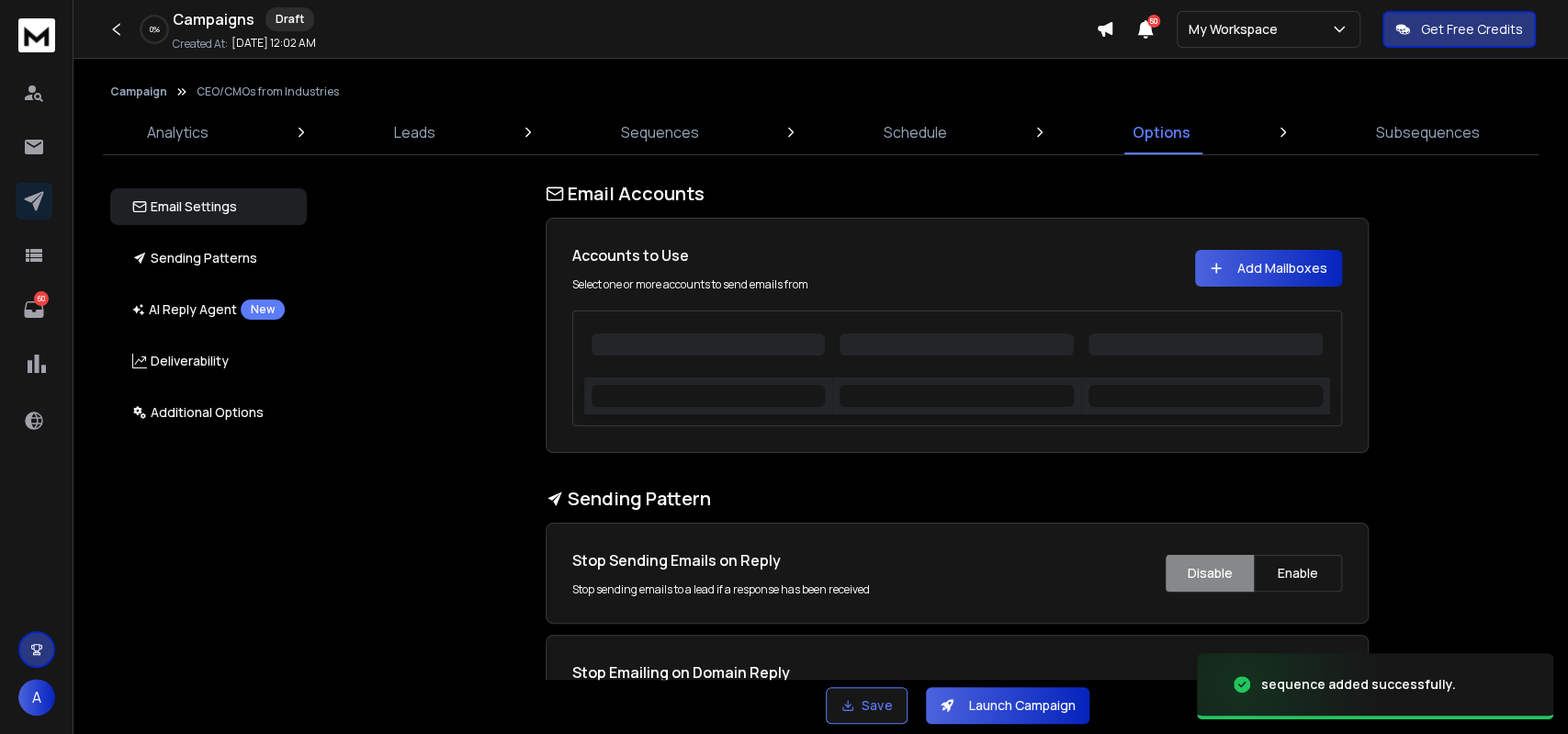
type input "***"
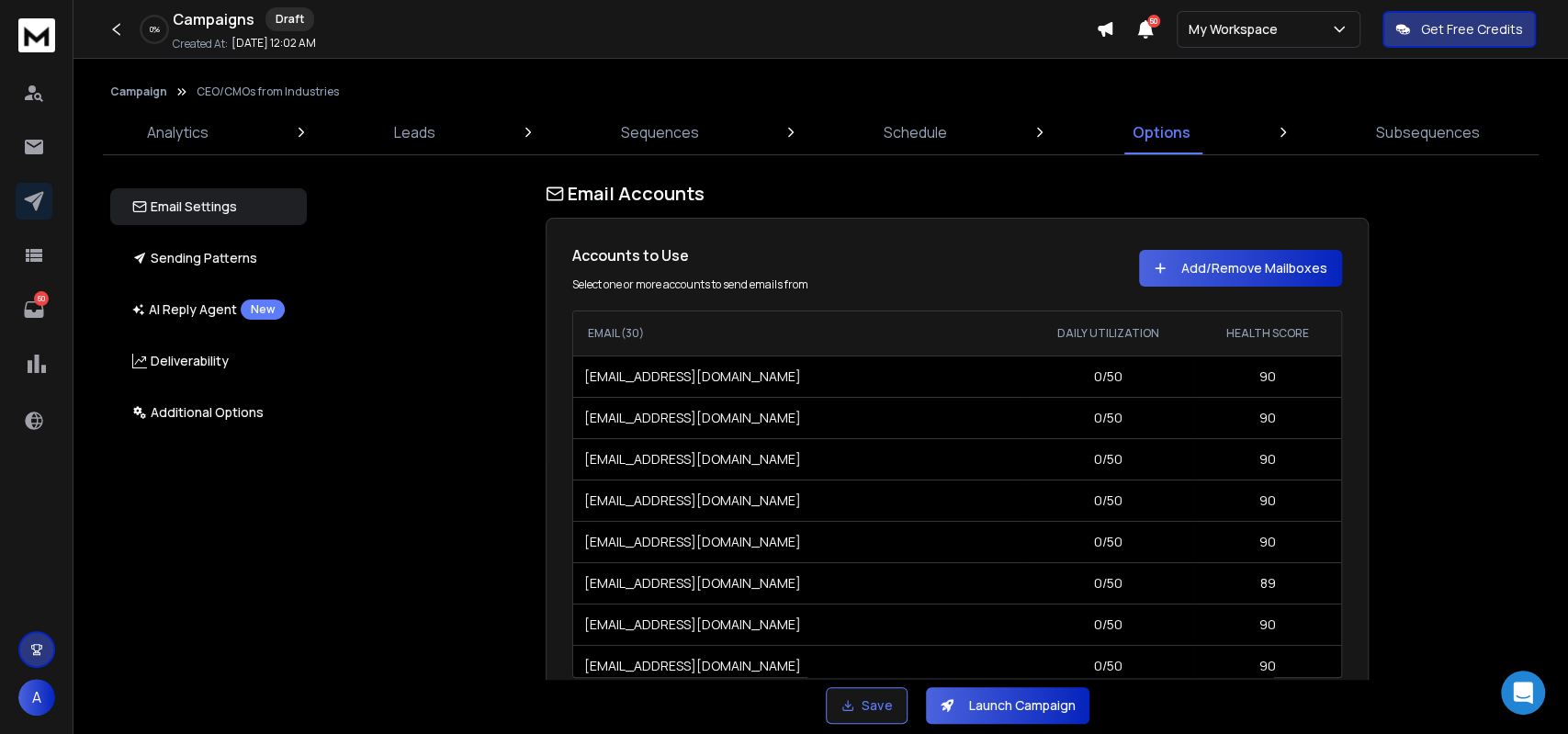
click at [1299, 278] on button "Add/Remove Mailboxes" at bounding box center [1241, 268] width 203 height 37
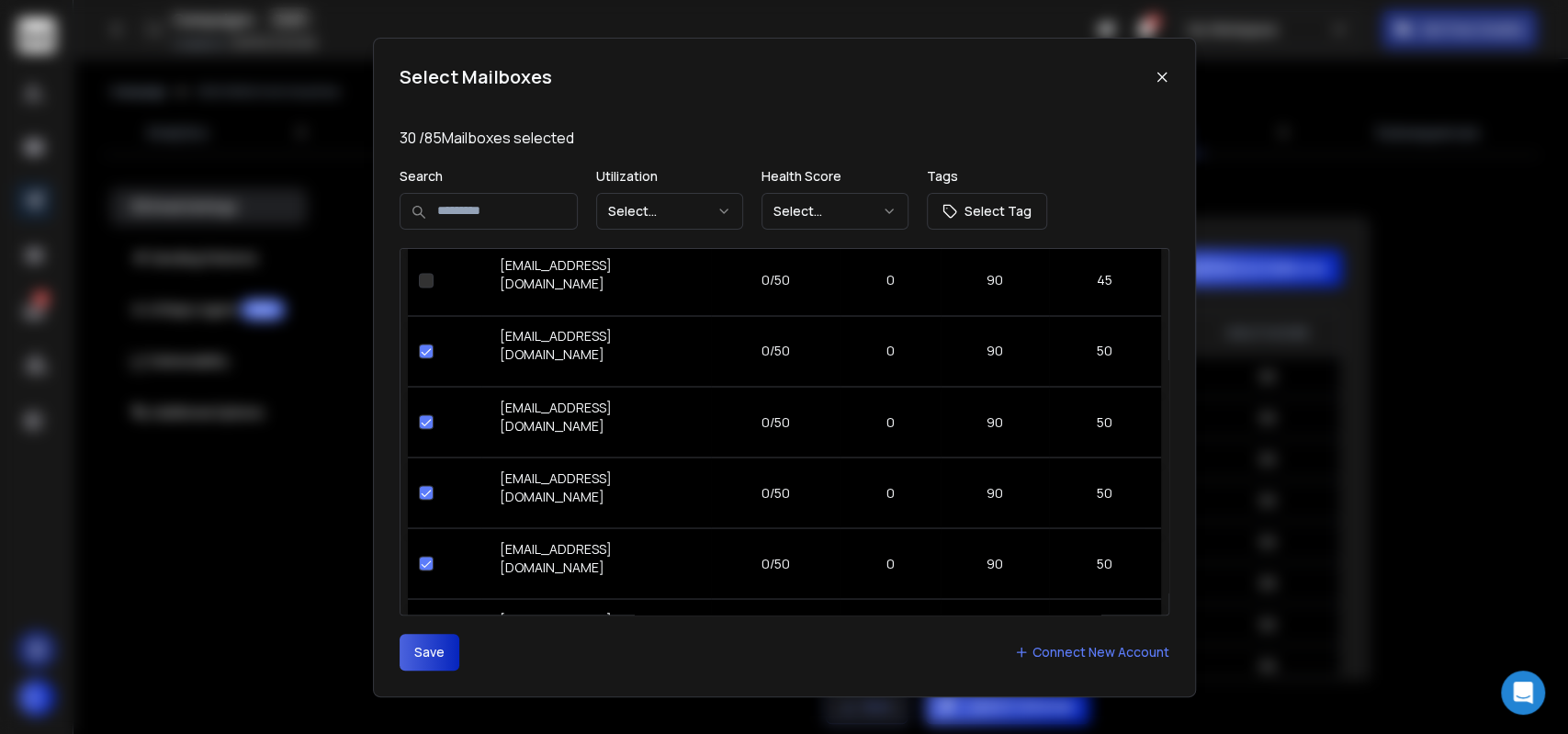
scroll to position [2718, 0]
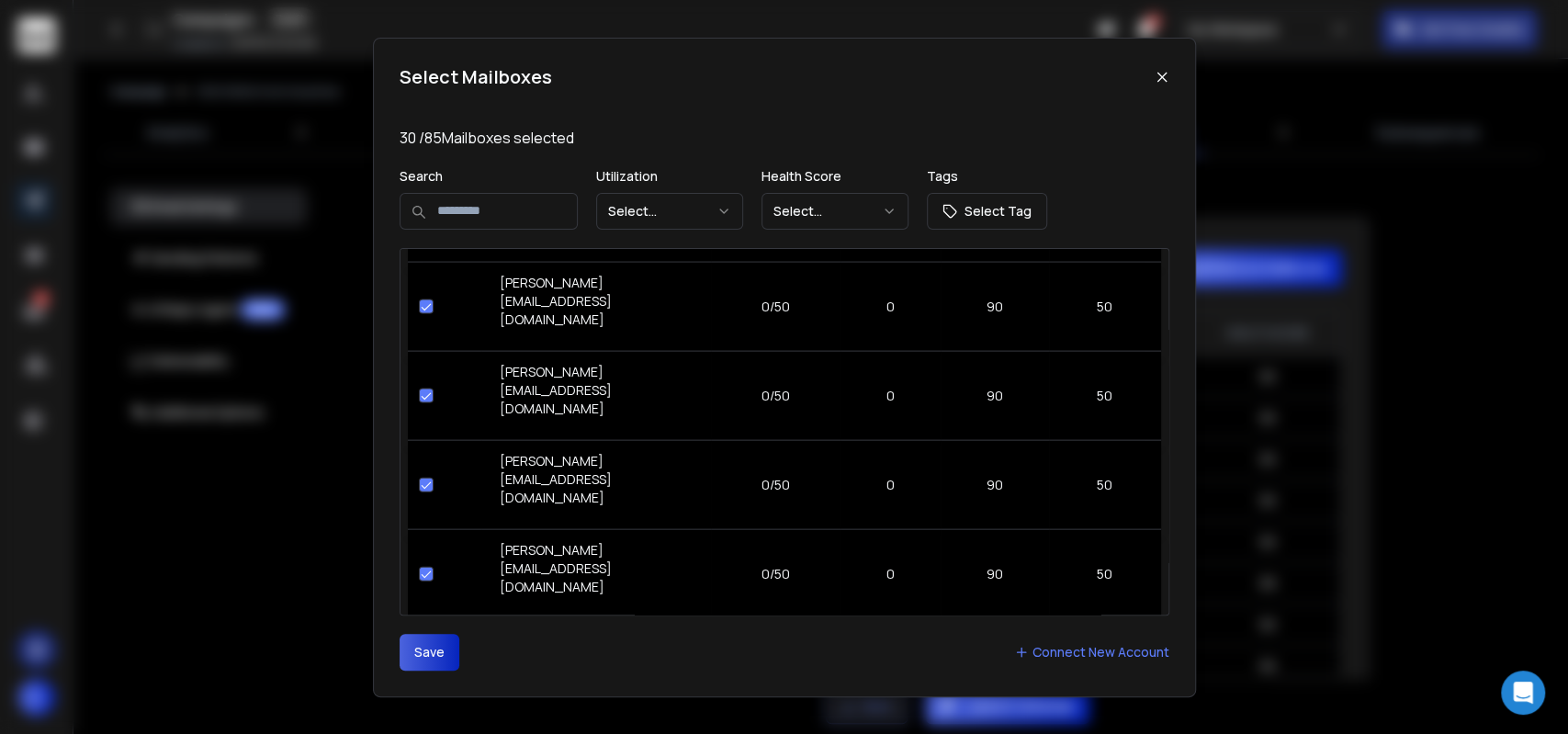
click at [1165, 73] on icon at bounding box center [1161, 76] width 10 height 10
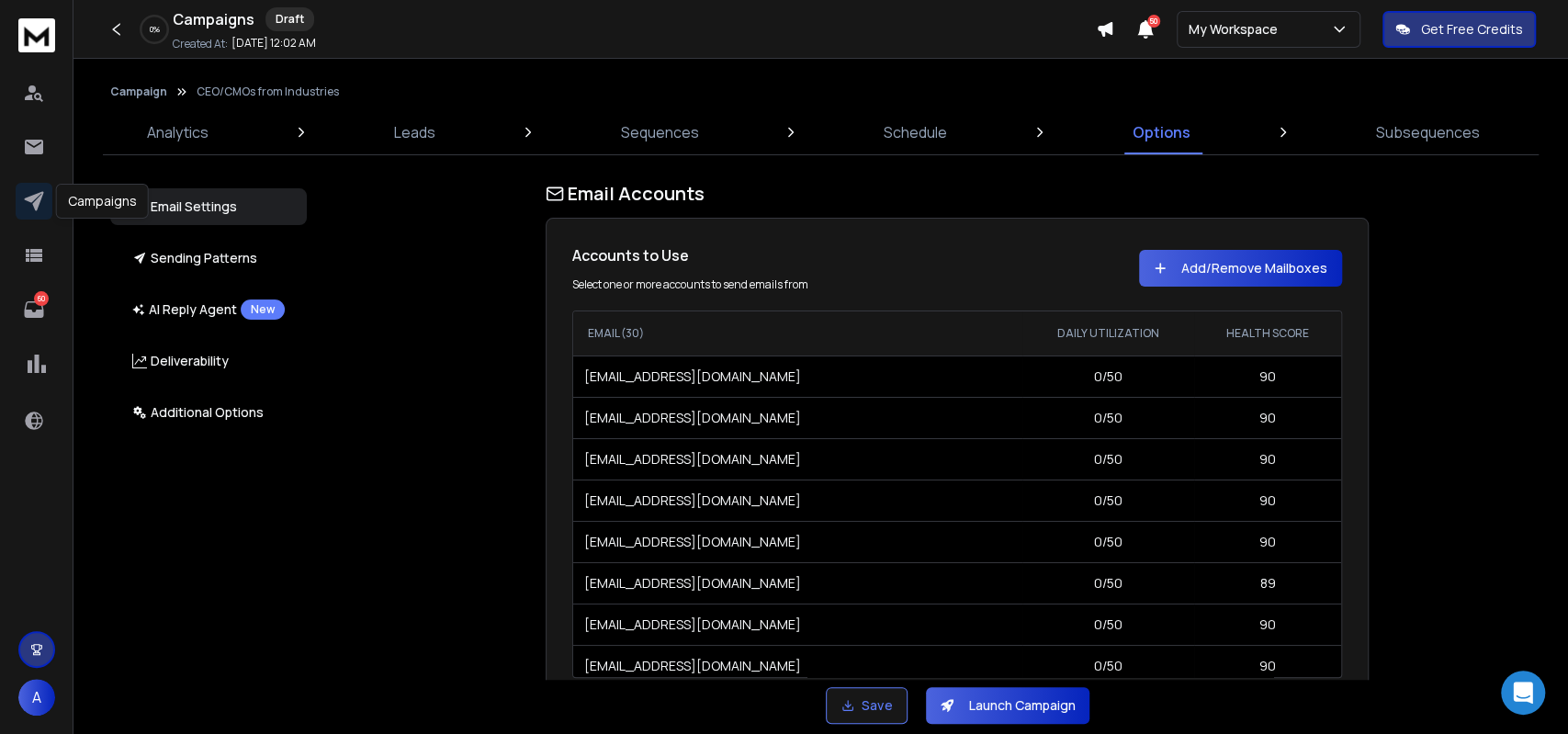
click at [40, 202] on icon at bounding box center [33, 201] width 19 height 19
